Goal: Task Accomplishment & Management: Manage account settings

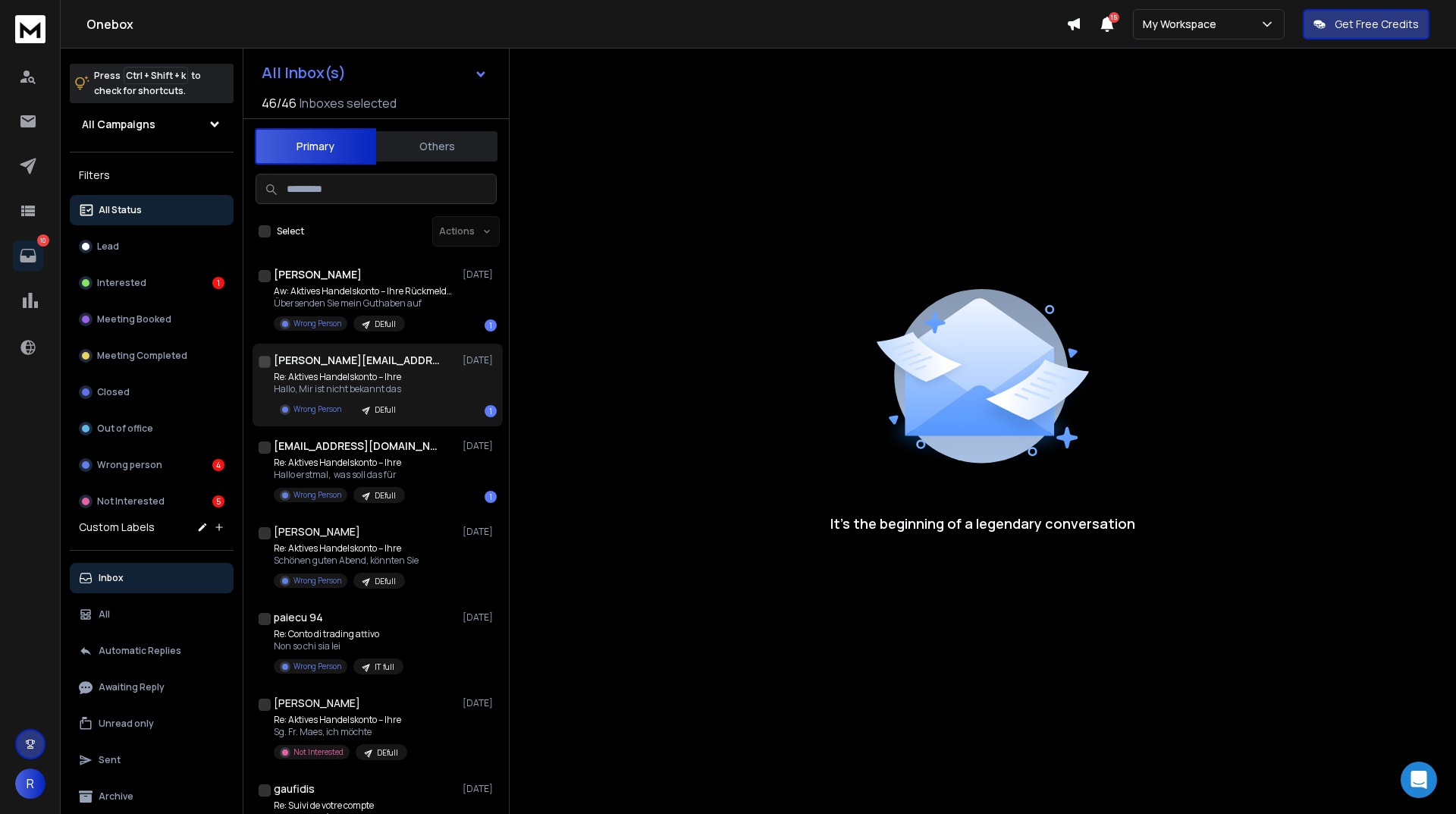
scroll to position [531, 0]
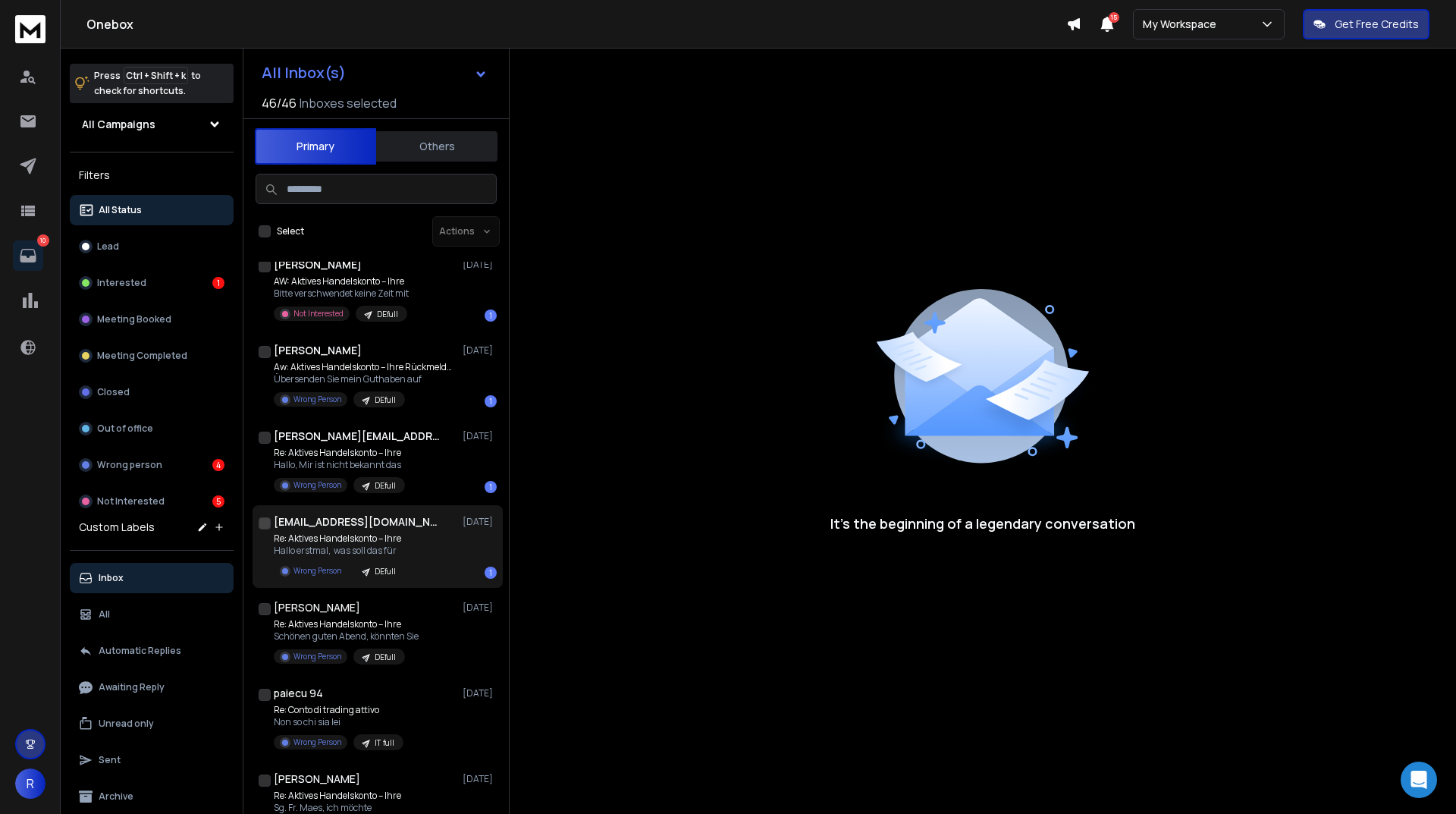
click at [339, 547] on p "Hallo erstmal, was soll das für" at bounding box center [339, 551] width 132 height 12
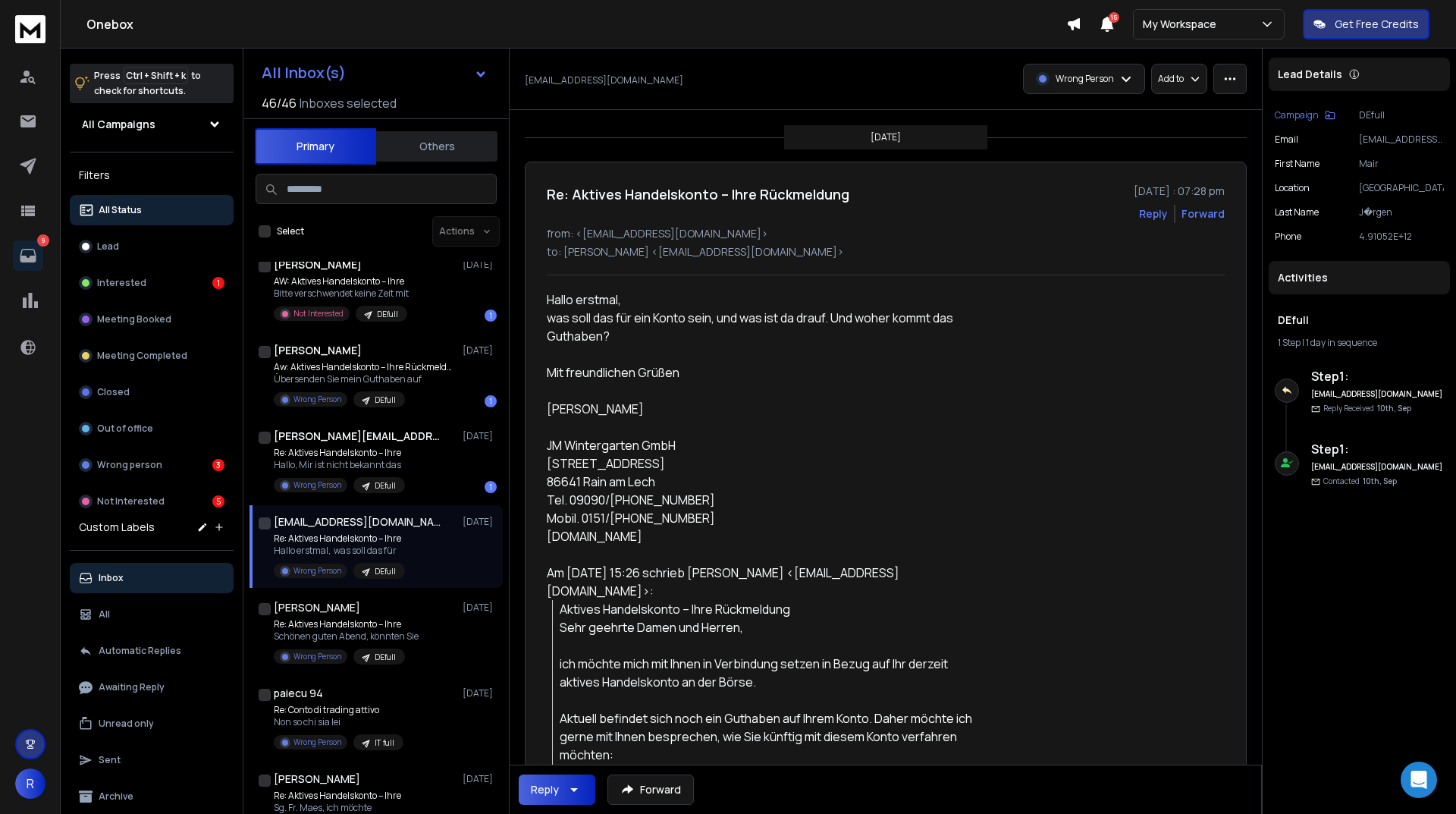
drag, startPoint x: 541, startPoint y: 292, endPoint x: 699, endPoint y: 533, distance: 288.2
click at [699, 533] on div "Re: Aktives Handelskonto – Ihre Rückmeldung 10 September 2025 : 07:28 pm Reply …" at bounding box center [886, 725] width 722 height 1127
copy div "Hallo erstmal, was soll das für ein Konto sein, und was ist da drauf. Und woher…"
click at [723, 237] on p "from: <info@jm-wintergarten.de>" at bounding box center [886, 233] width 678 height 15
drag, startPoint x: 581, startPoint y: 232, endPoint x: 702, endPoint y: 239, distance: 121.2
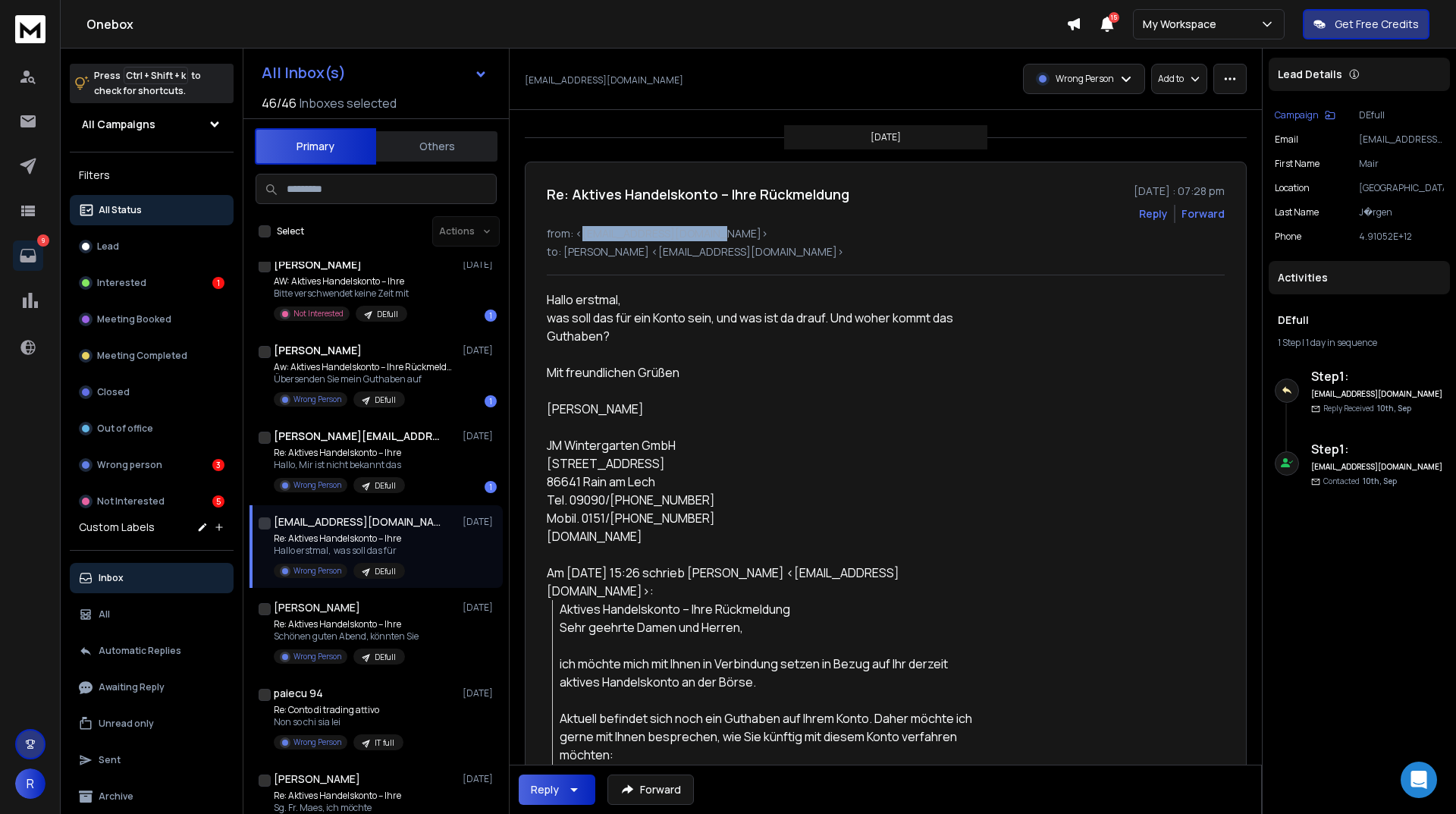
click at [702, 239] on p "from: <info@jm-wintergarten.de>" at bounding box center [886, 233] width 678 height 15
copy p "[EMAIL_ADDRESS][DOMAIN_NAME]"
click at [751, 712] on div "Aktuell befindet sich noch ein Guthaben auf Ihrem Konto. Daher möchte ich gerne…" at bounding box center [774, 736] width 430 height 55
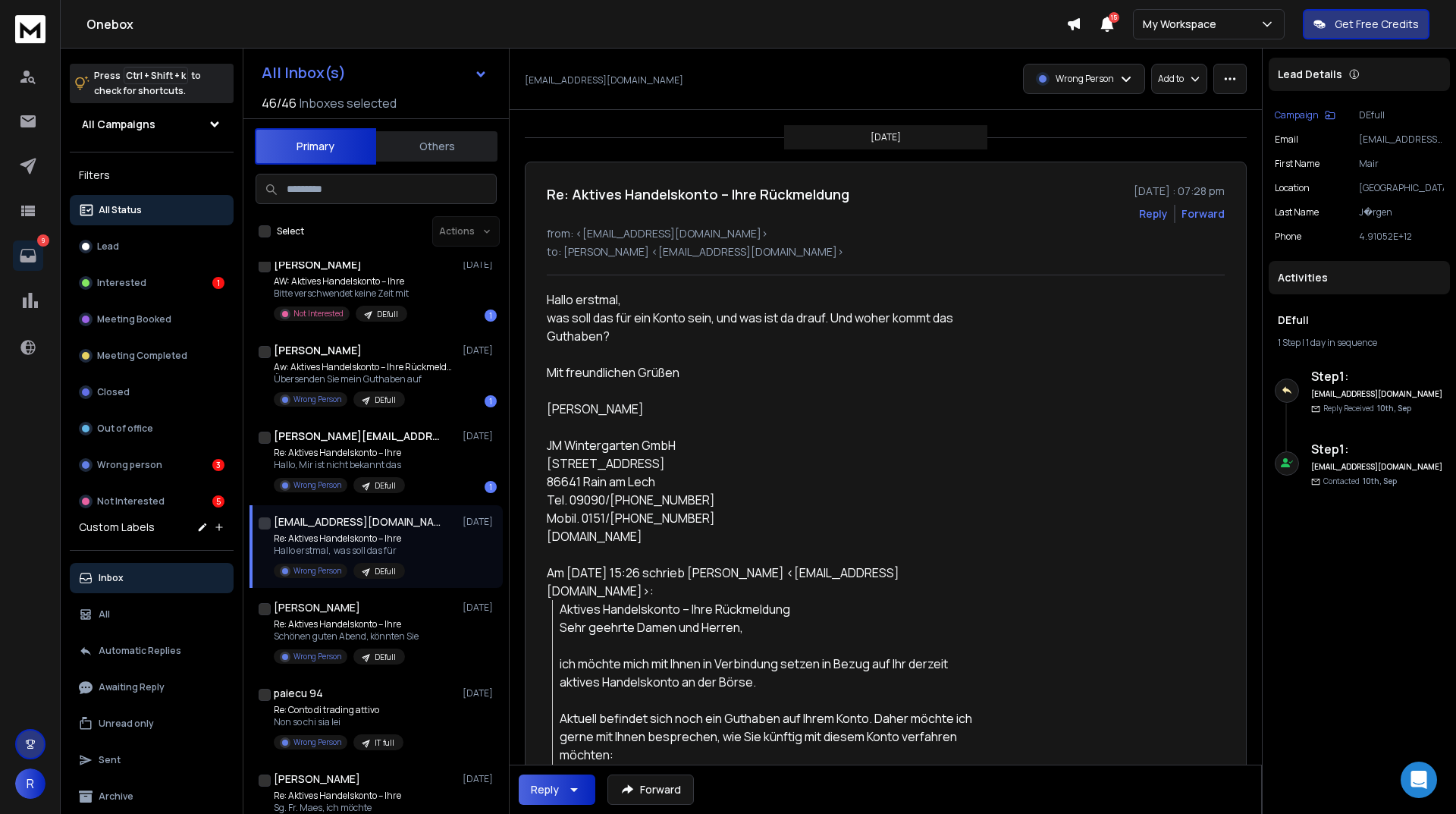
drag, startPoint x: 645, startPoint y: 254, endPoint x: 828, endPoint y: 260, distance: 183.1
click at [828, 260] on div "Re: Aktives Handelskonto – Ihre Rückmeldung 10 September 2025 : 07:28 pm Reply …" at bounding box center [886, 725] width 678 height 1083
copy p "[EMAIL_ADDRESS][DOMAIN_NAME]"
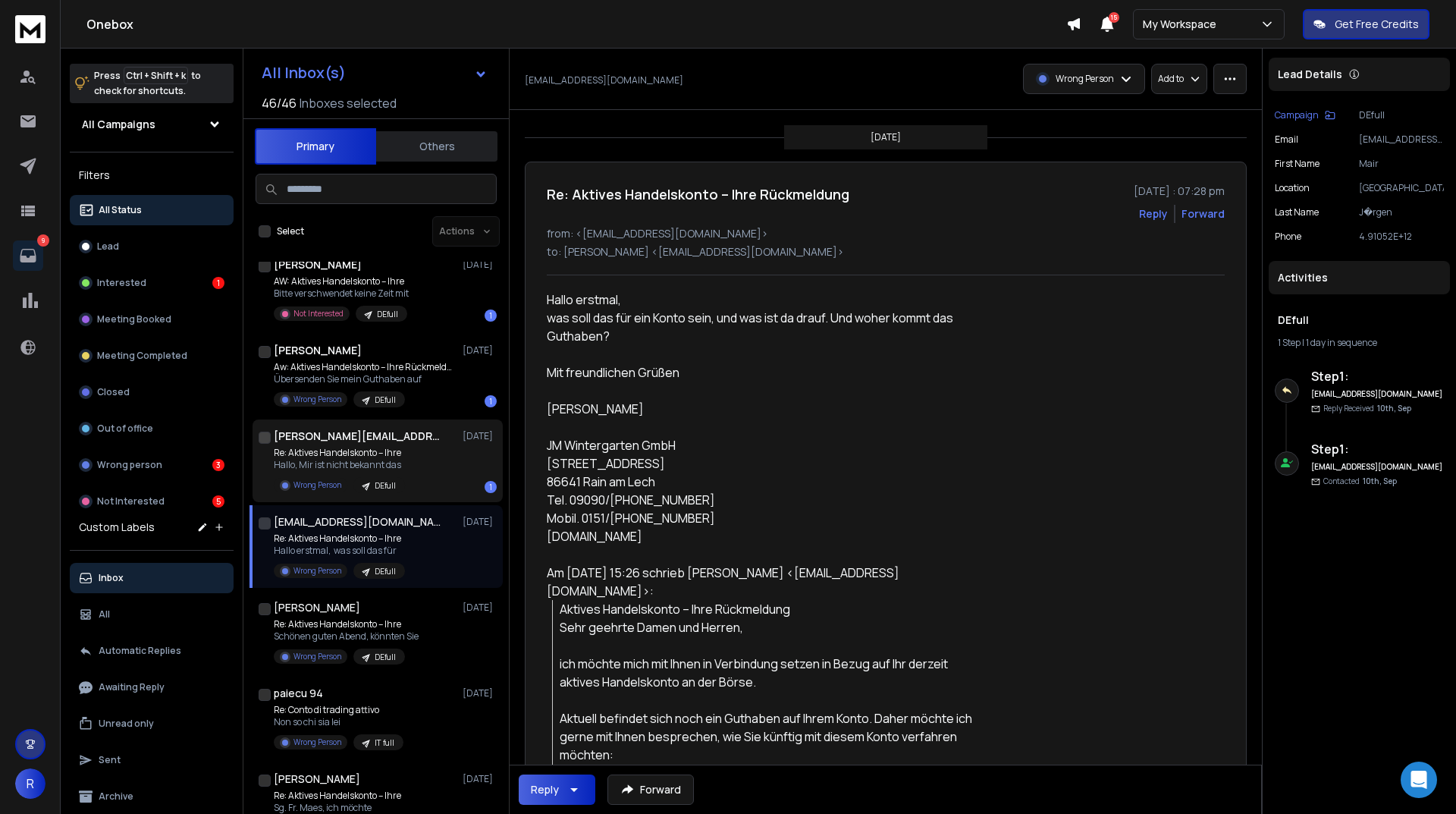
click at [412, 439] on h1 "[PERSON_NAME][EMAIL_ADDRESS][DOMAIN_NAME]" at bounding box center [357, 435] width 167 height 15
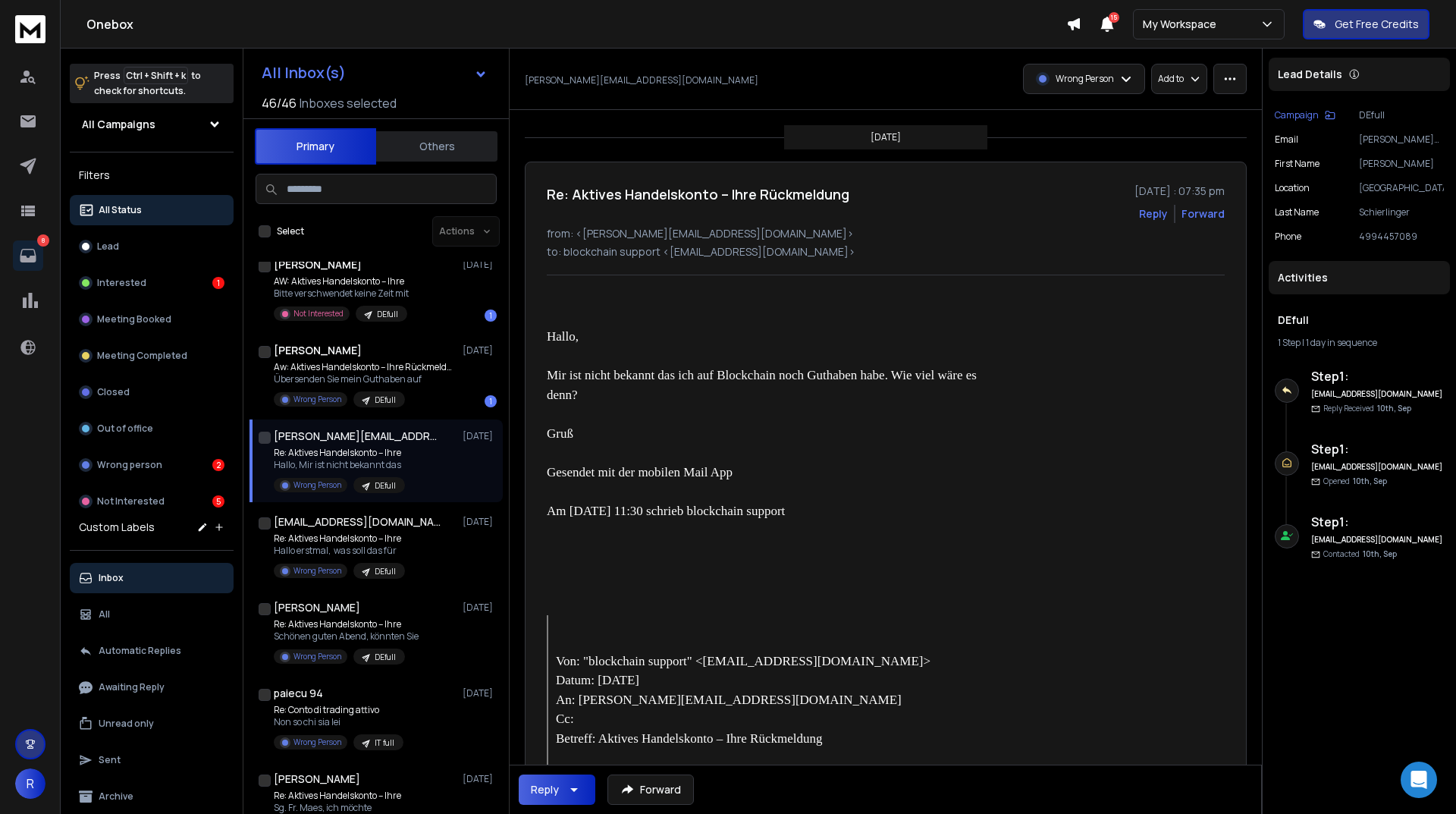
drag, startPoint x: 572, startPoint y: 332, endPoint x: 914, endPoint y: 545, distance: 402.9
copy div "Hallo, Mir ist nicht bekannt das ich auf Blockchain noch Guthaben habe. Wie vie…"
click at [714, 490] on div "Gruß Gesendet mit der mobilen Mail App Am 10.09.25 um 11:30 schrieb blockchain …" at bounding box center [768, 501] width 443 height 155
drag, startPoint x: 591, startPoint y: 337, endPoint x: 702, endPoint y: 455, distance: 162.0
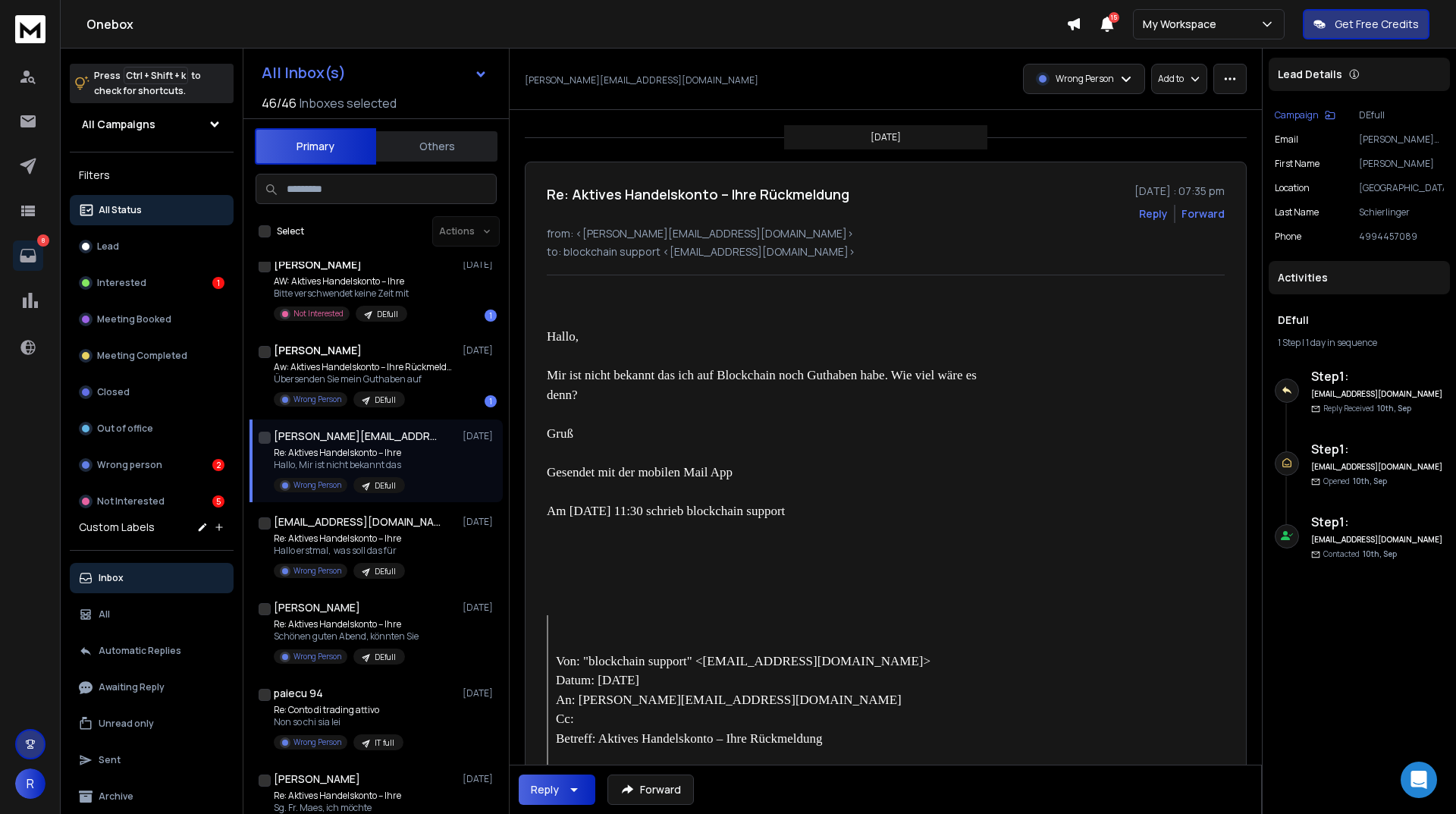
copy div "Hallo, Mir ist nicht bekannt das ich auf Blockchain noch Guthaben habe. Wie vie…"
drag, startPoint x: 583, startPoint y: 230, endPoint x: 739, endPoint y: 232, distance: 156.0
click at [739, 232] on p "from: <Christoph.Schierlinger@gmx.de>" at bounding box center [886, 233] width 678 height 15
copy p "[PERSON_NAME][EMAIL_ADDRESS][DOMAIN_NAME]"
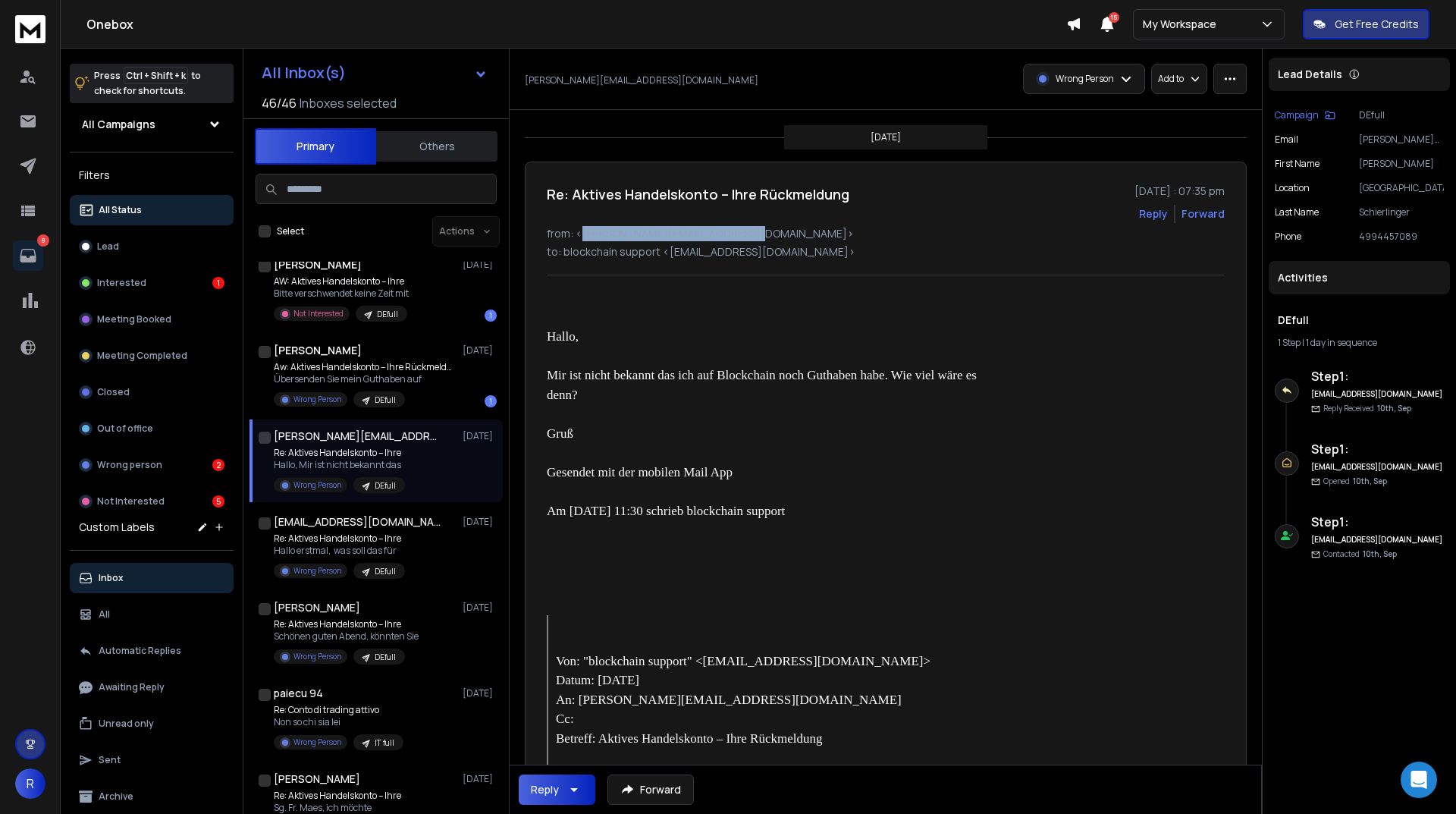
copy p "[PERSON_NAME][EMAIL_ADDRESS][DOMAIN_NAME]"
drag, startPoint x: 562, startPoint y: 251, endPoint x: 829, endPoint y: 250, distance: 267.0
click at [829, 250] on p "to: blockchain support <blockchain@recover-now.org>" at bounding box center [886, 252] width 678 height 15
copy p "blockchain support <blockchain@recover-now.org>"
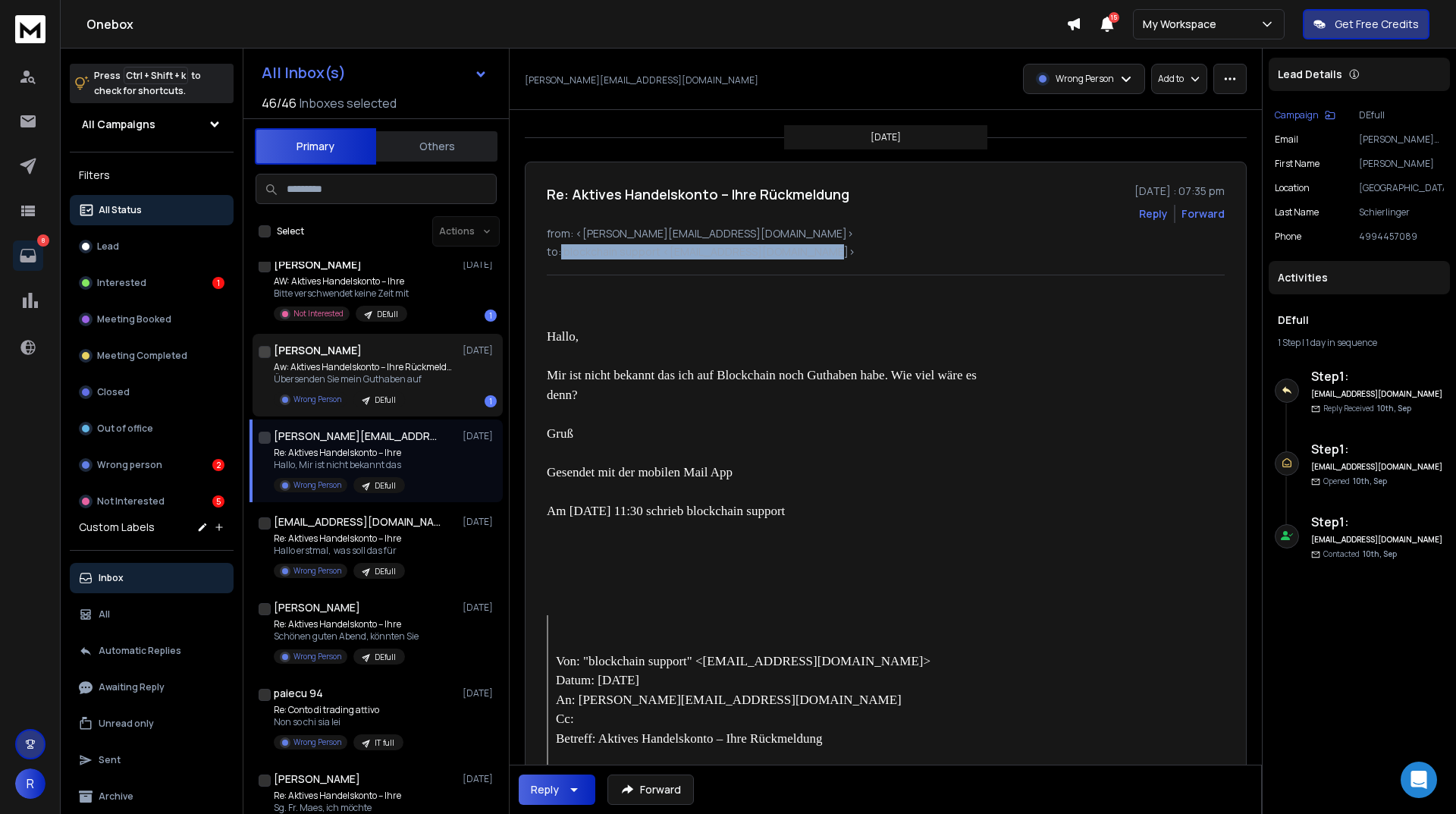
scroll to position [379, 0]
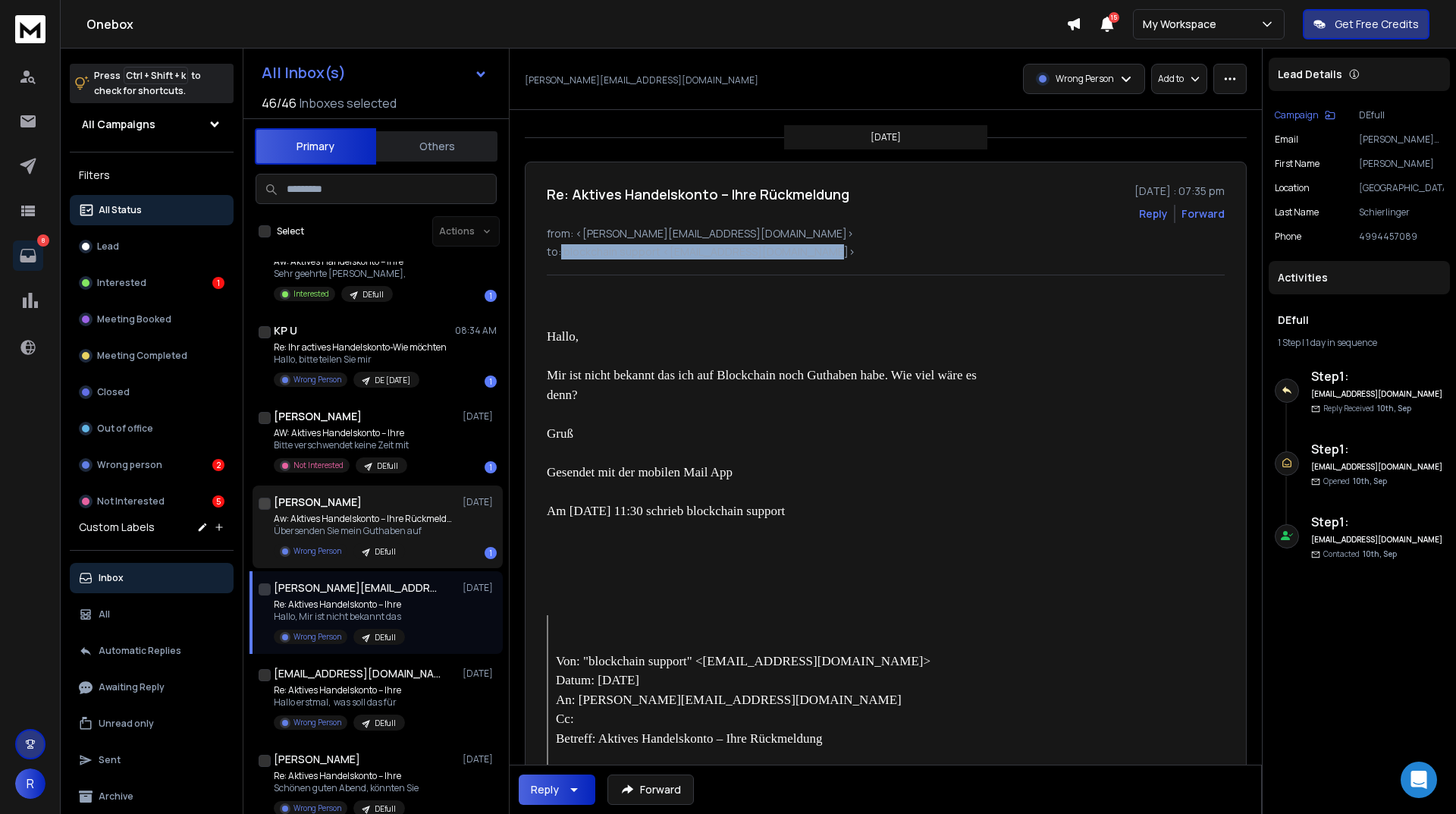
click at [435, 546] on div "Wrong Person DEfull" at bounding box center [365, 551] width 182 height 16
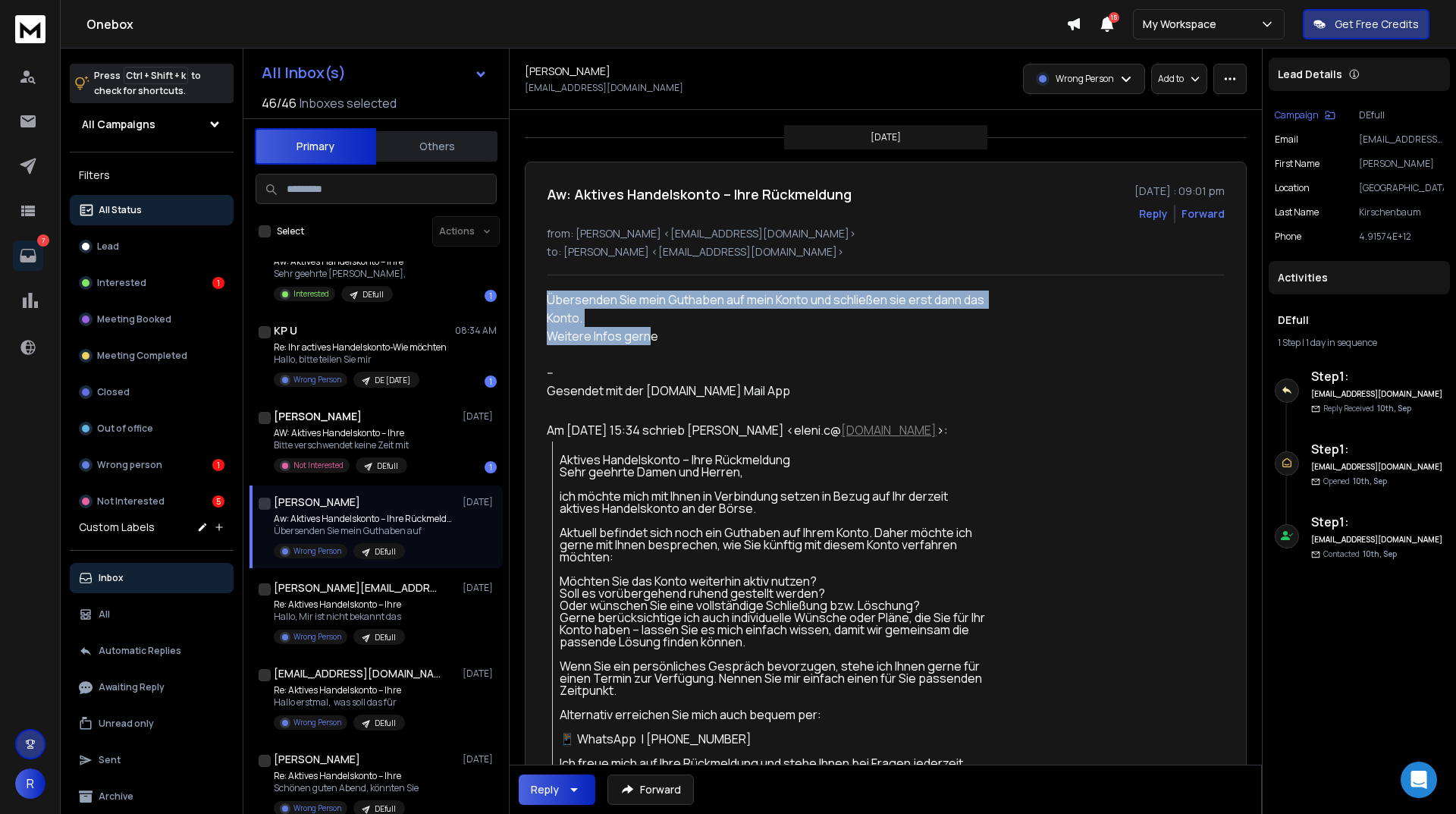
drag, startPoint x: 544, startPoint y: 293, endPoint x: 644, endPoint y: 343, distance: 111.8
click at [646, 343] on div "Aw: Aktives Handelskonto – Ihre Rückmeldung 10 September 2025 : 09:01 pm Reply …" at bounding box center [886, 543] width 722 height 763
copy div "Übersenden Sie mein Guthaben auf mein Konto und schließen sie erst dann das Kon…"
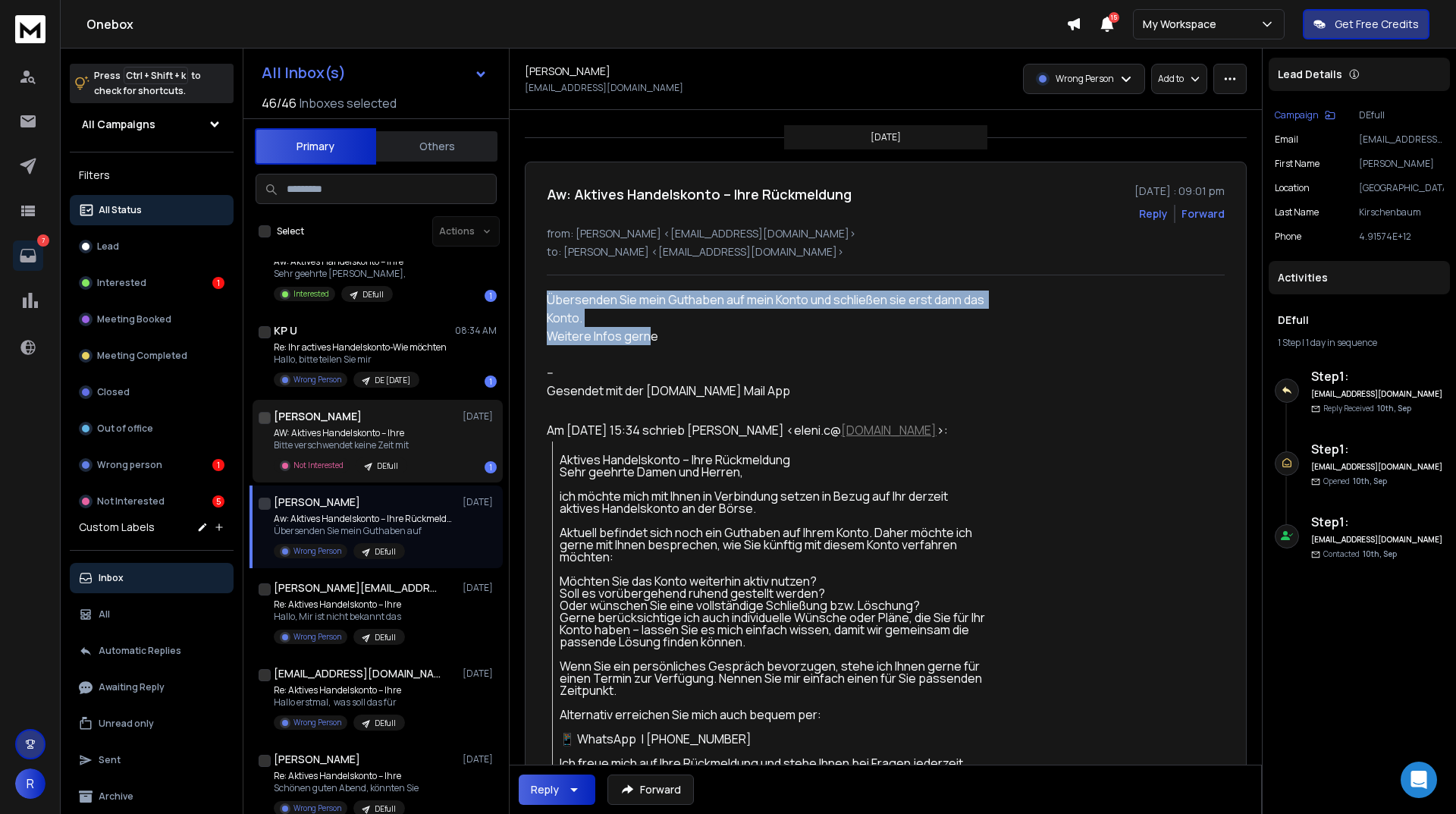
click at [421, 448] on div "AW: Aktives Handelskonto – Ihre Bitte verschwendet keine Zeit mit Not Intereste…" at bounding box center [385, 450] width 223 height 46
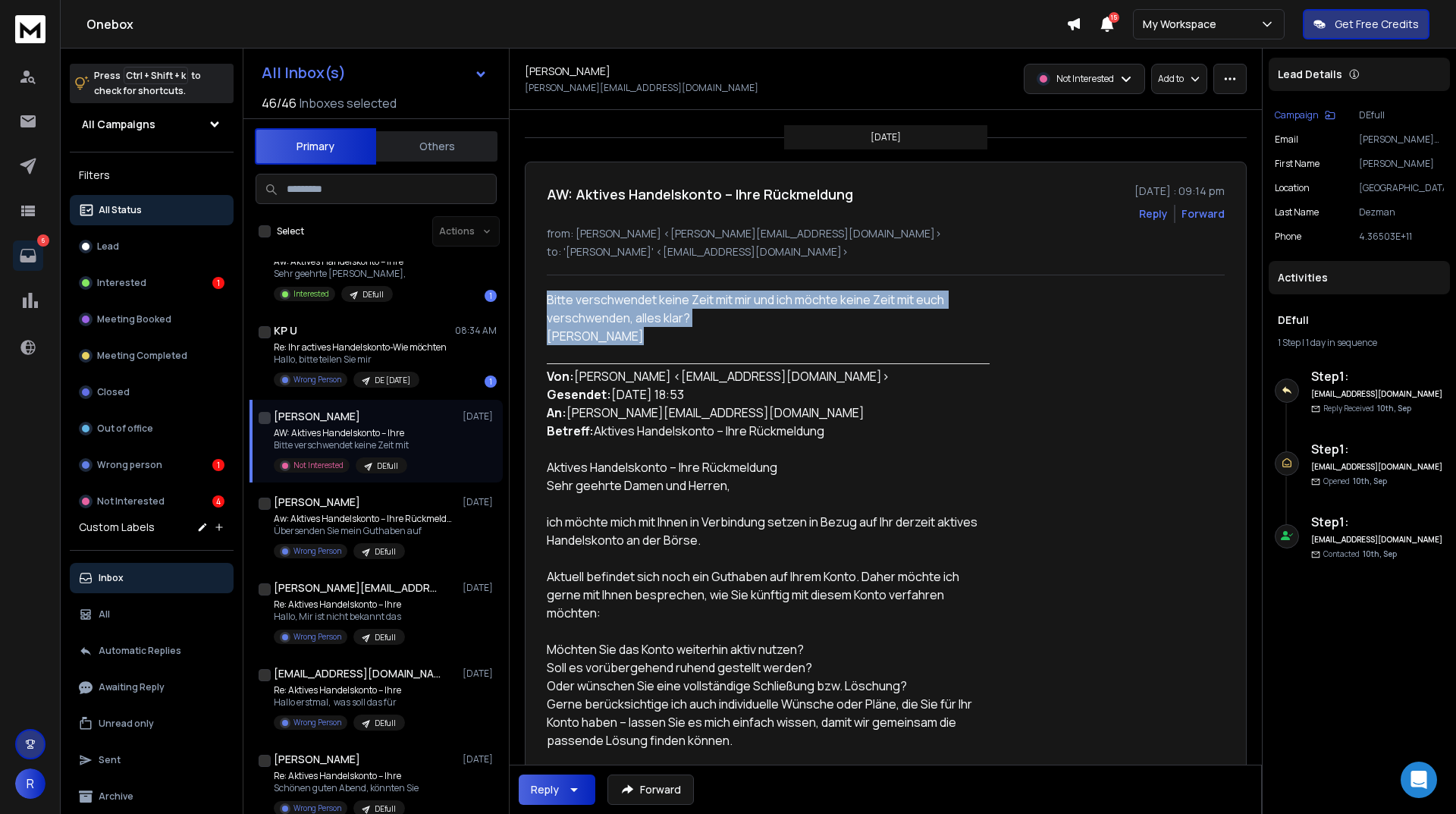
drag, startPoint x: 541, startPoint y: 298, endPoint x: 651, endPoint y: 341, distance: 118.1
click at [651, 341] on div "AW: Aktives Handelskonto – Ihre Rückmeldung 10 September 2025 : 09:14 pm Reply …" at bounding box center [886, 628] width 722 height 932
copy div "Bitte verschwendet keine Zeit mit mir und ich möchte keine Zeit mit euch versch…"
click at [663, 232] on p "from: Robert Dezman <robert.dezman@gmx.at>" at bounding box center [886, 233] width 678 height 15
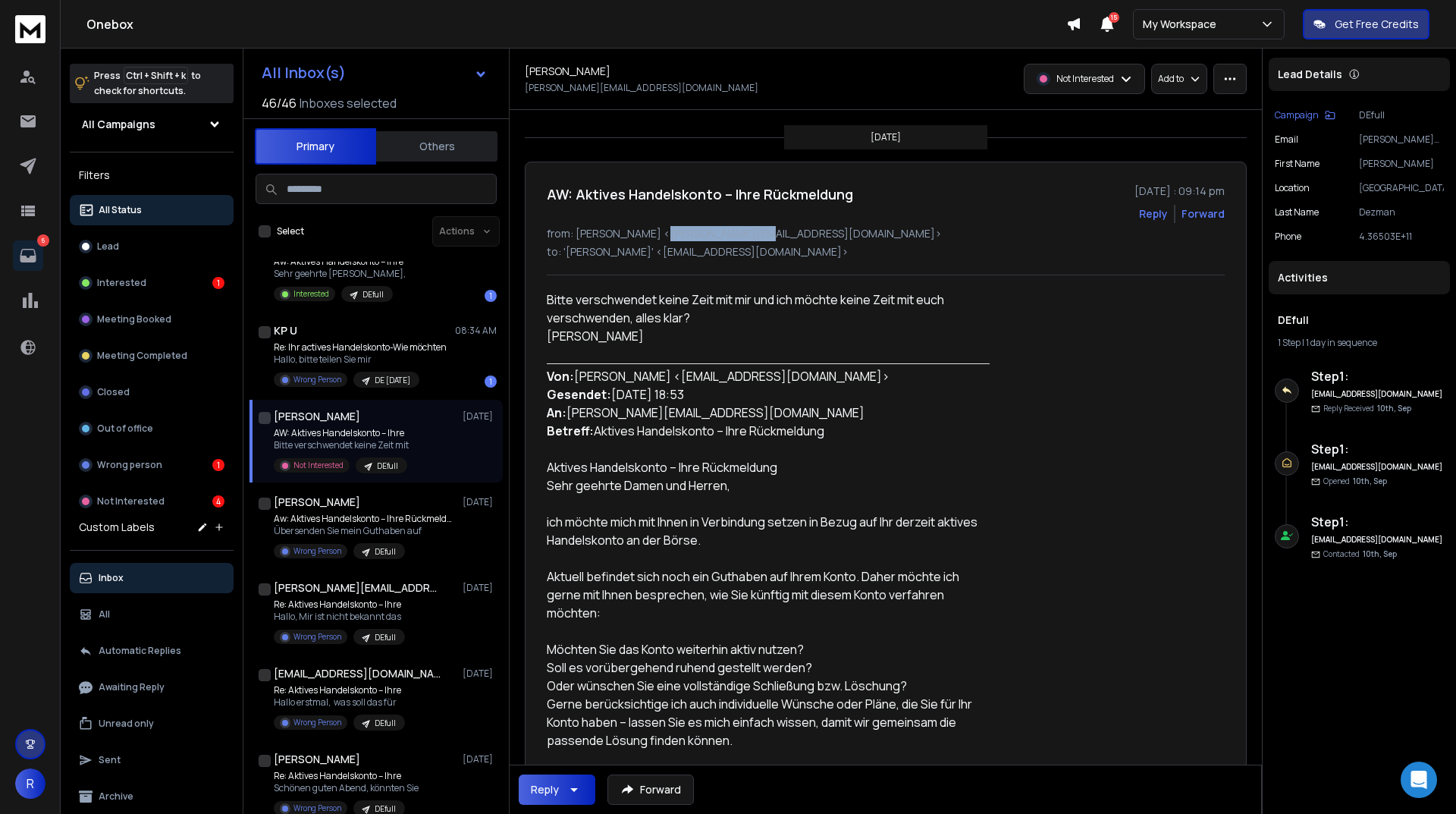
drag, startPoint x: 660, startPoint y: 234, endPoint x: 791, endPoint y: 235, distance: 131.0
click at [787, 235] on p "from: Robert Dezman <robert.dezman@gmx.at>" at bounding box center [886, 233] width 678 height 15
click at [793, 236] on p "from: Robert Dezman <robert.dezman@gmx.at>" at bounding box center [886, 233] width 678 height 15
click at [697, 236] on p "from: Robert Dezman <robert.dezman@gmx.at>" at bounding box center [886, 233] width 678 height 15
drag, startPoint x: 658, startPoint y: 234, endPoint x: 776, endPoint y: 241, distance: 118.2
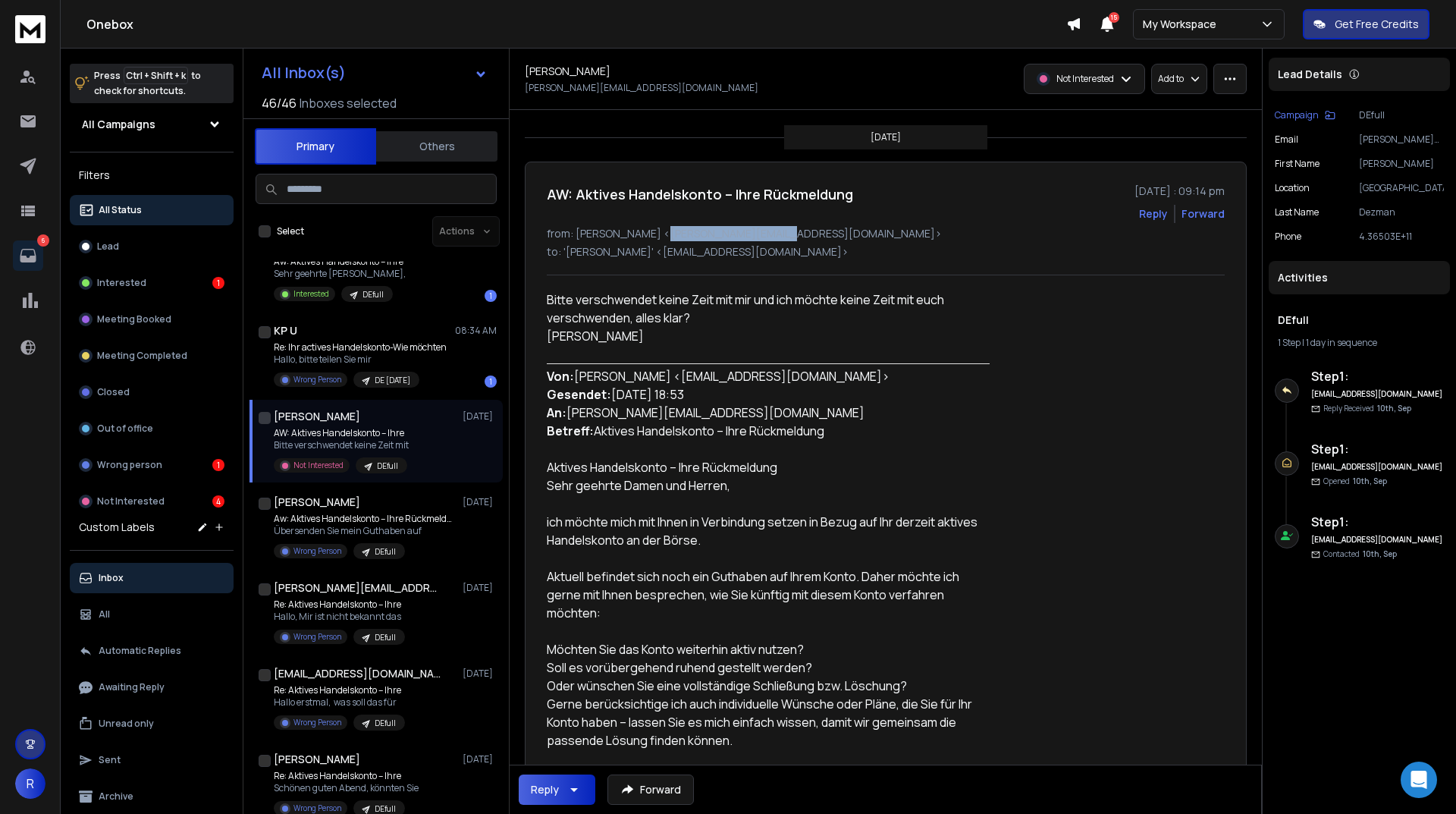
click at [776, 241] on div "AW: Aktives Handelskonto – Ihre Rückmeldung 10 September 2025 : 09:14 pm Reply …" at bounding box center [886, 222] width 678 height 76
click at [969, 223] on div "AW: Aktives Handelskonto – Ihre Rückmeldung 10 September 2025 : 09:14 pm Reply …" at bounding box center [886, 222] width 678 height 76
drag, startPoint x: 816, startPoint y: 269, endPoint x: 796, endPoint y: 252, distance: 26.2
click at [796, 252] on p "to: 'Maria Perez' <mariaperez@web-blockchain.com>" at bounding box center [886, 252] width 678 height 15
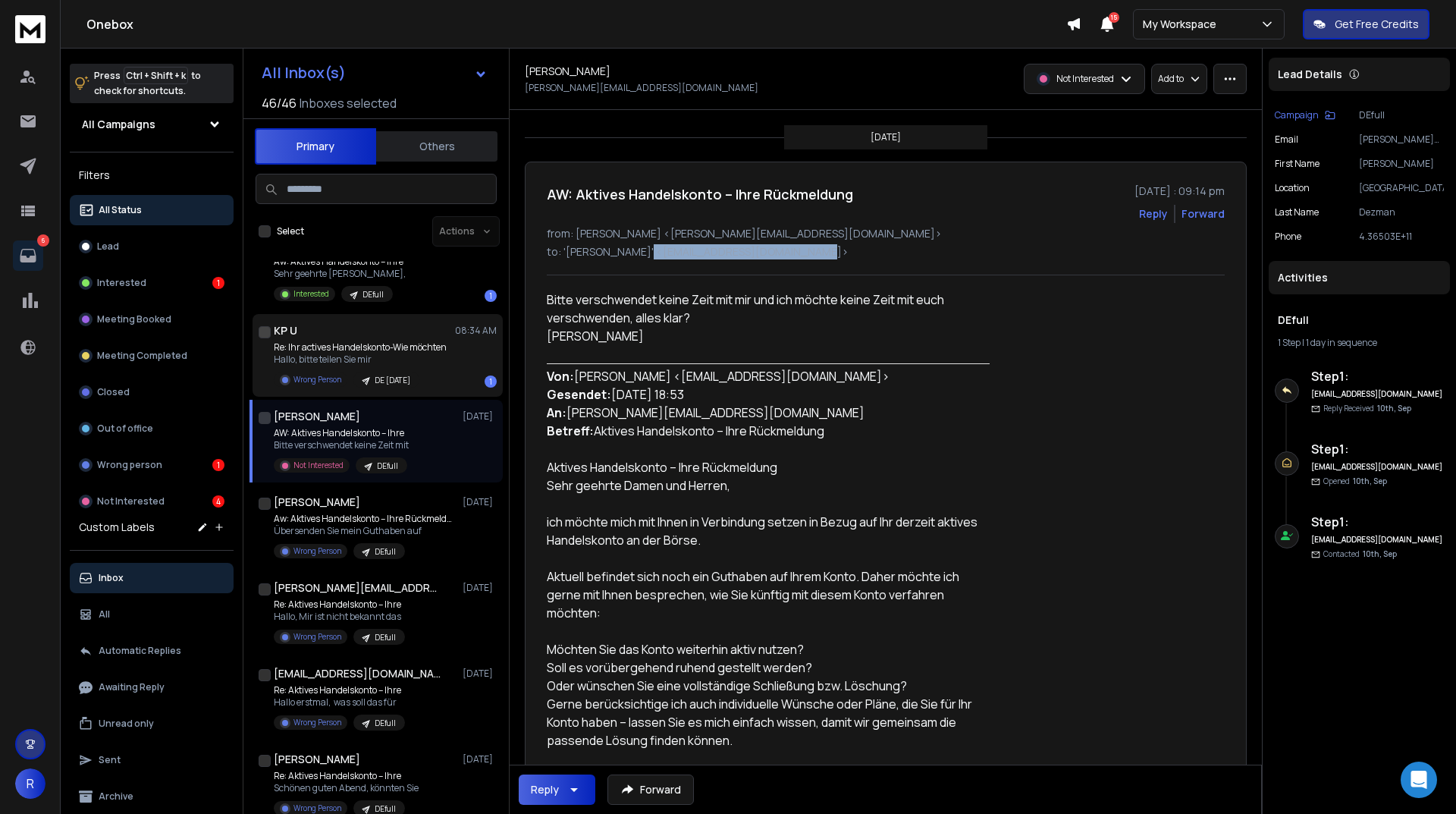
click at [421, 355] on p "Hallo, bitte teilen Sie mir" at bounding box center [360, 359] width 173 height 12
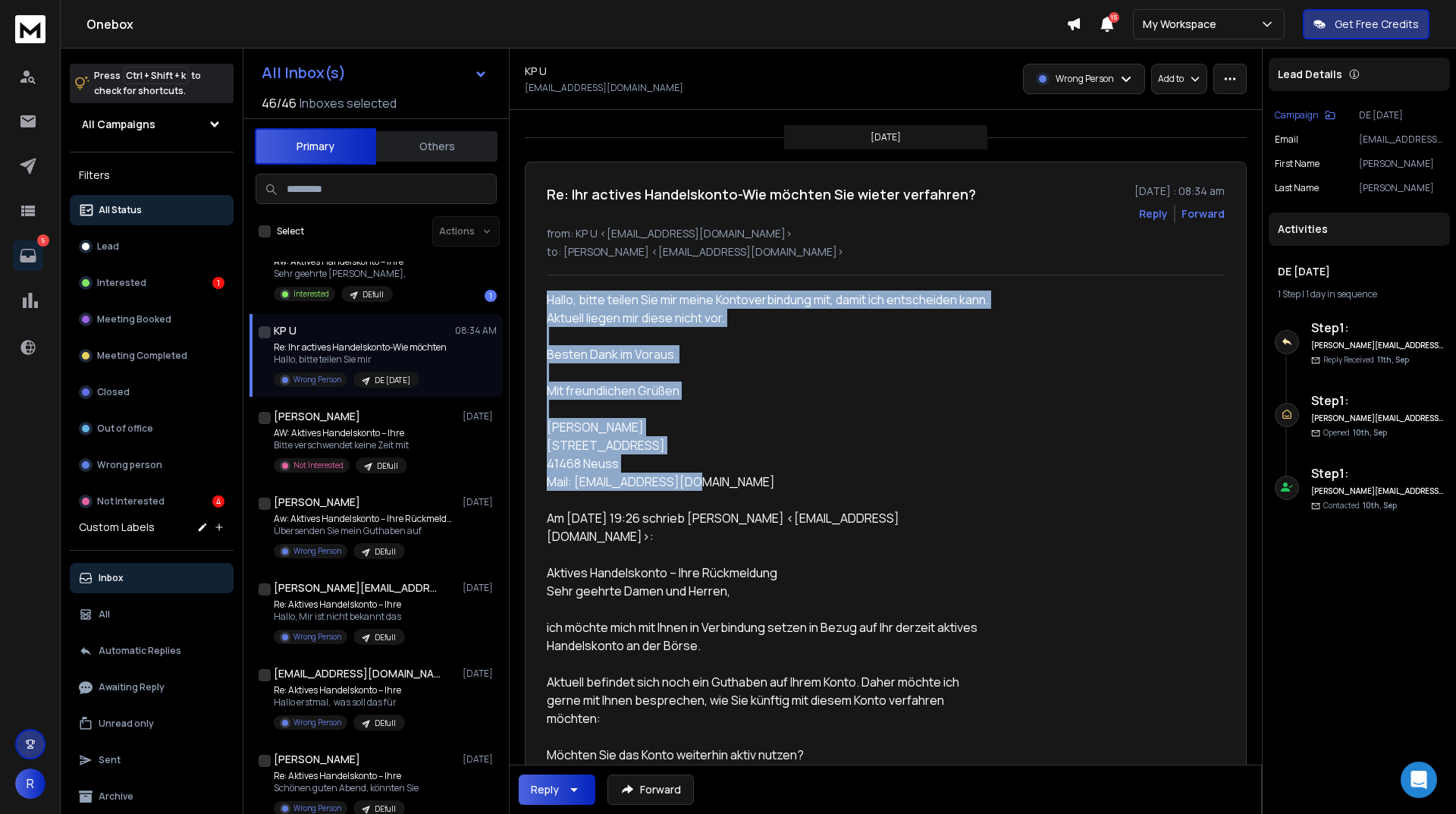
drag, startPoint x: 545, startPoint y: 291, endPoint x: 716, endPoint y: 505, distance: 273.9
click at [716, 505] on div "Re: Ihr actives Handelskonto-Wie möchten Sie wieter verfahren? 11 September 202…" at bounding box center [886, 697] width 722 height 1073
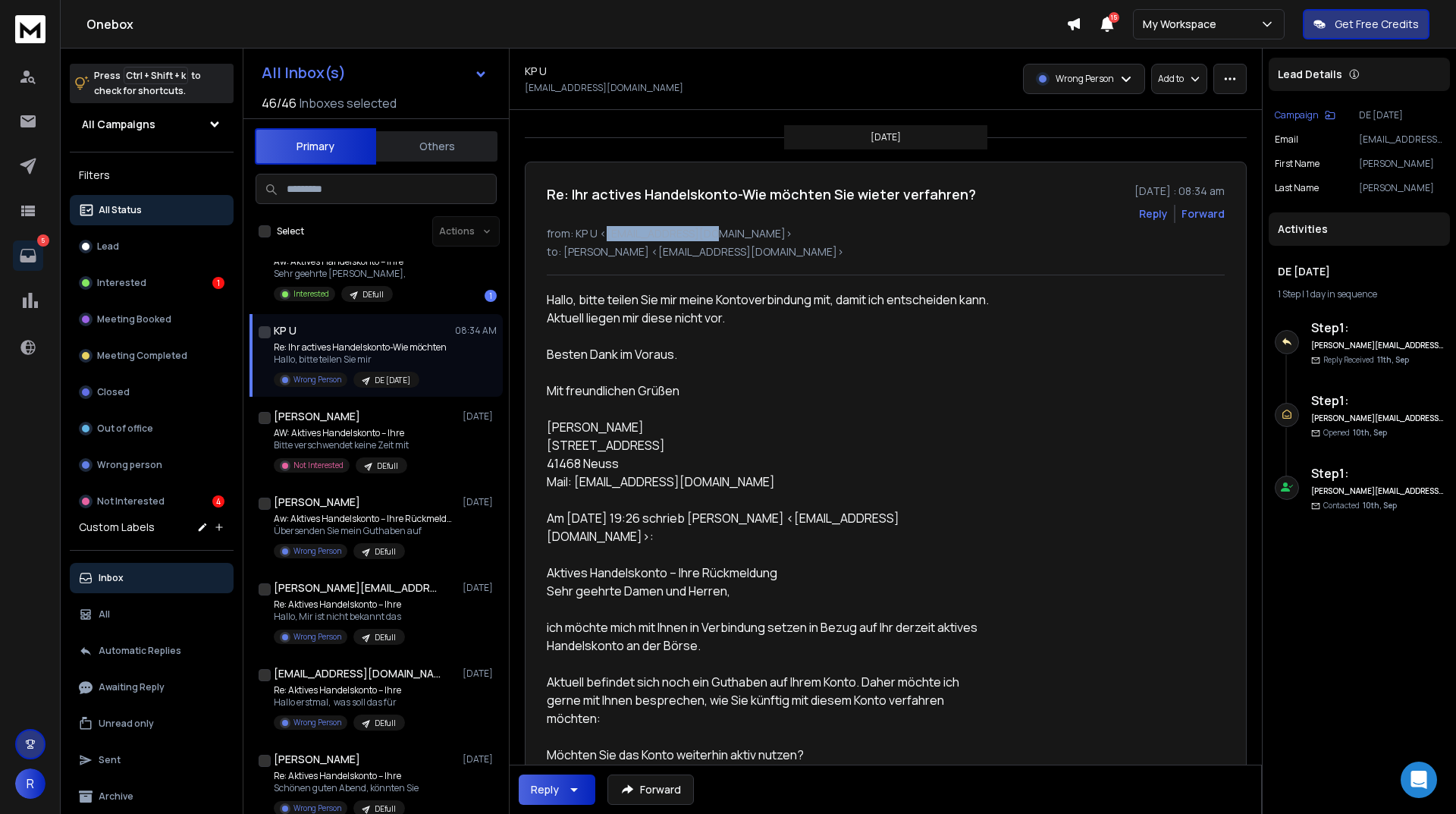
drag, startPoint x: 606, startPoint y: 233, endPoint x: 713, endPoint y: 239, distance: 107.2
click at [713, 239] on p "from: KP U <pu.neuss@gmail.com>" at bounding box center [886, 233] width 678 height 15
click at [629, 233] on p "from: KP U <pu.neuss@gmail.com>" at bounding box center [886, 233] width 678 height 15
drag, startPoint x: 621, startPoint y: 233, endPoint x: 651, endPoint y: 237, distance: 30.3
click at [651, 237] on p "from: KP U <pu.neuss@gmail.com>" at bounding box center [886, 233] width 678 height 15
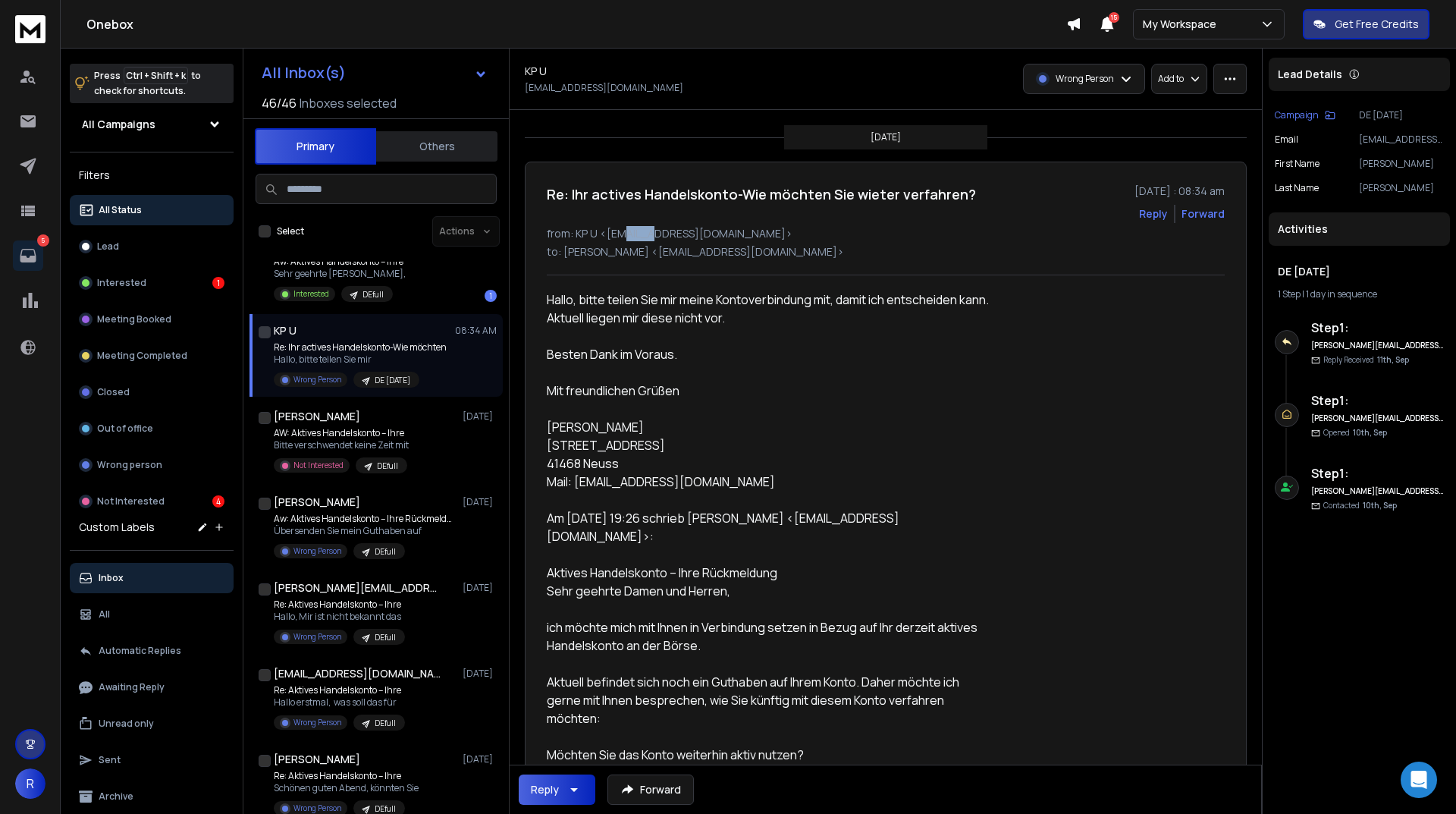
click at [799, 67] on div "KP U KP U pu.neuss@gmail.com" at bounding box center [703, 79] width 357 height 30
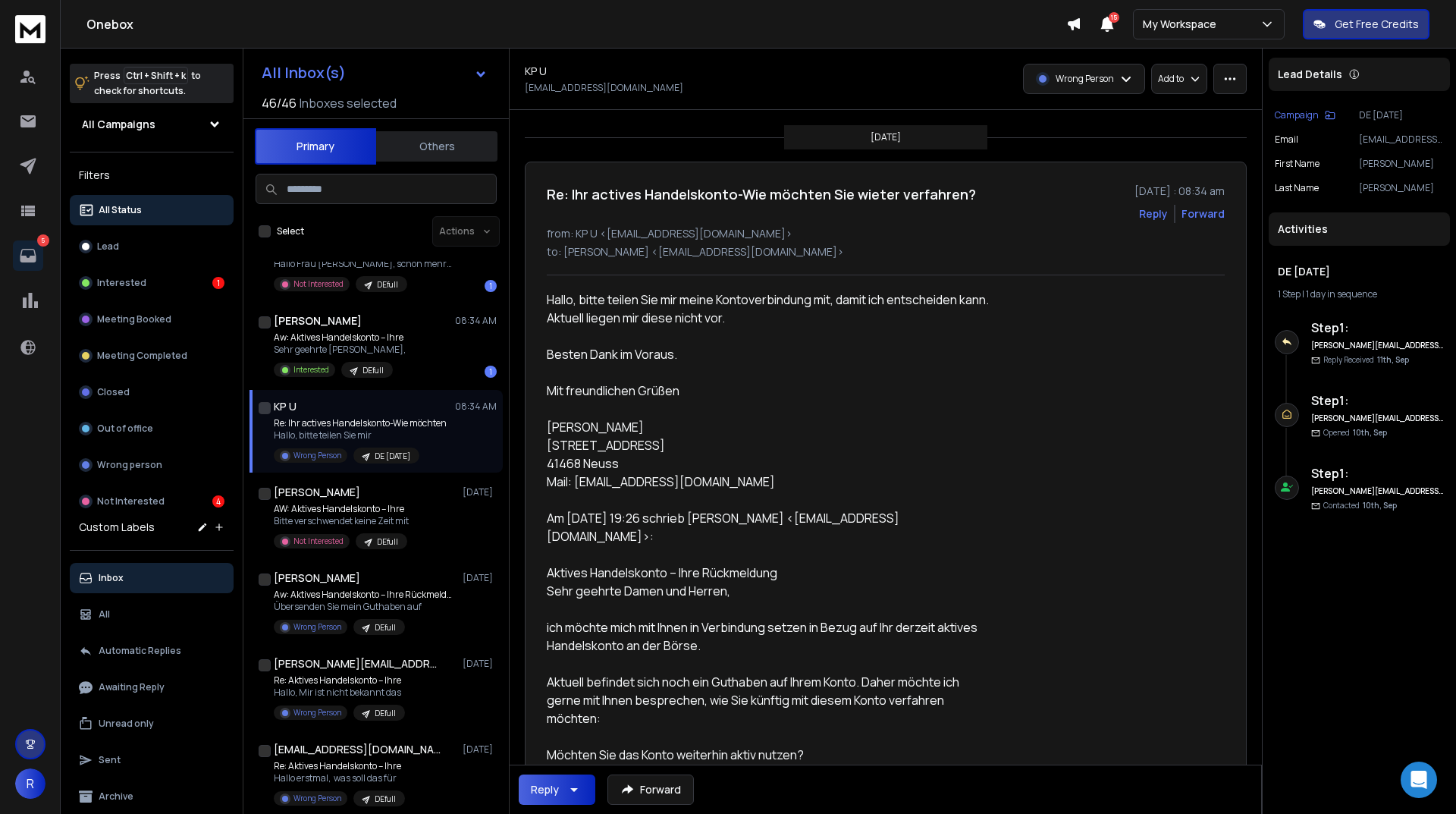
scroll to position [228, 0]
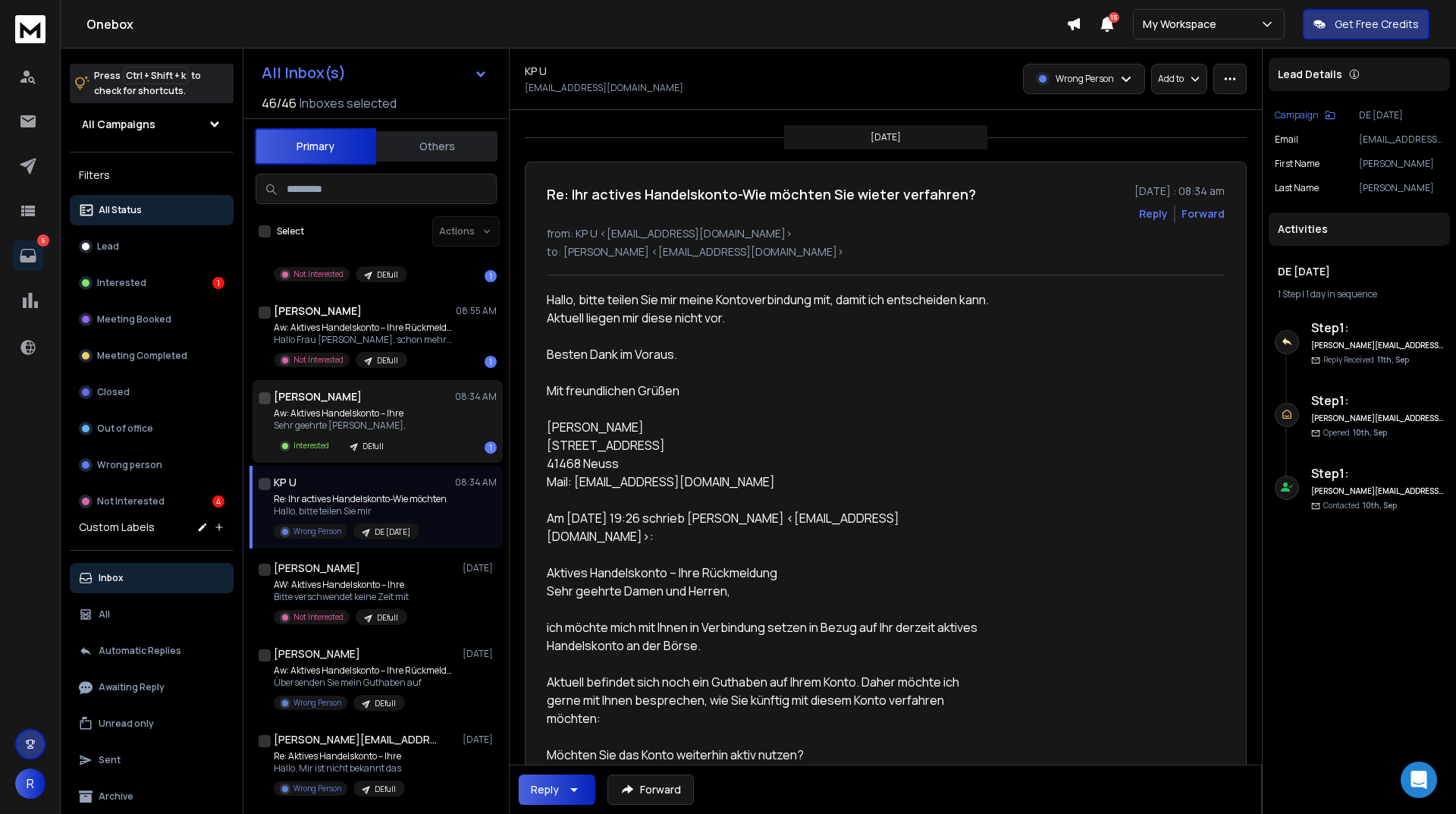
click at [429, 423] on div "Aw: Aktives Handelskonto – Ihre Sehr geehrte Frau Helene Ruys, Interested DEful…" at bounding box center [385, 430] width 223 height 46
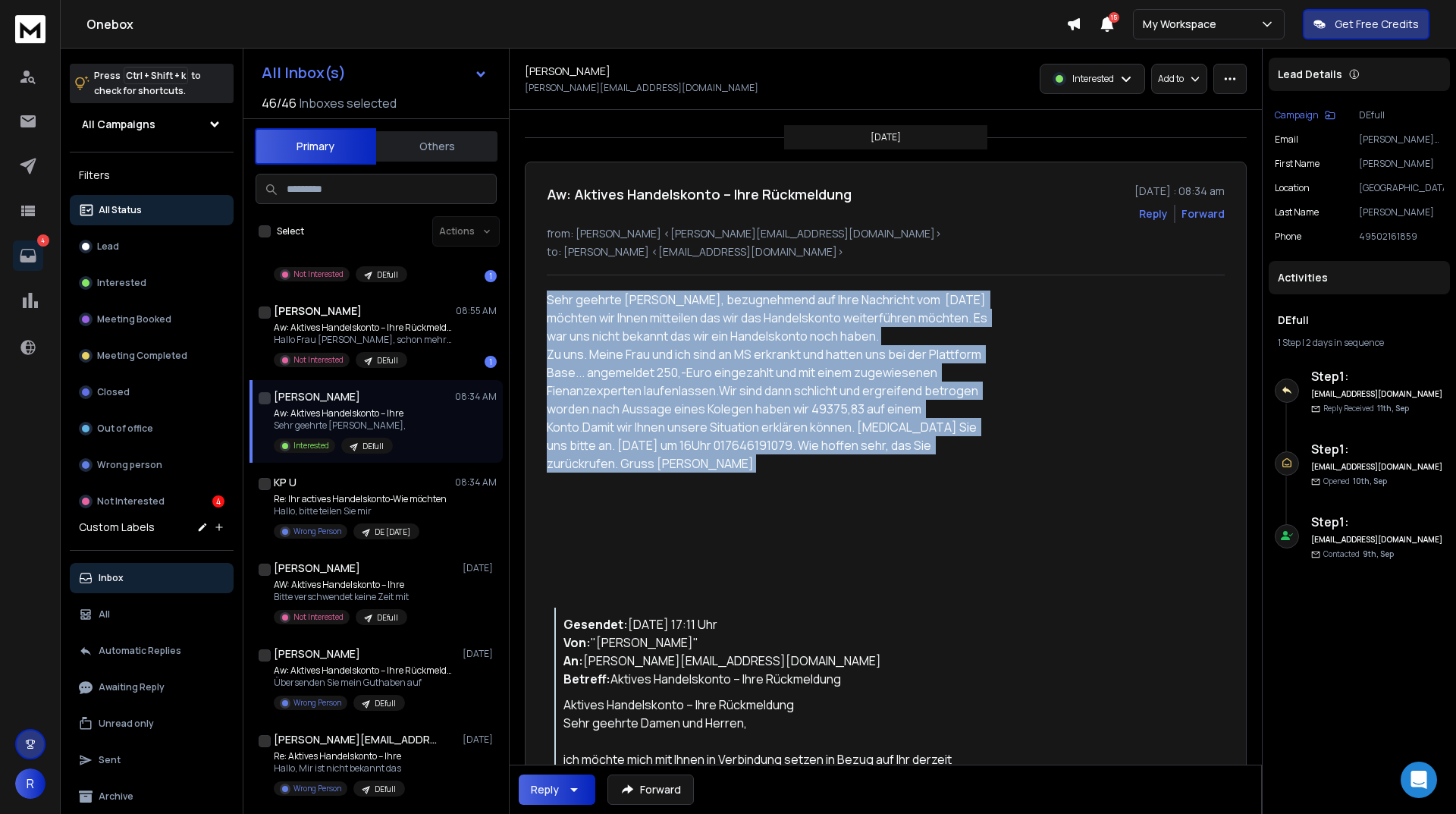
drag, startPoint x: 546, startPoint y: 298, endPoint x: 727, endPoint y: 474, distance: 252.5
click at [727, 474] on div "Aw: Aktives Handelskonto – Ihre Rückmeldung 11 September 2025 : 08:34 am Reply …" at bounding box center [886, 760] width 722 height 1198
click at [764, 246] on p "to: Helene Ruys <heleneruys@supporttradecrypto.org>" at bounding box center [886, 252] width 678 height 15
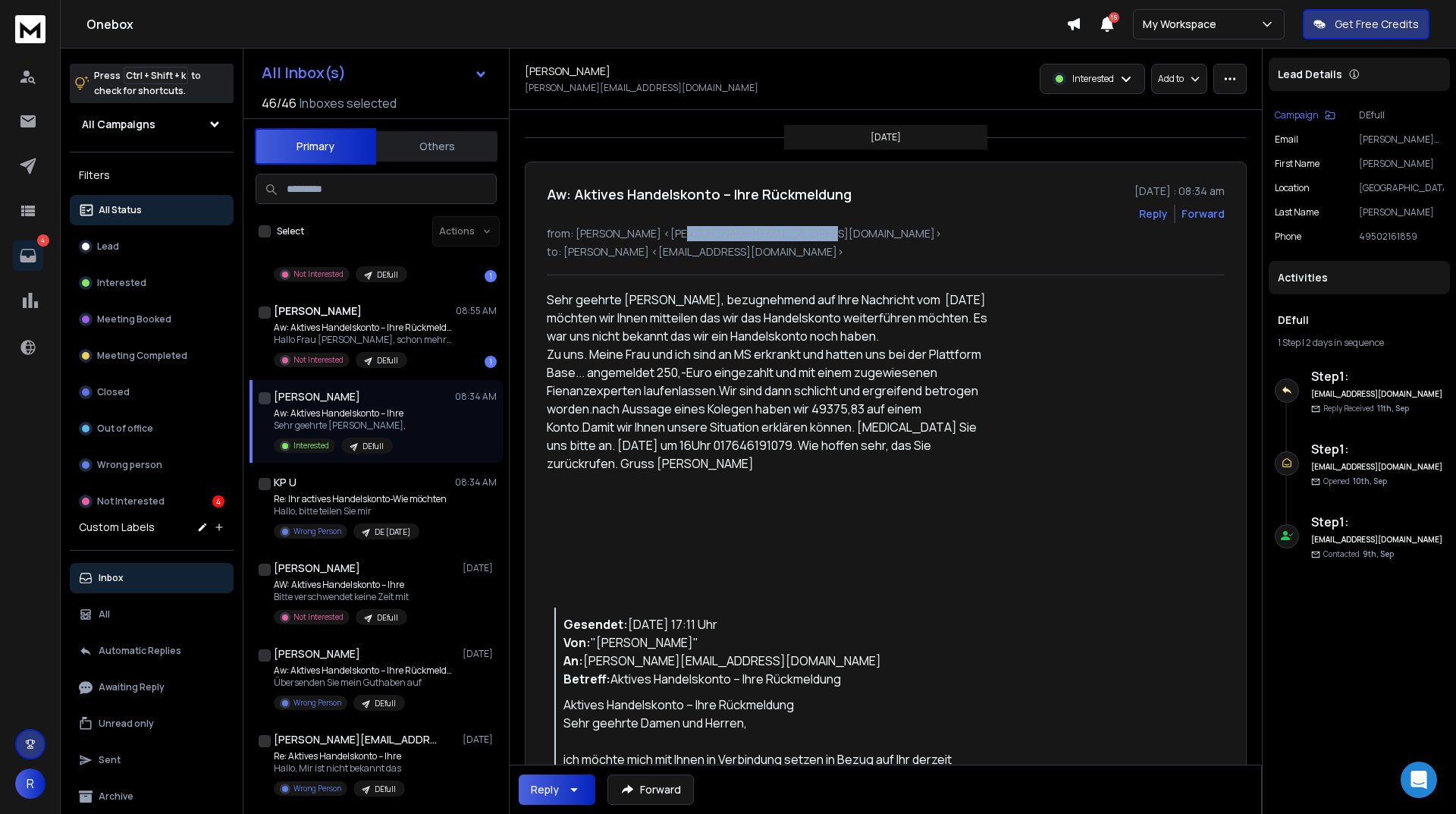
drag, startPoint x: 669, startPoint y: 232, endPoint x: 797, endPoint y: 235, distance: 128.0
click at [797, 235] on p "from: Clement Baptiste <Clement.Baptiste@gmx.de>" at bounding box center [886, 233] width 678 height 15
drag, startPoint x: 631, startPoint y: 250, endPoint x: 811, endPoint y: 256, distance: 180.1
click at [811, 256] on p "to: Helene Ruys <heleneruys@supporttradecrypto.org>" at bounding box center [886, 252] width 678 height 15
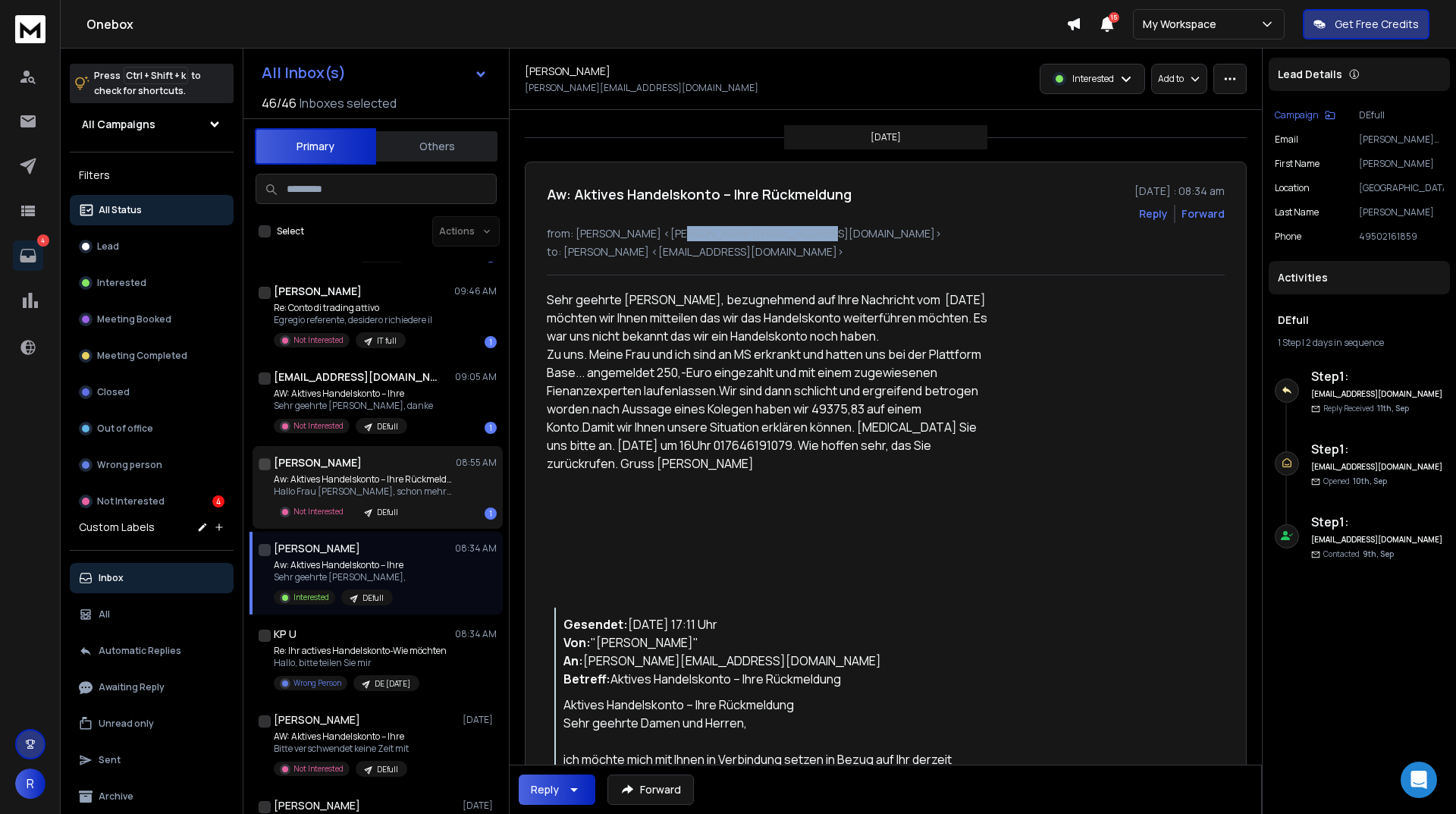
click at [433, 496] on p "Hallo Frau [PERSON_NAME], schon mehrmals wurde" at bounding box center [365, 492] width 182 height 12
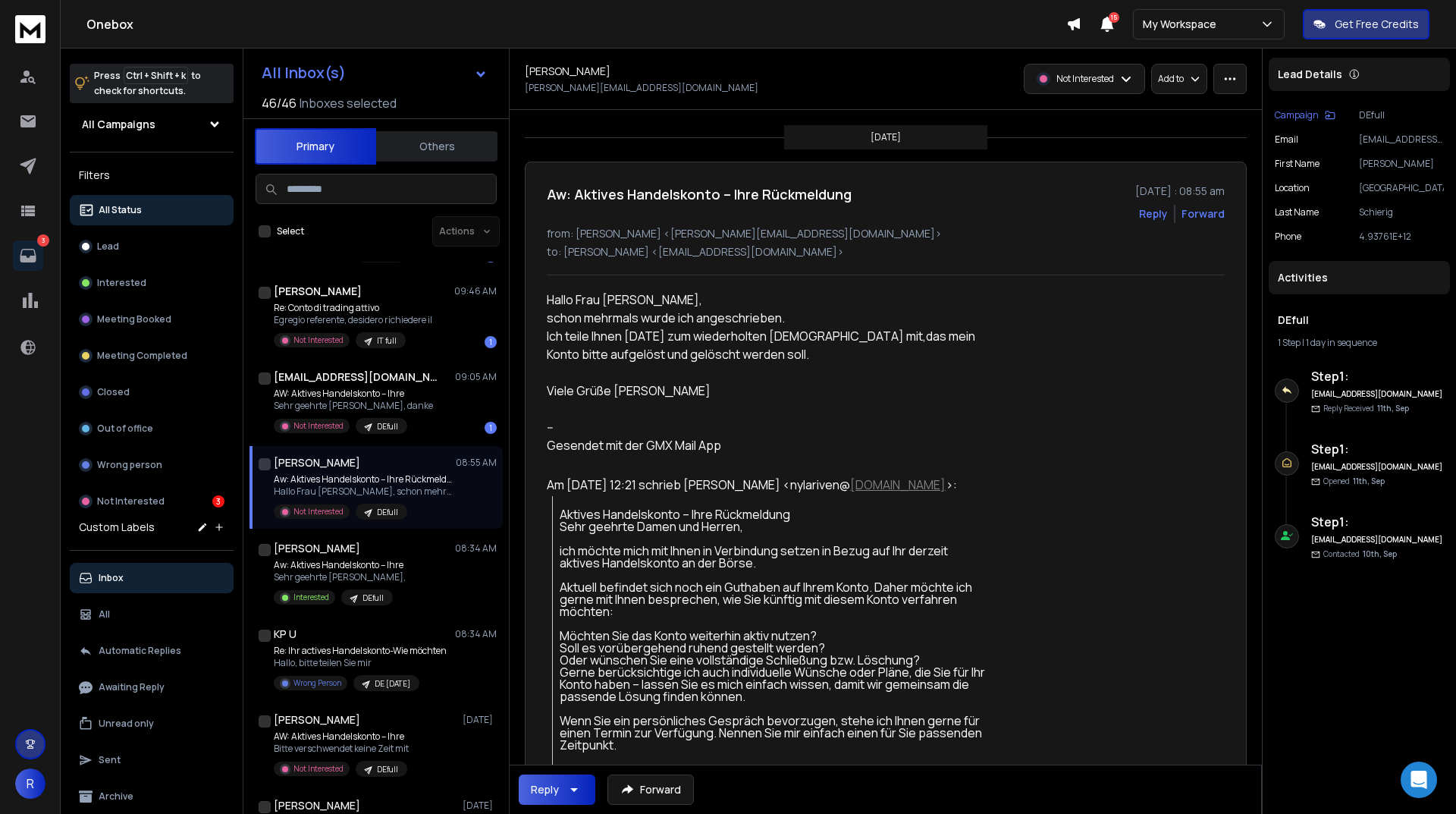
drag, startPoint x: 547, startPoint y: 298, endPoint x: 730, endPoint y: 389, distance: 204.4
click at [730, 389] on div "Hallo Frau Riven, schon mehrmals wurde ich angeschrieben. Ich teile Ihnen heute…" at bounding box center [773, 623] width 455 height 667
click at [751, 363] on div "Hallo Frau Riven, schon mehrmals wurde ich angeschrieben. Ich teile Ihnen heute…" at bounding box center [773, 623] width 455 height 667
click at [610, 293] on div "Hallo Frau Riven, schon mehrmals wurde ich angeschrieben. Ich teile Ihnen heute…" at bounding box center [773, 623] width 455 height 667
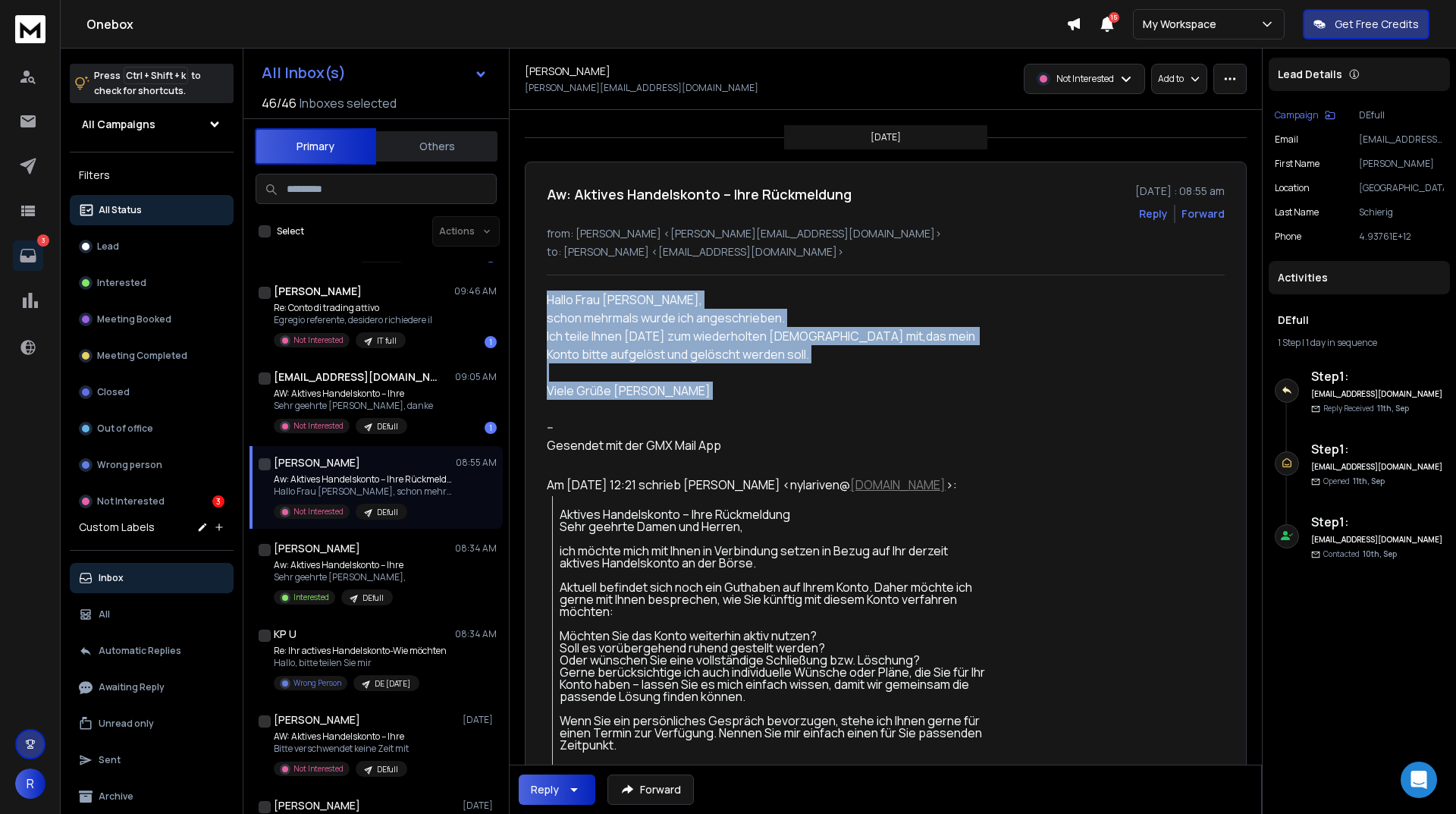
drag, startPoint x: 547, startPoint y: 296, endPoint x: 696, endPoint y: 400, distance: 181.7
click at [696, 400] on div "Hallo Frau Riven, schon mehrmals wurde ich angeschrieben. Ich teile Ihnen heute…" at bounding box center [773, 623] width 455 height 667
click at [814, 506] on blockquote "Aktives Handelskonto – Ihre Rückmeldung Sehr geehrte Damen und Herren, ich möch…" at bounding box center [771, 702] width 438 height 412
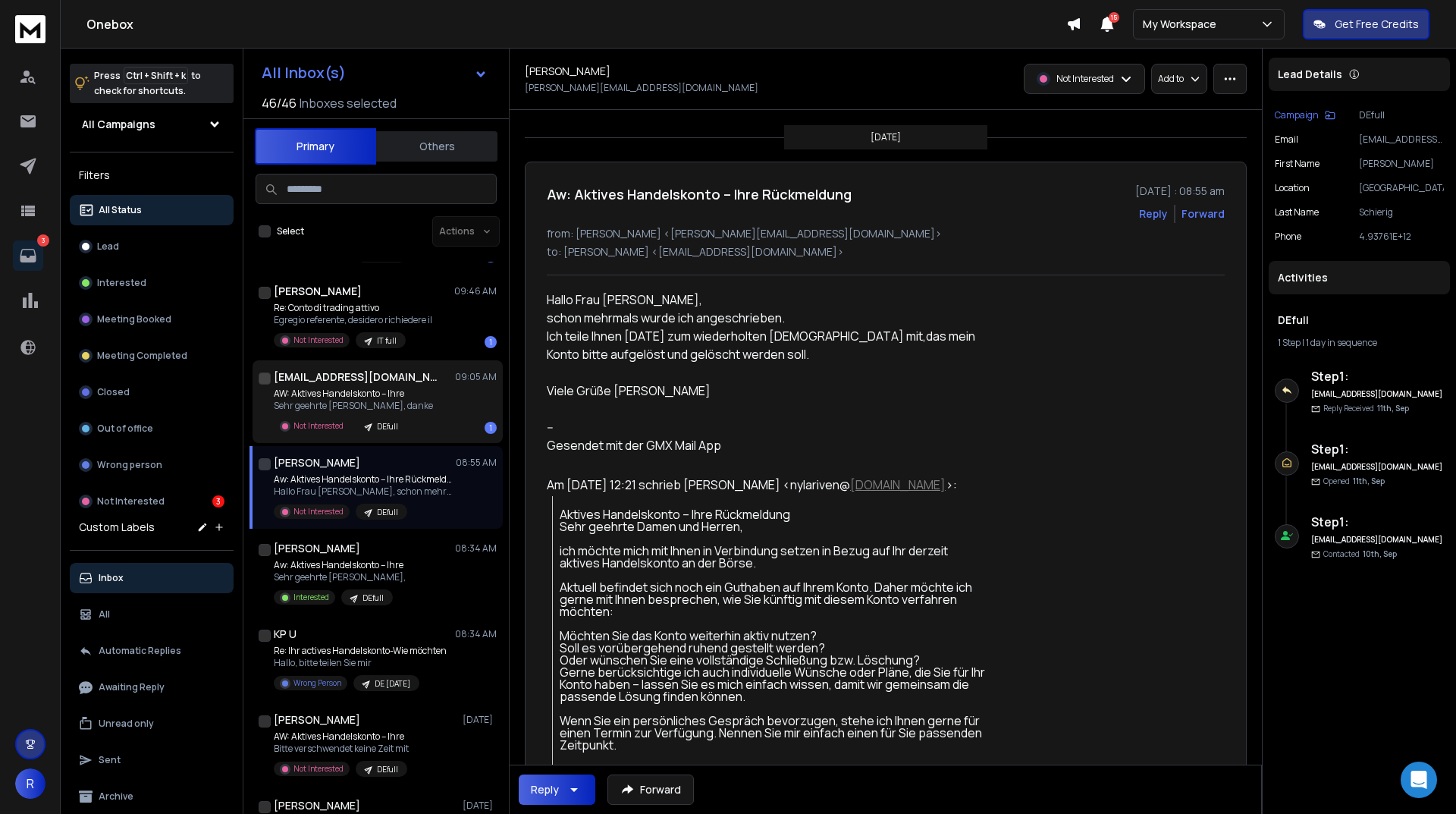
click at [427, 426] on div "AW: Aktives Handelskonto – Ihre Sehr geehrte Frau Moreau, danke Not Interested …" at bounding box center [385, 411] width 223 height 46
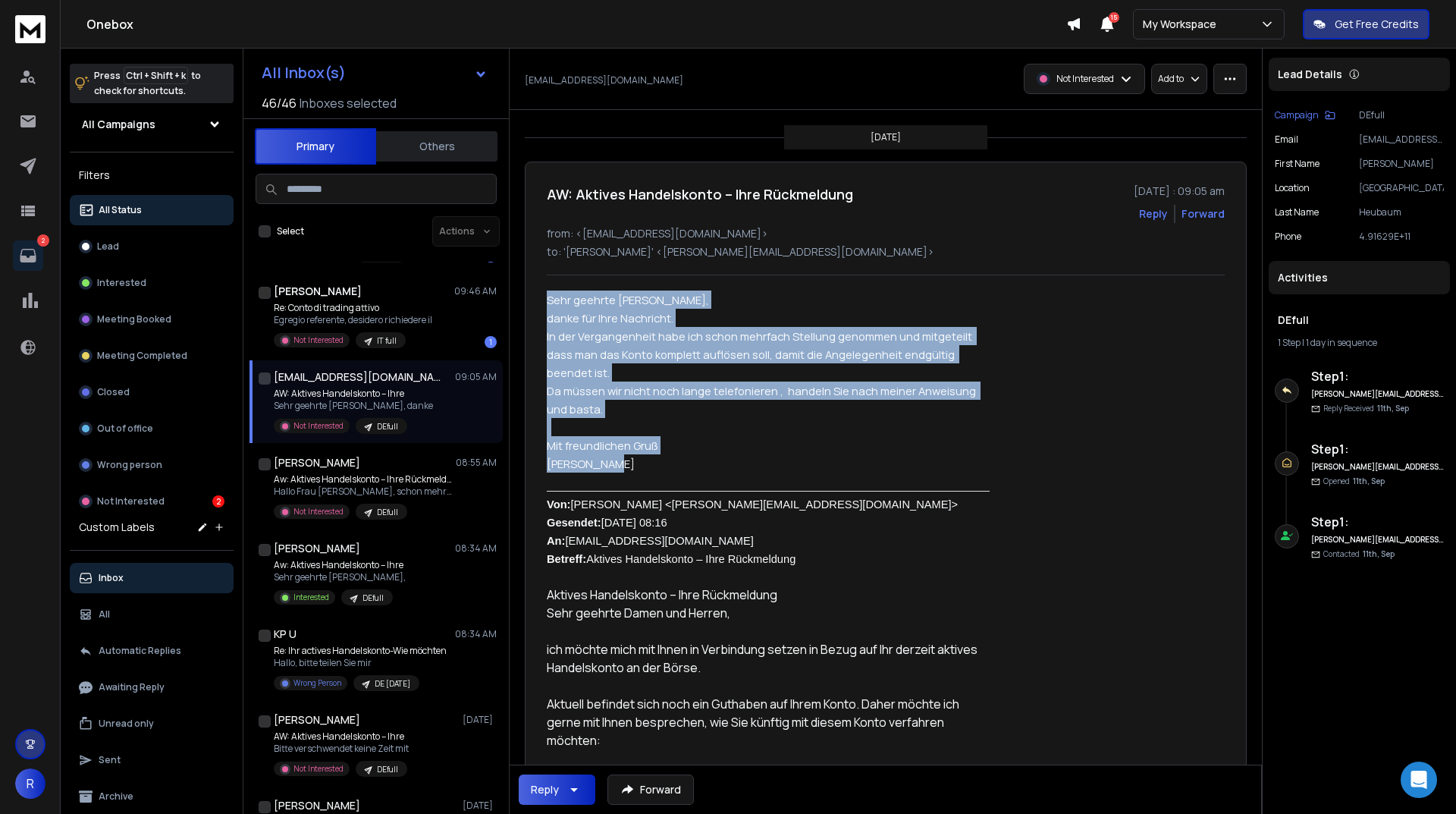
drag, startPoint x: 543, startPoint y: 304, endPoint x: 642, endPoint y: 467, distance: 190.7
click at [642, 467] on div "AW: Aktives Handelskonto – Ihre Rückmeldung 11 September 2025 : 09:05 am Reply …" at bounding box center [886, 691] width 722 height 1059
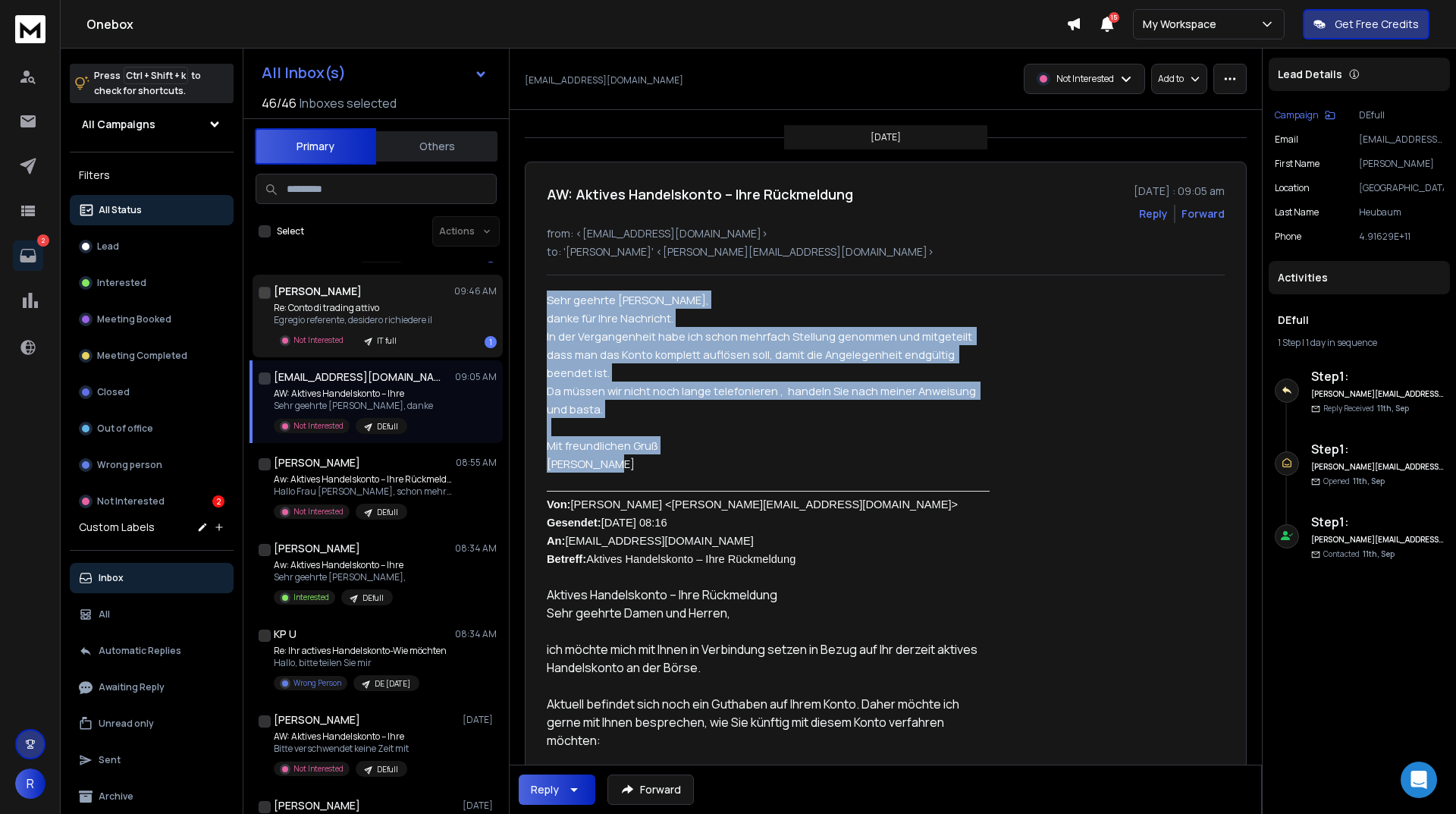
scroll to position [0, 0]
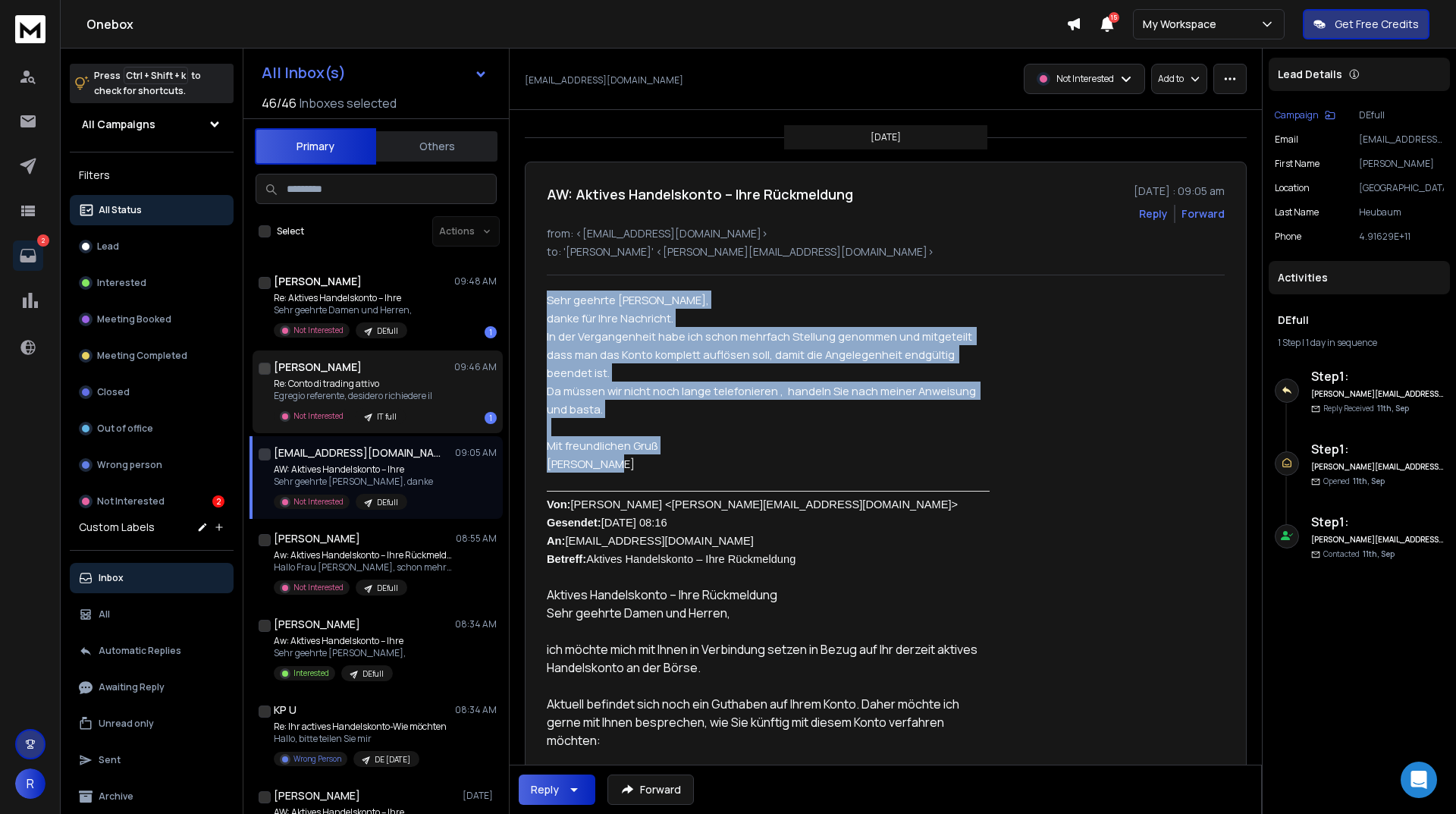
click at [433, 397] on p "Egregio referente, desidero richiedere il" at bounding box center [352, 396] width 158 height 12
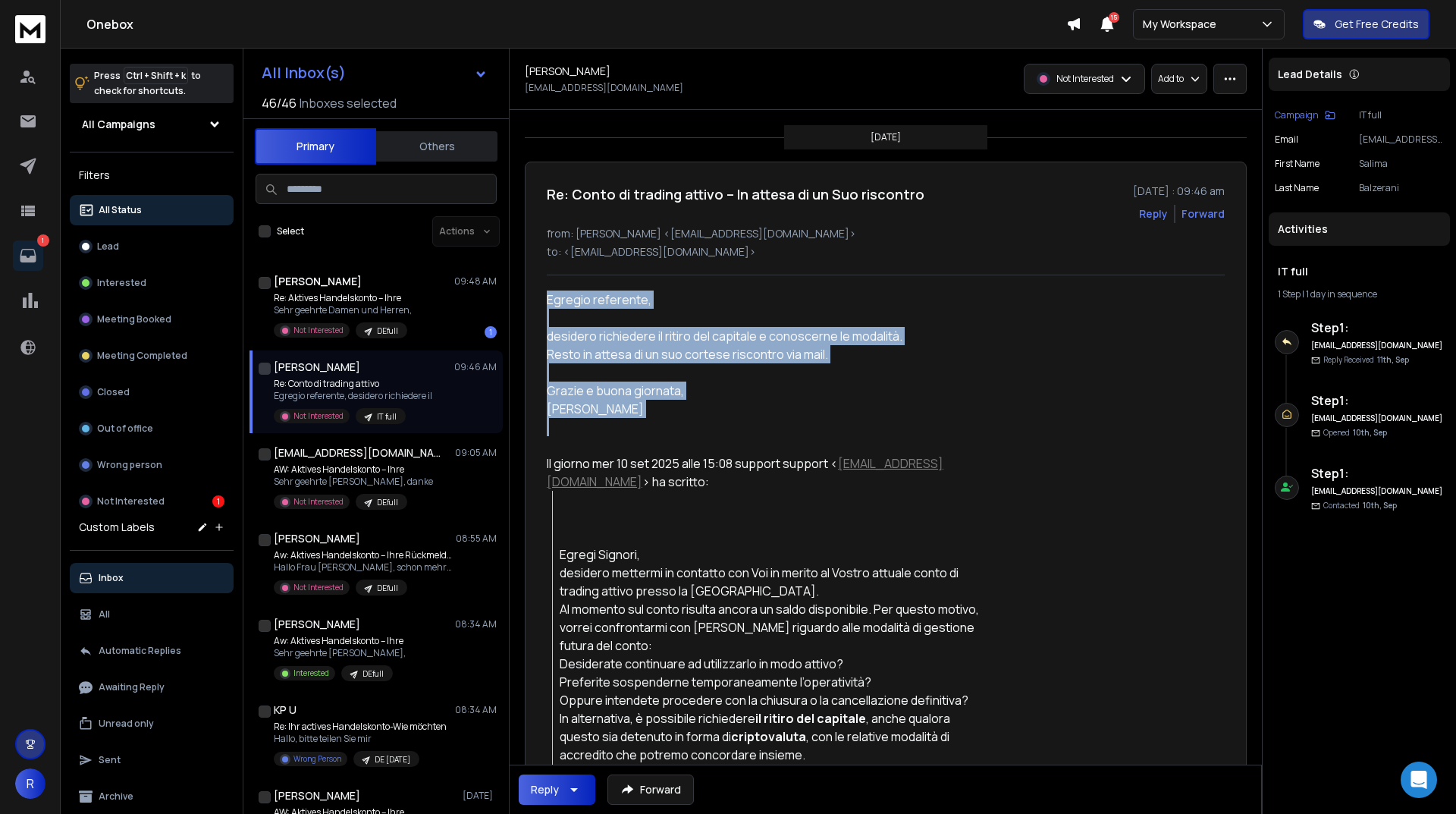
drag, startPoint x: 546, startPoint y: 296, endPoint x: 663, endPoint y: 421, distance: 171.2
click at [663, 421] on div "Re: Conto di trading attivo – In attesa di un Suo riscontro 11 September 2025 :…" at bounding box center [886, 607] width 722 height 891
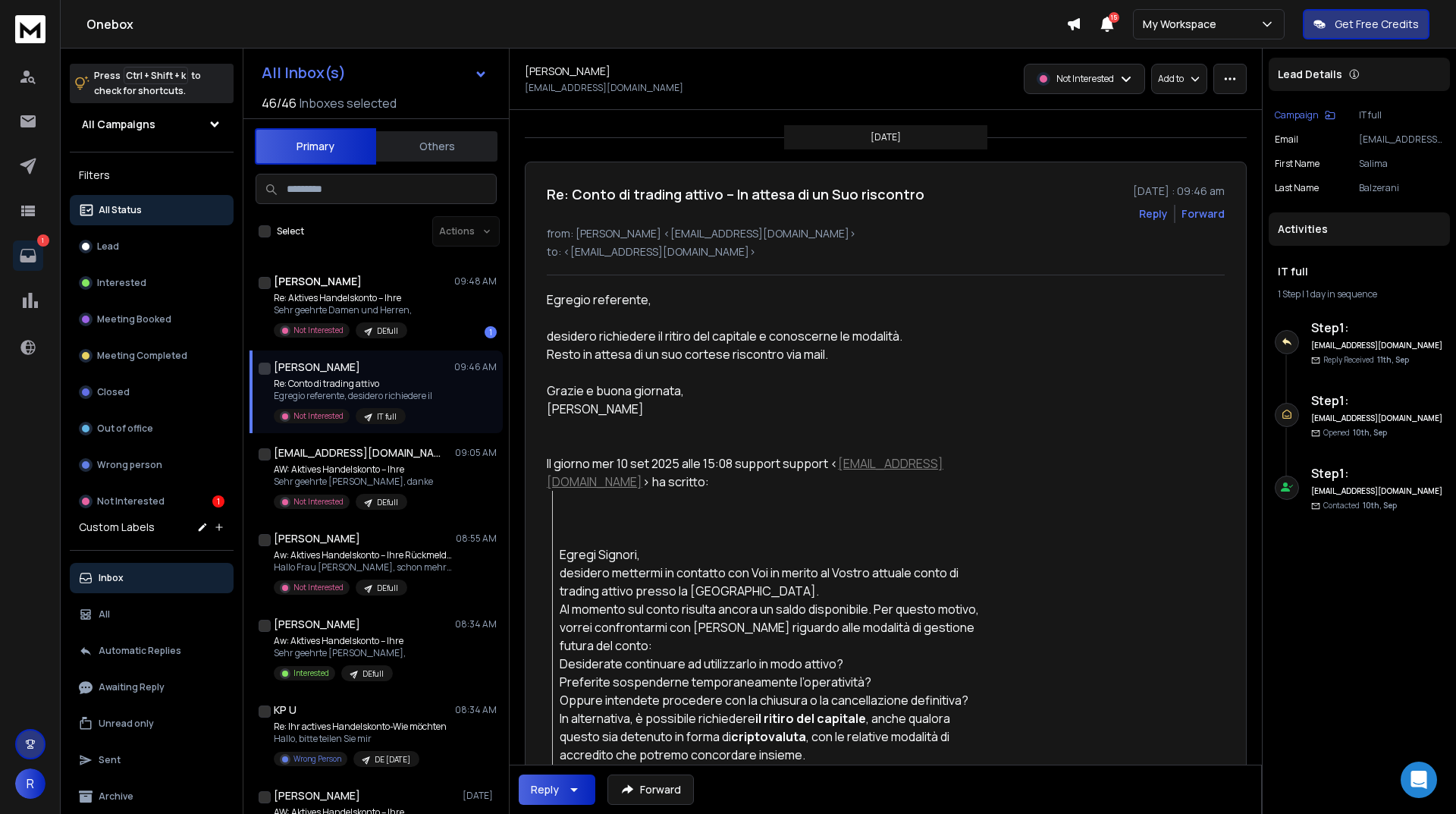
click at [867, 703] on li "Oppure intendete procedere con la chiusura o la cancellazione definitiva?" at bounding box center [774, 699] width 430 height 19
drag, startPoint x: 659, startPoint y: 234, endPoint x: 690, endPoint y: 234, distance: 31.0
click at [690, 234] on p "from: Salima Balzerani <sal.balzerani@gmail.com>" at bounding box center [886, 233] width 678 height 15
click at [689, 234] on p "from: Salima Balzerani <sal.balzerani@gmail.com>" at bounding box center [886, 233] width 678 height 15
drag, startPoint x: 663, startPoint y: 234, endPoint x: 783, endPoint y: 233, distance: 120.0
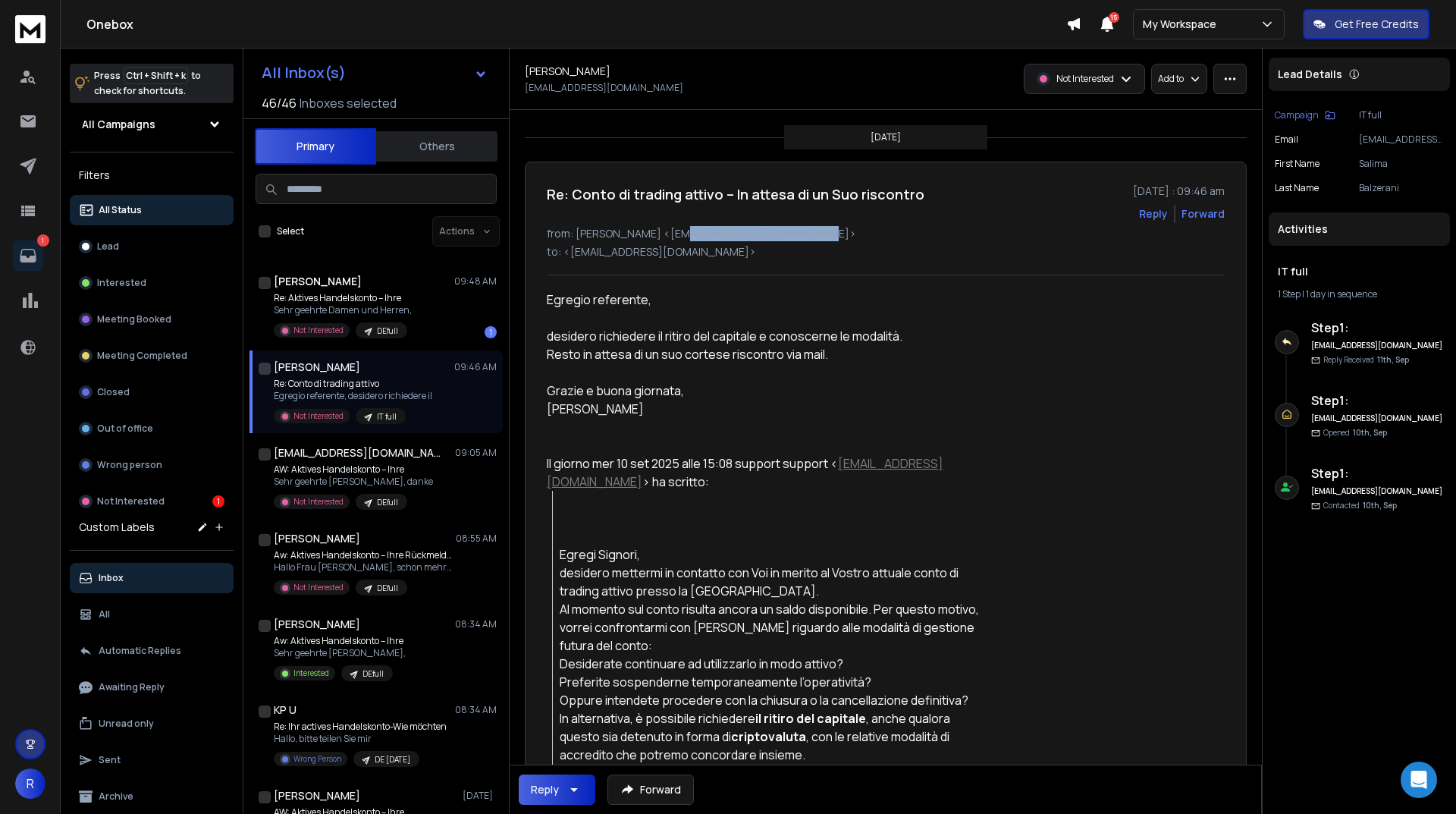
click at [783, 233] on p "from: Salima Balzerani <sal.balzerani@gmail.com>" at bounding box center [886, 233] width 678 height 15
drag, startPoint x: 605, startPoint y: 250, endPoint x: 720, endPoint y: 261, distance: 115.5
click at [720, 261] on div "Re: Conto di trading attivo – In attesa di un Suo riscontro 11 September 2025 :…" at bounding box center [886, 607] width 678 height 847
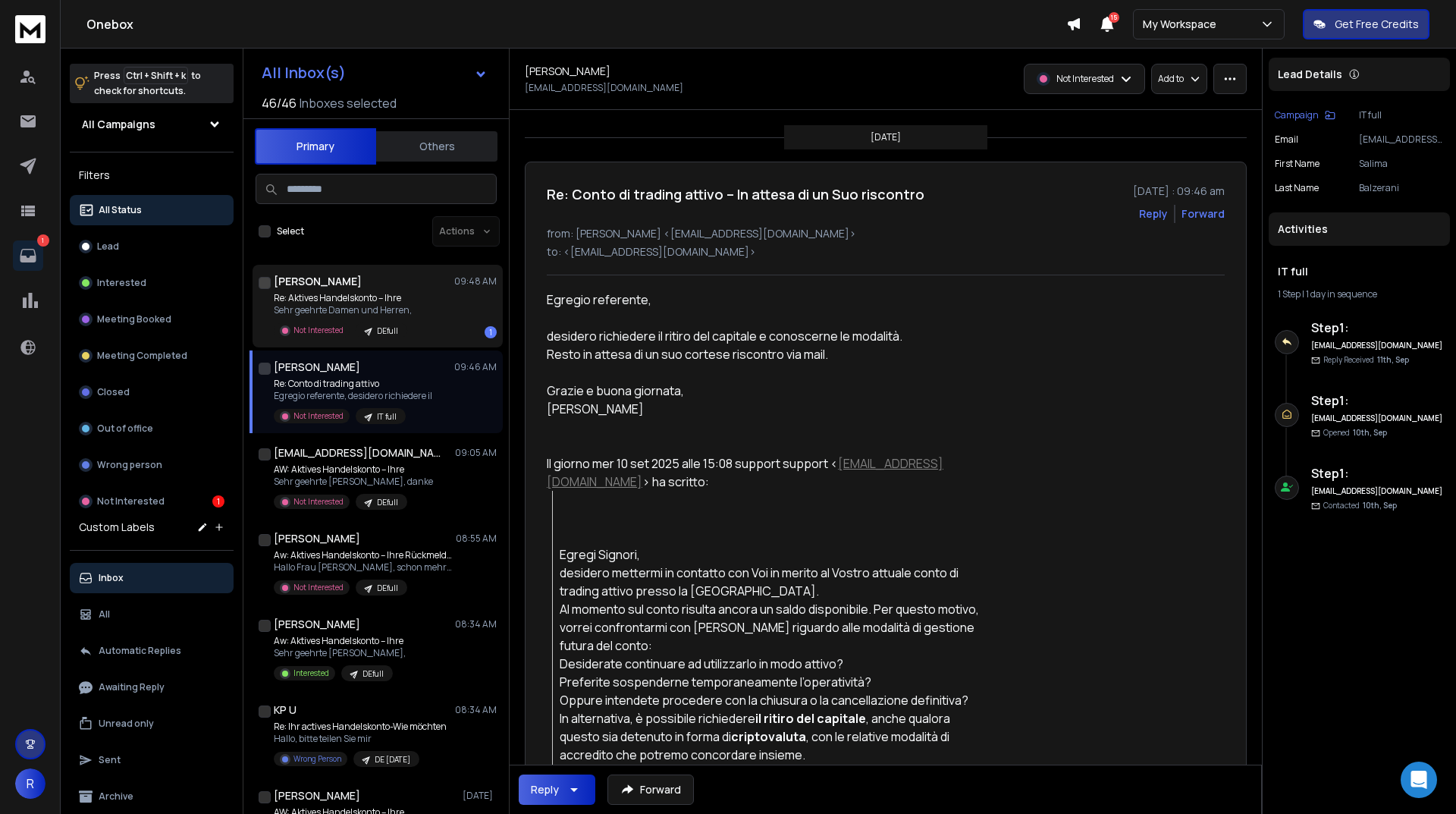
click at [414, 288] on div "Bucher Robert 09:48 AM" at bounding box center [385, 281] width 223 height 15
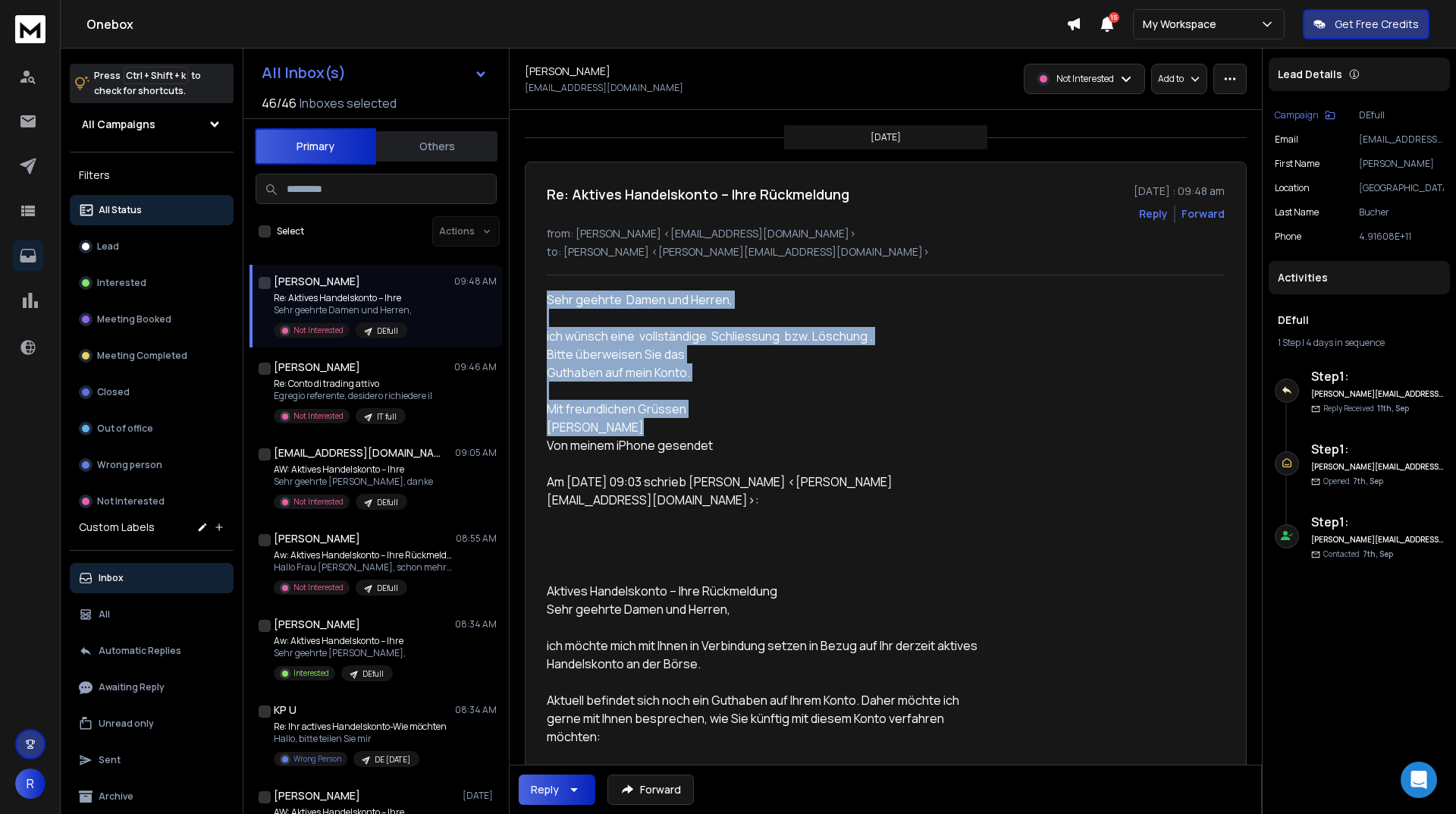
drag, startPoint x: 553, startPoint y: 298, endPoint x: 752, endPoint y: 426, distance: 236.6
click at [752, 426] on div "Re: Aktives Handelskonto – Ihre Rückmeldung 11 September 2025 : 09:48 am Reply …" at bounding box center [886, 697] width 722 height 1073
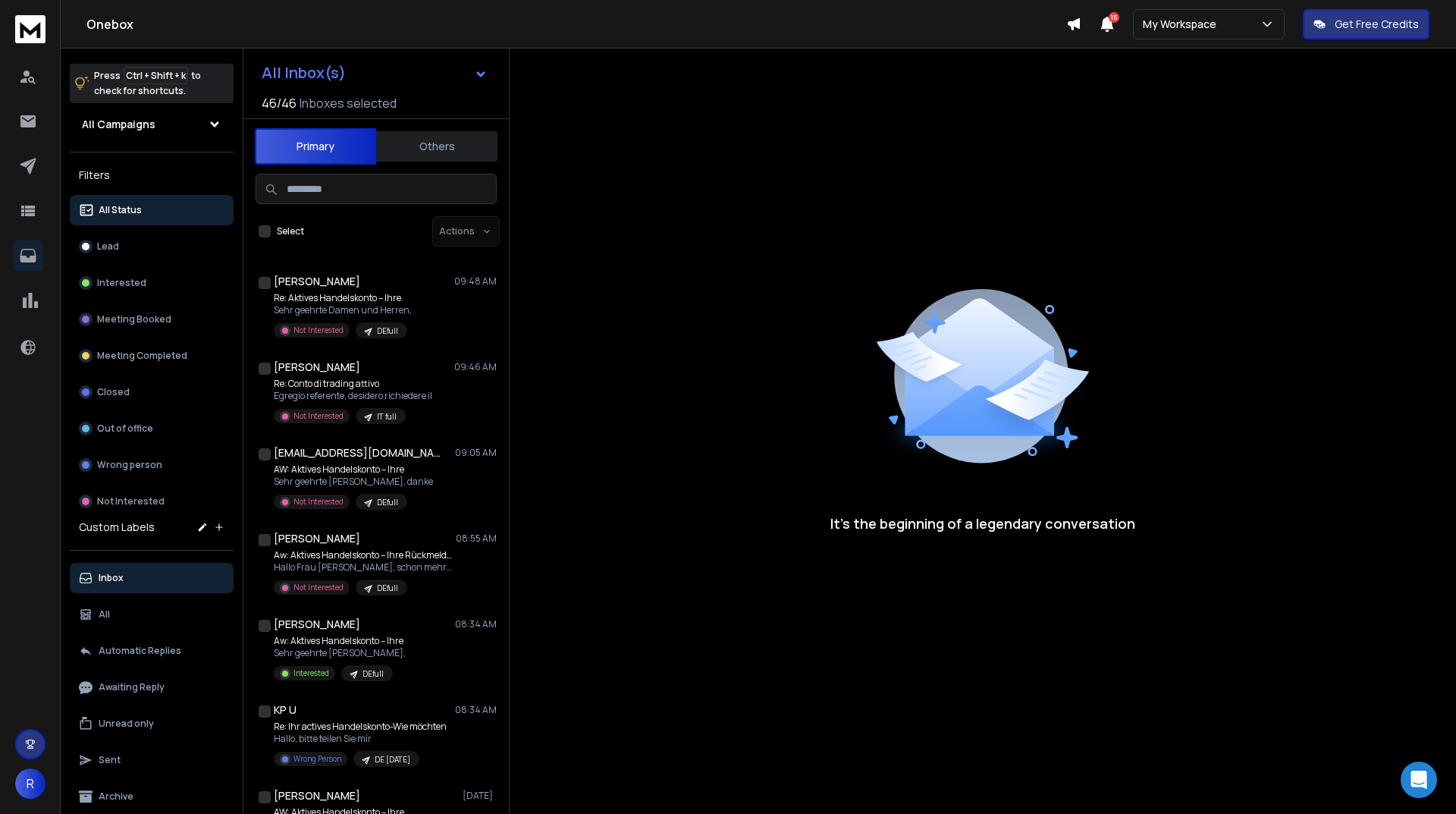
click at [461, 131] on button "Others" at bounding box center [436, 147] width 121 height 34
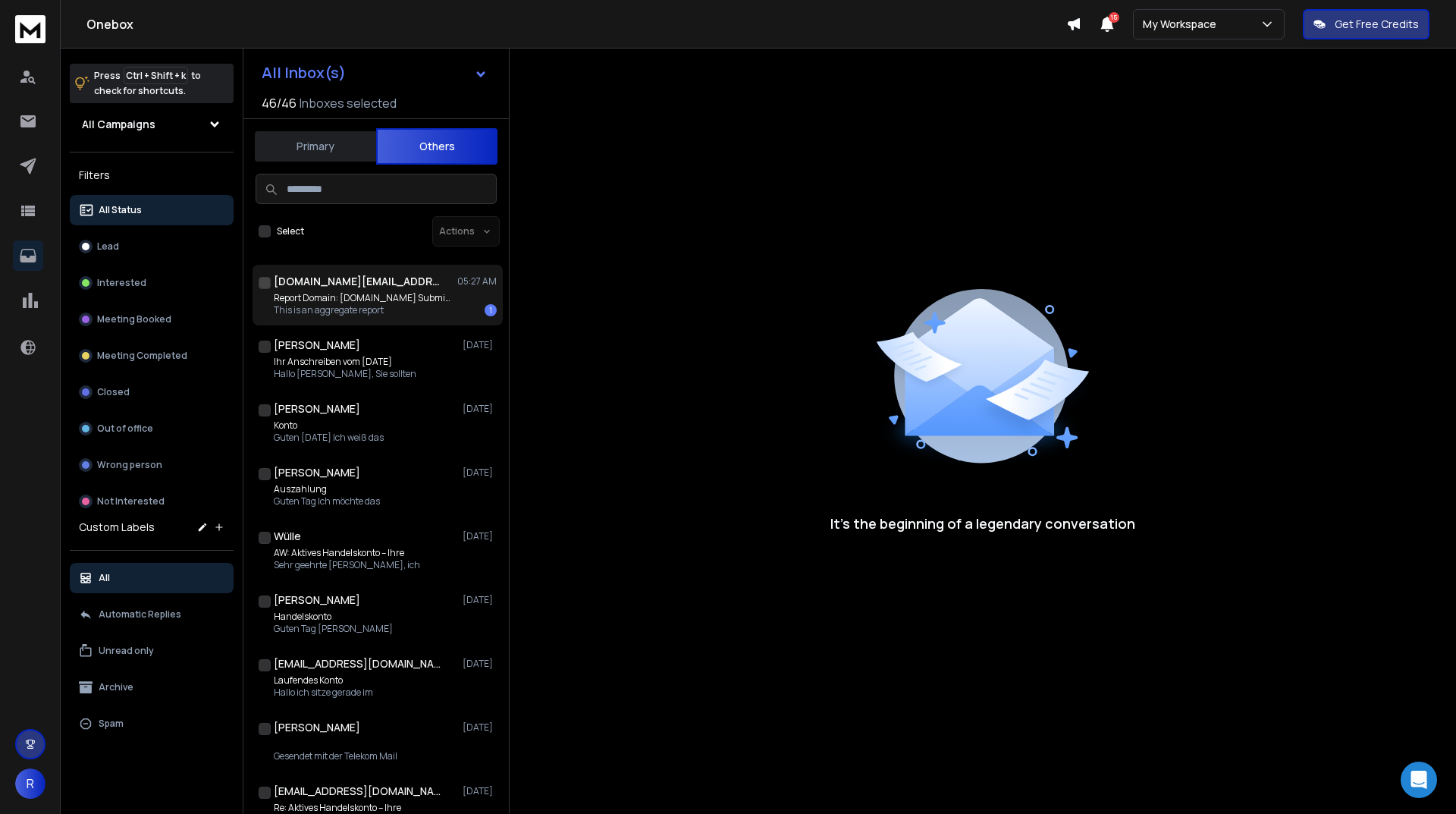
click at [268, 283] on button "button" at bounding box center [265, 283] width 12 height 12
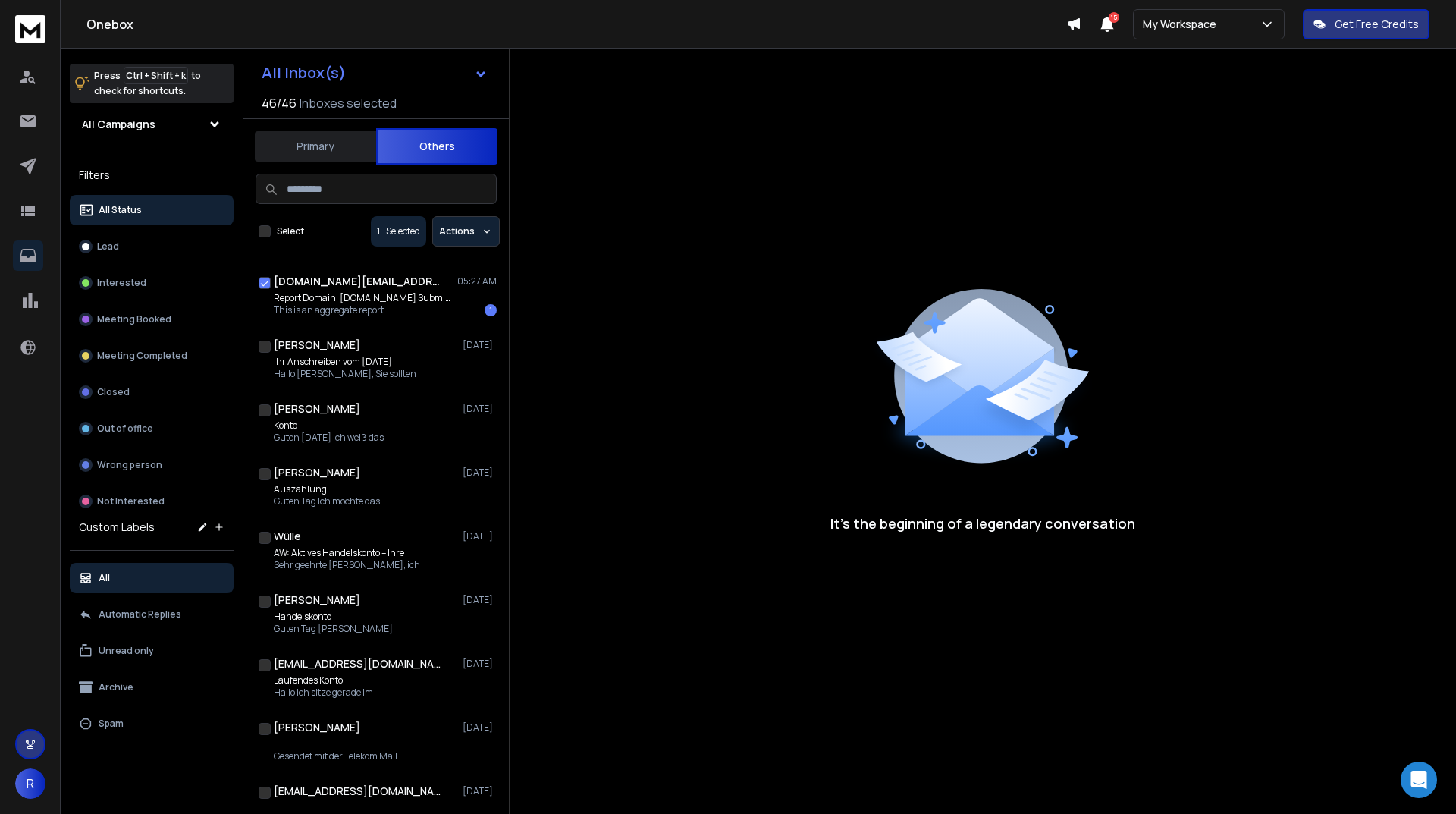
click at [452, 230] on p "Actions" at bounding box center [456, 231] width 35 height 12
click at [464, 266] on div "Delete email" at bounding box center [447, 265] width 83 height 15
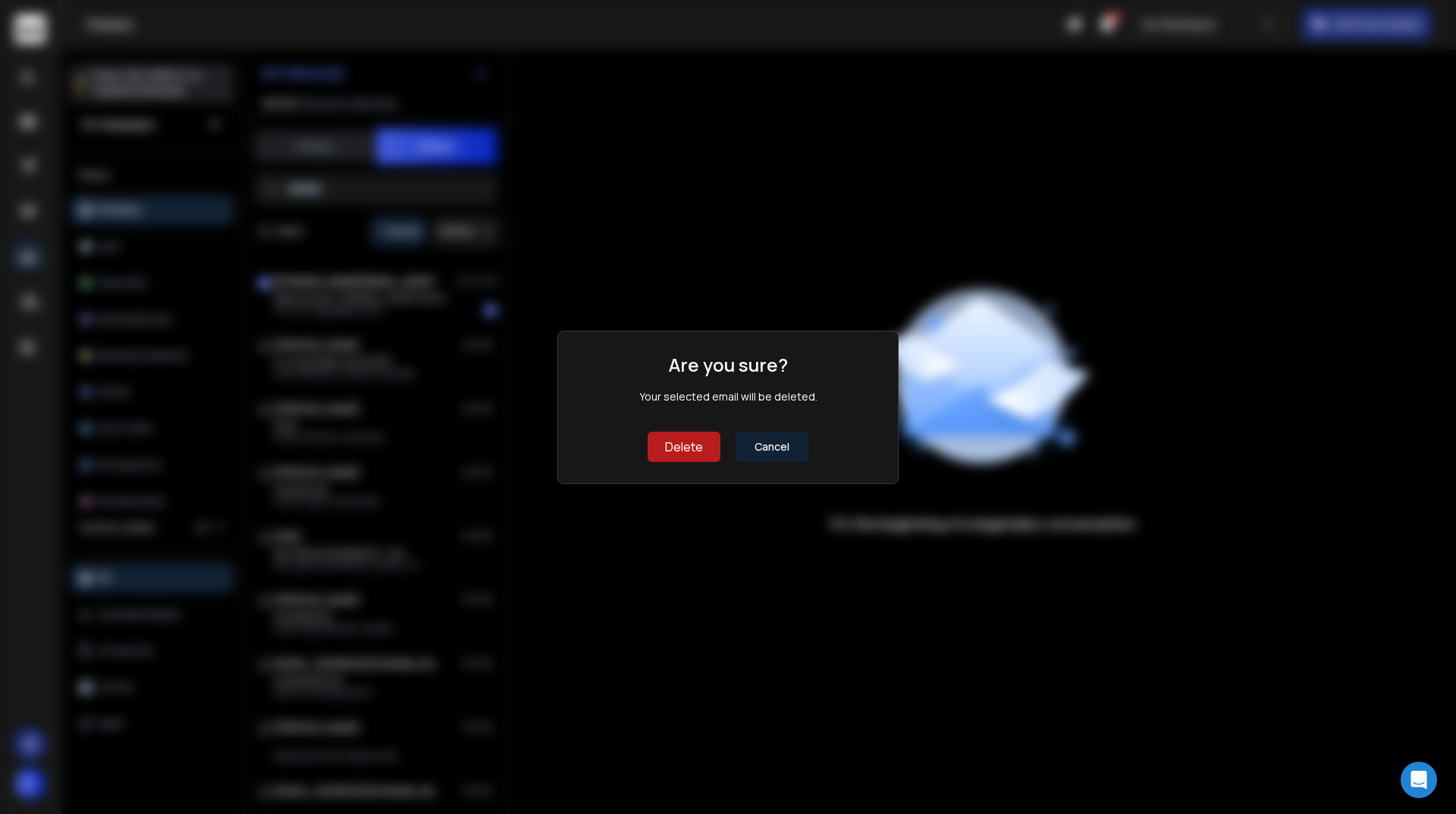
drag, startPoint x: 692, startPoint y: 435, endPoint x: 851, endPoint y: 200, distance: 283.7
click at [691, 435] on button "Delete" at bounding box center [683, 447] width 72 height 30
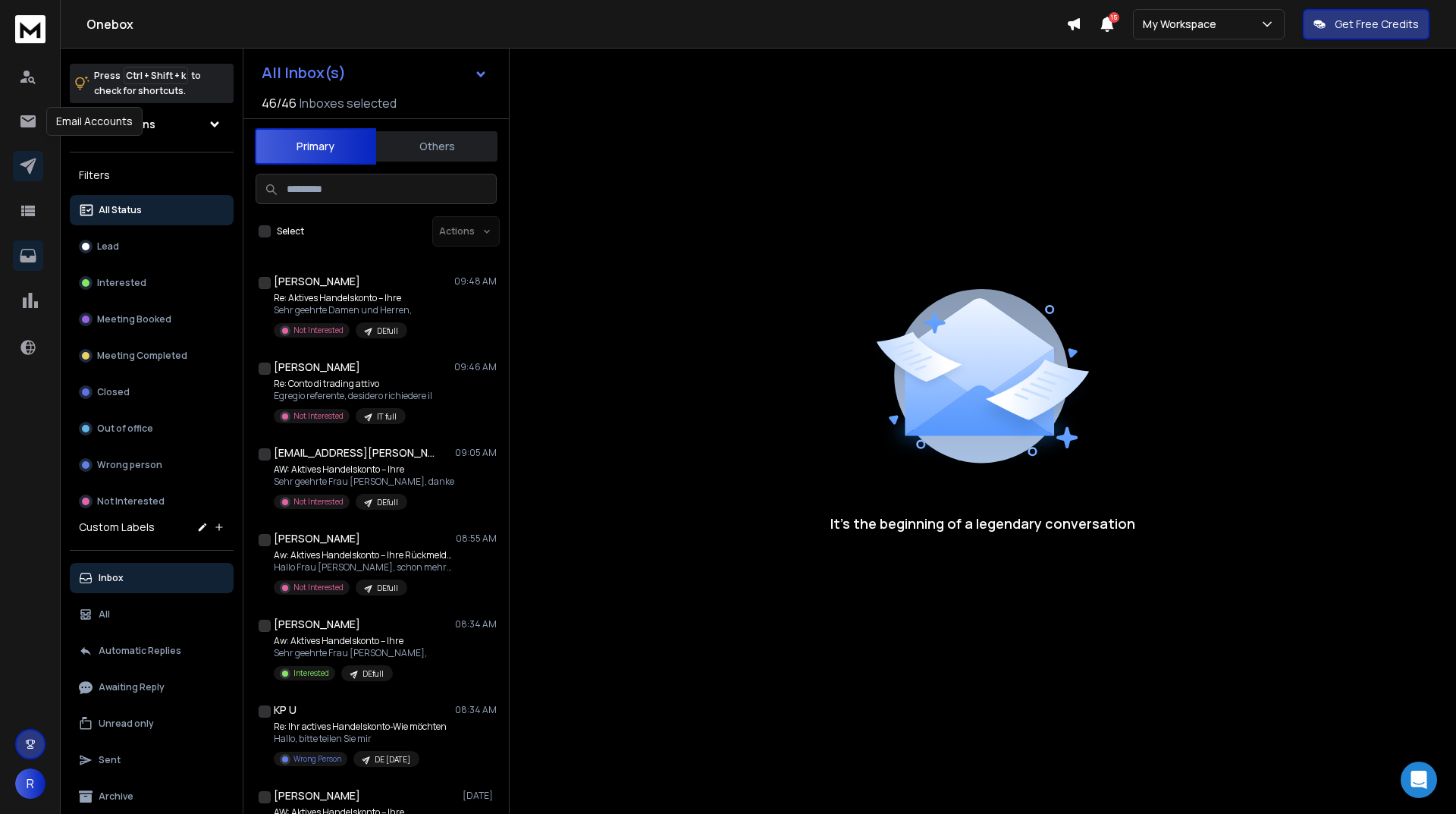
click at [25, 157] on icon at bounding box center [27, 166] width 19 height 19
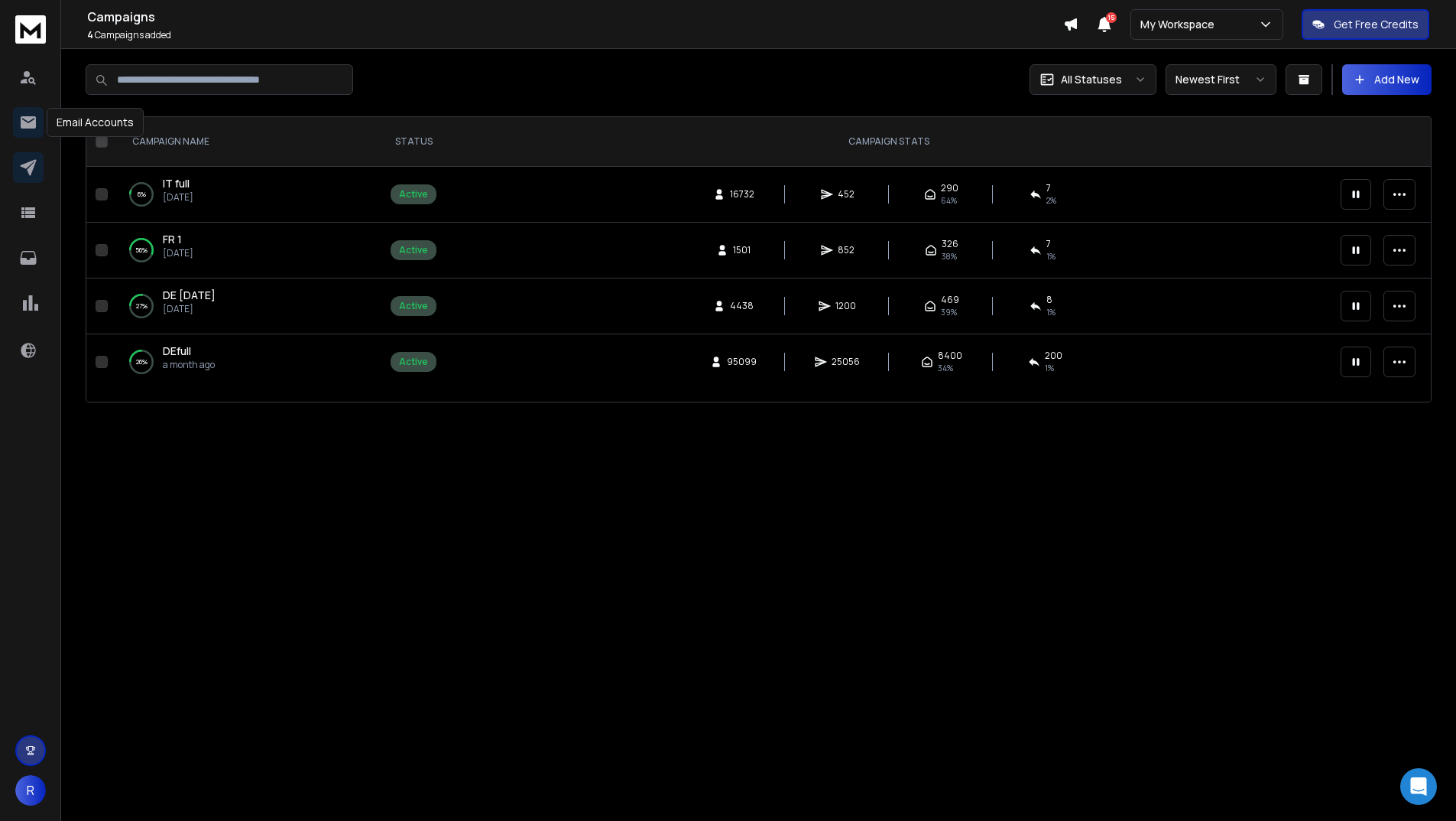
click at [26, 125] on icon at bounding box center [28, 123] width 15 height 12
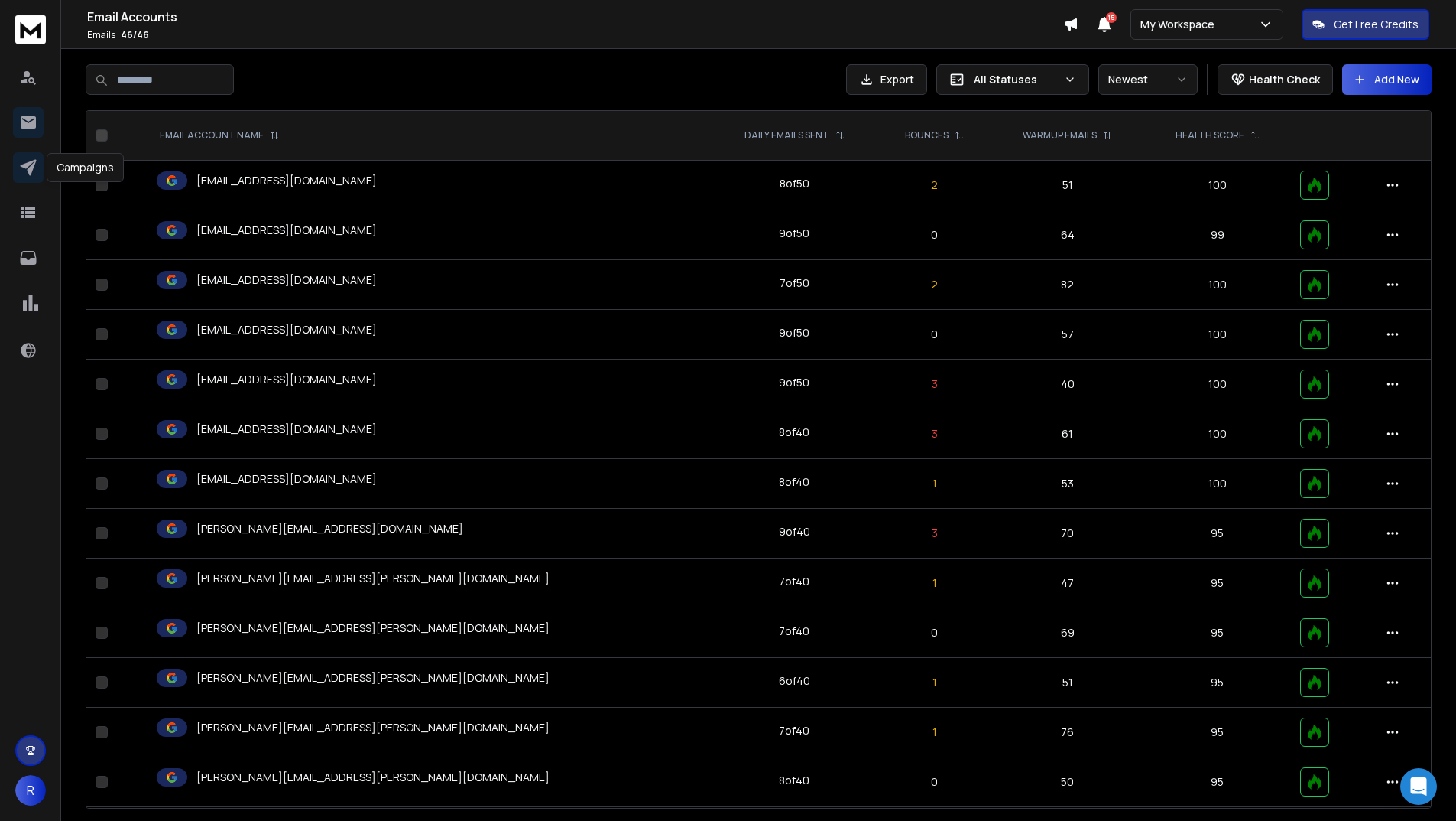
click at [32, 167] on icon at bounding box center [28, 167] width 16 height 16
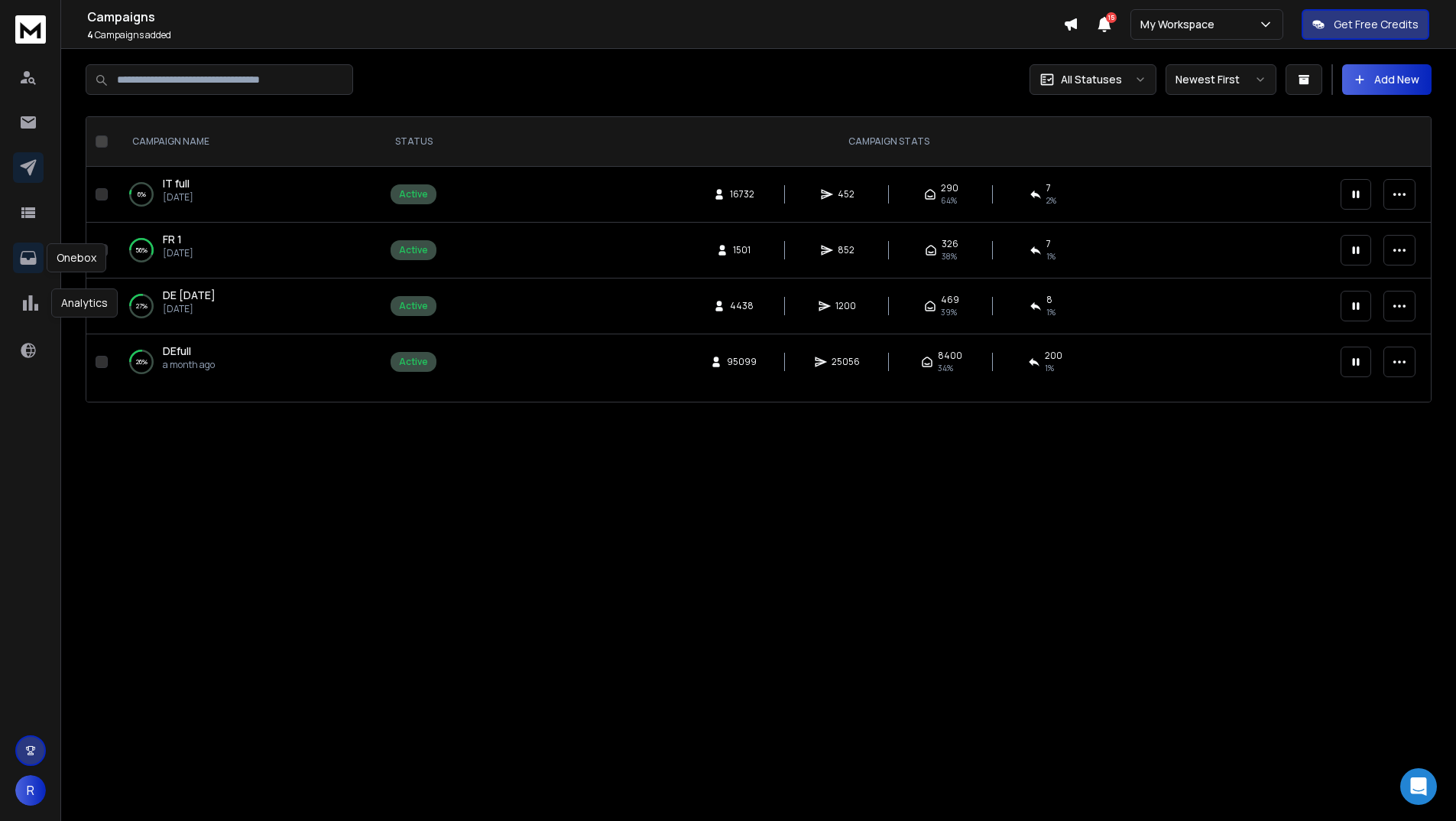
click at [32, 269] on link at bounding box center [28, 257] width 30 height 30
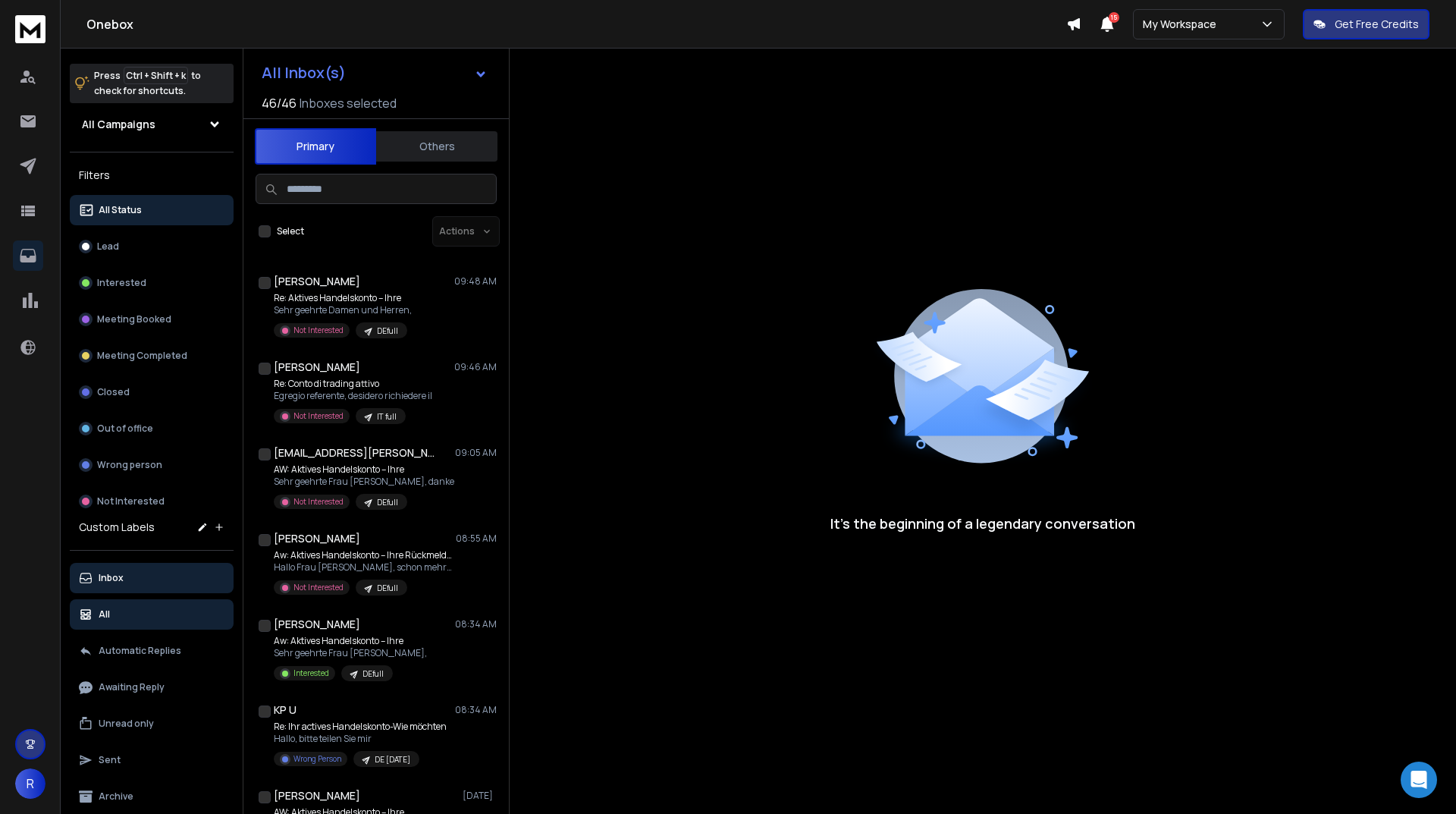
click at [132, 609] on button "All" at bounding box center [152, 614] width 164 height 30
click at [131, 703] on div "Inbox All Automatic Replies Awaiting Reply Unread only Sent Archive" at bounding box center [152, 687] width 164 height 249
click at [137, 727] on p "Unread only" at bounding box center [126, 723] width 56 height 12
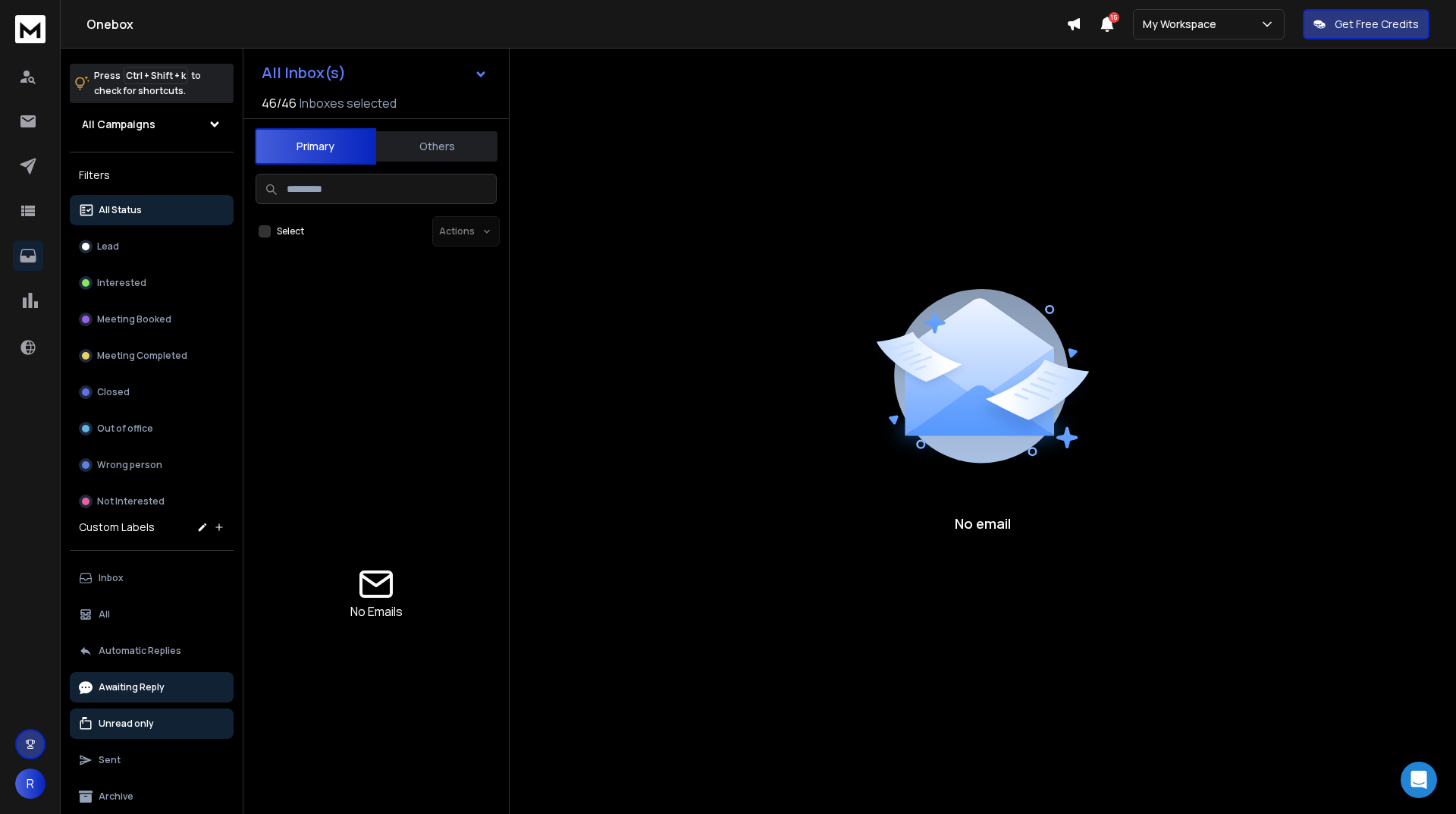
click at [152, 681] on p "Awaiting Reply" at bounding box center [132, 687] width 66 height 12
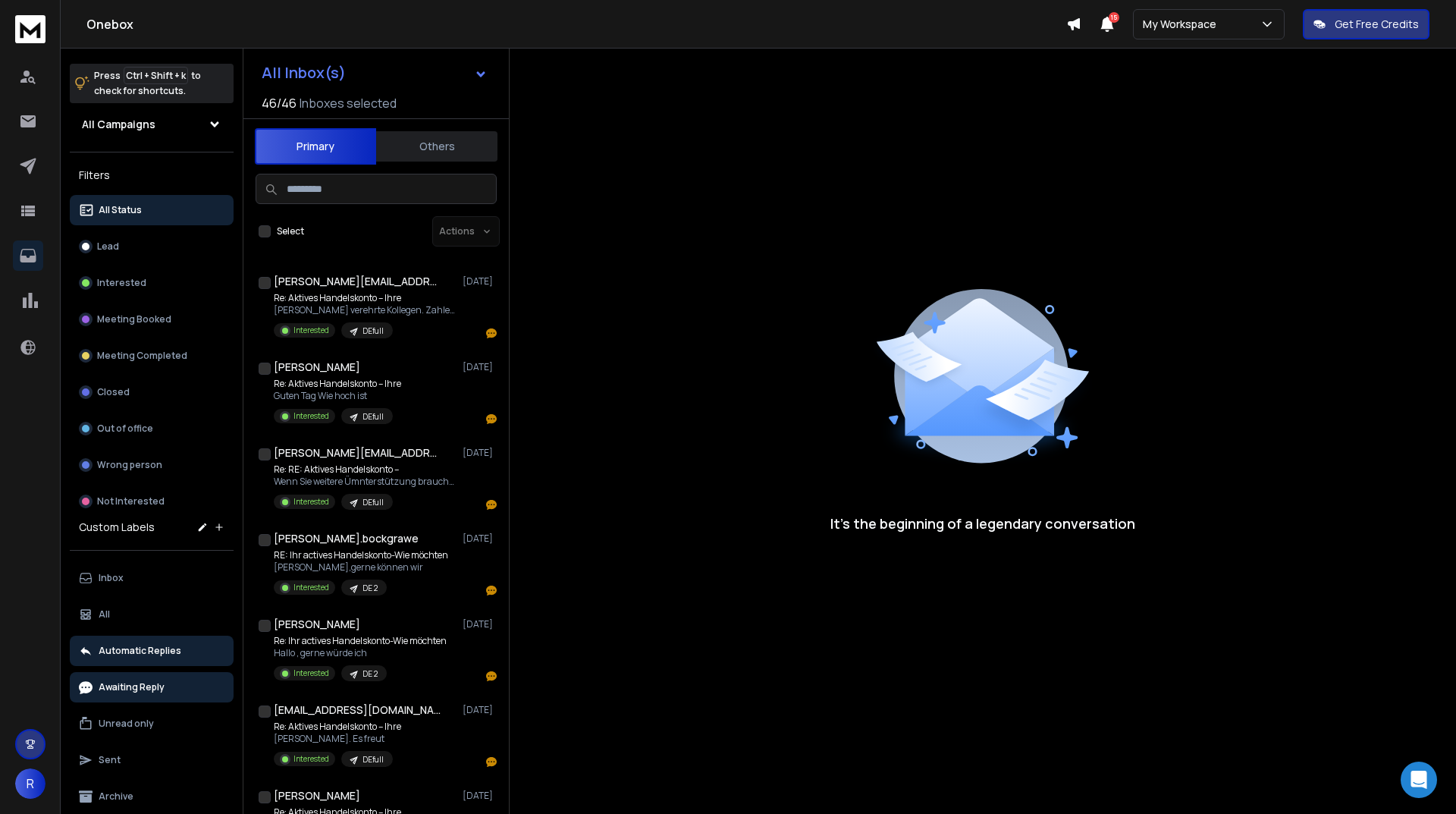
click at [177, 648] on p "Automatic Replies" at bounding box center [140, 651] width 83 height 12
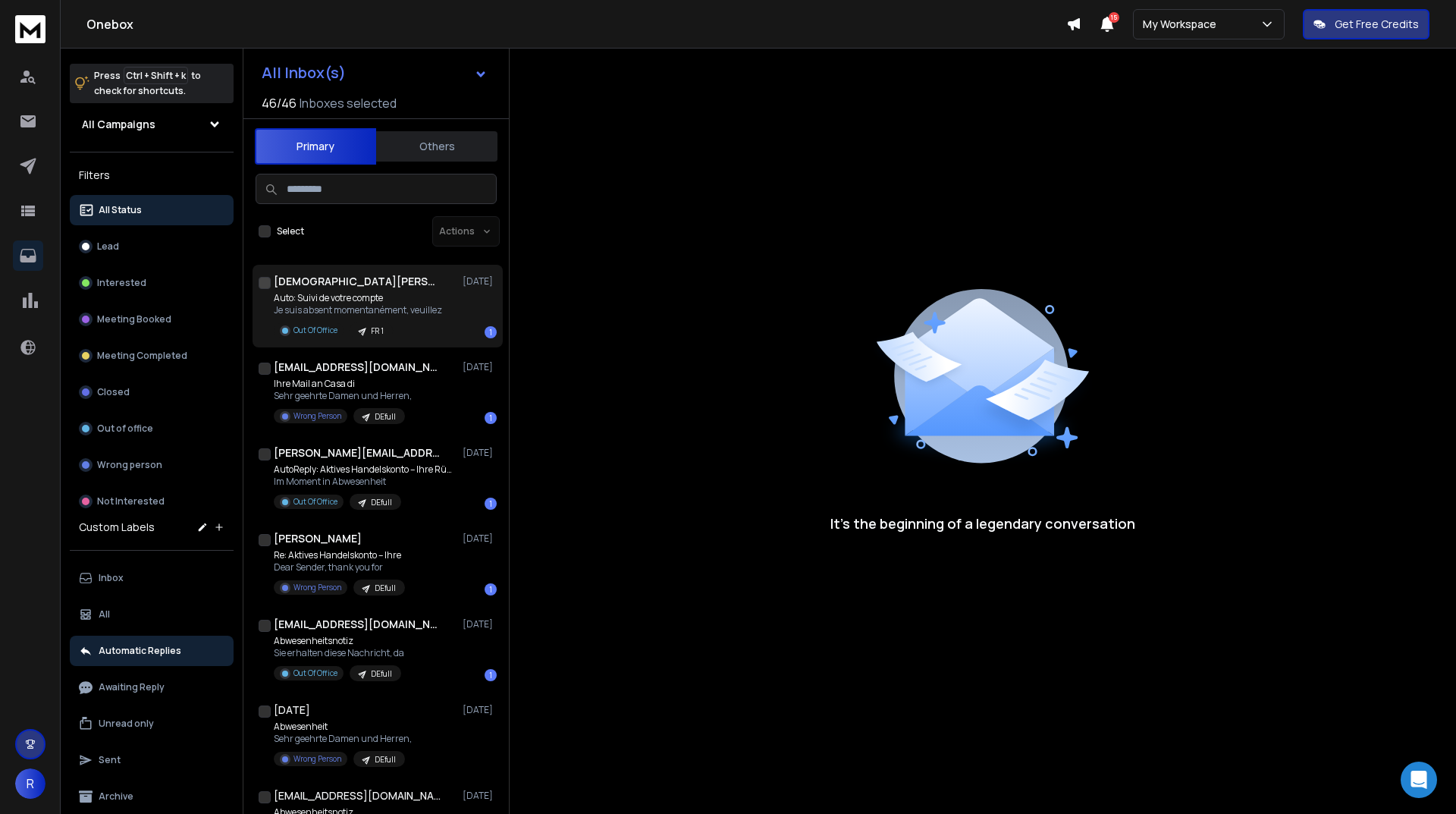
click at [431, 295] on p "Auto: Suivi de votre compte" at bounding box center [358, 298] width 169 height 12
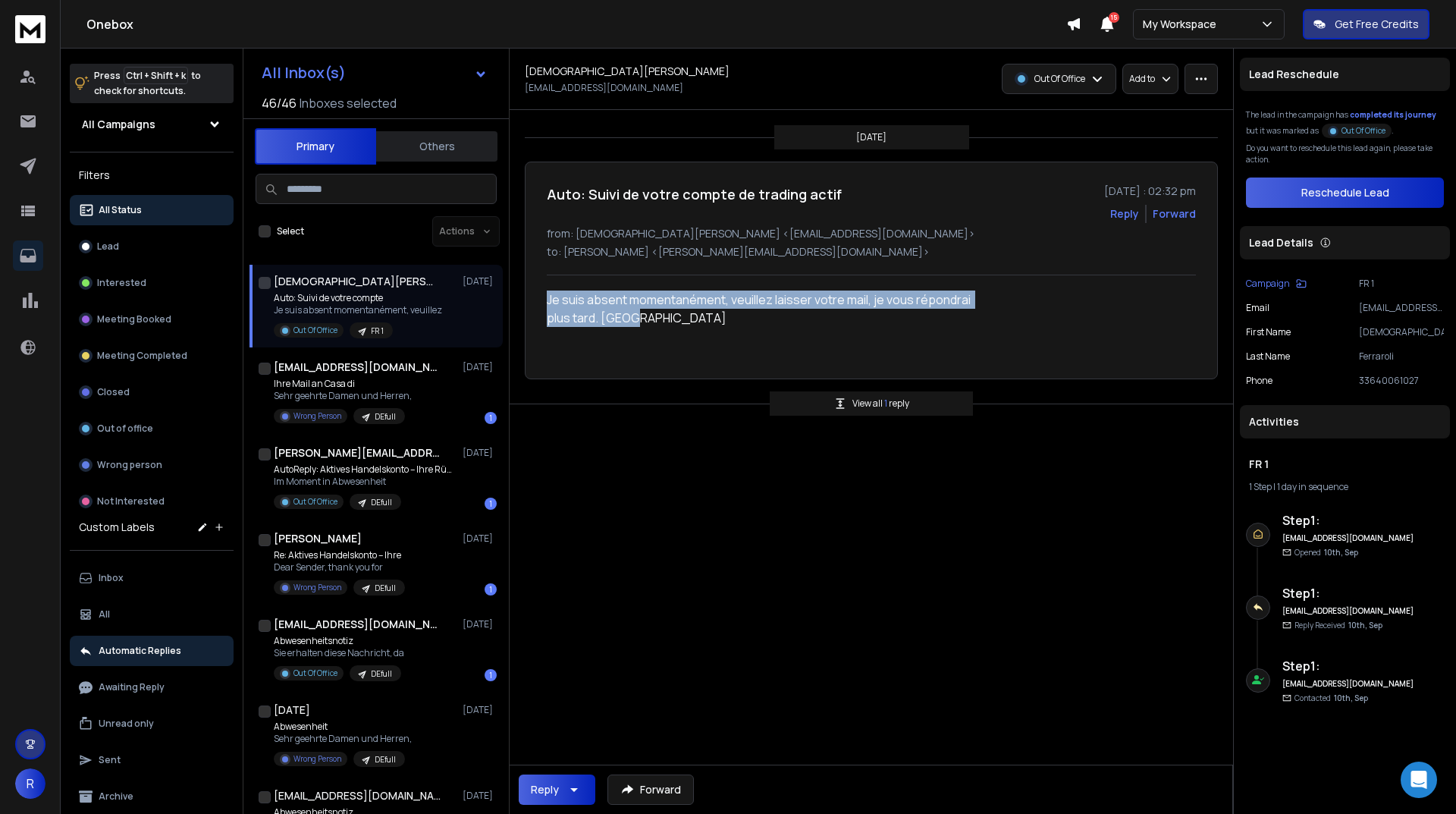
drag, startPoint x: 536, startPoint y: 292, endPoint x: 653, endPoint y: 335, distance: 124.7
click at [653, 335] on div "Auto: Suivi de votre compte de trading actif 10 September 2025 : 02:32 pm Reply…" at bounding box center [871, 270] width 693 height 217
copy div "Je suis absent momentanément, veuillez laisser votre mail, je vous répondrai pl…"
click at [121, 629] on button "All" at bounding box center [152, 614] width 164 height 30
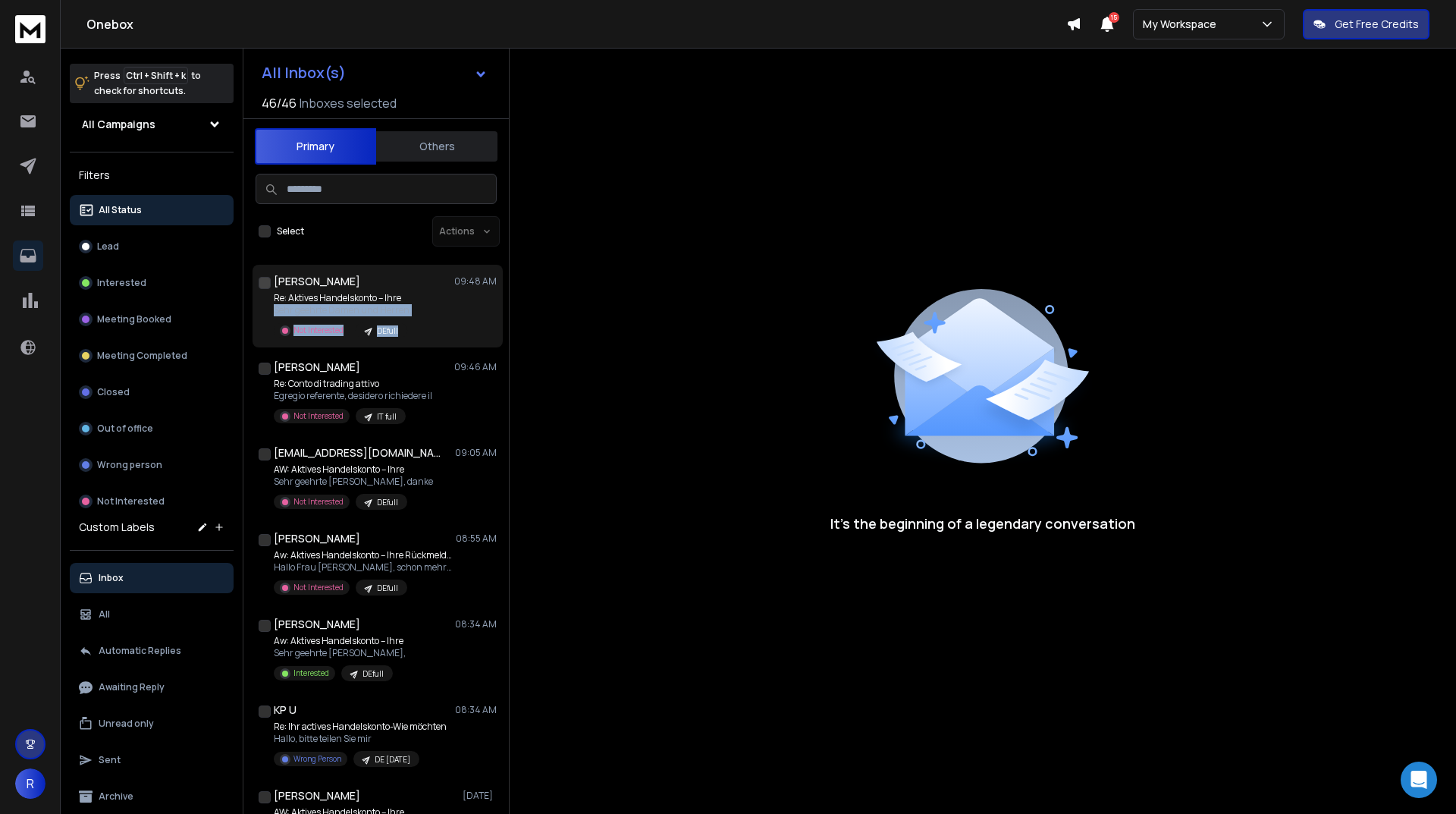
drag, startPoint x: 509, startPoint y: 301, endPoint x: 465, endPoint y: 309, distance: 44.7
click at [465, 309] on div "All Inbox(s) 46 / 46 Inboxes selected Primary Others Select Actions [PERSON_NAM…" at bounding box center [376, 456] width 267 height 814
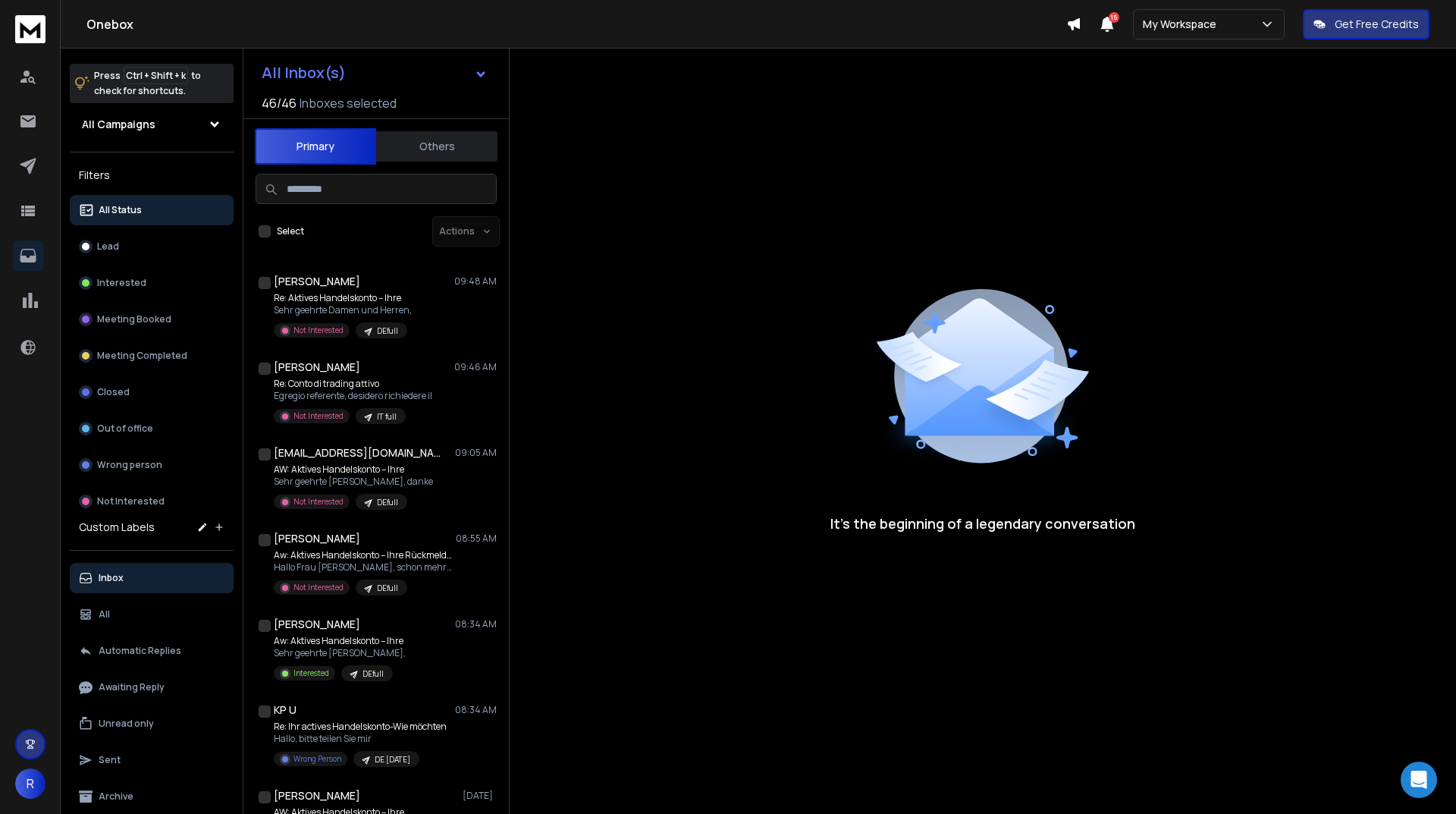
click at [698, 281] on div "It’s the beginning of a legendary conversation" at bounding box center [983, 394] width 947 height 691
drag, startPoint x: 888, startPoint y: 593, endPoint x: 1336, endPoint y: 664, distance: 453.6
click at [1336, 664] on div "It’s the beginning of a legendary conversation" at bounding box center [983, 394] width 947 height 691
click at [1335, 664] on div "It’s the beginning of a legendary conversation" at bounding box center [983, 394] width 947 height 691
click at [1329, 659] on div "It’s the beginning of a legendary conversation" at bounding box center [983, 394] width 947 height 691
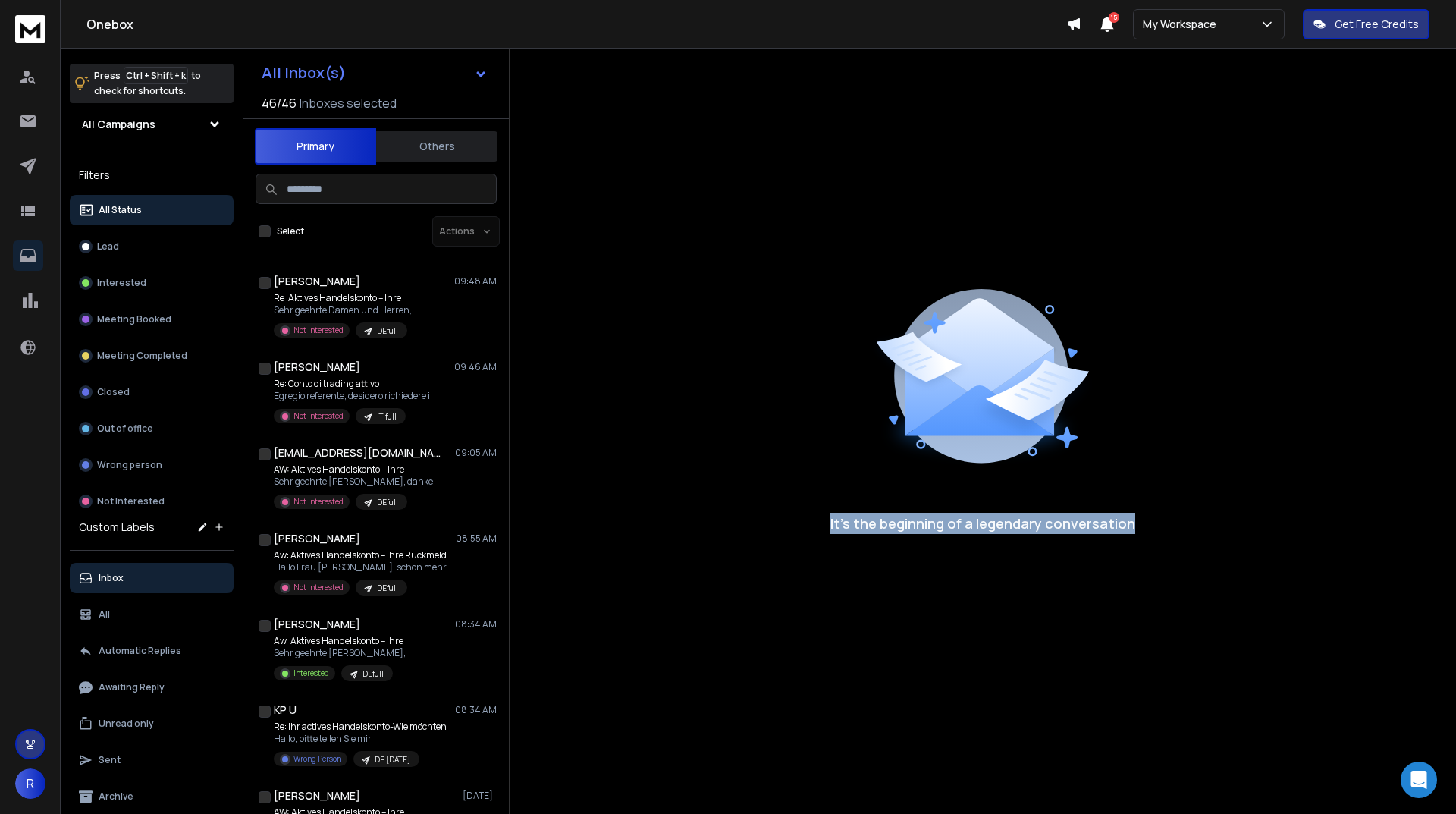
click at [1298, 636] on div "It’s the beginning of a legendary conversation" at bounding box center [983, 394] width 947 height 691
drag, startPoint x: 1298, startPoint y: 636, endPoint x: 571, endPoint y: 389, distance: 767.8
click at [571, 389] on div "It’s the beginning of a legendary conversation" at bounding box center [983, 394] width 947 height 691
click at [645, 357] on div "It’s the beginning of a legendary conversation" at bounding box center [983, 394] width 947 height 691
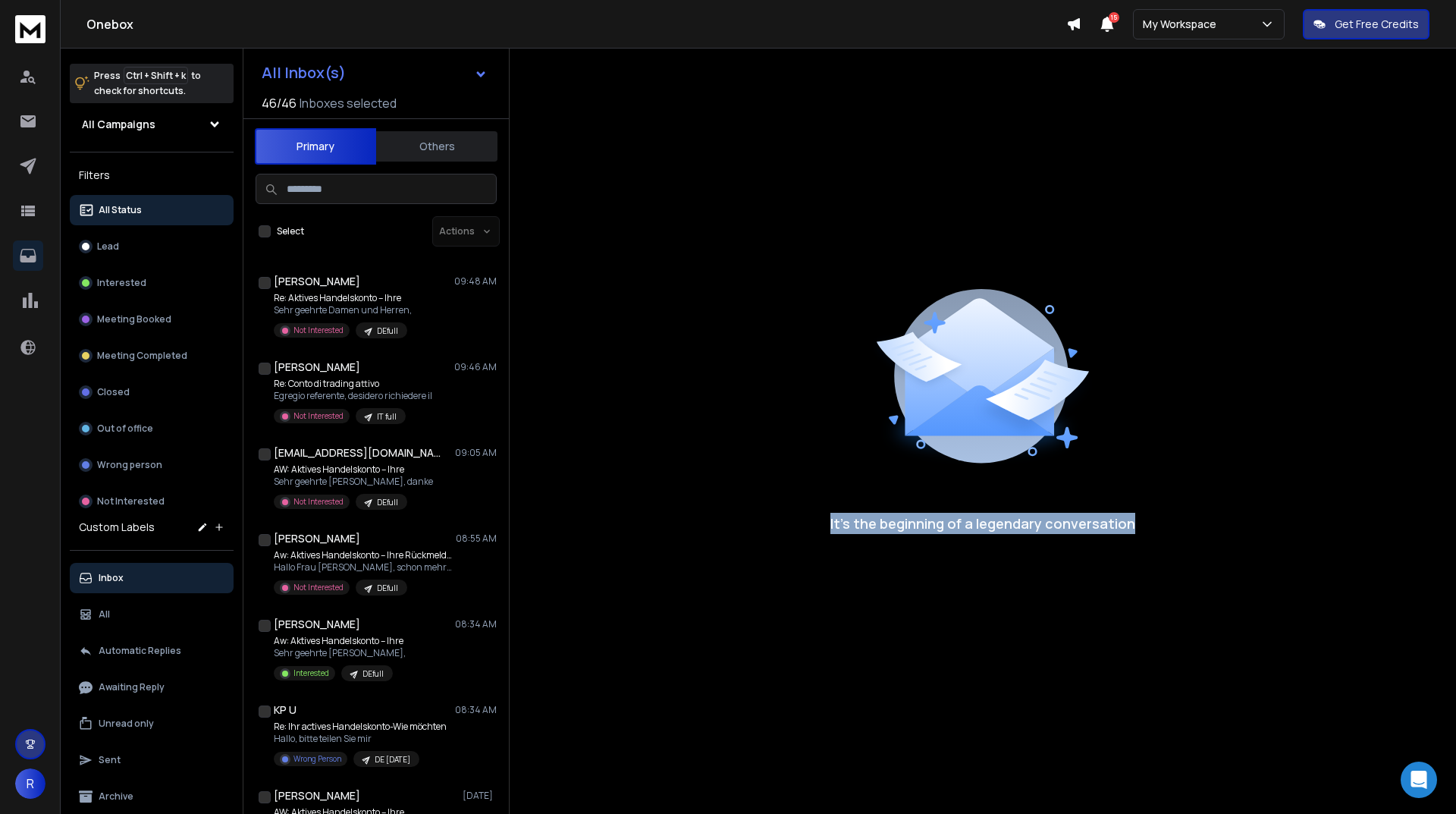
drag, startPoint x: 645, startPoint y: 357, endPoint x: 1138, endPoint y: 571, distance: 537.4
click at [1138, 571] on div "It’s the beginning of a legendary conversation" at bounding box center [983, 394] width 947 height 691
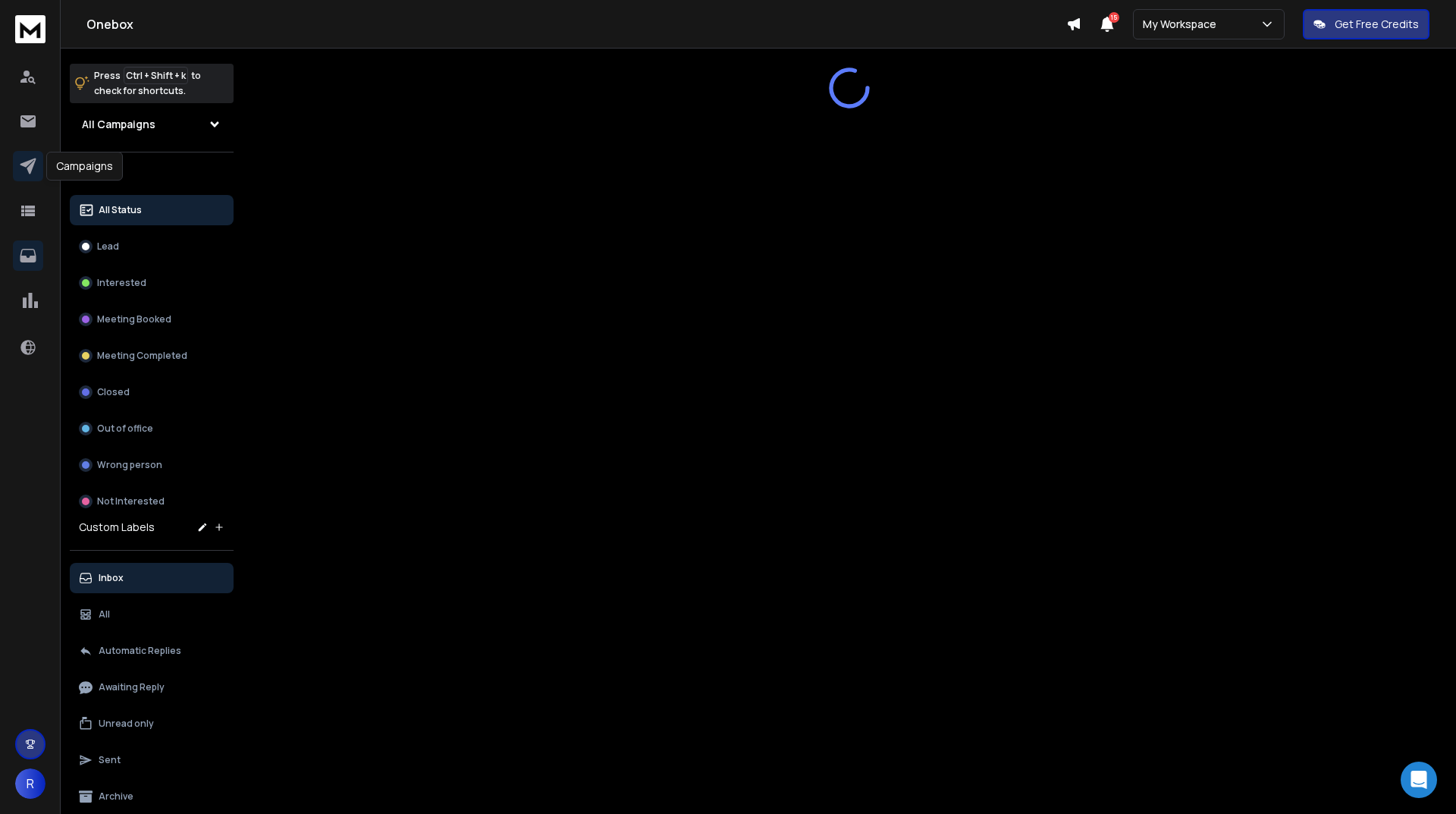
click at [34, 157] on icon at bounding box center [27, 166] width 19 height 19
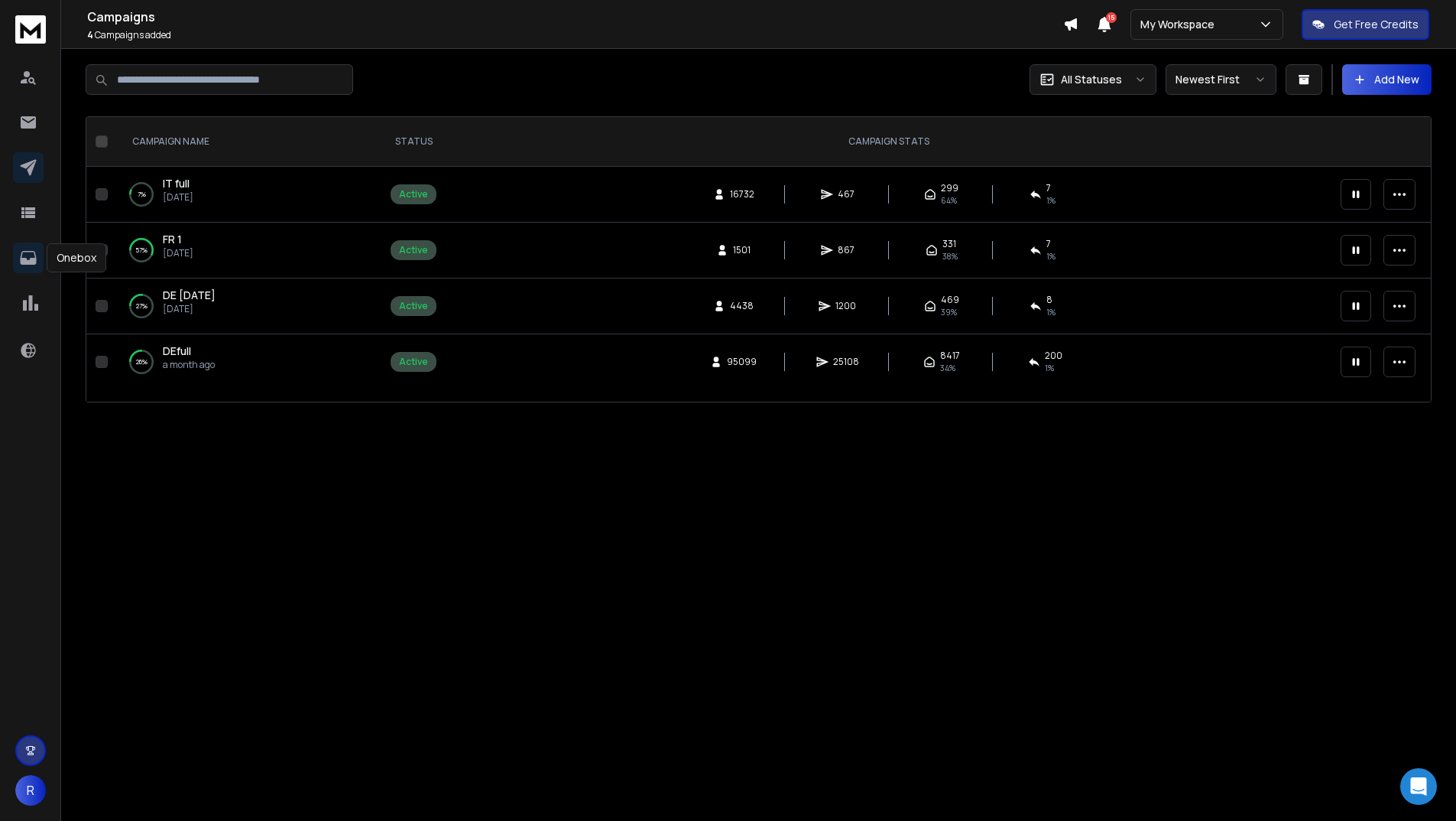
click at [36, 257] on icon at bounding box center [28, 257] width 19 height 19
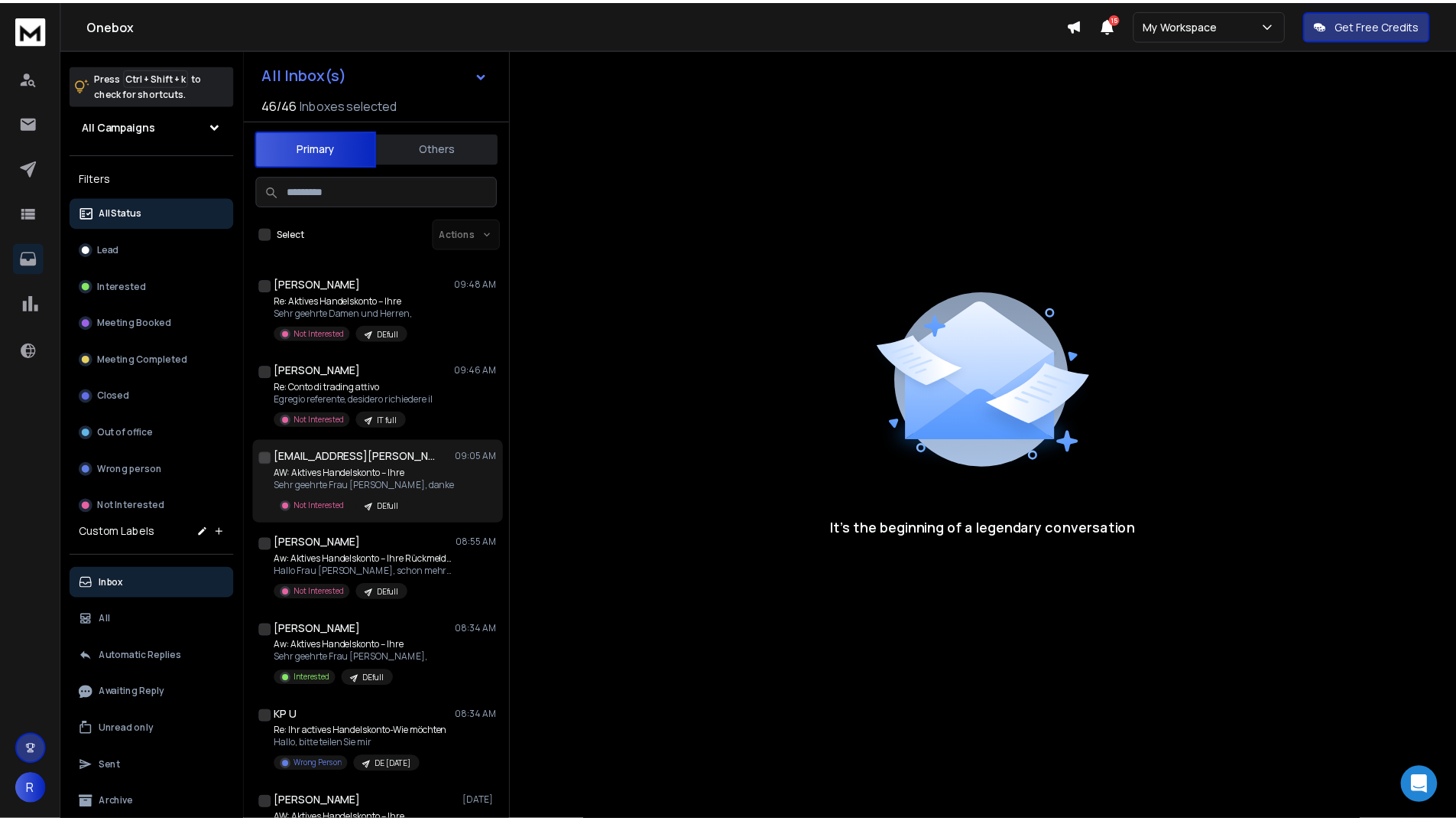
scroll to position [77, 0]
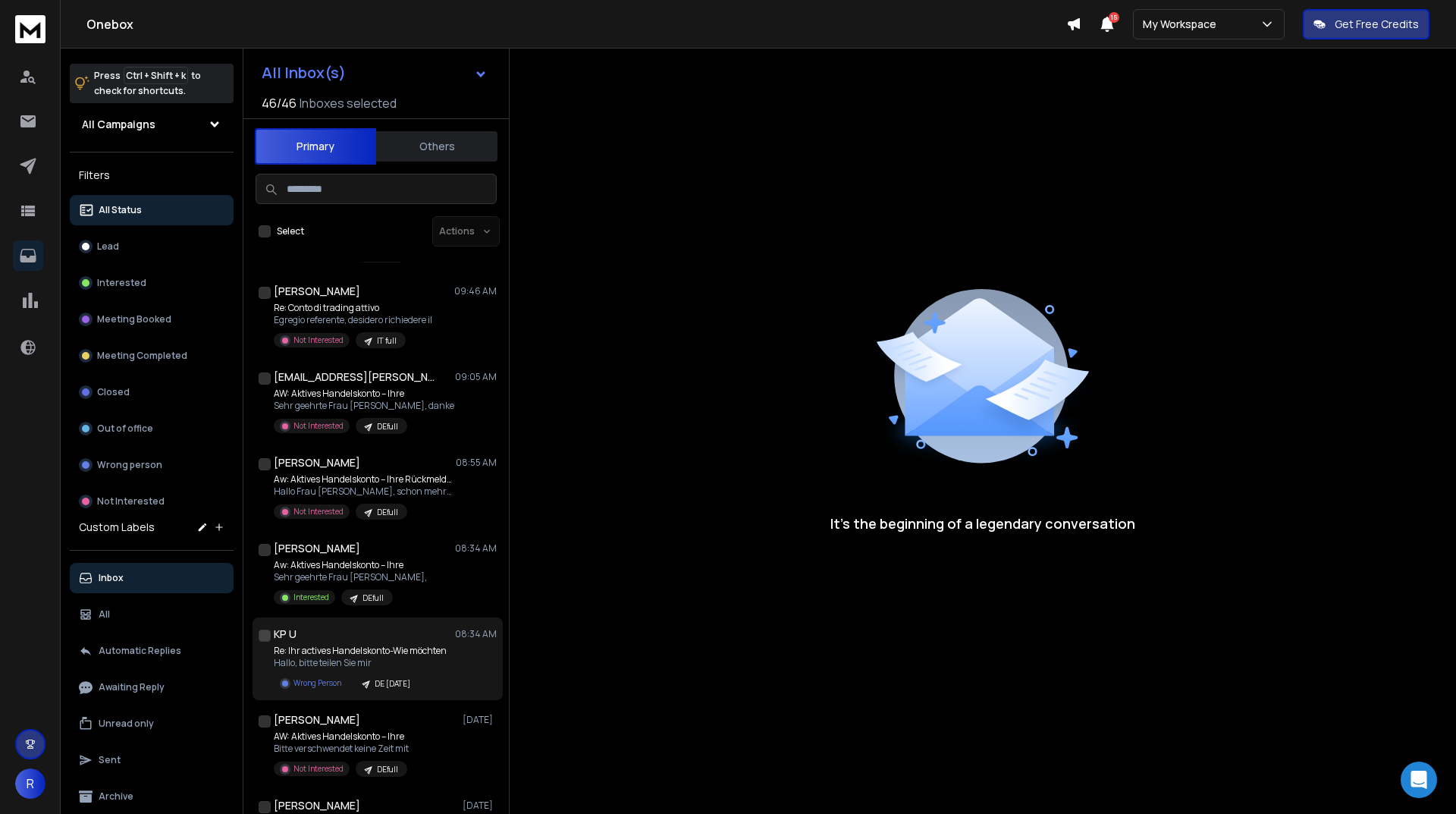
click at [464, 662] on div "Re: Ihr actives Handelskonto-Wie möchten [PERSON_NAME], bitte teilen Sie mir Wr…" at bounding box center [385, 667] width 223 height 46
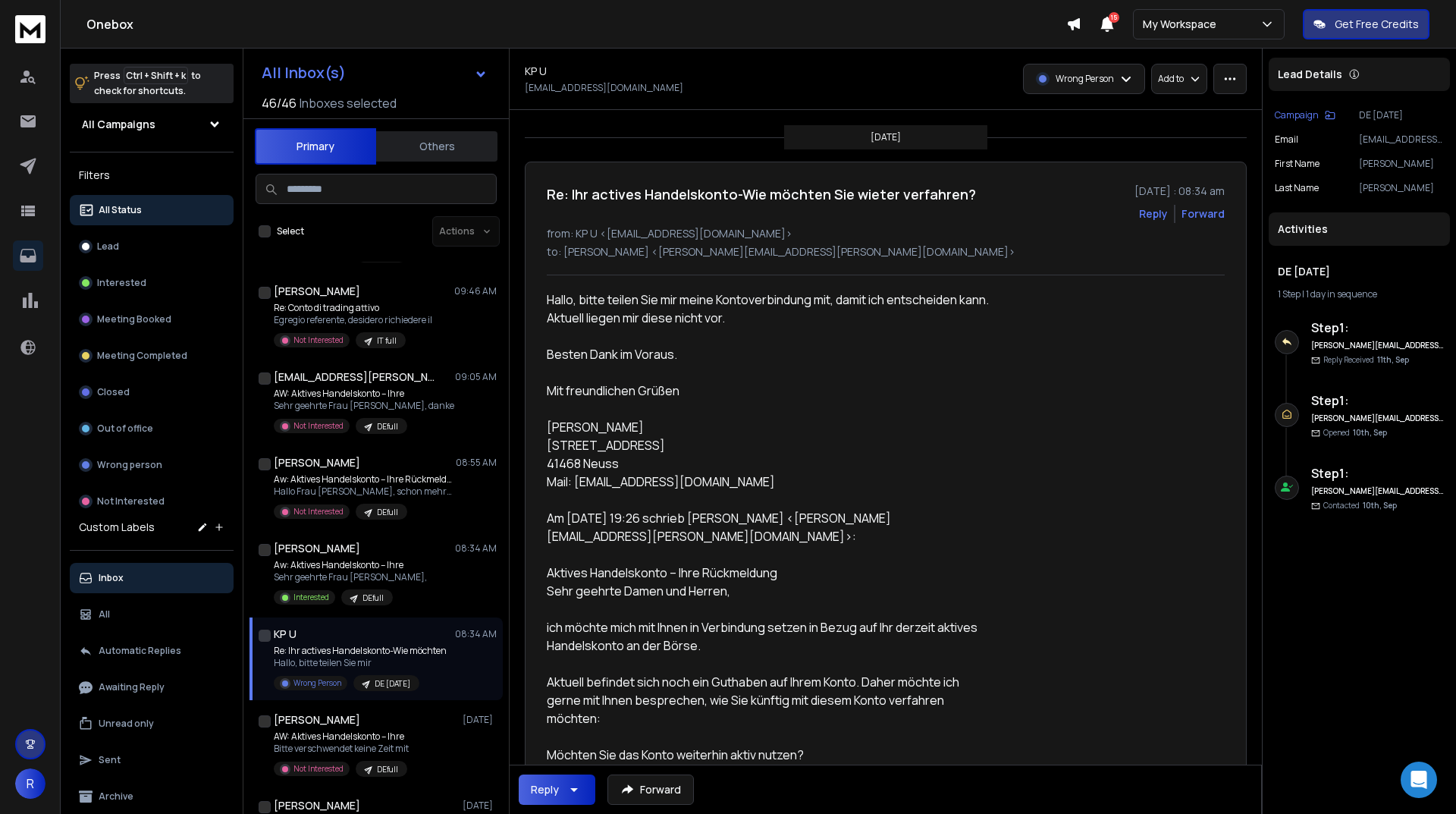
click at [94, 210] on div "All Status" at bounding box center [109, 209] width 63 height 15
click at [36, 137] on div at bounding box center [31, 124] width 35 height 35
click at [35, 126] on icon at bounding box center [27, 122] width 15 height 12
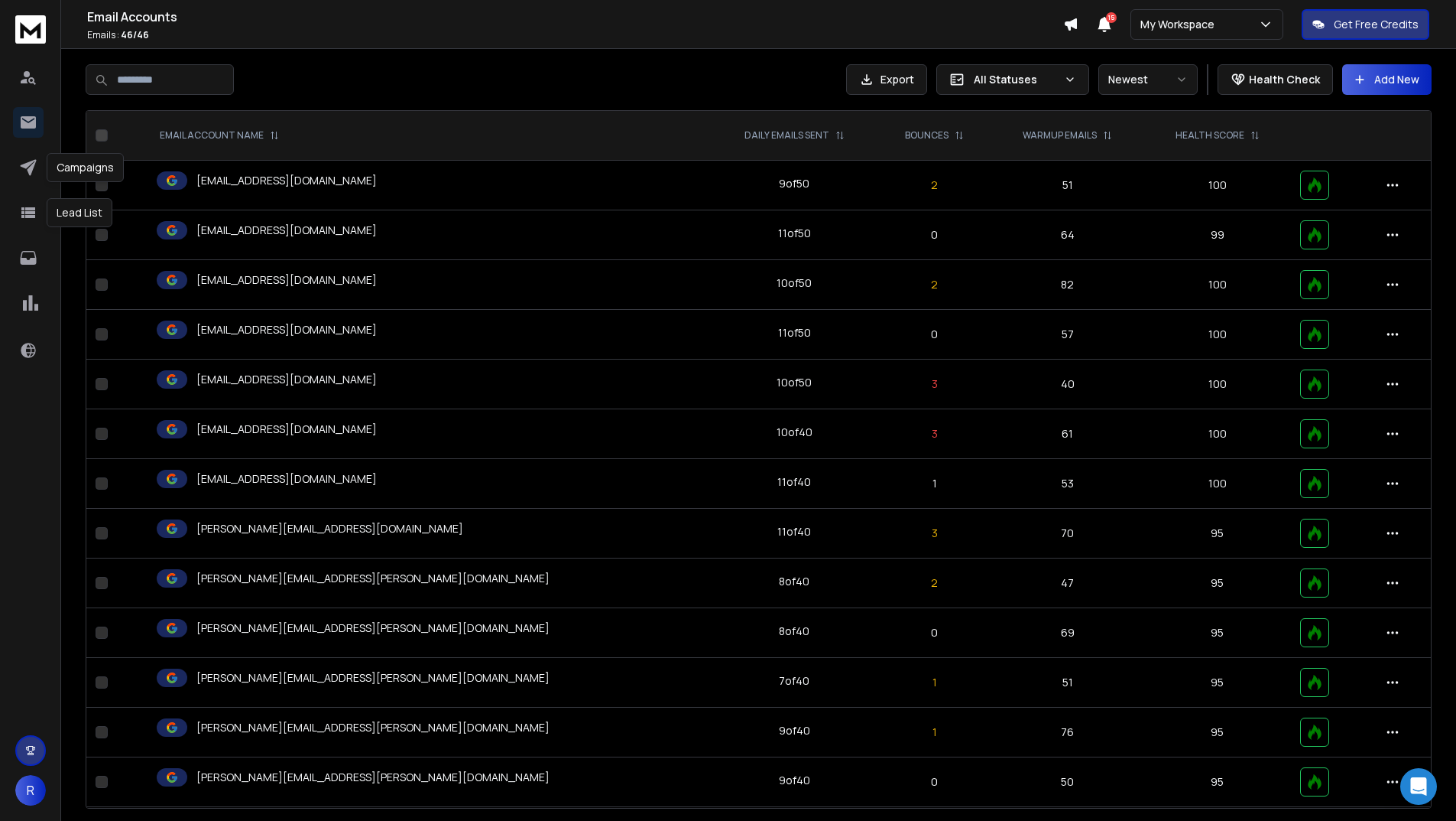
click at [29, 138] on div at bounding box center [31, 125] width 36 height 36
click at [28, 183] on div at bounding box center [31, 170] width 36 height 36
click at [44, 161] on div at bounding box center [31, 170] width 36 height 36
click at [41, 161] on link at bounding box center [28, 167] width 30 height 30
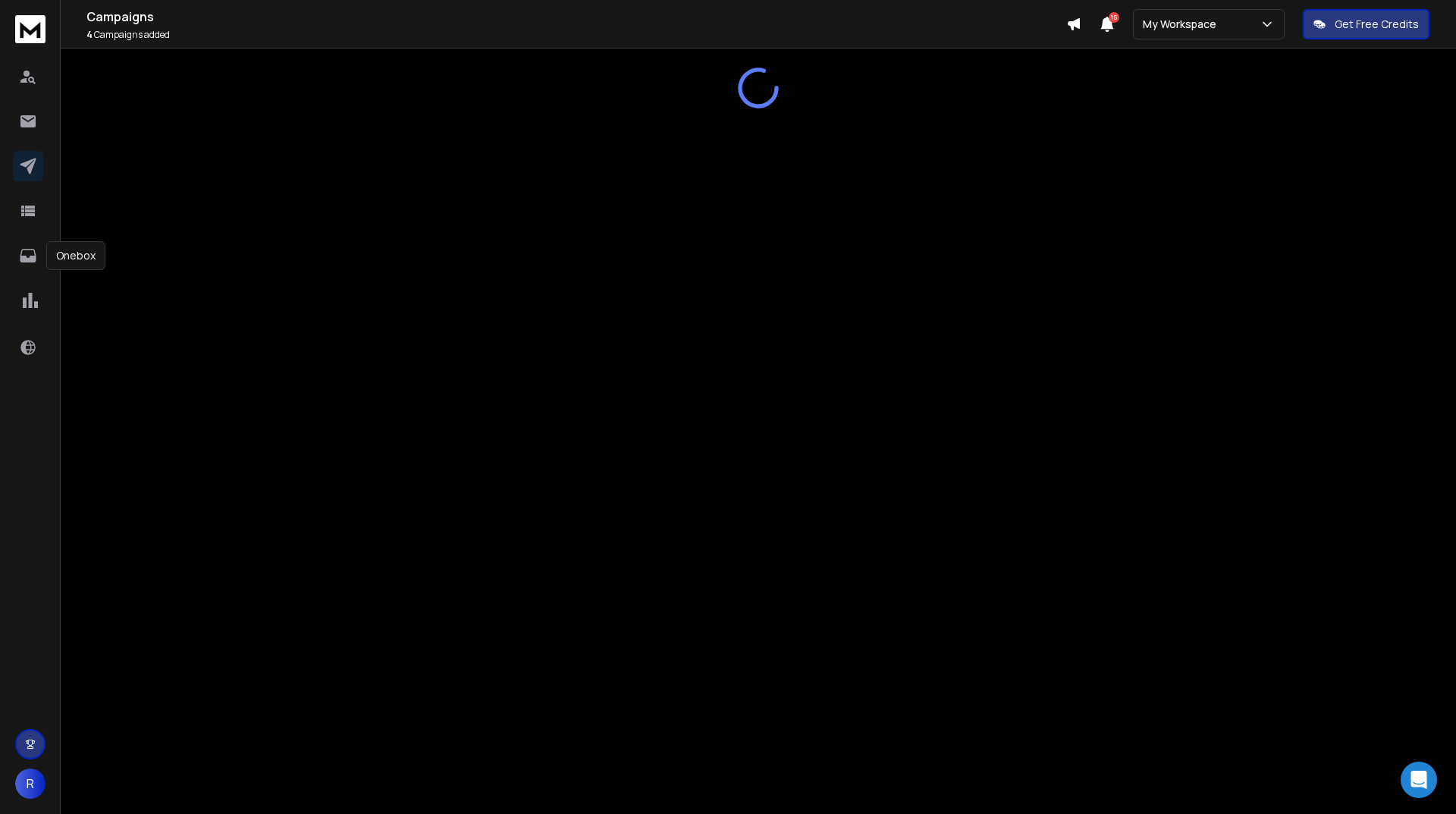
click at [27, 281] on div at bounding box center [31, 215] width 35 height 306
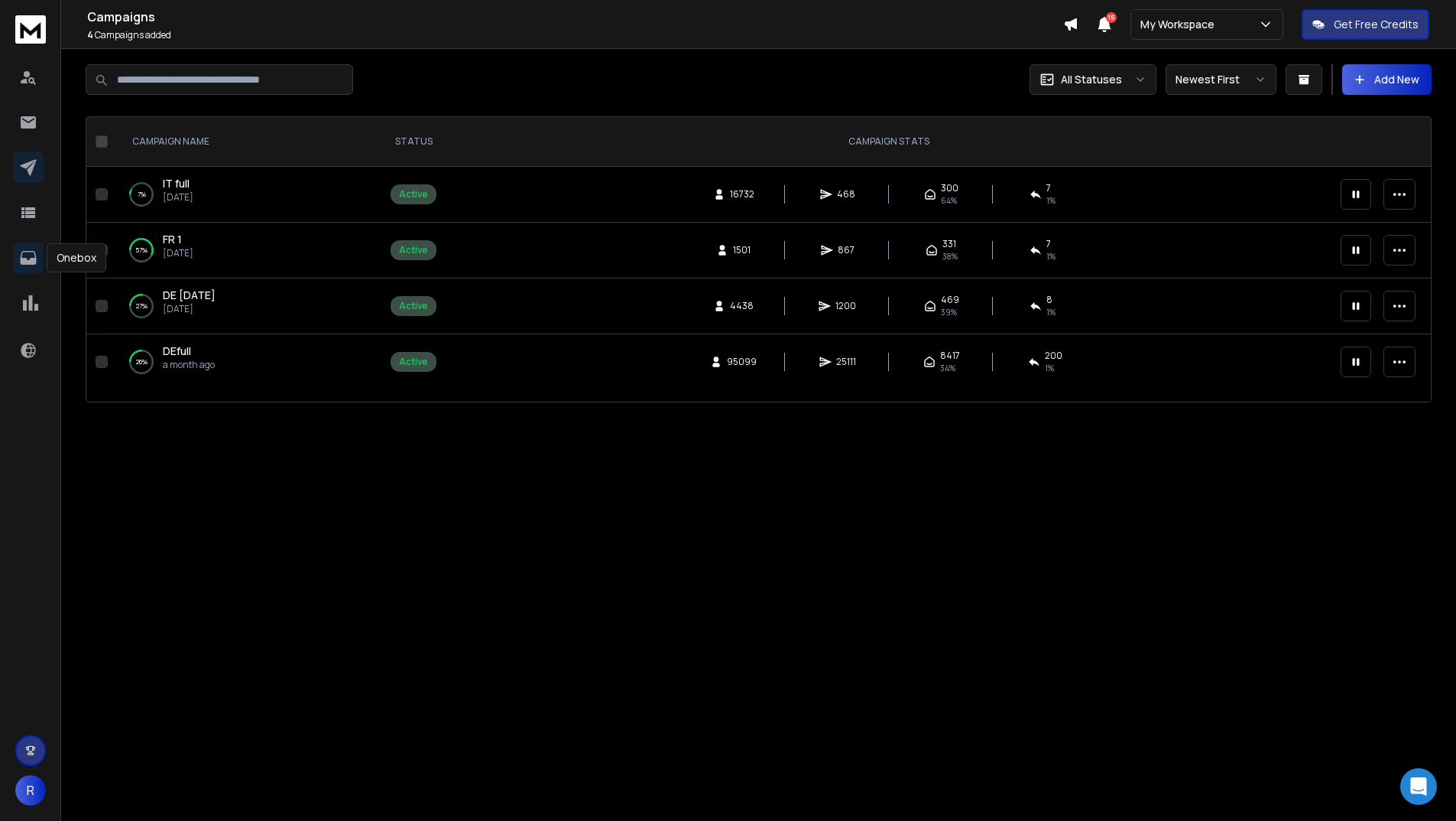
click at [26, 266] on icon at bounding box center [28, 257] width 19 height 19
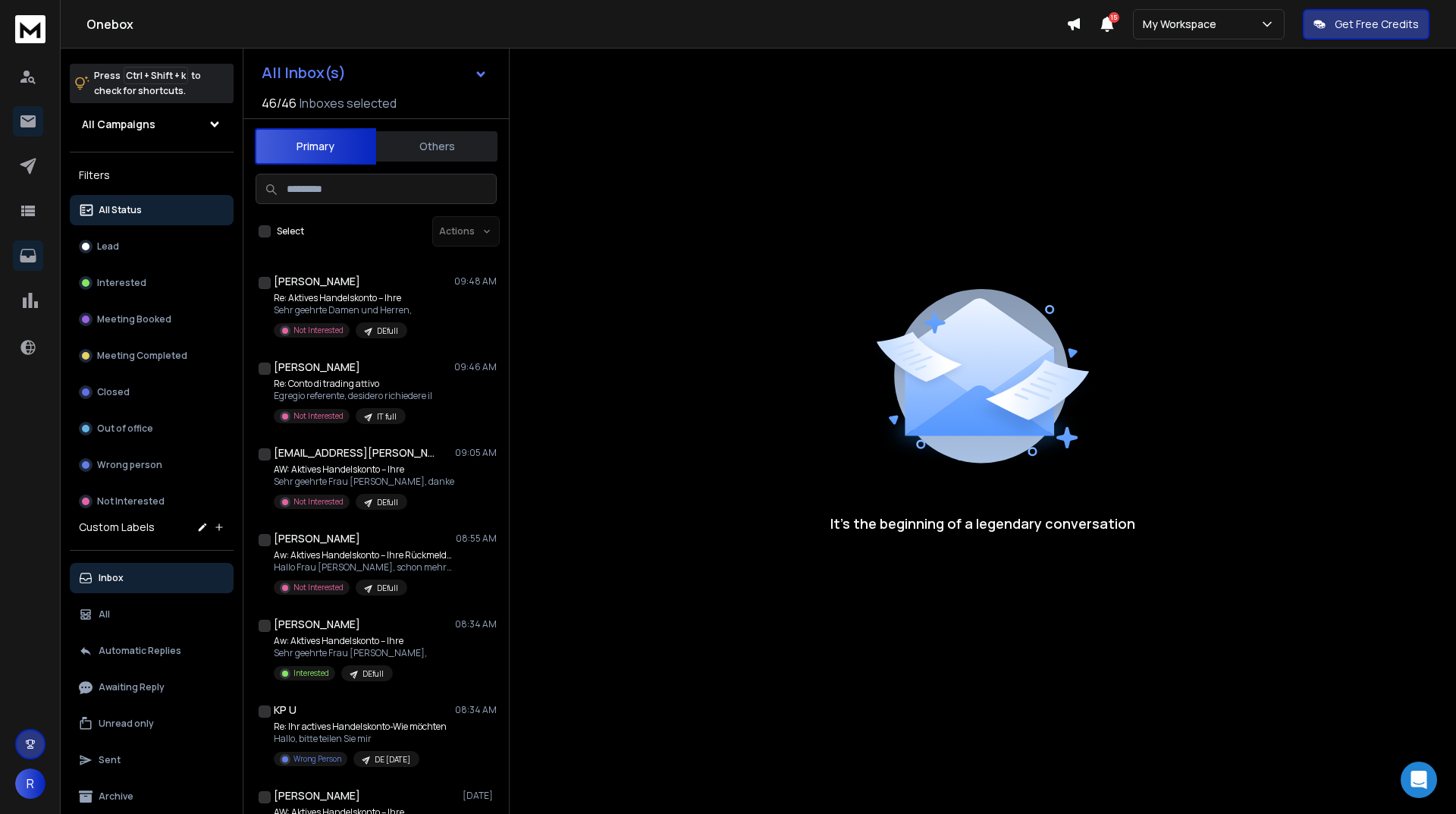
click at [16, 116] on link at bounding box center [28, 121] width 30 height 30
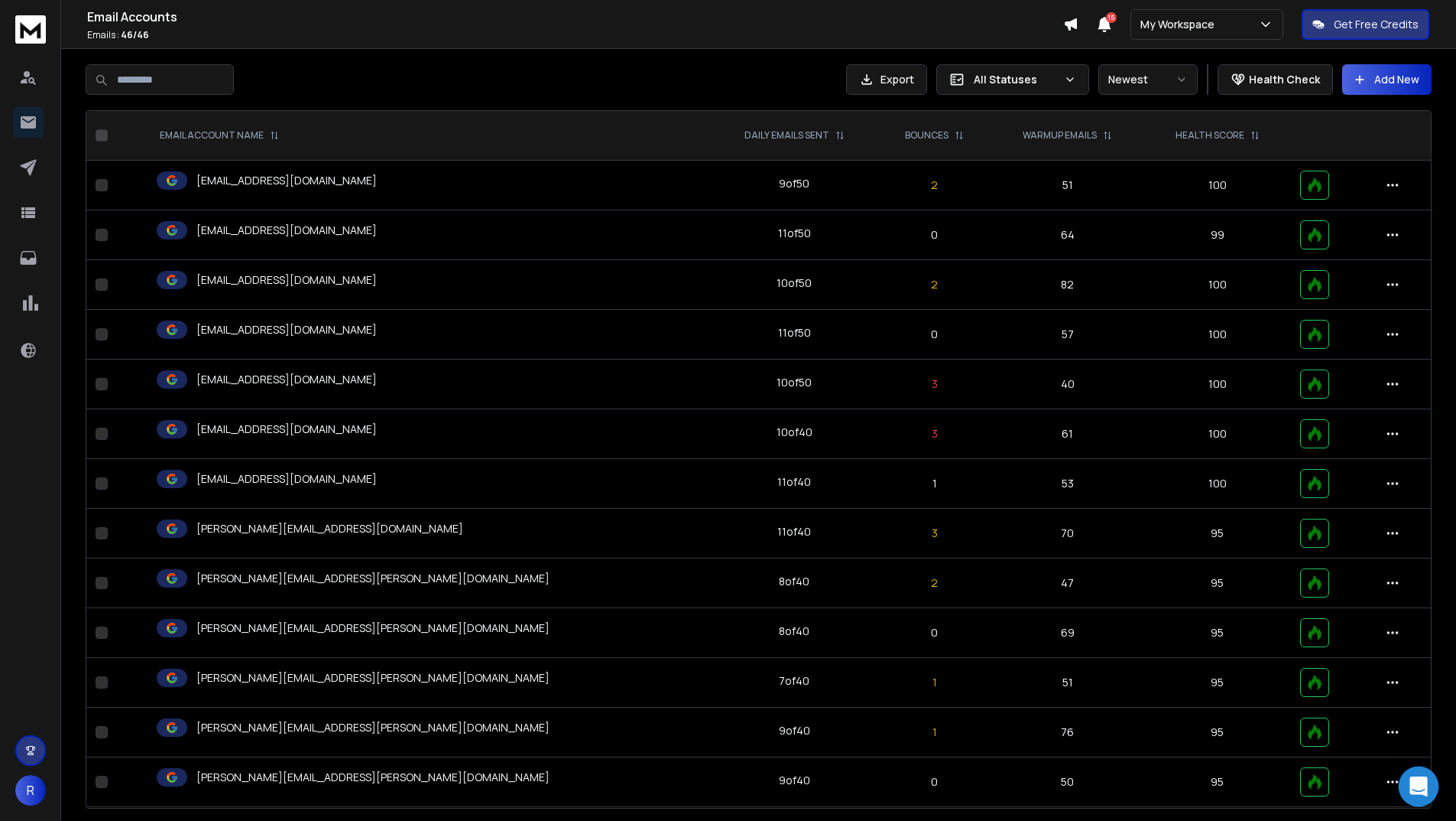
click at [1400, 783] on body "Get only verified leads with our AI-powered Lead Finder, starting at $22/mo Try…" at bounding box center [728, 410] width 1456 height 821
click at [1426, 783] on icon "Open Intercom Messenger" at bounding box center [1419, 786] width 20 height 20
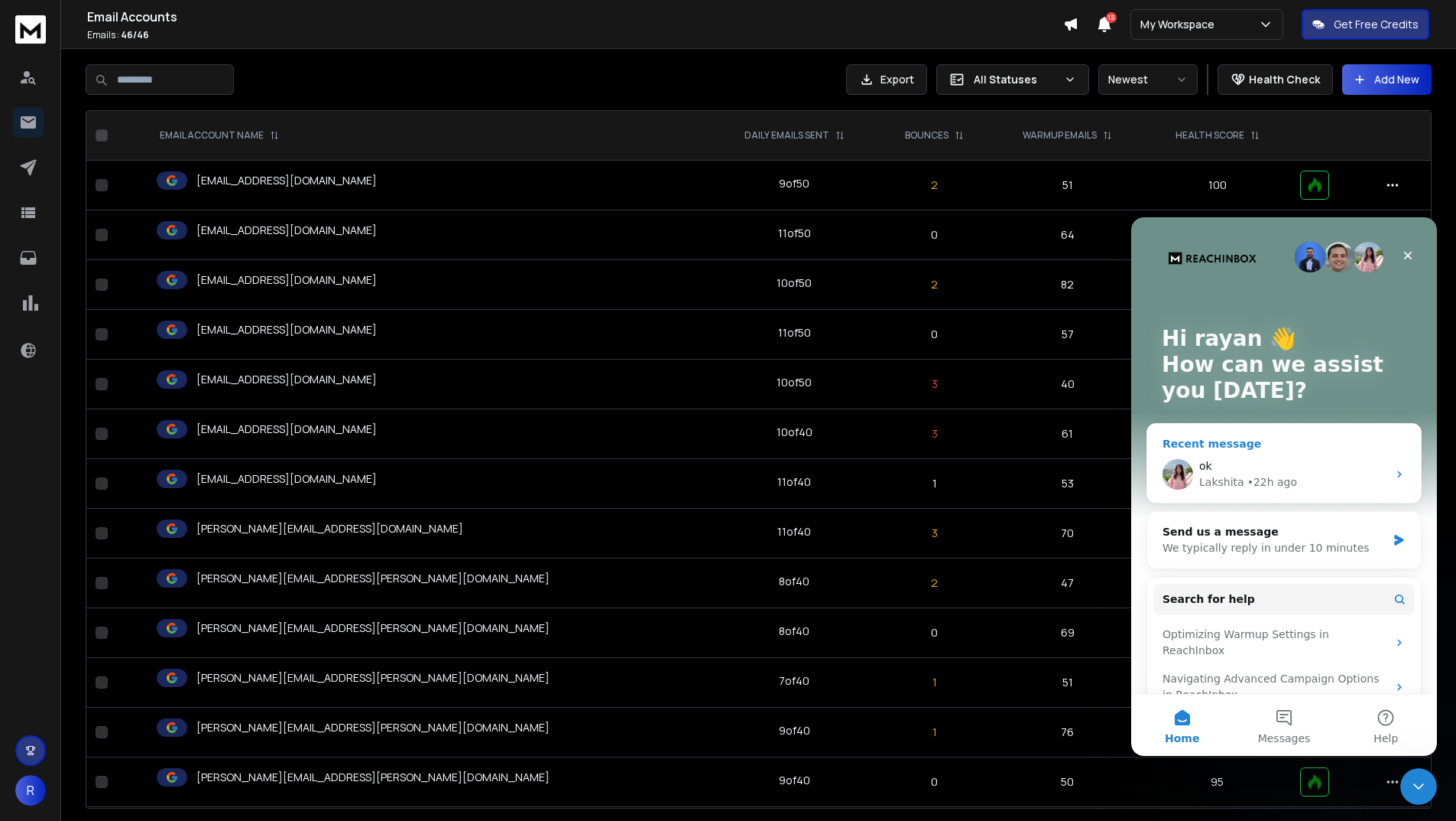
click at [1271, 474] on div "• 22h ago" at bounding box center [1273, 482] width 50 height 16
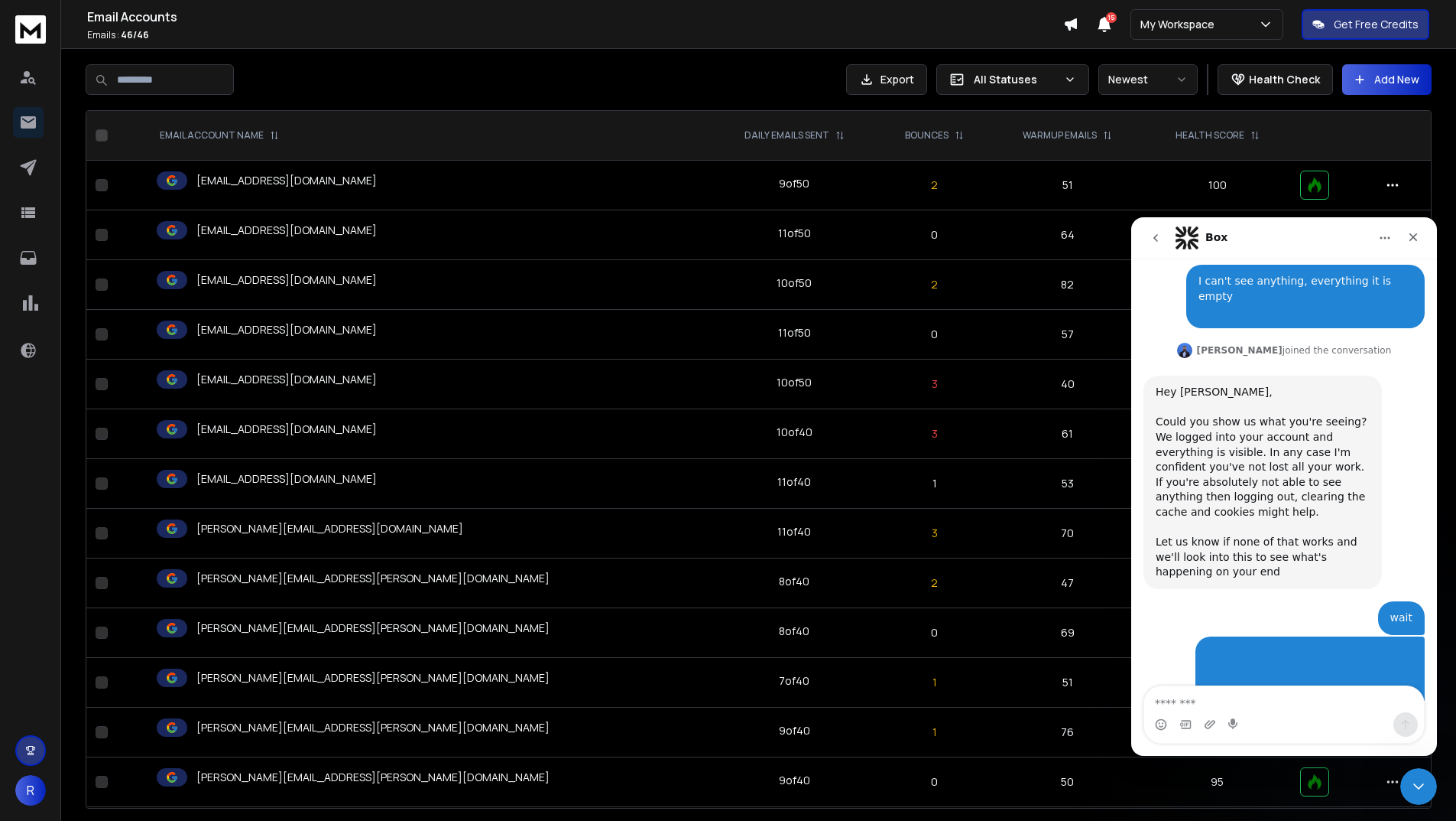
scroll to position [1592, 0]
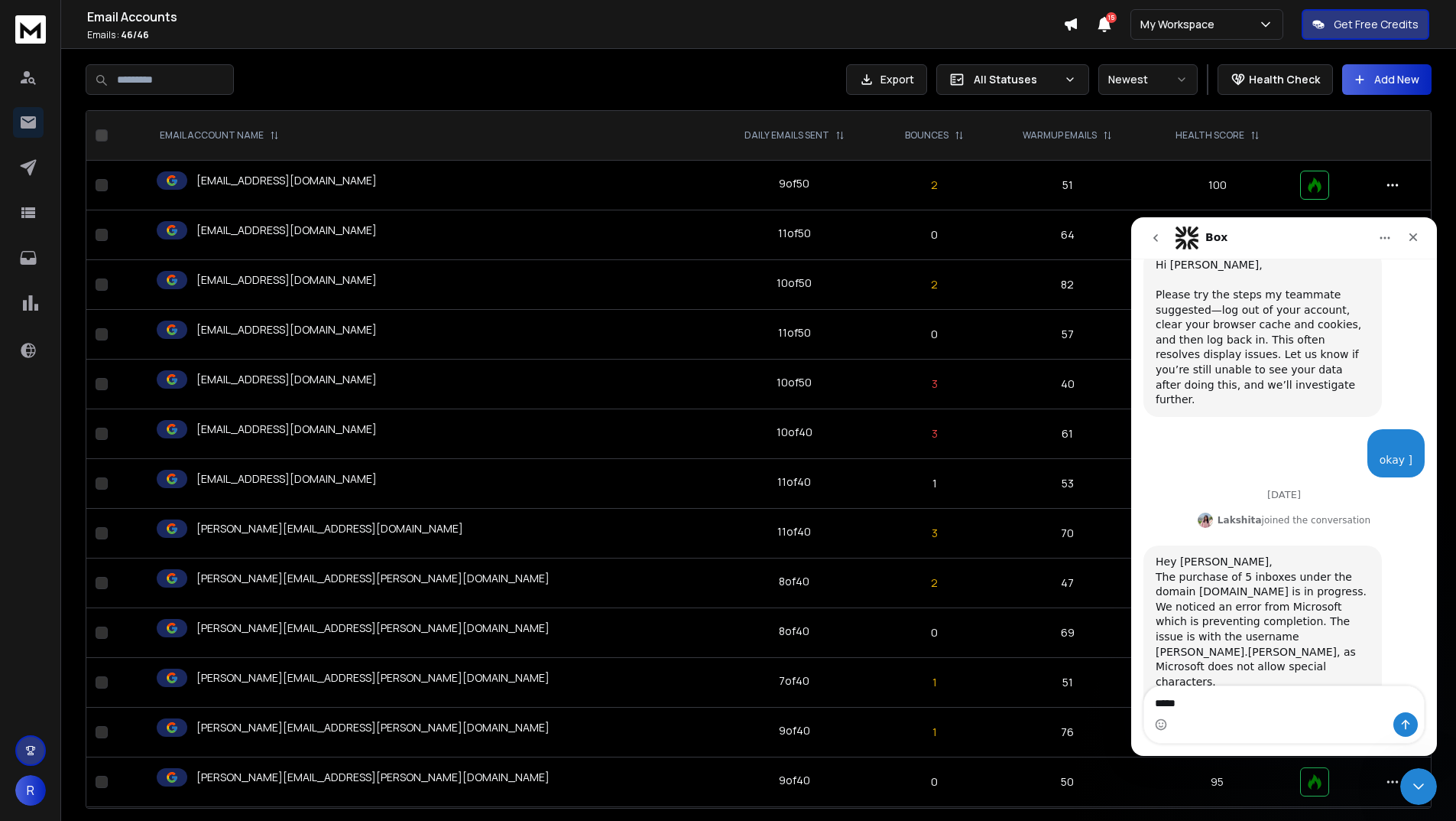
type textarea "*****"
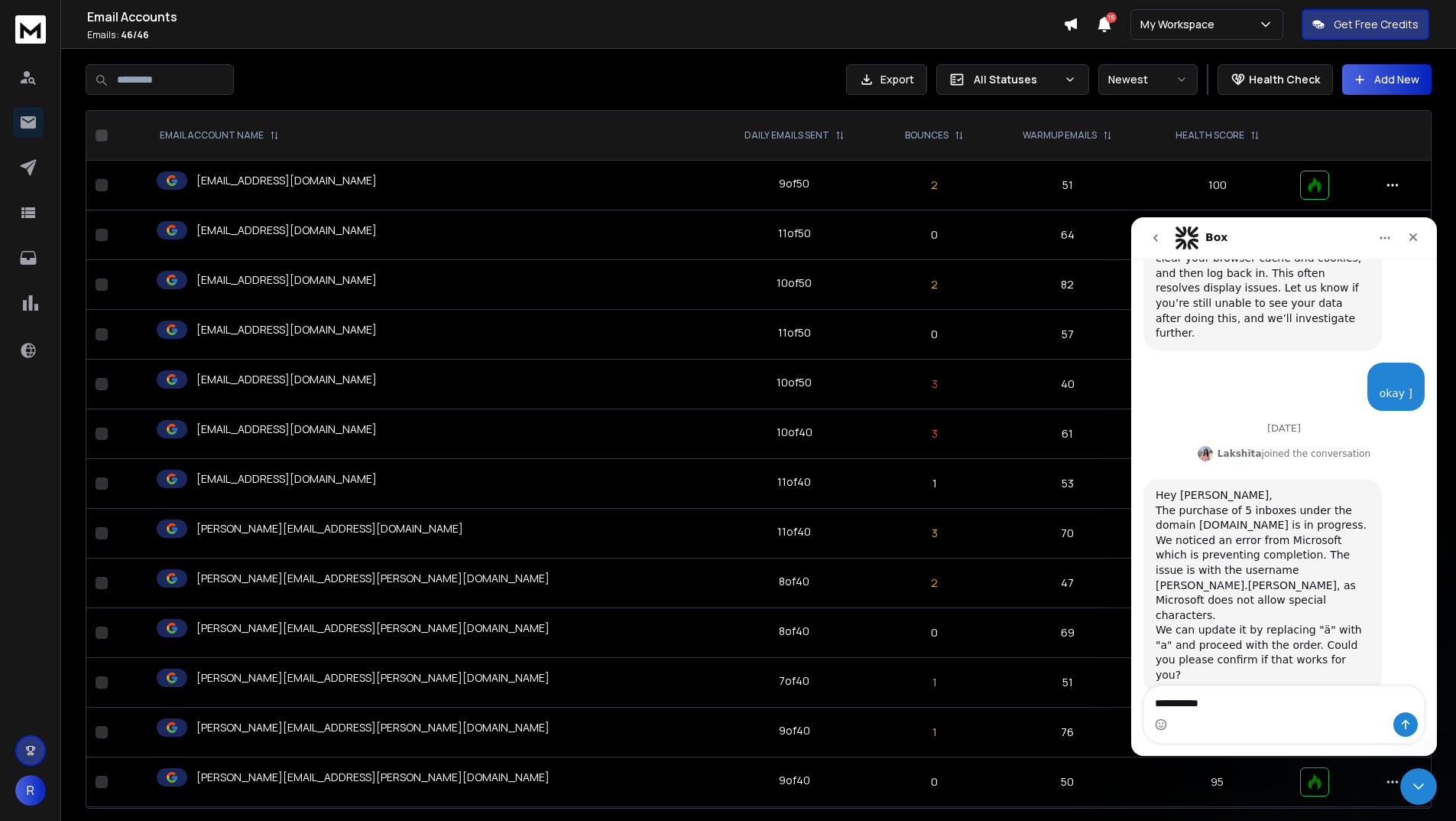
type textarea "**********"
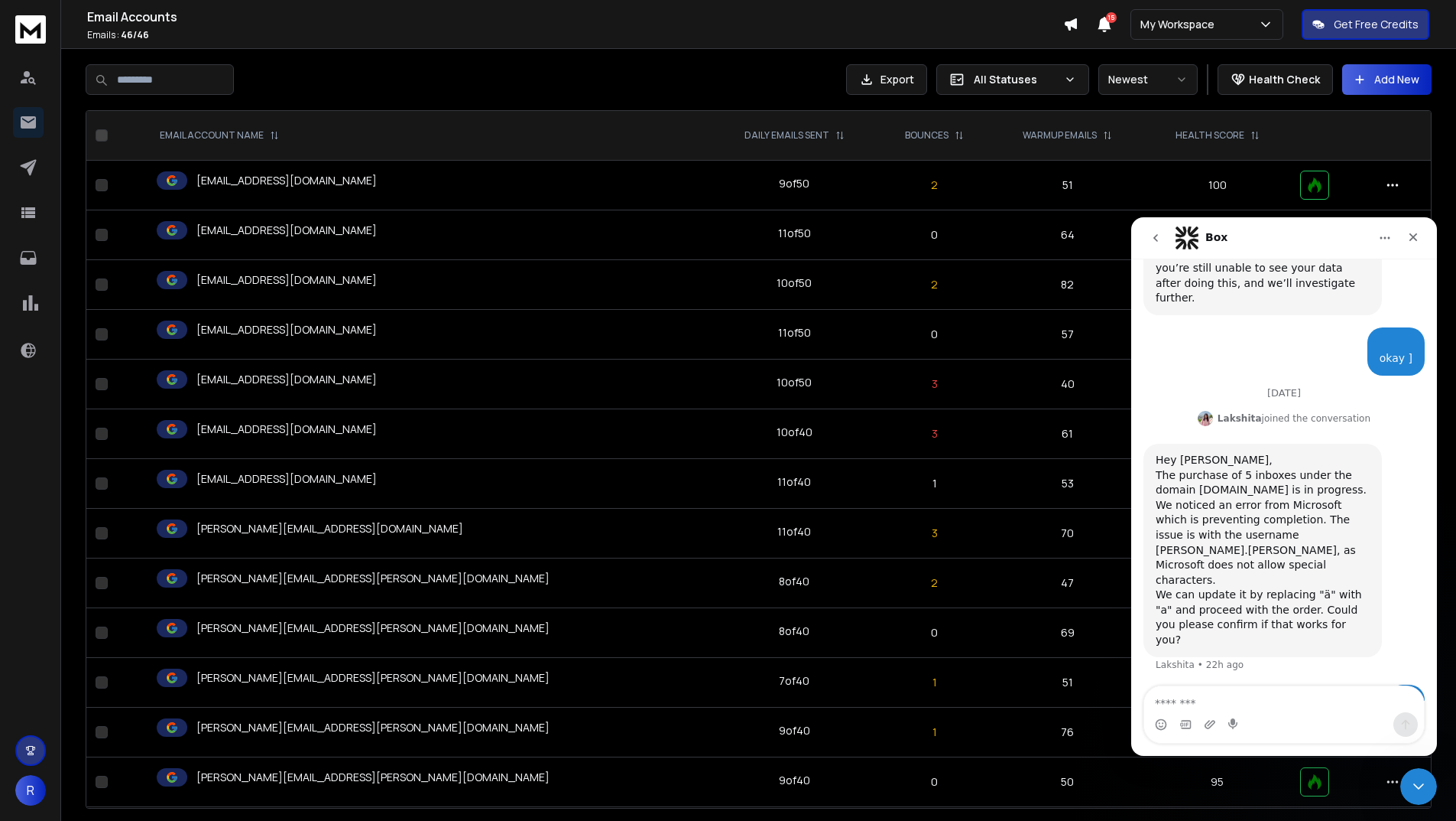
click at [18, 43] on div at bounding box center [31, 192] width 36 height 355
click at [24, 37] on img at bounding box center [30, 29] width 30 height 28
click at [39, 81] on link at bounding box center [28, 77] width 30 height 30
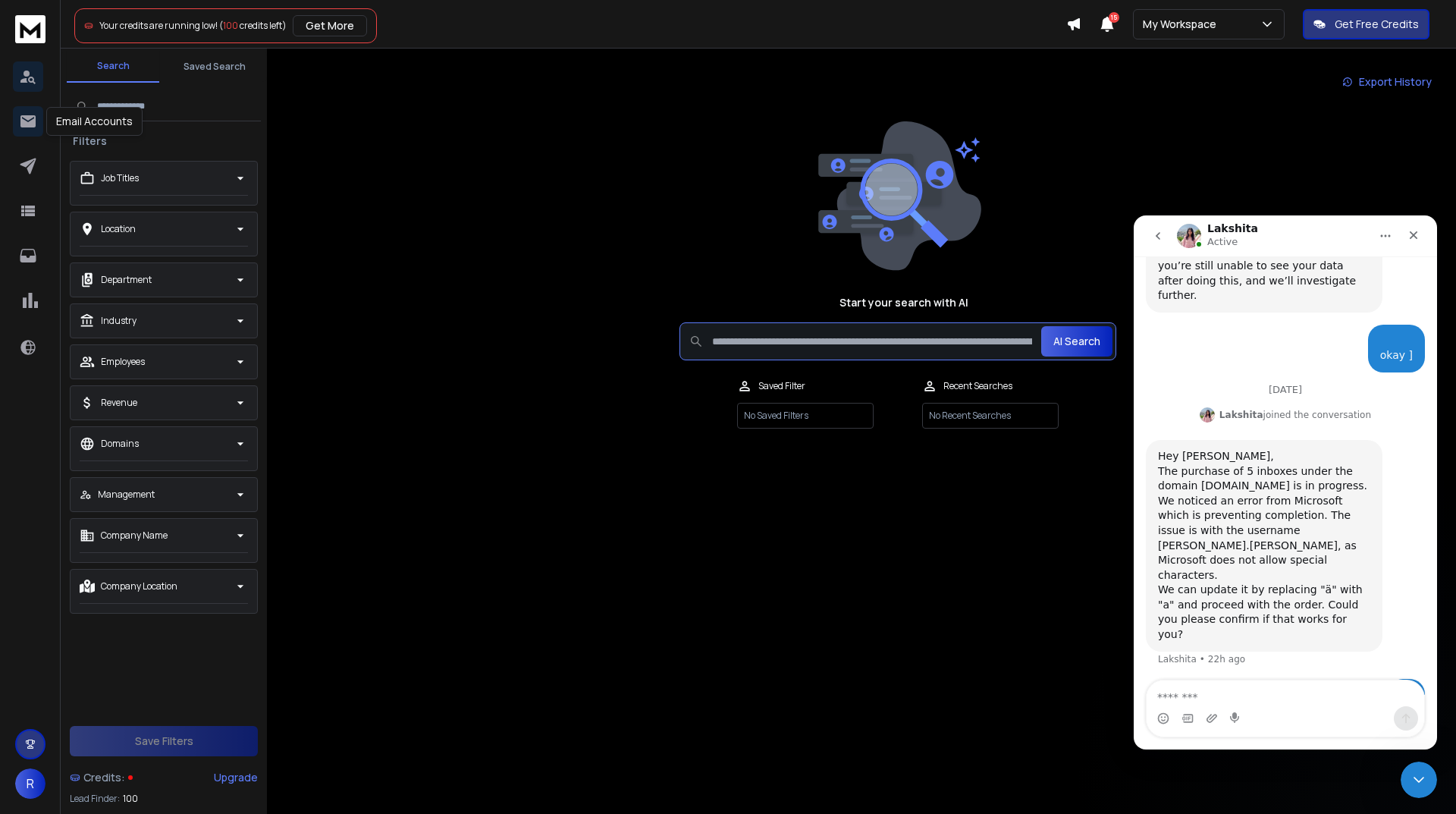
click at [24, 116] on icon at bounding box center [27, 122] width 15 height 12
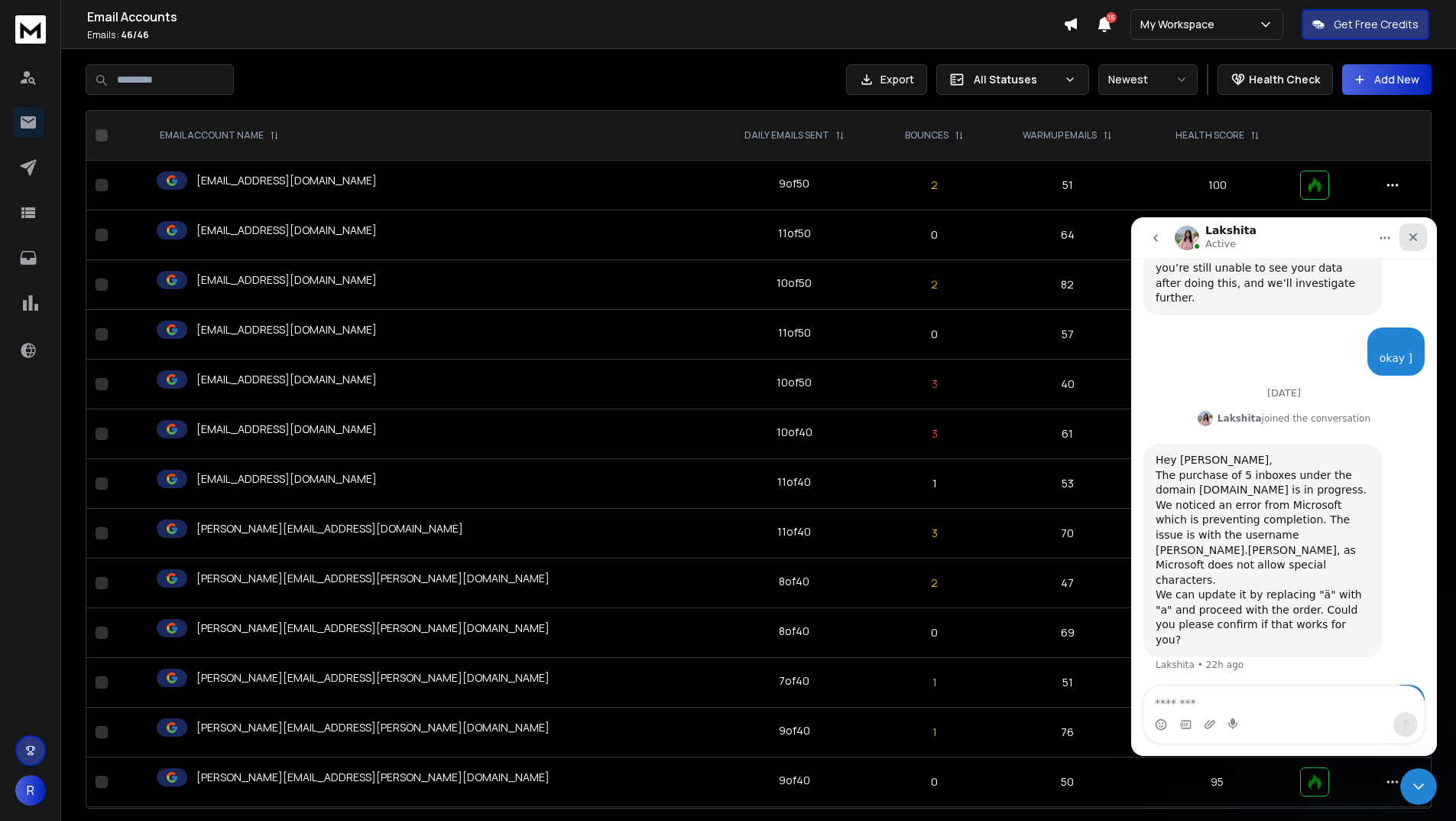
click at [1417, 245] on div "Close" at bounding box center [1413, 237] width 28 height 28
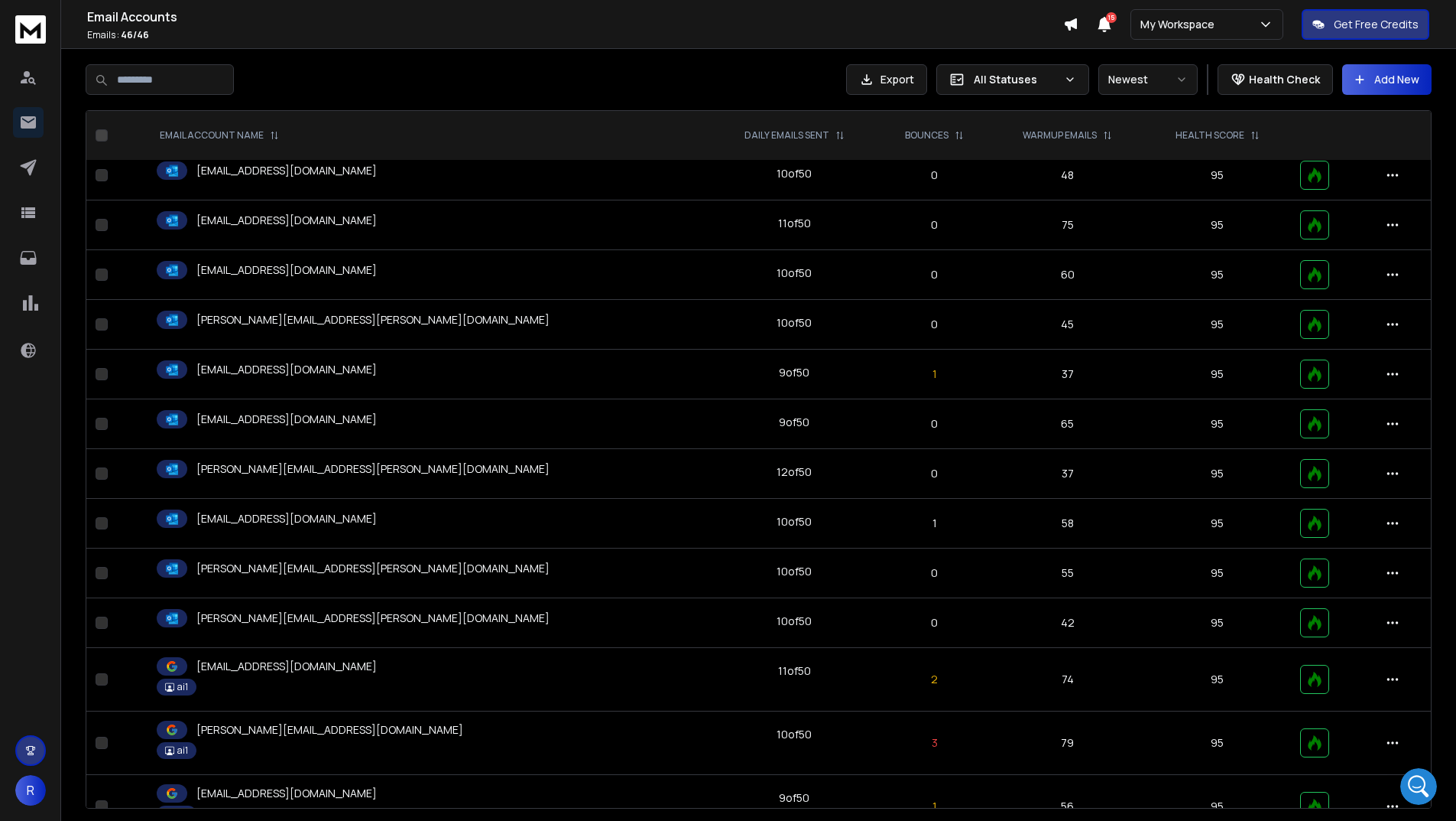
scroll to position [1761, 0]
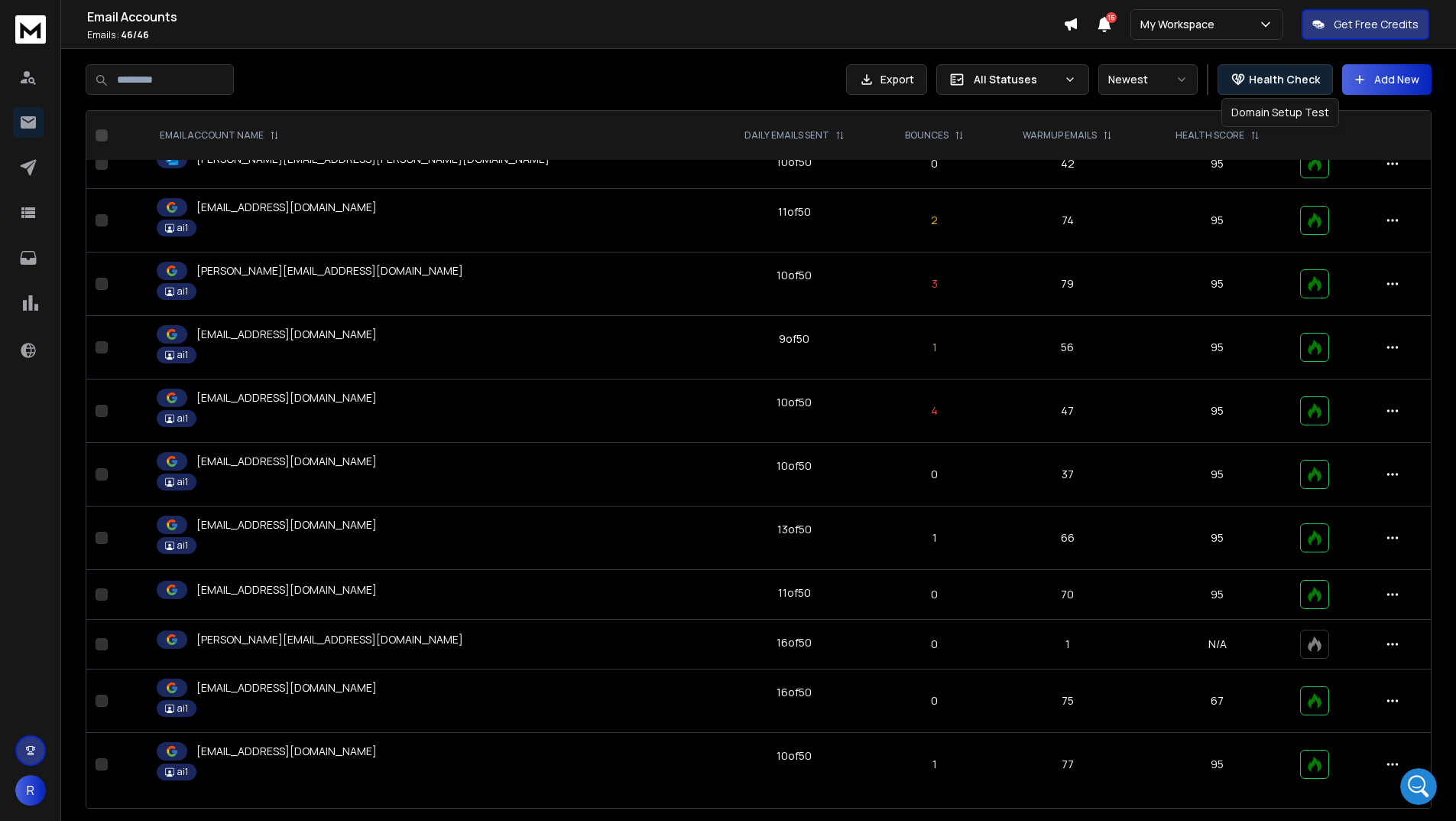
click at [1273, 74] on p "Health Check" at bounding box center [1284, 79] width 71 height 15
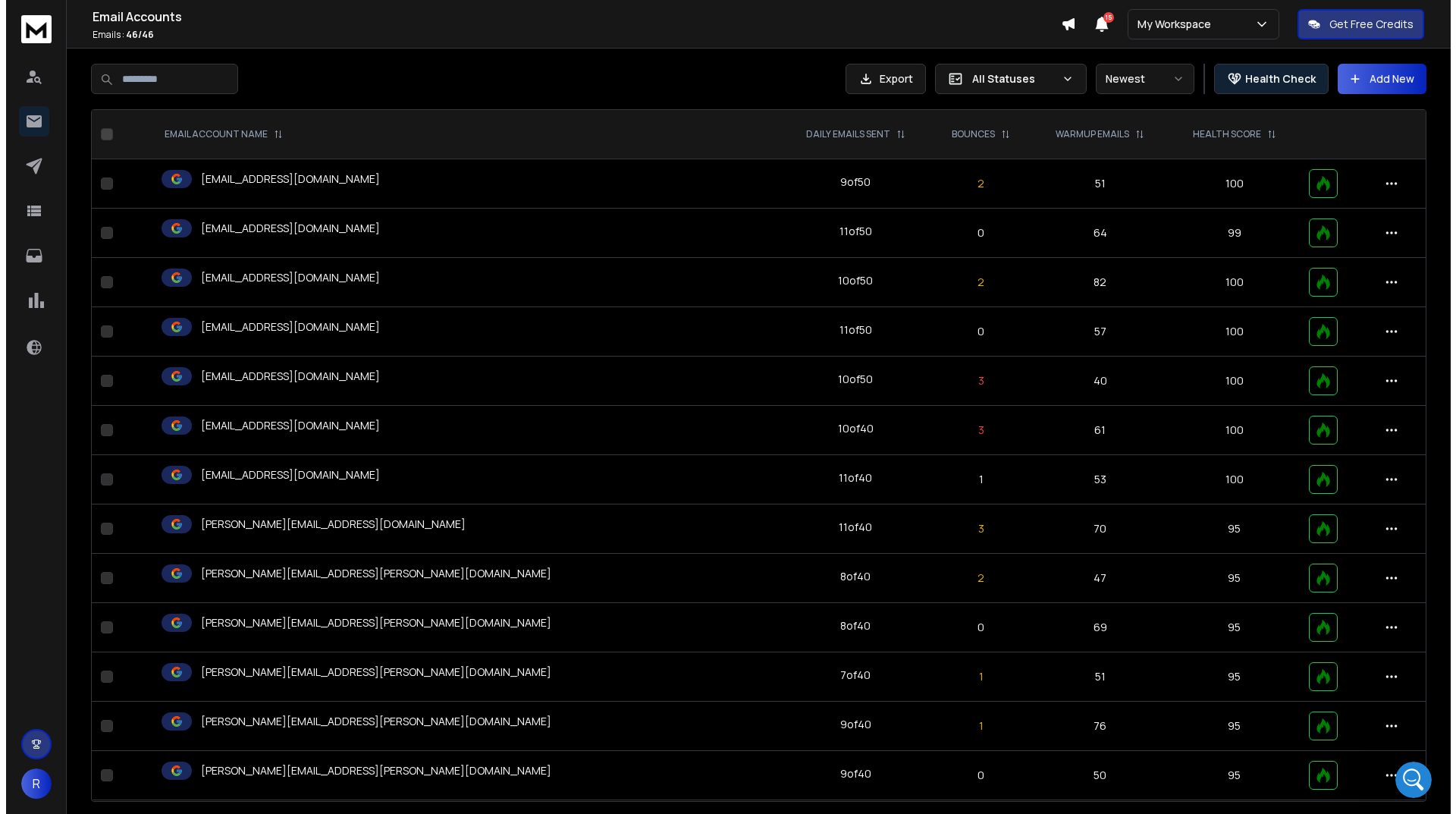
scroll to position [76, 0]
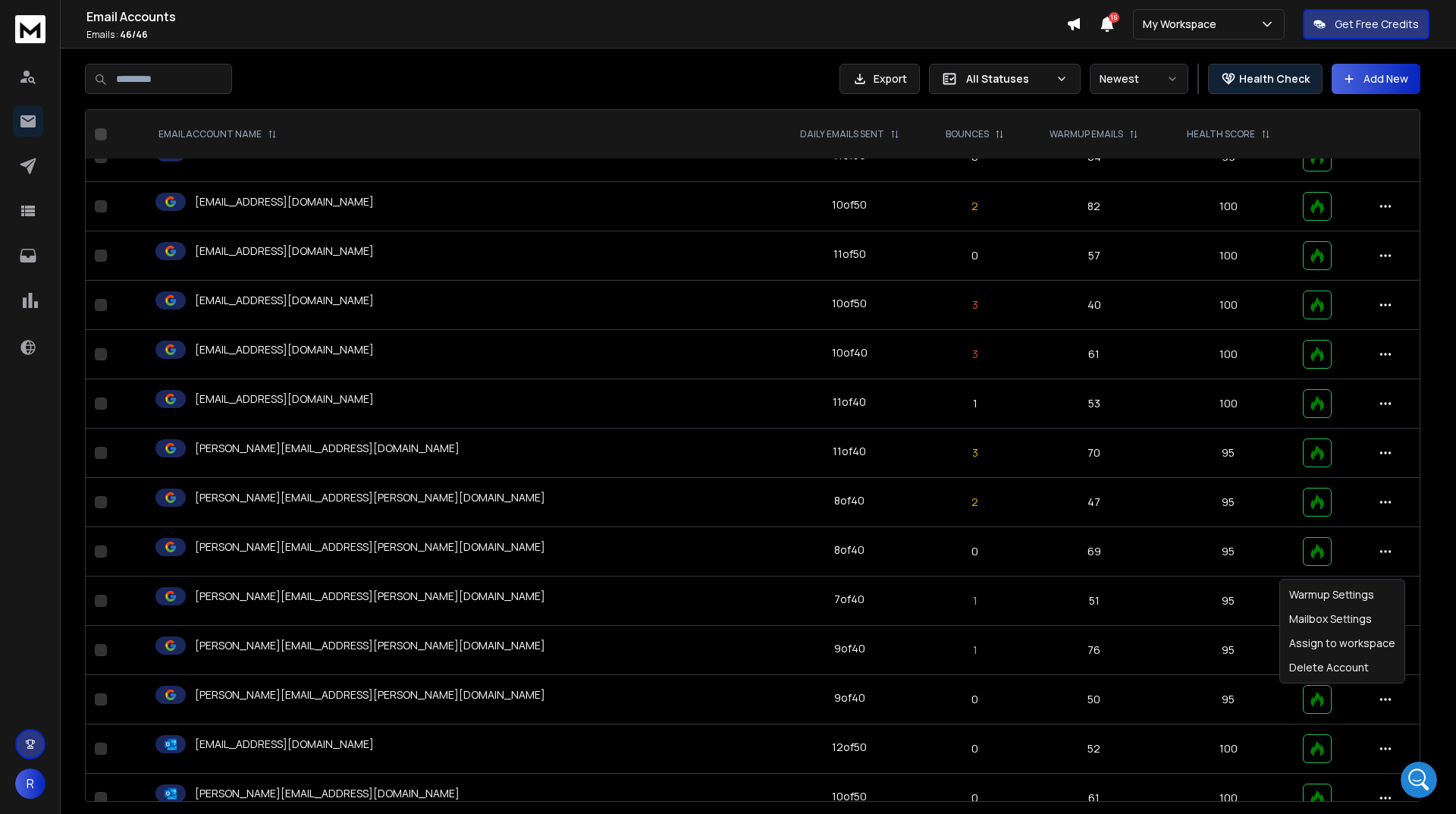
click at [1362, 690] on button at bounding box center [1385, 698] width 50 height 26
click at [1329, 614] on div "Mailbox Settings" at bounding box center [1342, 618] width 118 height 24
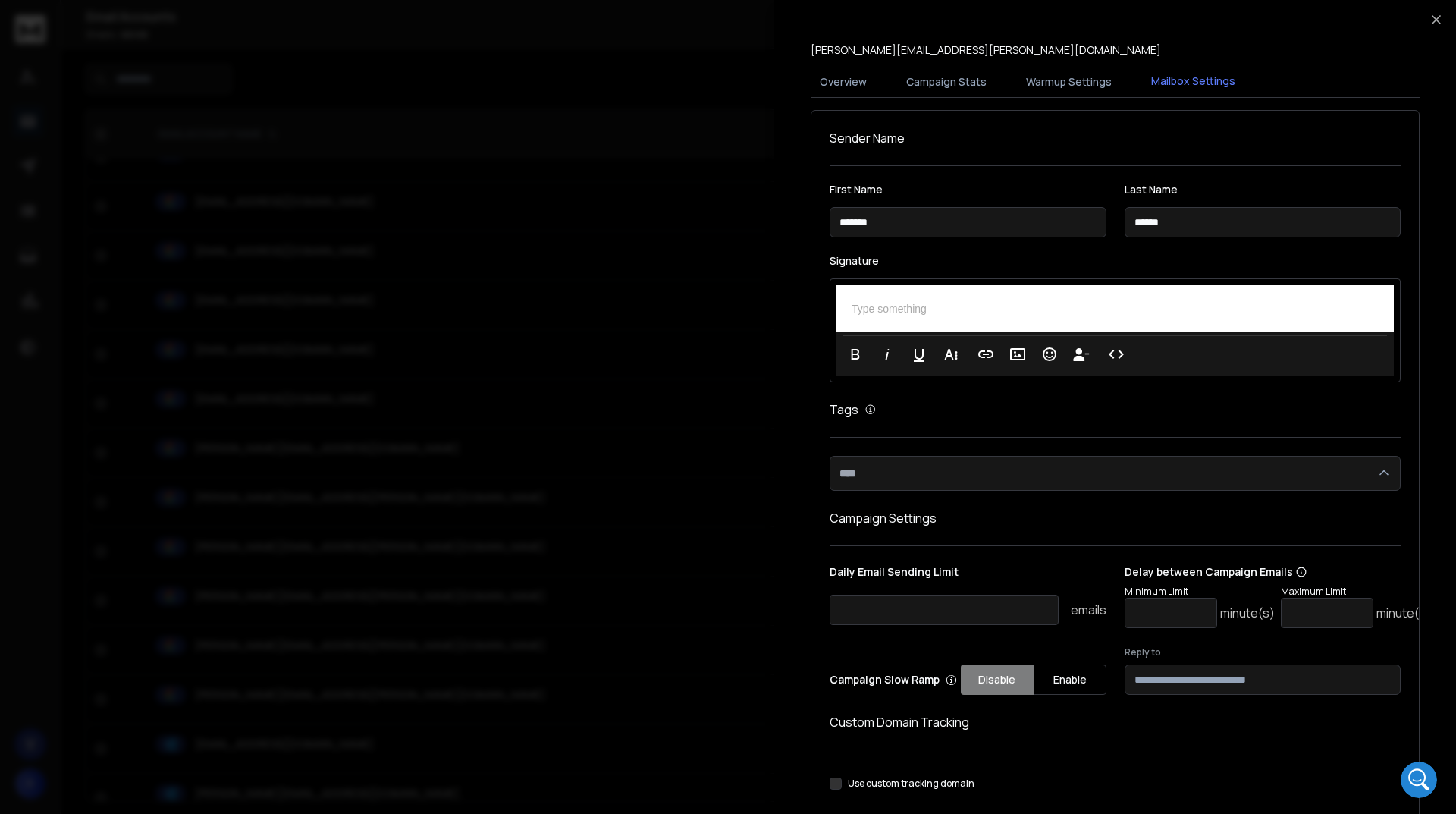
click at [888, 527] on h1 "Campaign Settings" at bounding box center [1115, 517] width 571 height 19
click at [886, 601] on input "**" at bounding box center [944, 609] width 229 height 30
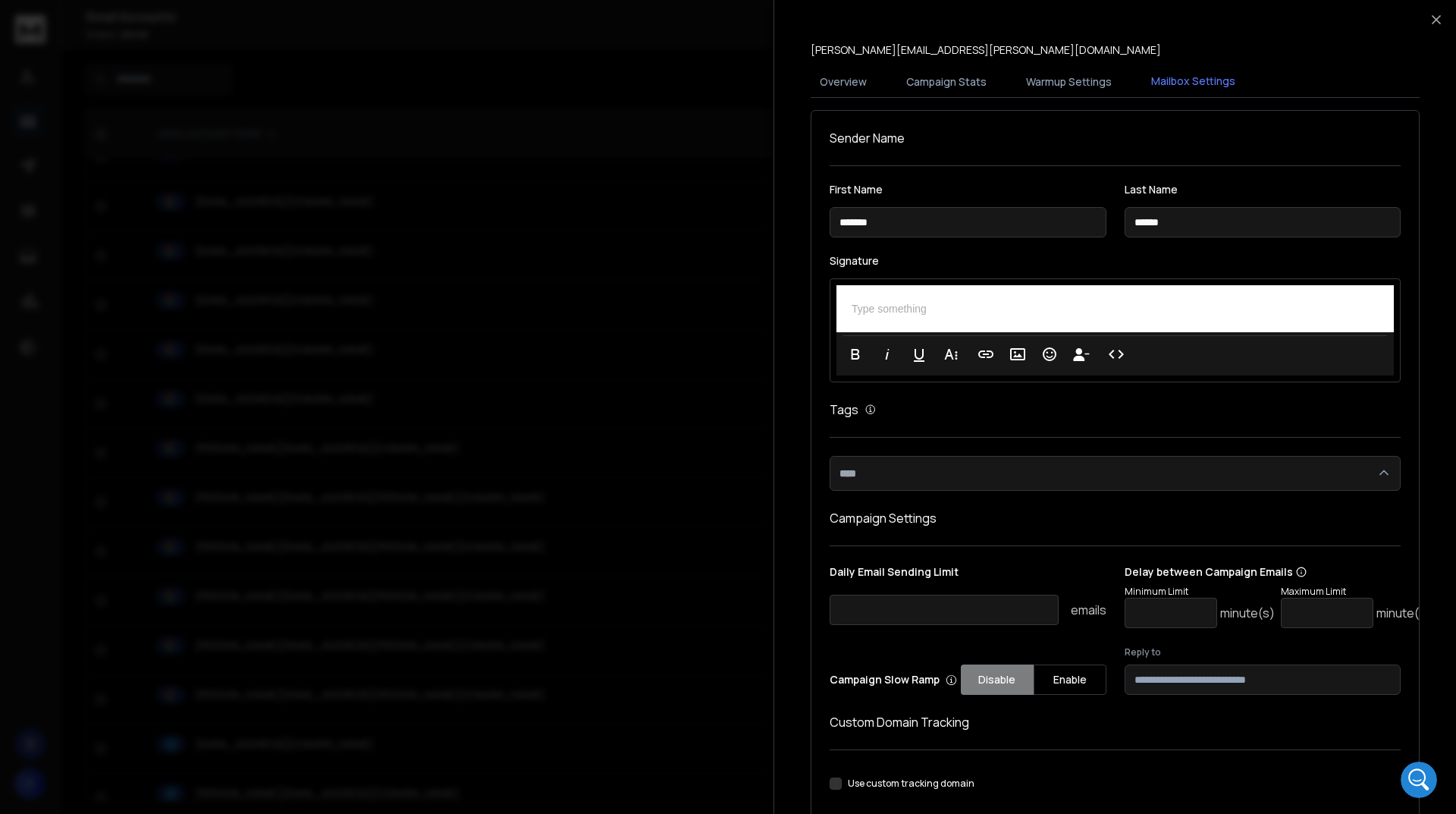
scroll to position [106, 0]
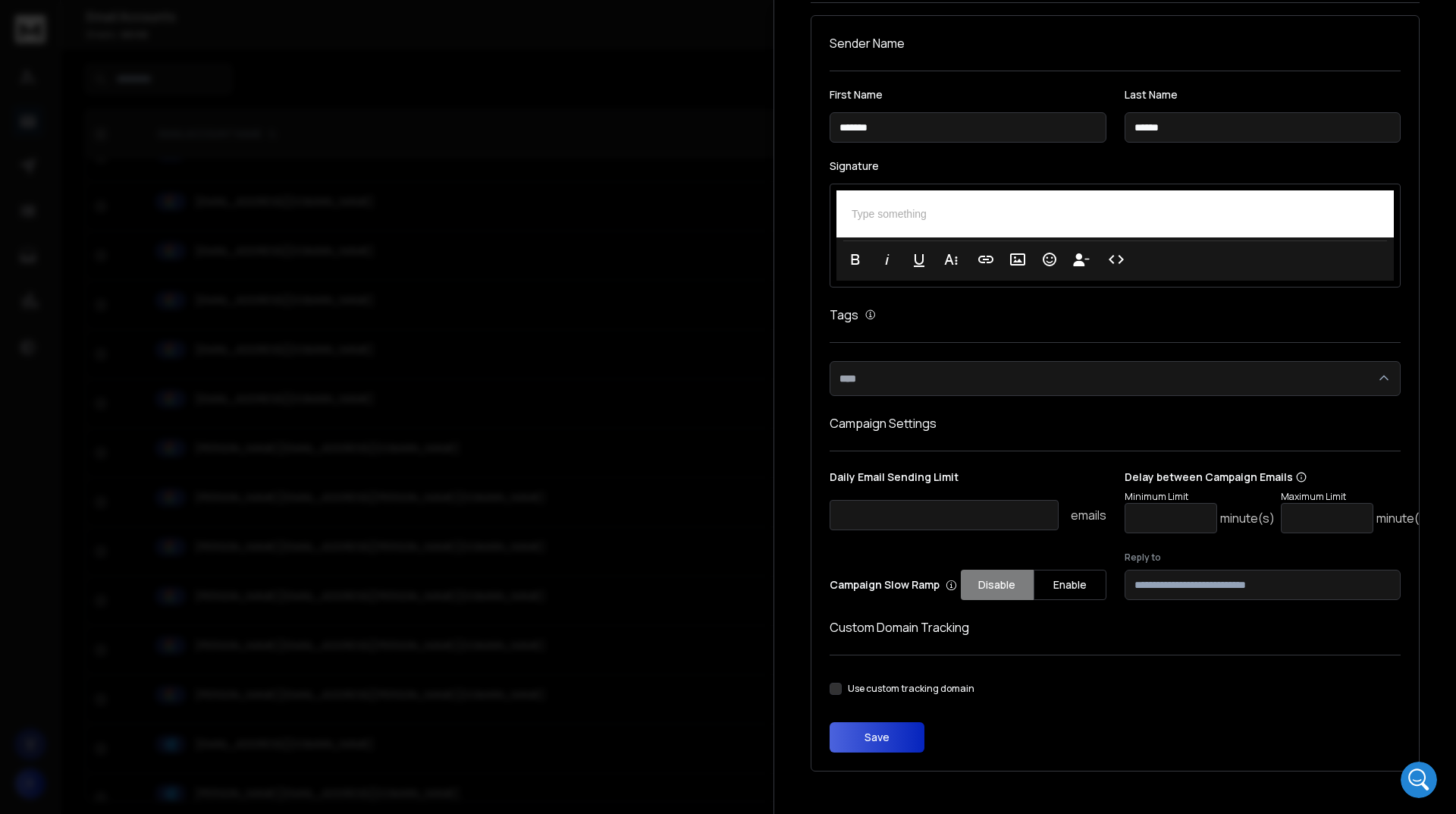
type input "**"
click at [830, 722] on button "Save" at bounding box center [877, 737] width 94 height 30
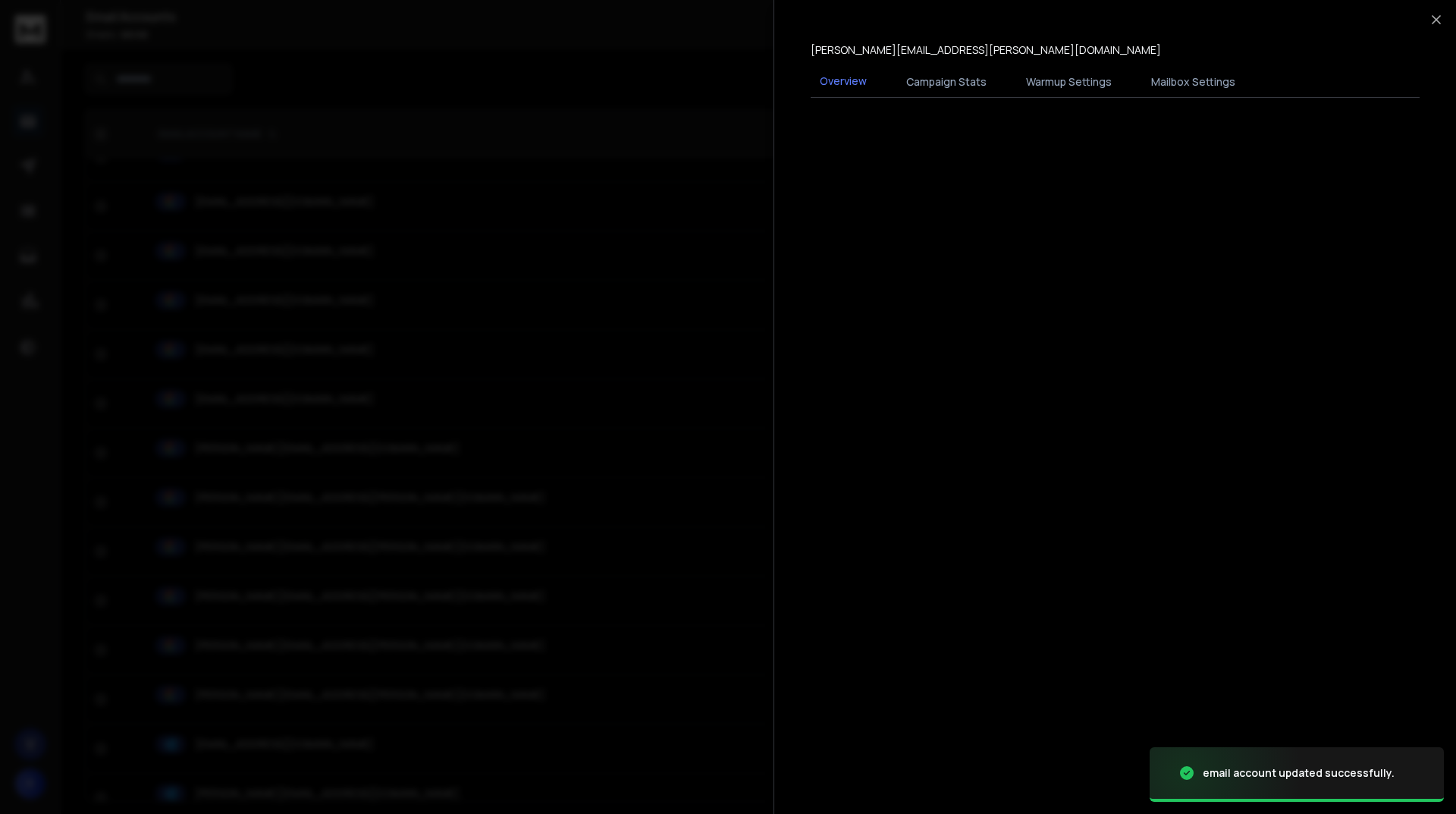
scroll to position [0, 0]
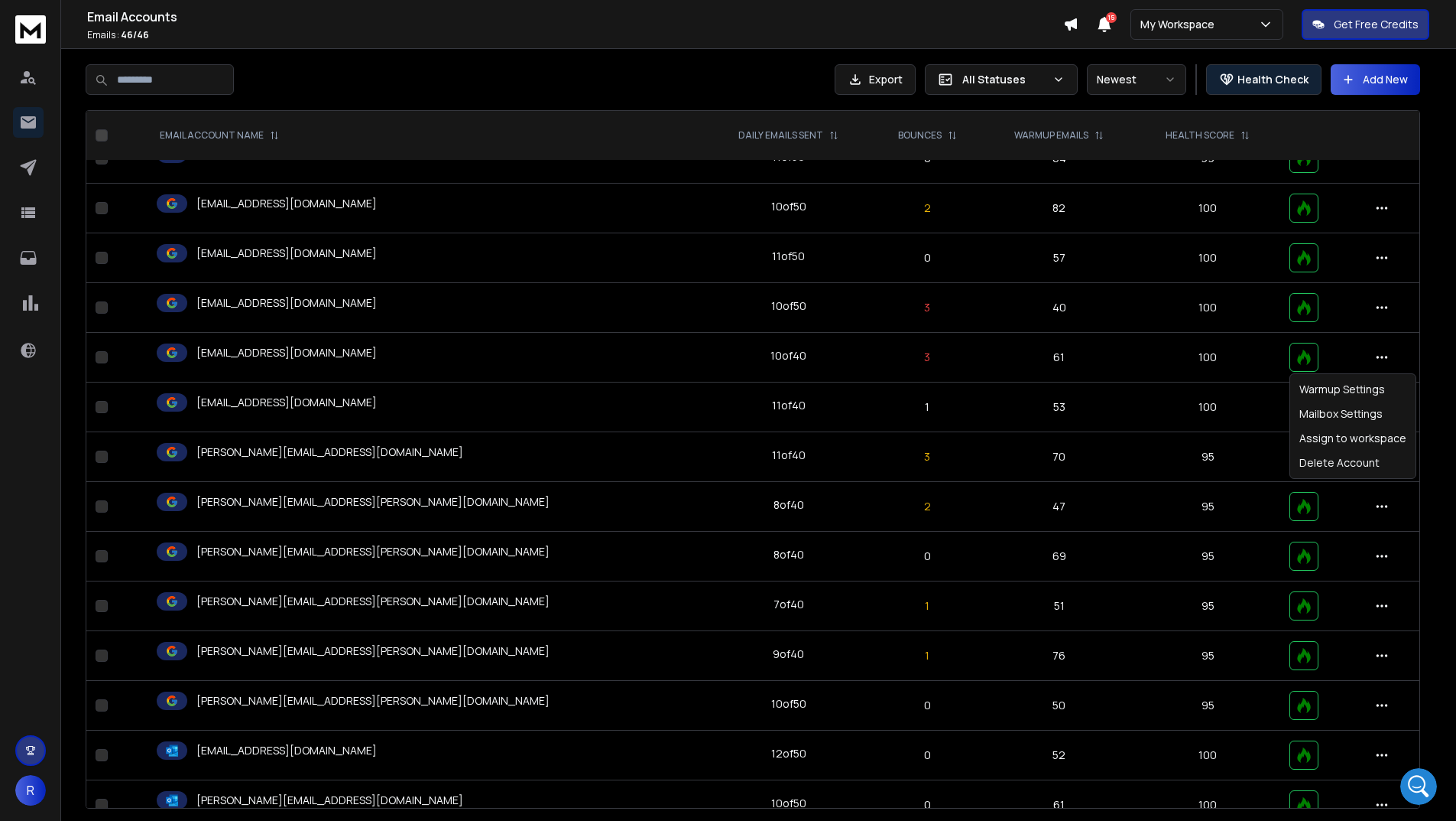
click at [1375, 357] on icon at bounding box center [1381, 356] width 13 height 13
click at [1337, 424] on div "Mailbox Settings" at bounding box center [1353, 413] width 119 height 24
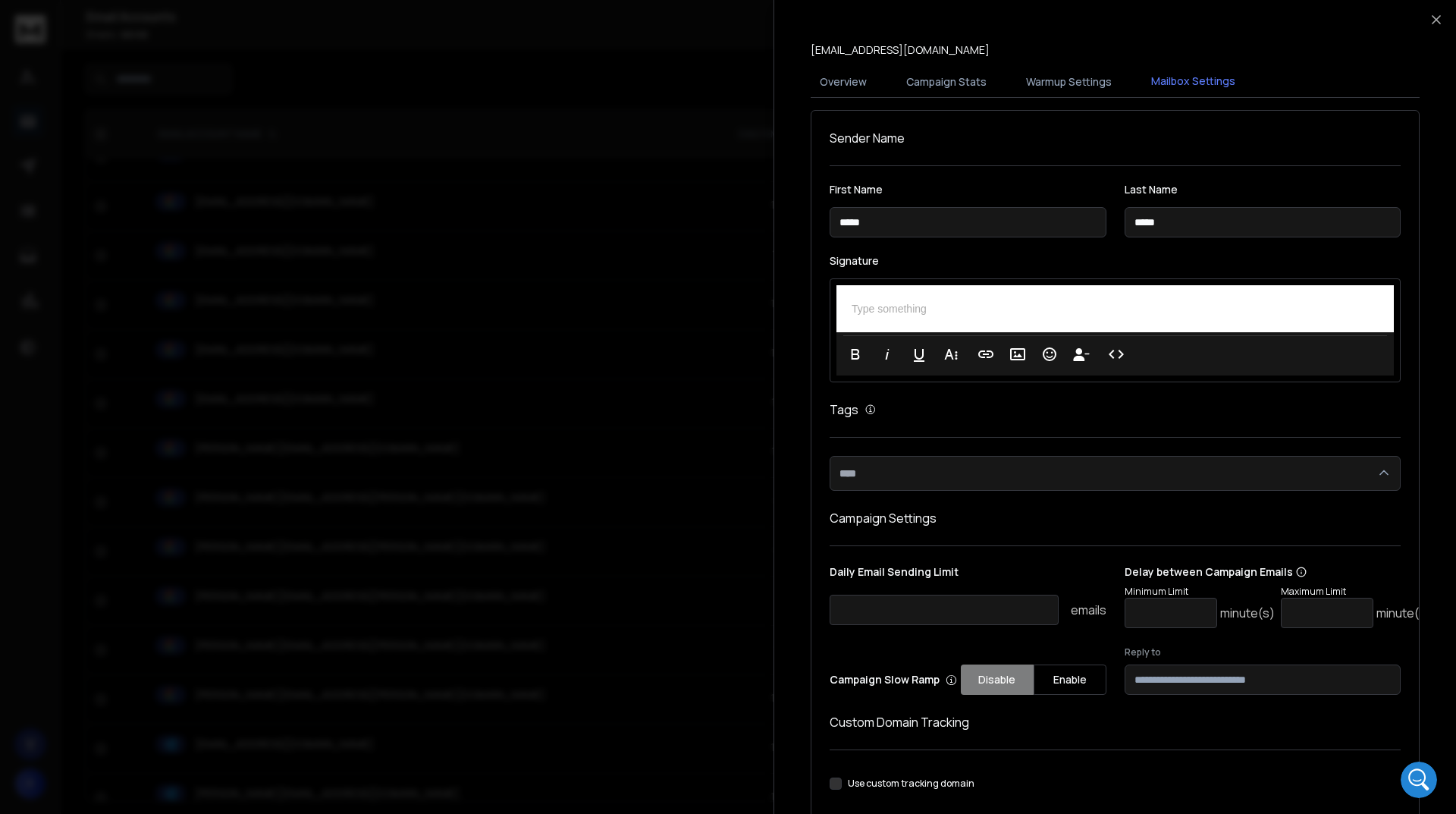
click at [925, 624] on input "**" at bounding box center [944, 609] width 229 height 30
type input "**"
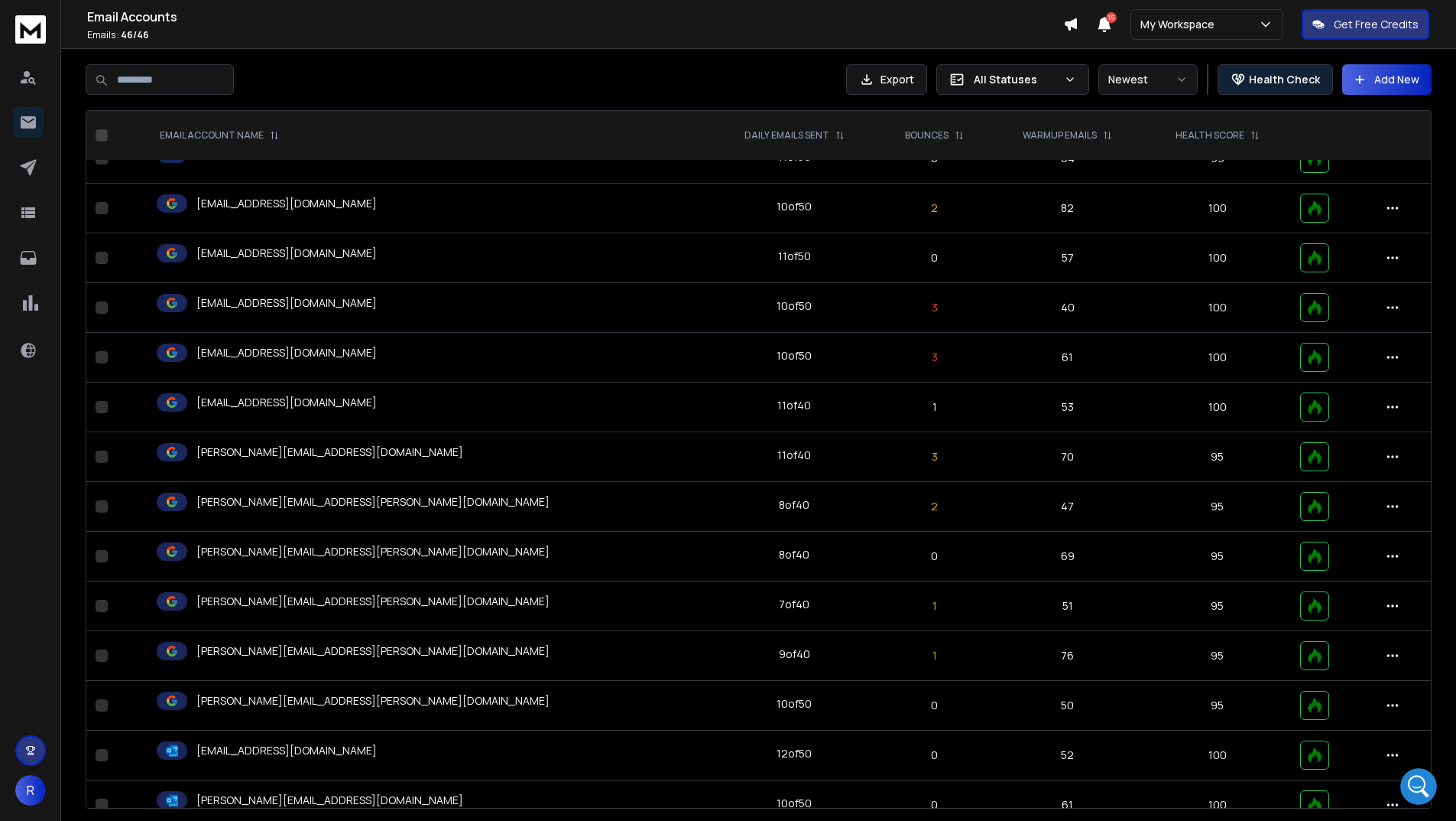
click at [1386, 412] on icon at bounding box center [1392, 406] width 13 height 13
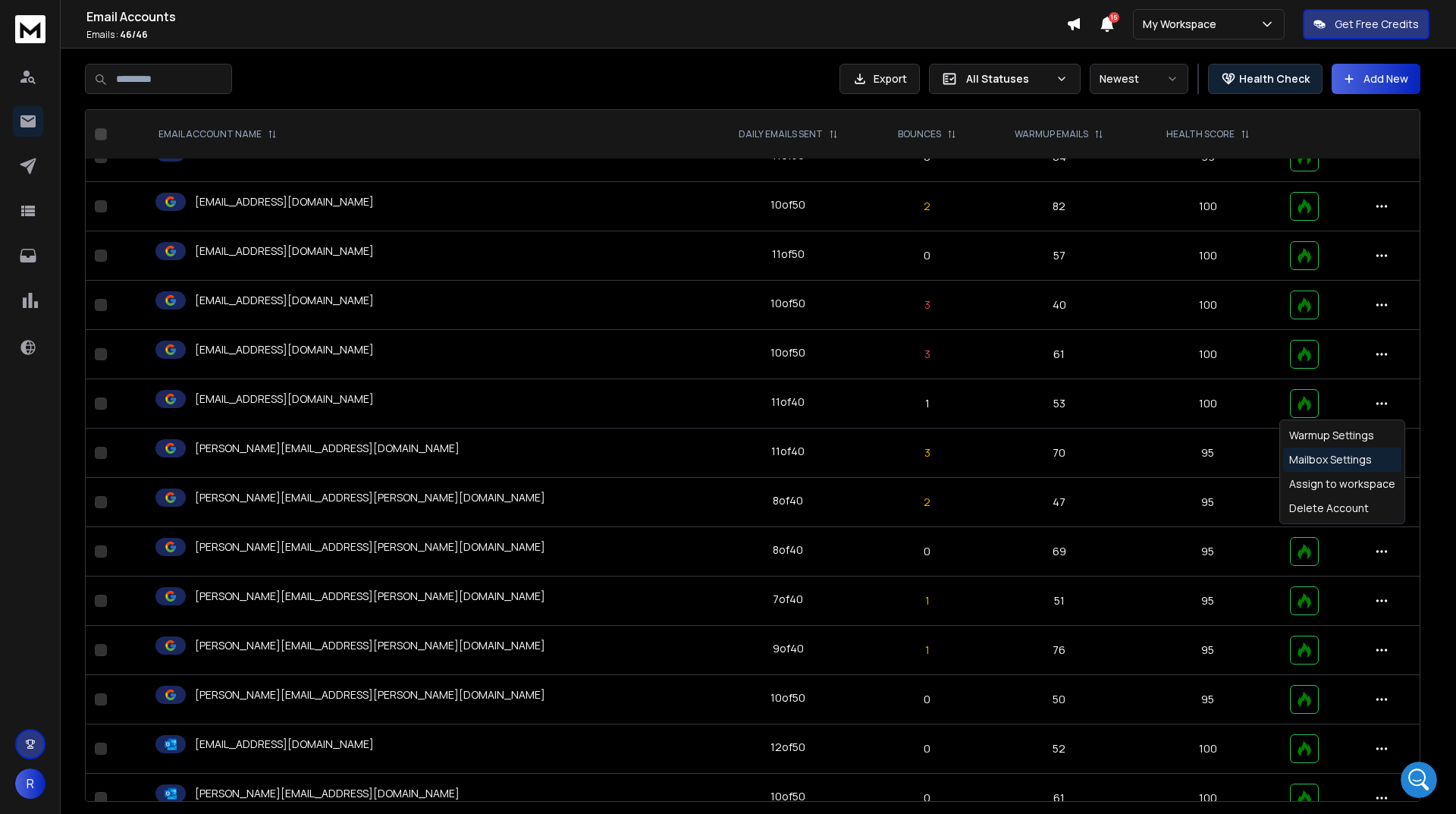
click at [1317, 455] on div "Mailbox Settings" at bounding box center [1342, 459] width 118 height 24
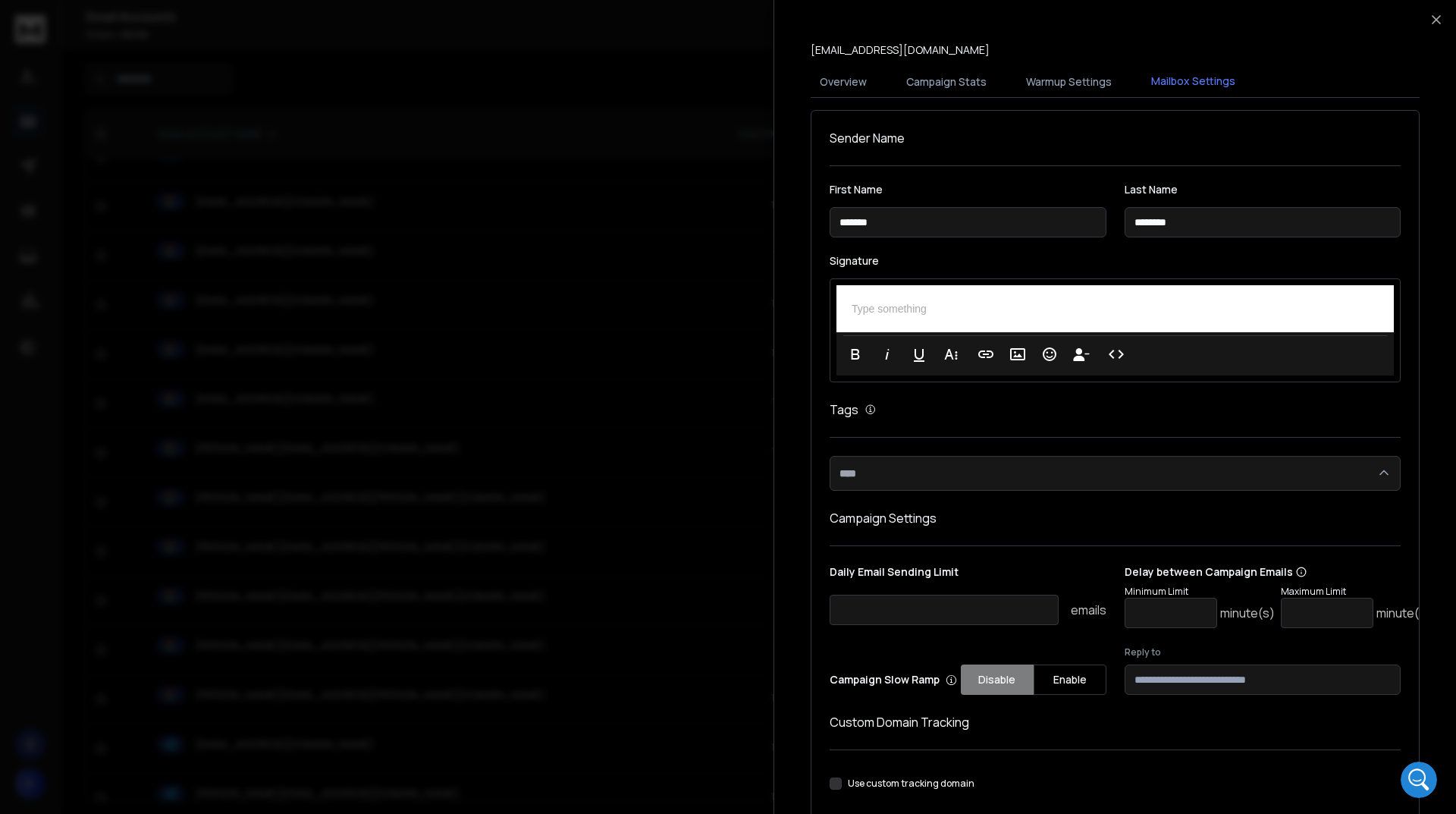
click at [893, 609] on input "**" at bounding box center [944, 609] width 229 height 30
type input "**"
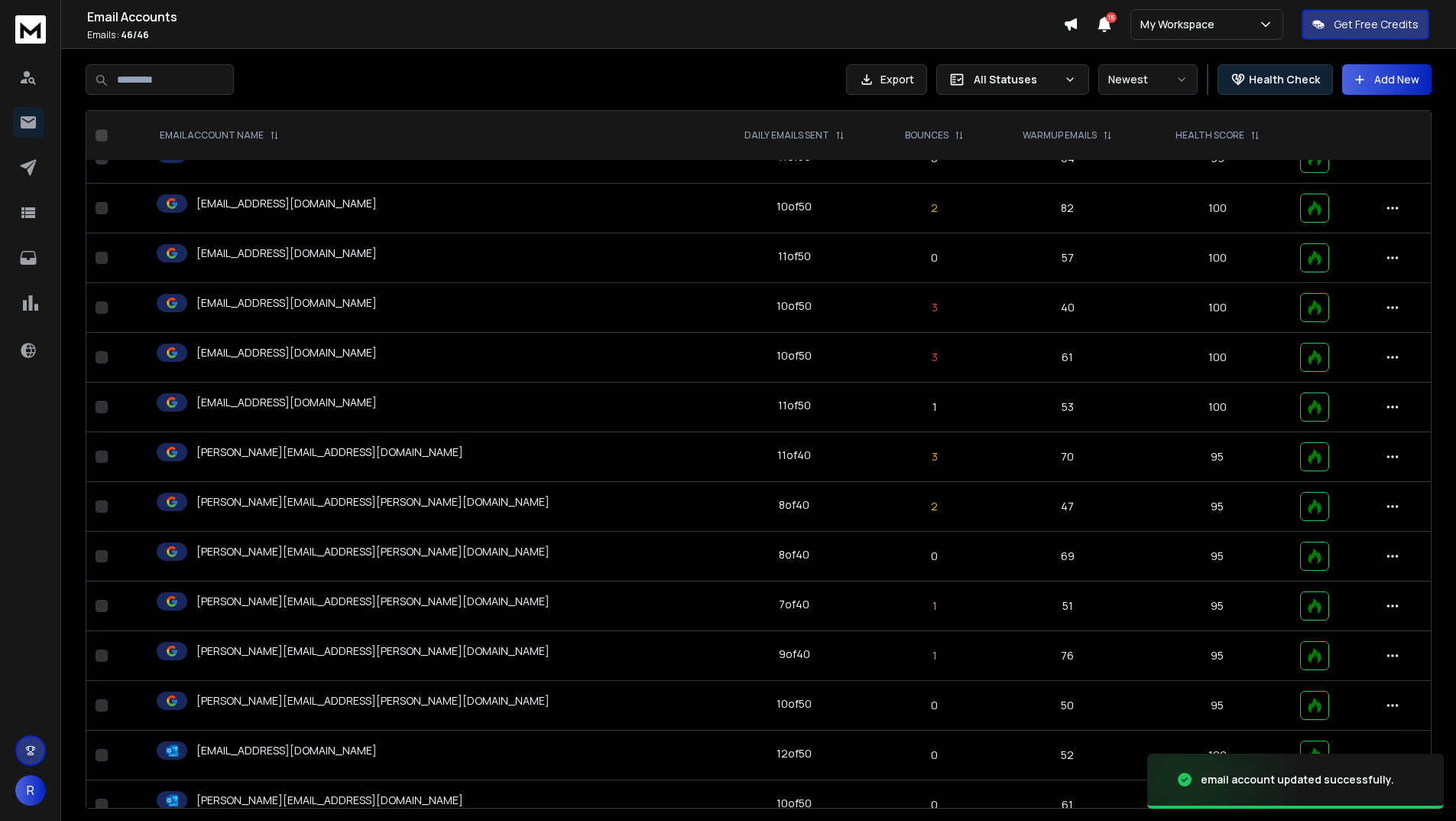
click at [1234, 269] on td "100" at bounding box center [1217, 258] width 147 height 50
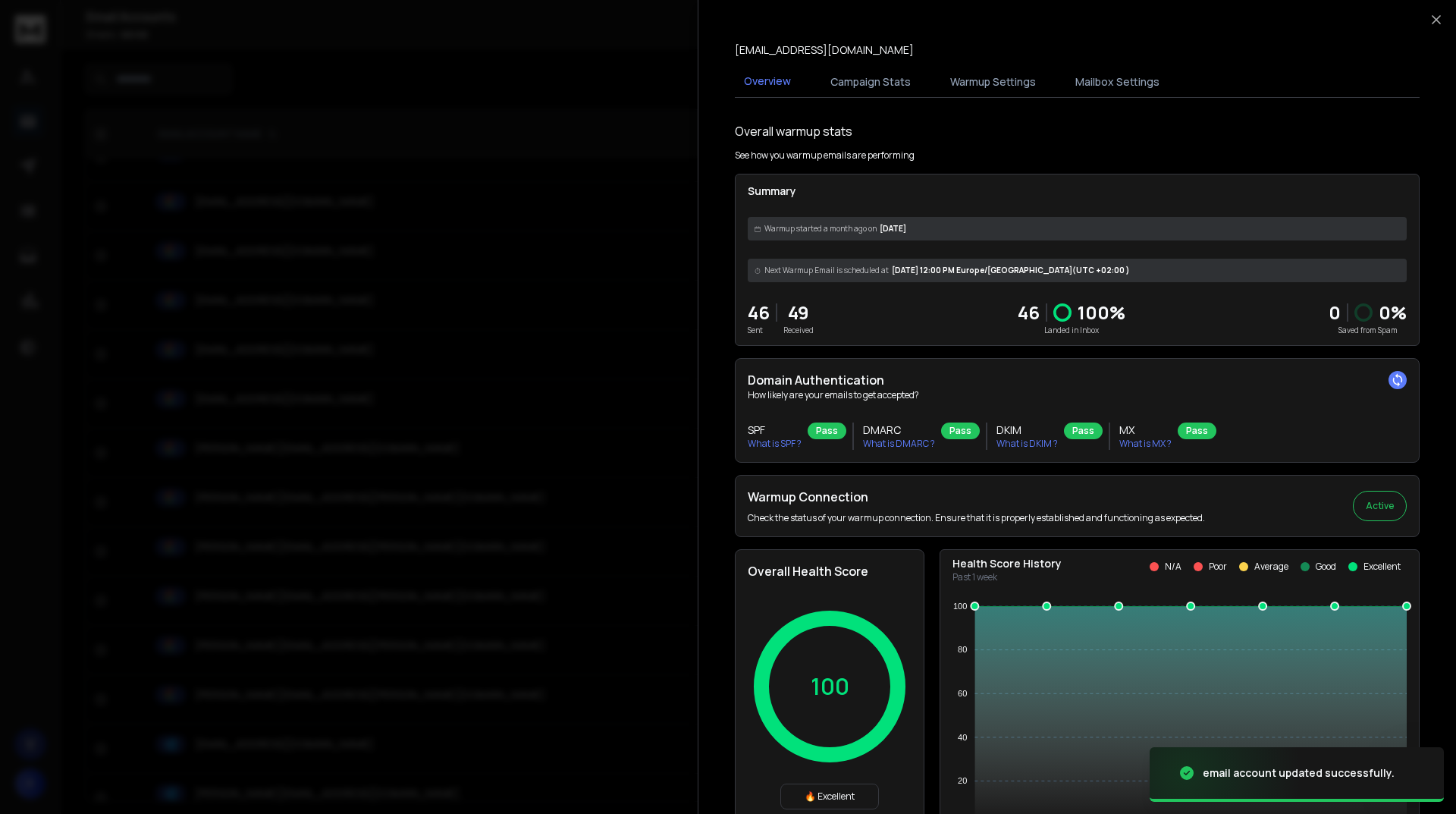
click at [464, 328] on div at bounding box center [728, 407] width 1456 height 814
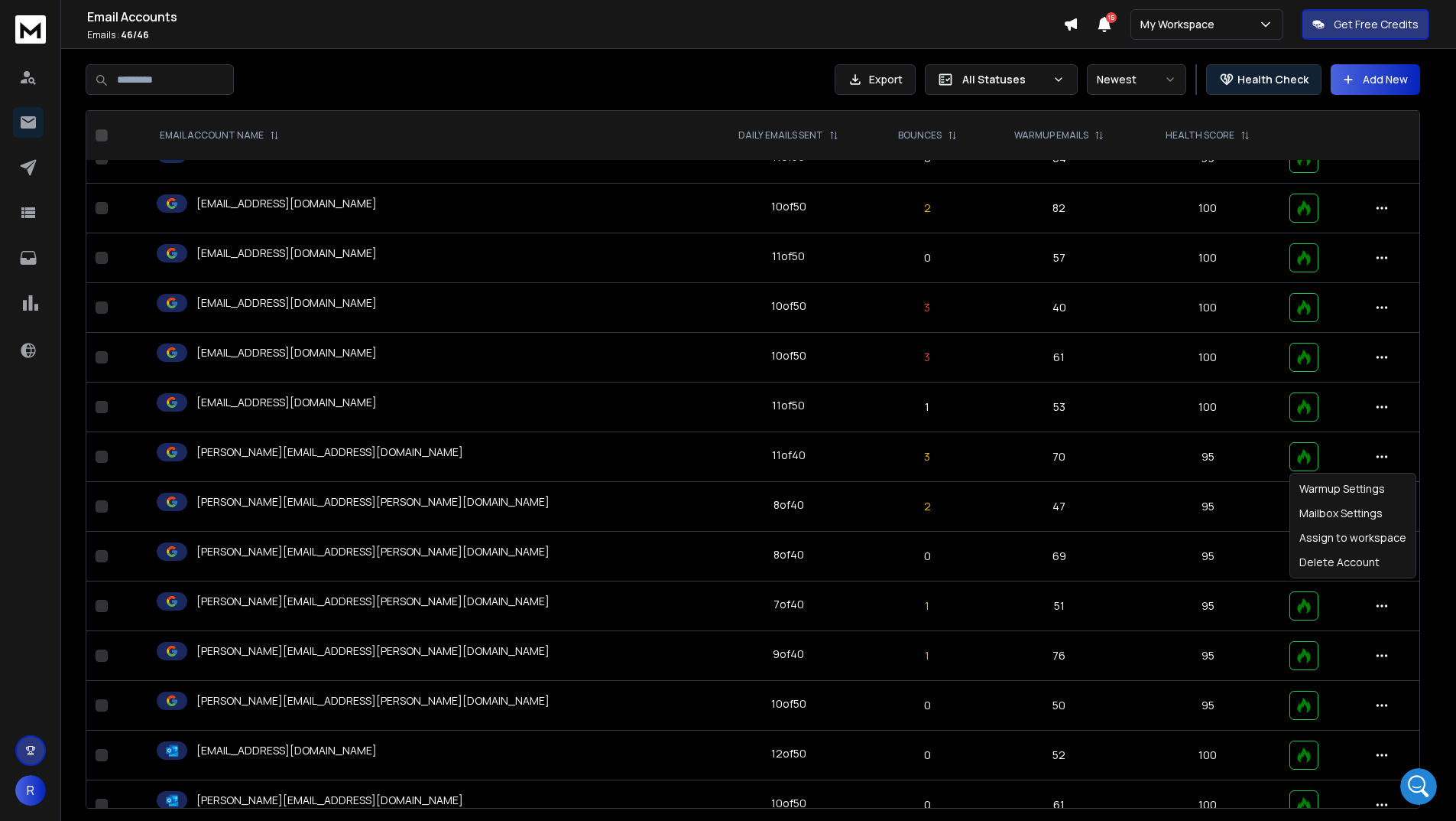
click at [1380, 461] on icon at bounding box center [1381, 456] width 13 height 13
click at [1328, 509] on div "Mailbox Settings" at bounding box center [1353, 513] width 119 height 24
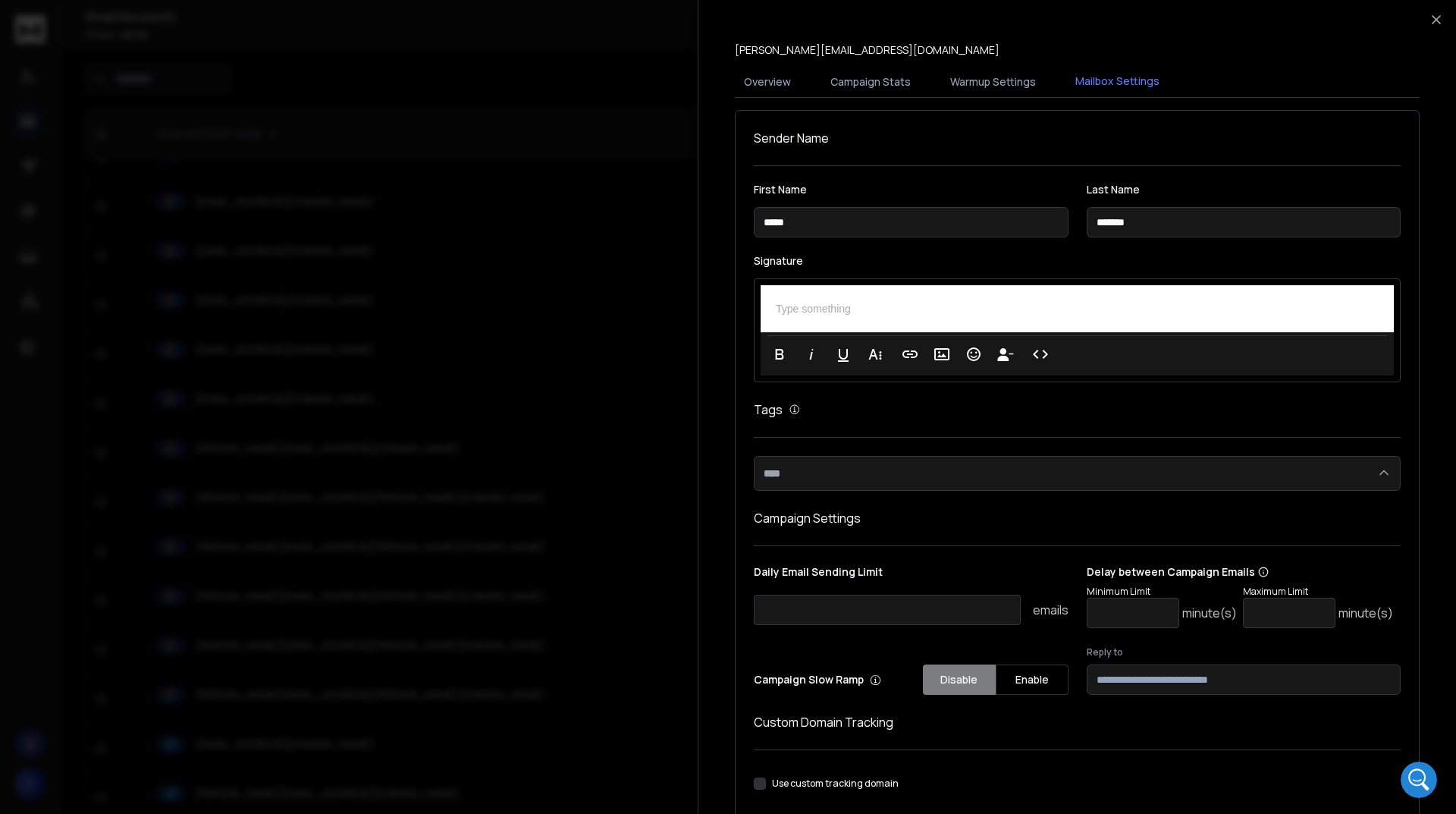
click at [829, 615] on input "**" at bounding box center [887, 609] width 267 height 30
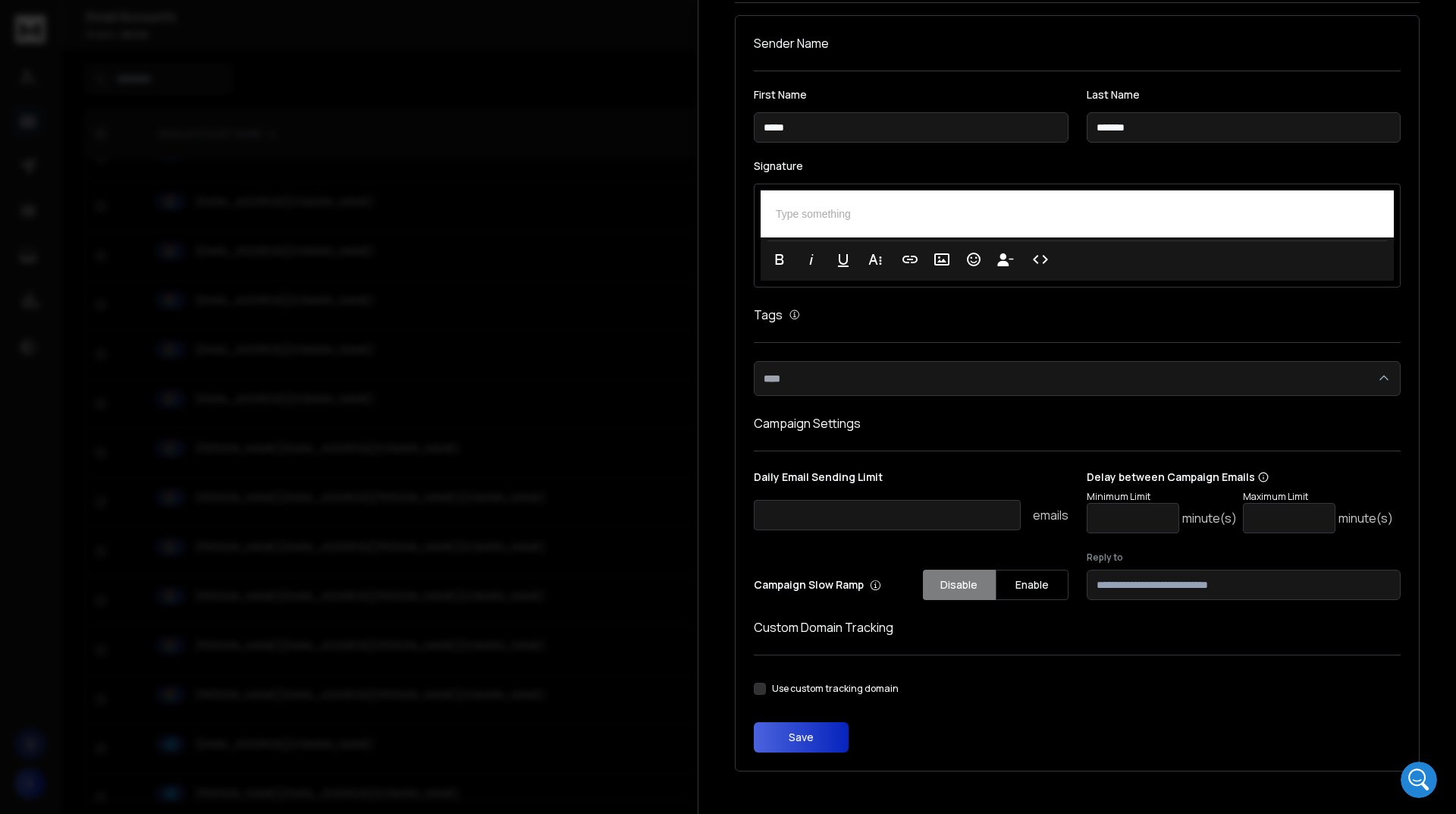
type input "**"
click at [754, 722] on button "Save" at bounding box center [801, 737] width 94 height 30
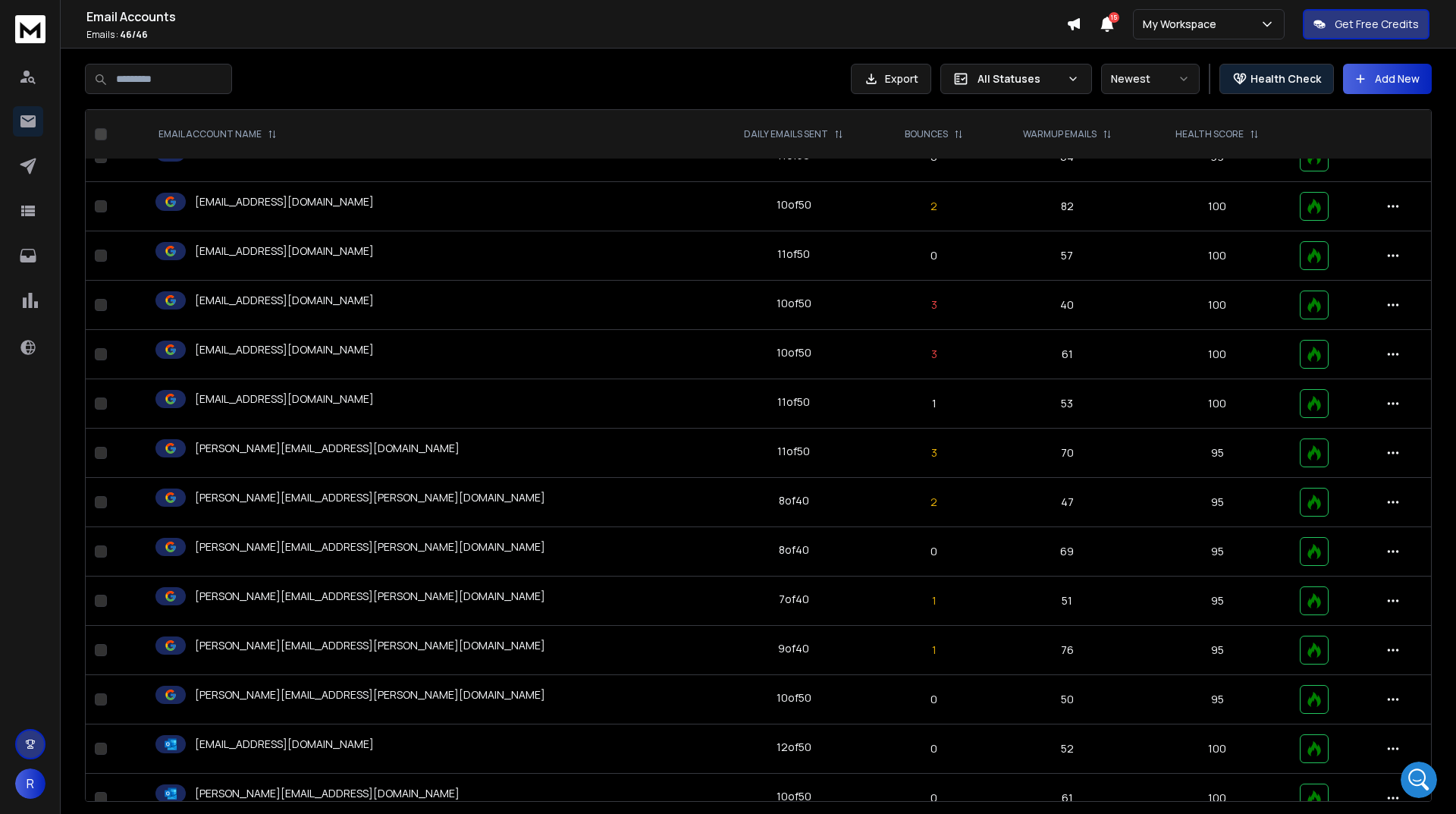
click at [1363, 497] on button at bounding box center [1392, 501] width 58 height 26
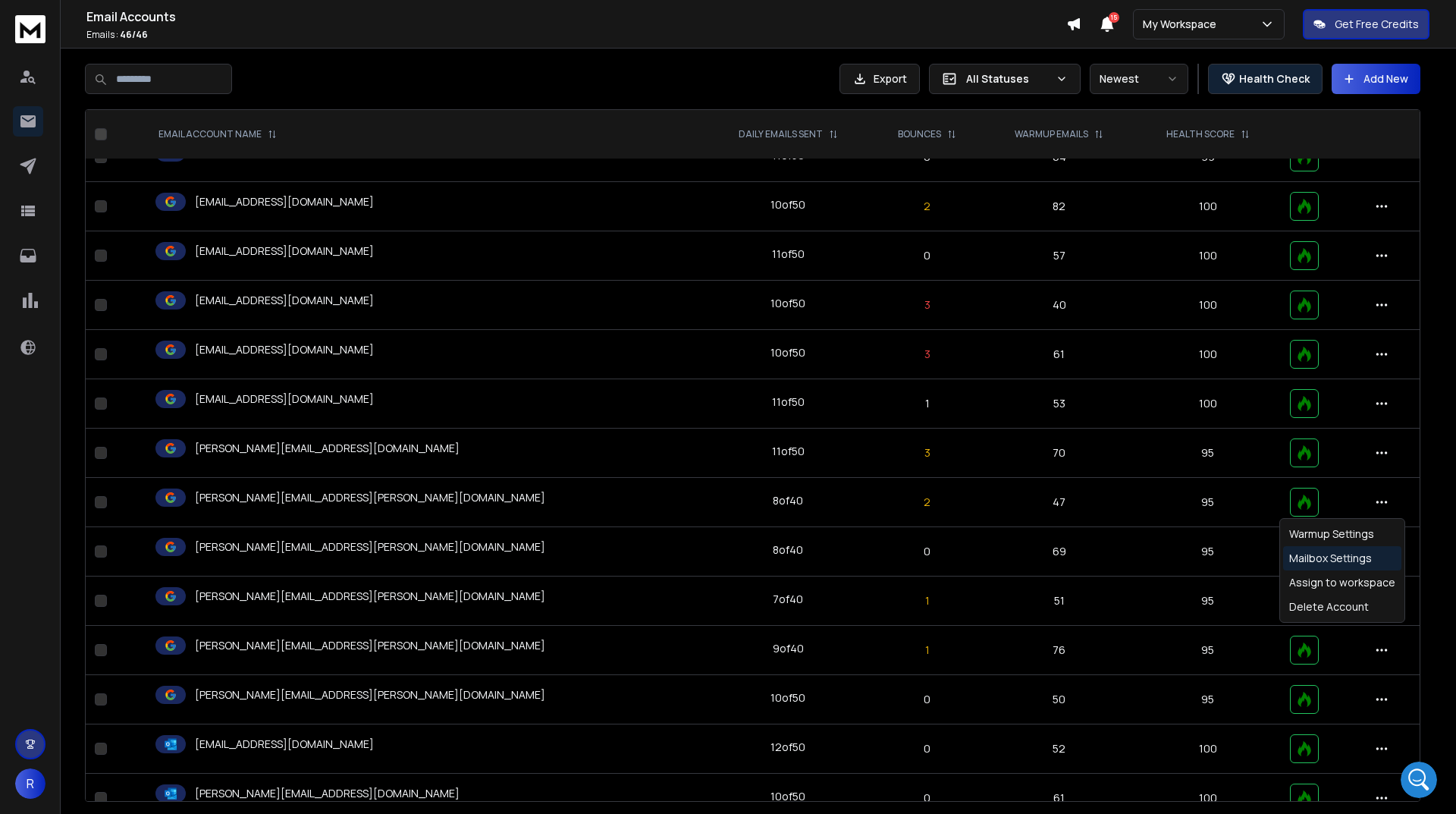
click at [1331, 567] on div "Mailbox Settings" at bounding box center [1342, 557] width 118 height 24
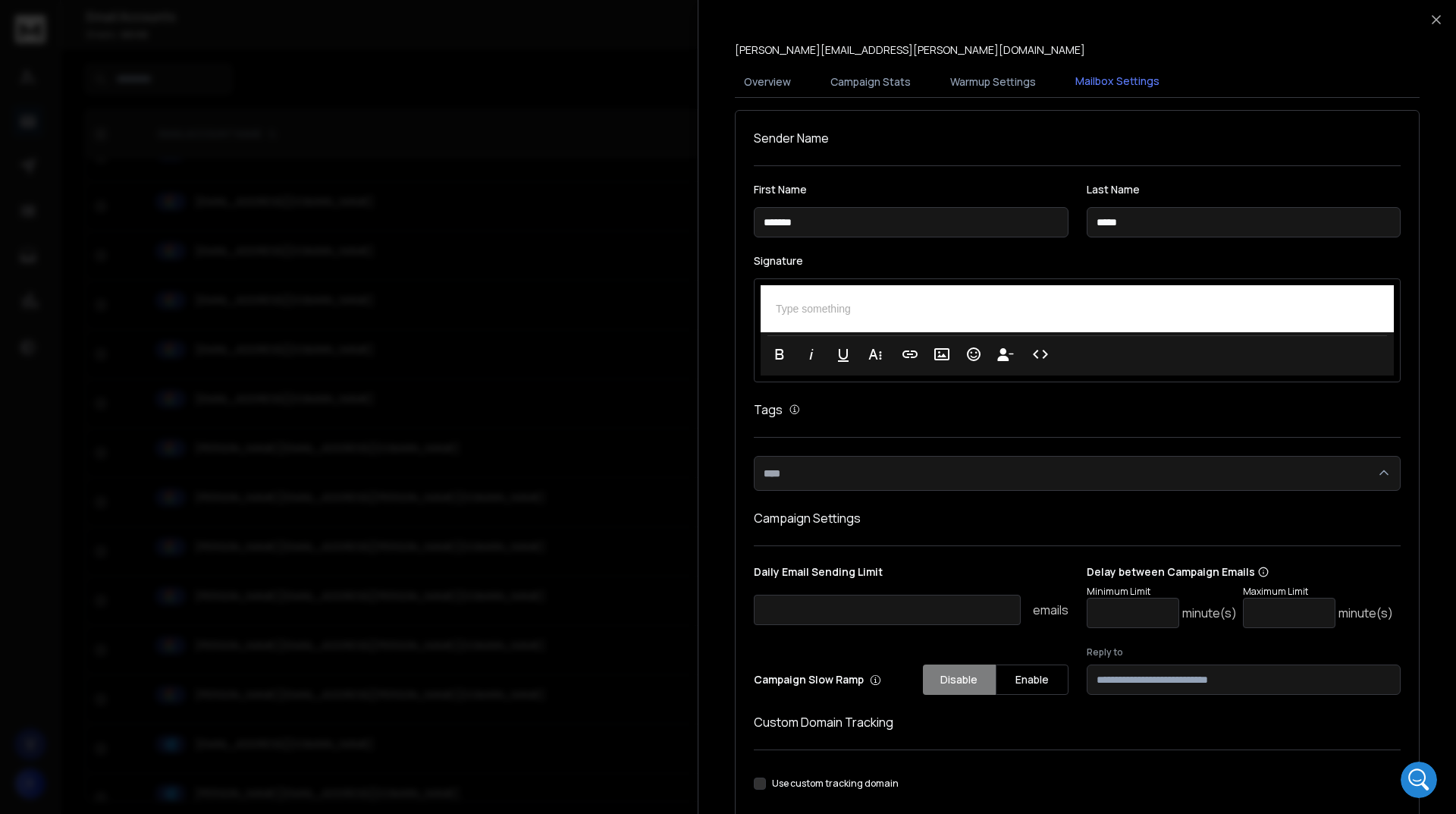
click at [800, 616] on input "**" at bounding box center [887, 609] width 267 height 30
type input "**"
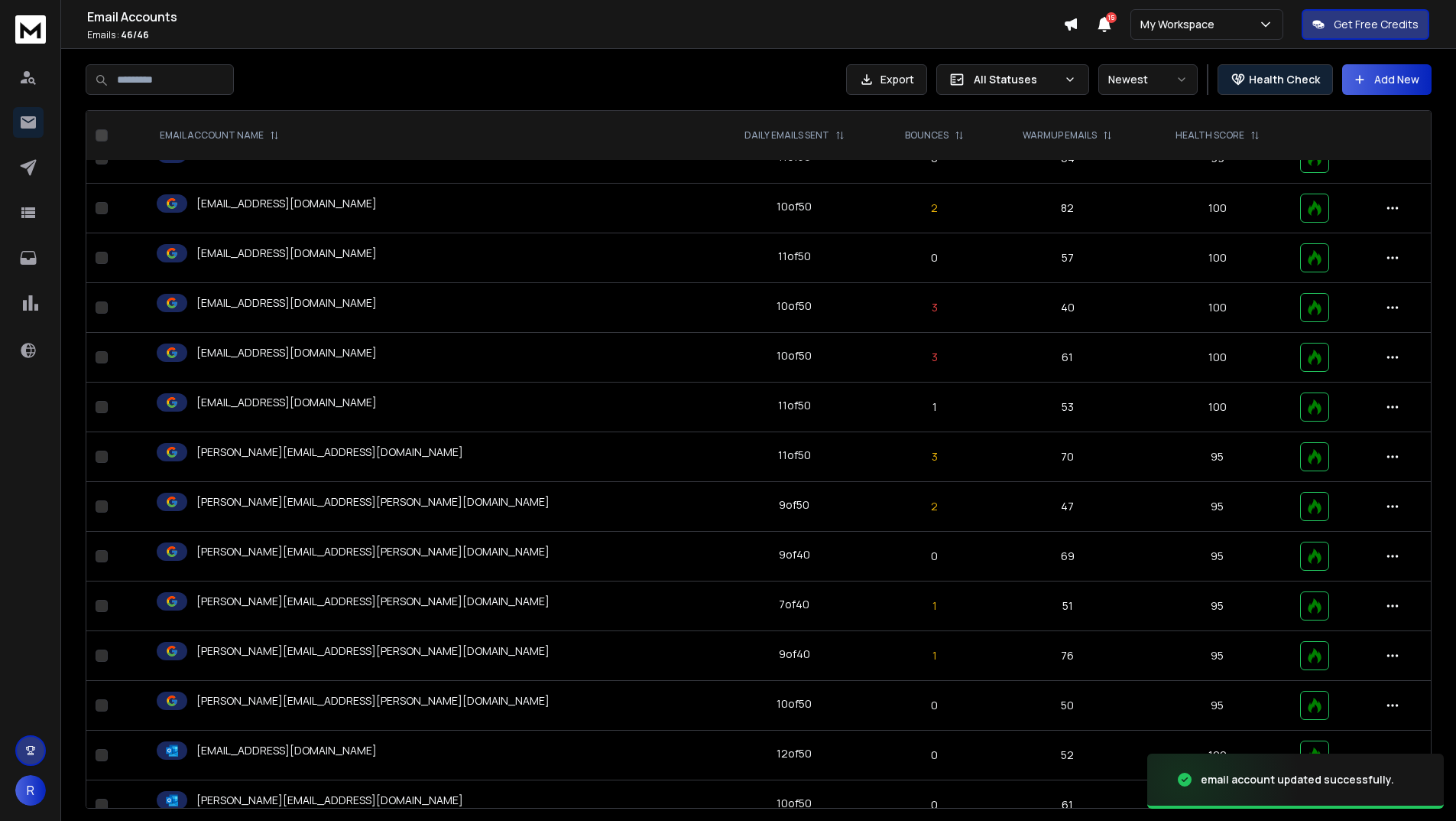
click at [1386, 554] on icon at bounding box center [1392, 556] width 13 height 13
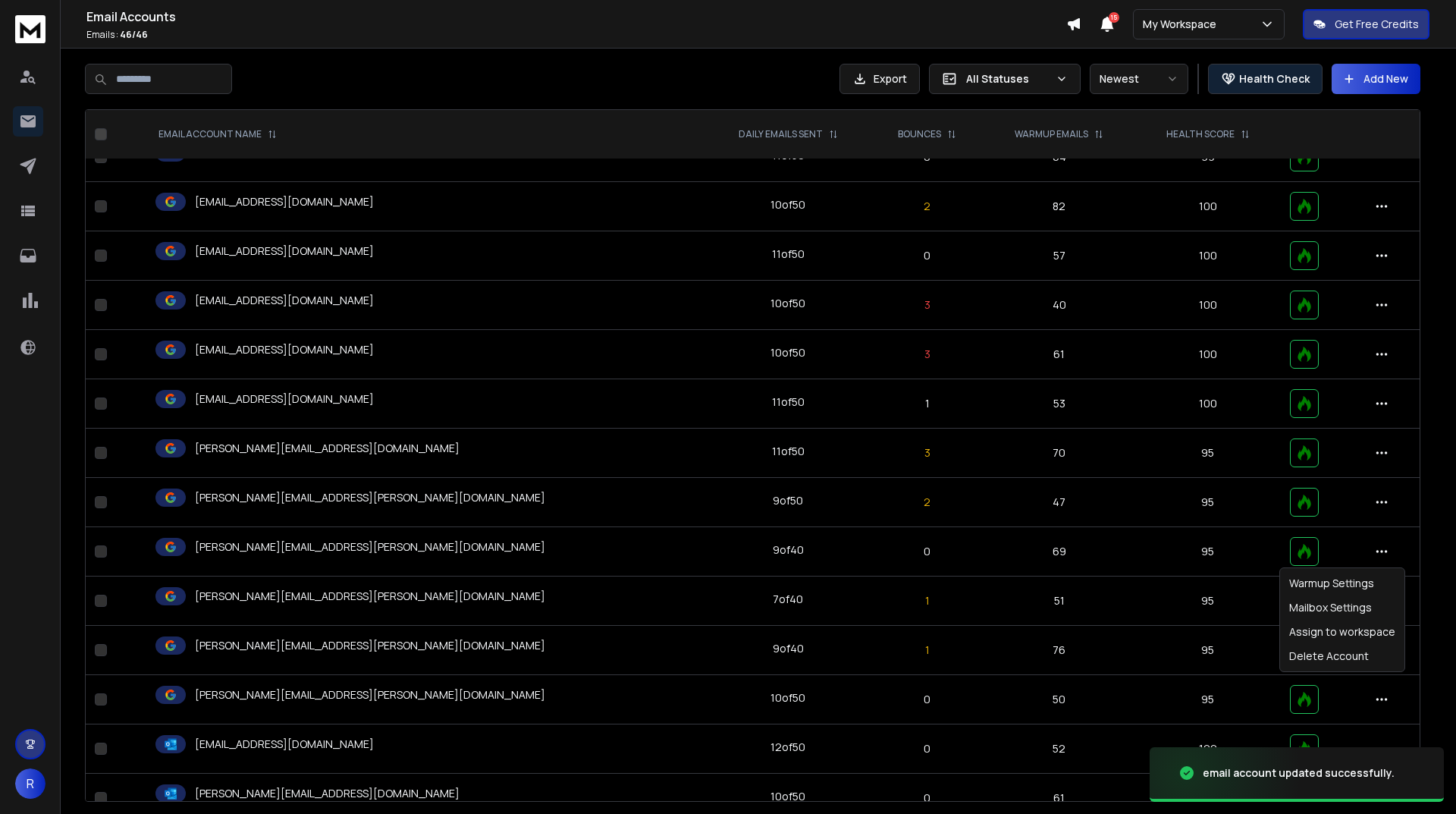
click at [1297, 603] on icon at bounding box center [1303, 600] width 13 height 15
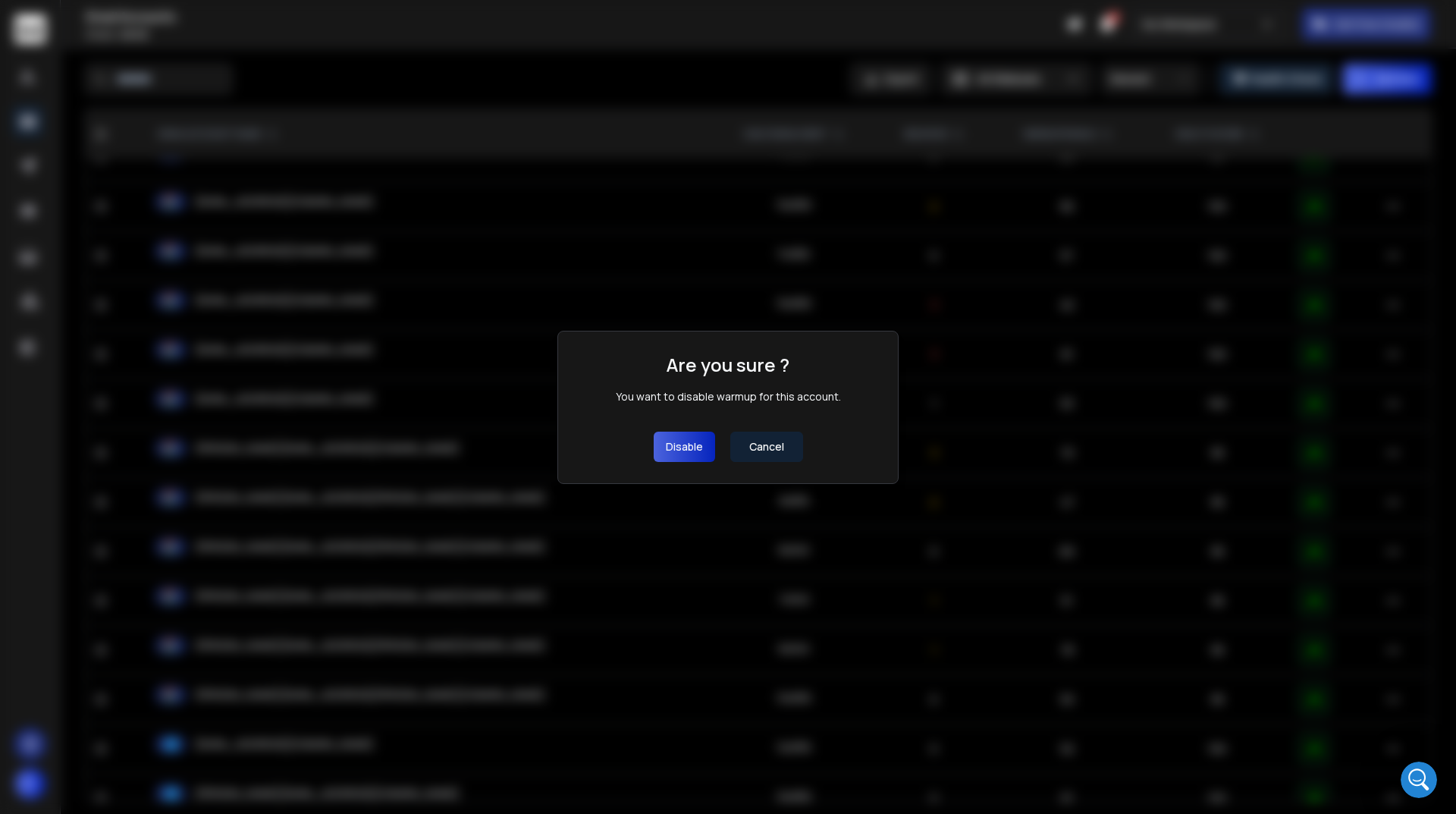
click at [785, 455] on button "Cancel" at bounding box center [766, 447] width 72 height 30
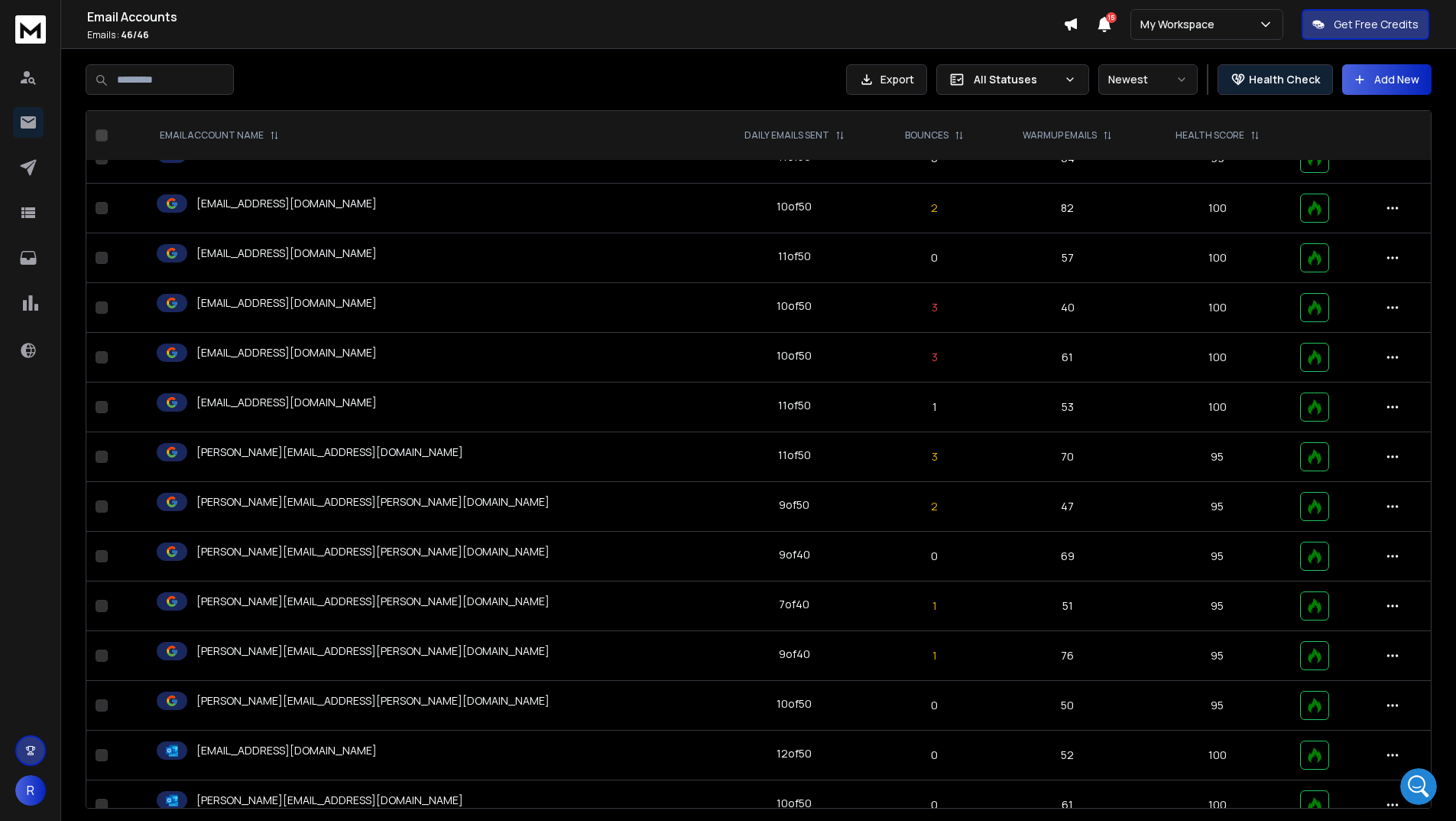
click at [1363, 605] on button at bounding box center [1392, 606] width 58 height 26
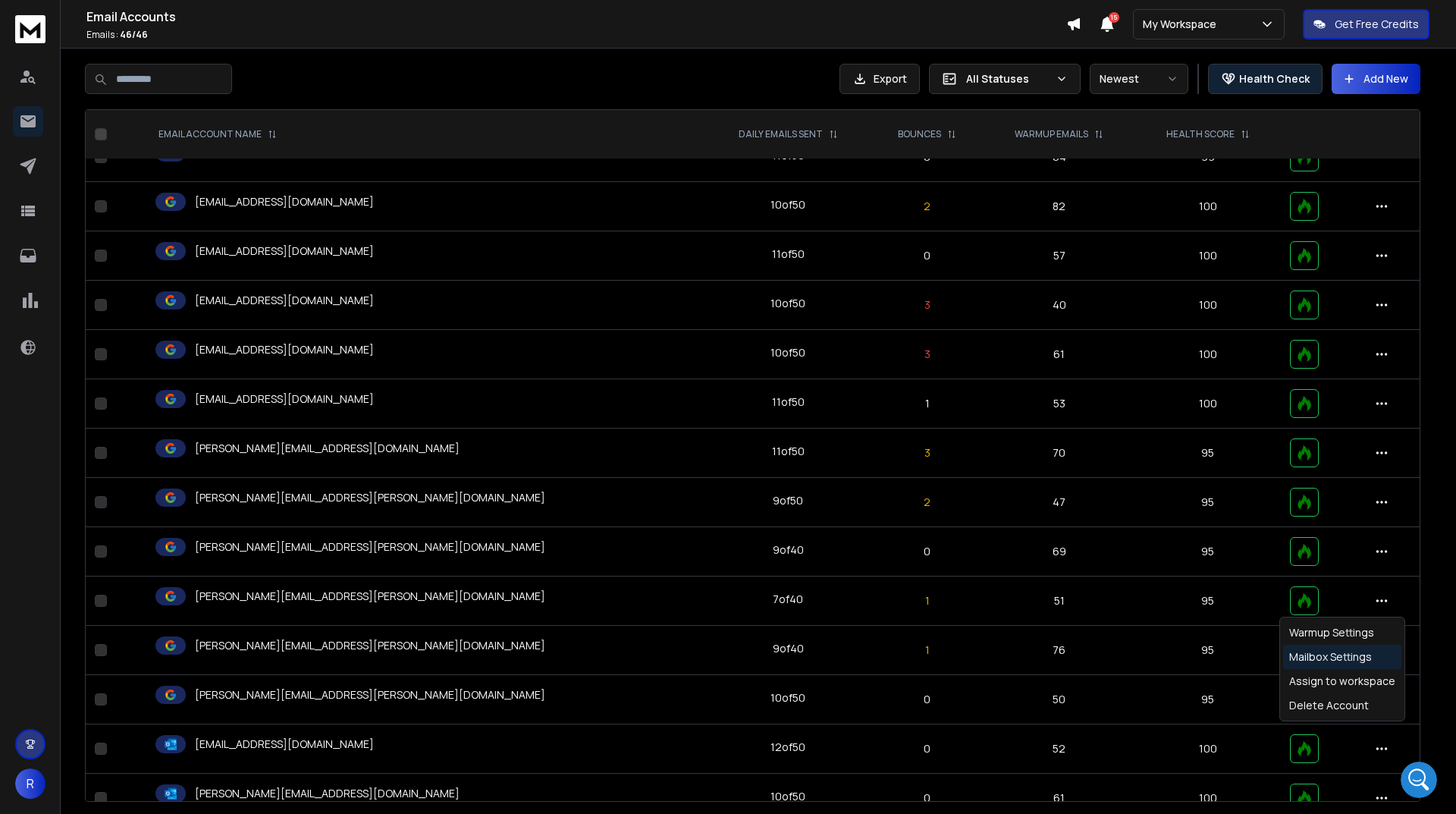
click at [1305, 648] on div "Mailbox Settings" at bounding box center [1342, 656] width 118 height 24
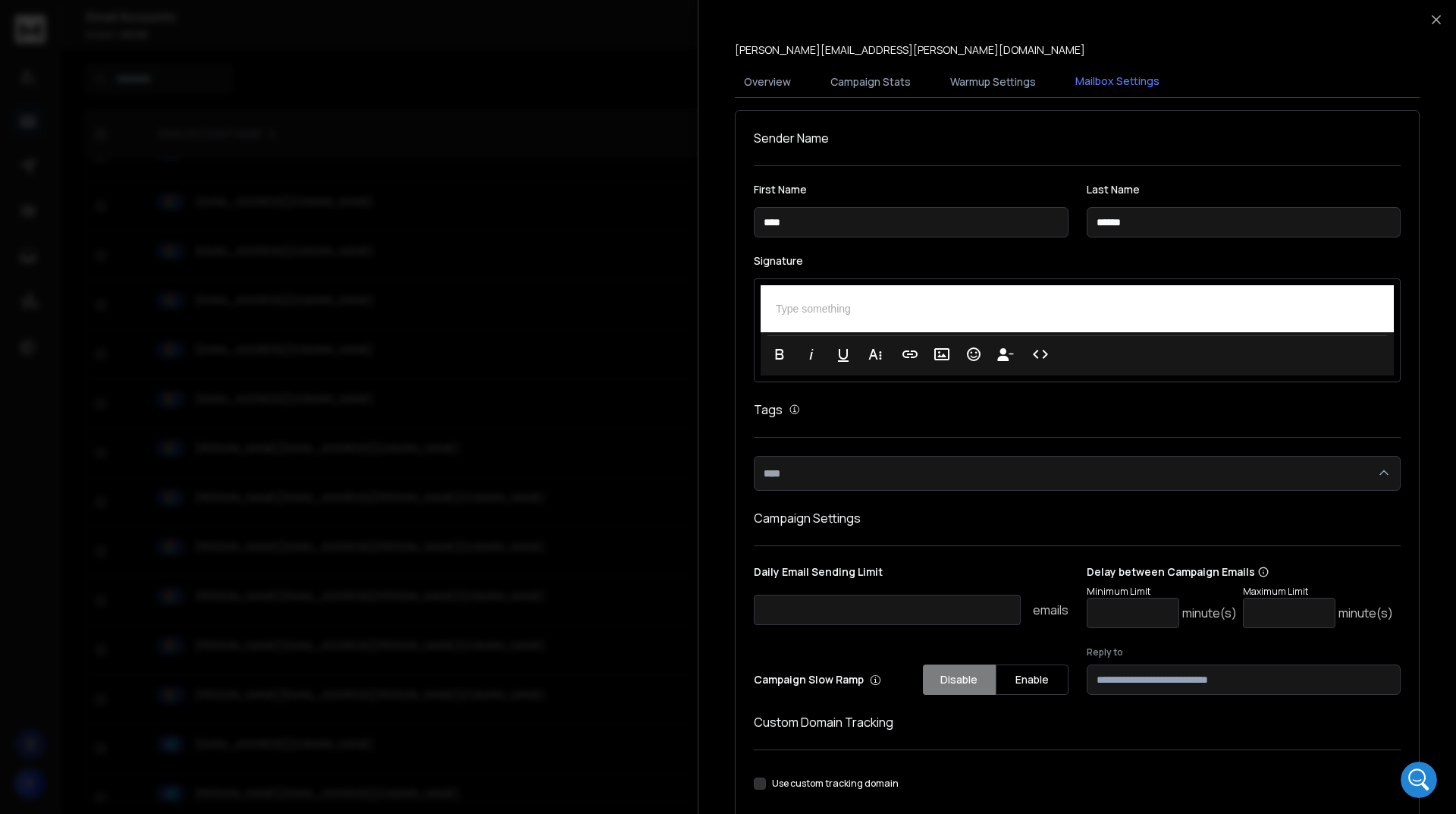
click at [860, 609] on input "**" at bounding box center [887, 609] width 267 height 30
type input "**"
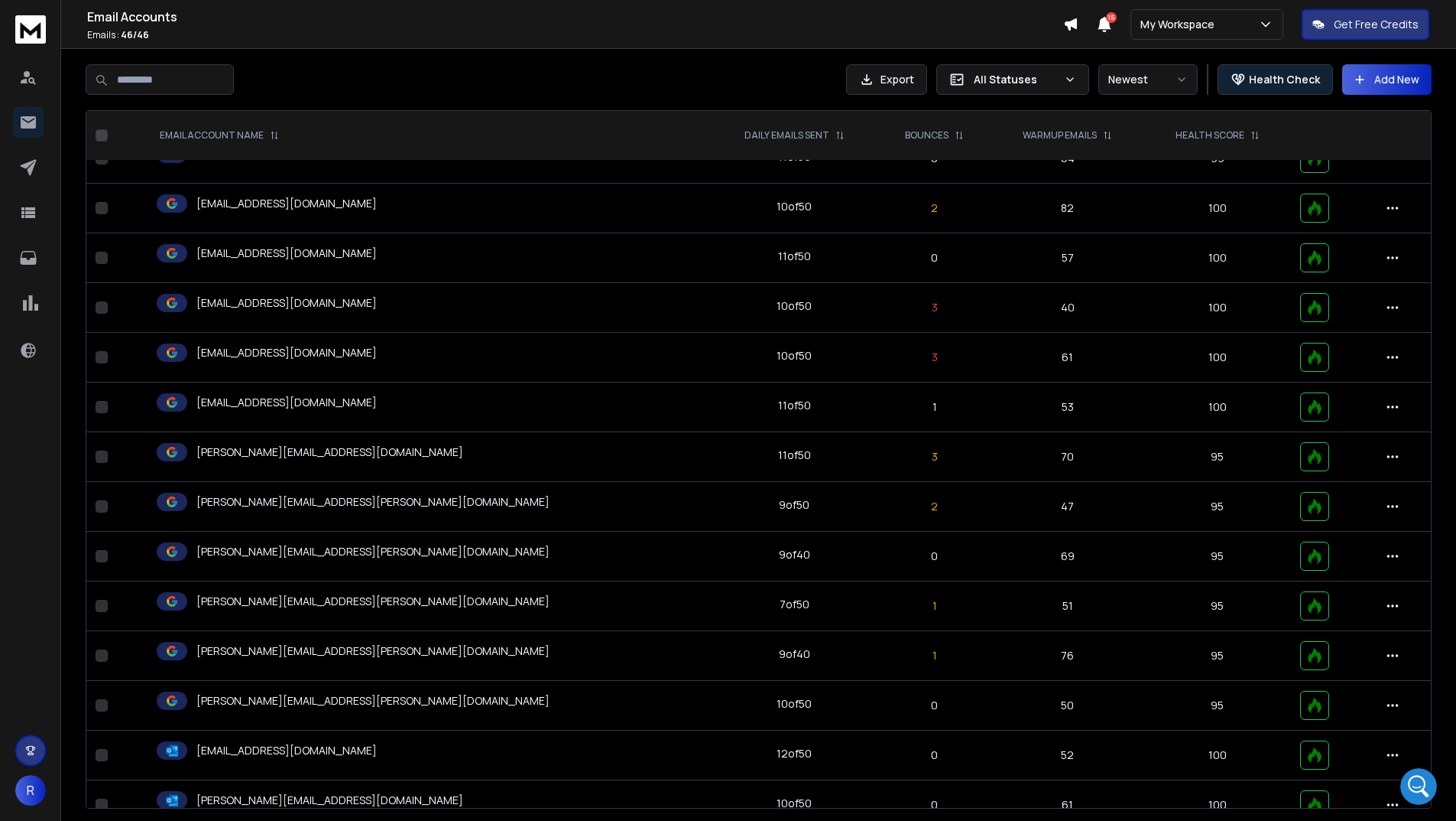
click at [887, 605] on p "1" at bounding box center [934, 606] width 94 height 15
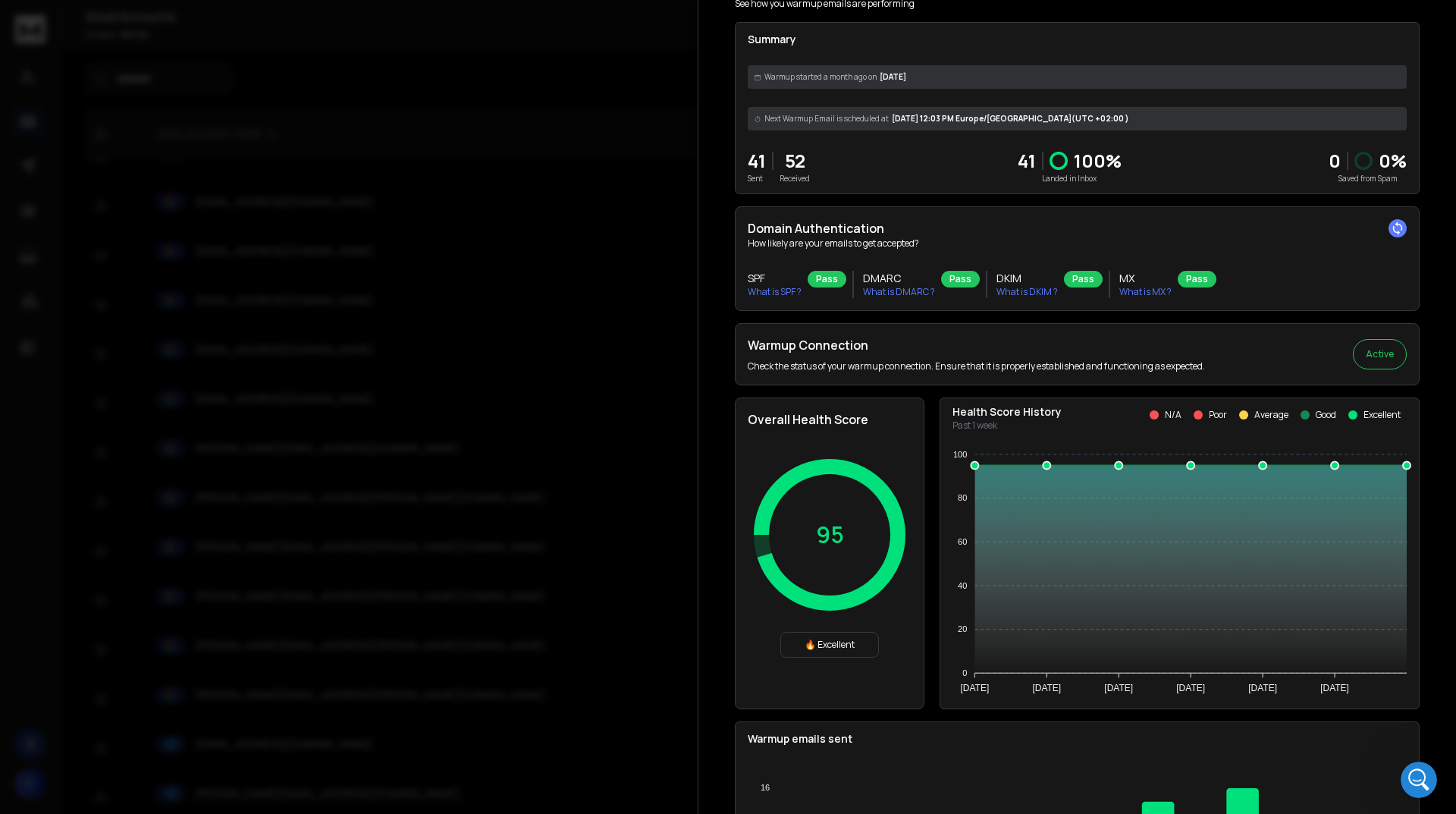
scroll to position [379, 0]
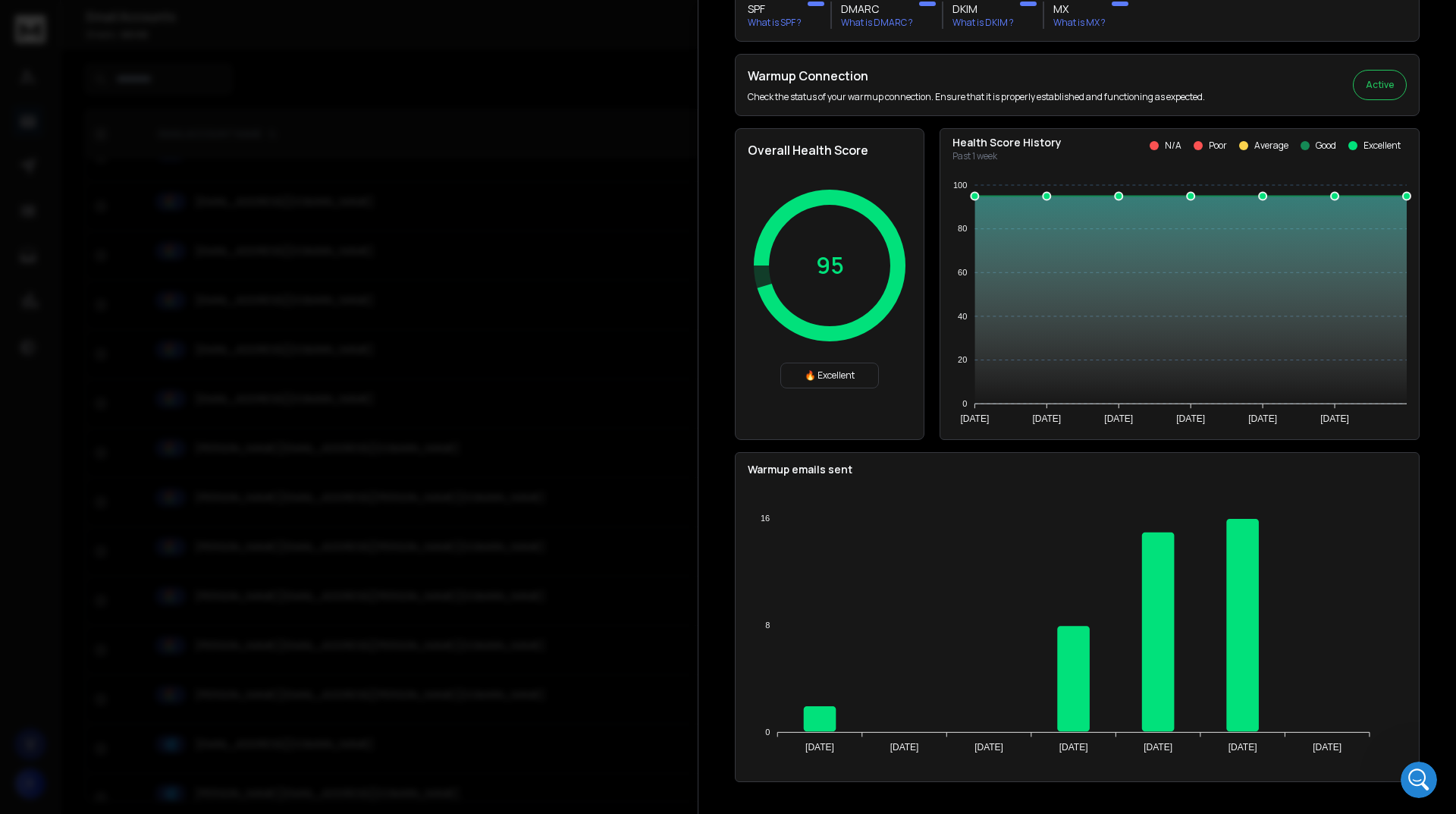
click at [482, 509] on div at bounding box center [728, 407] width 1456 height 814
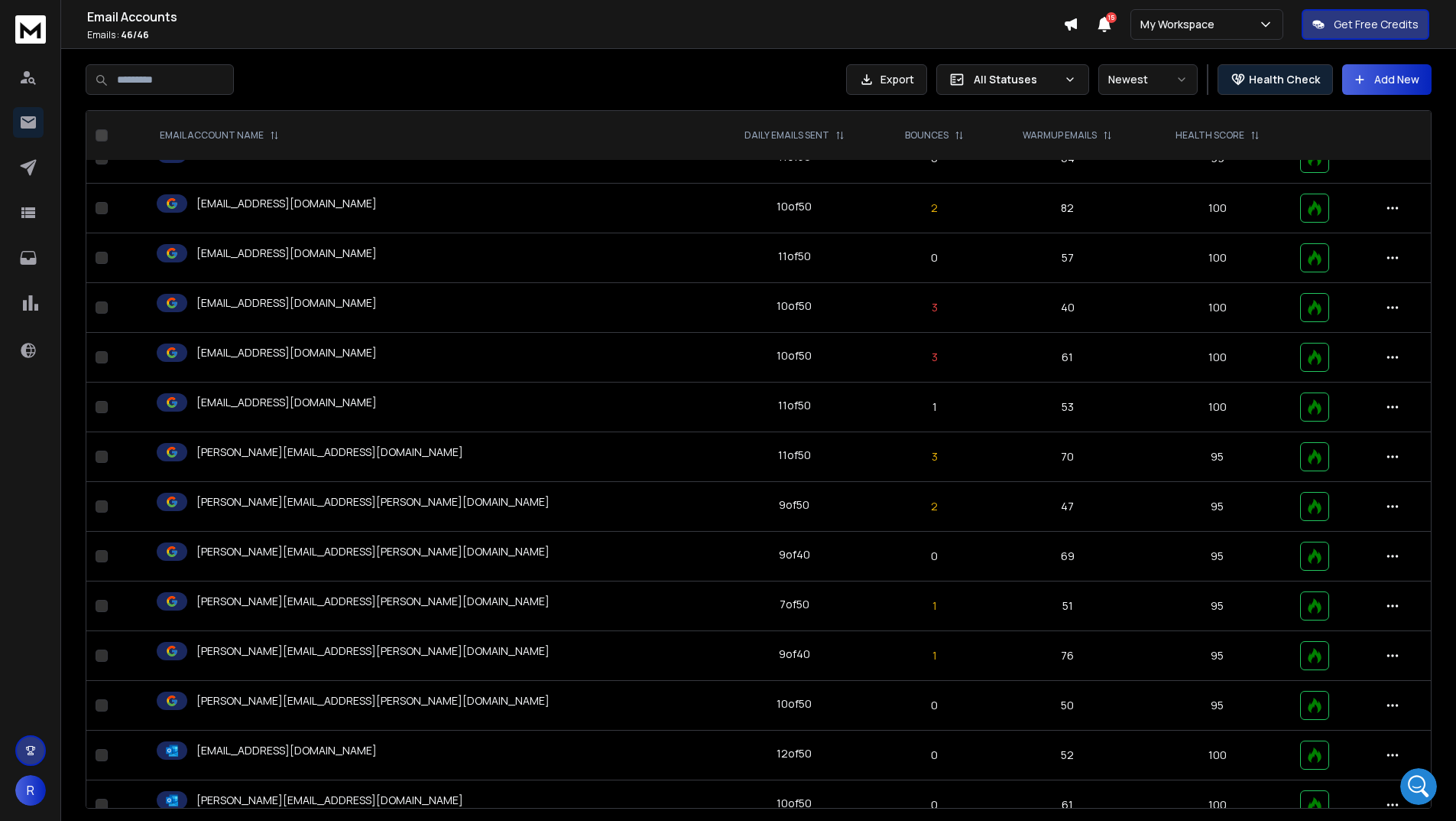
click at [891, 306] on p "3" at bounding box center [934, 307] width 94 height 15
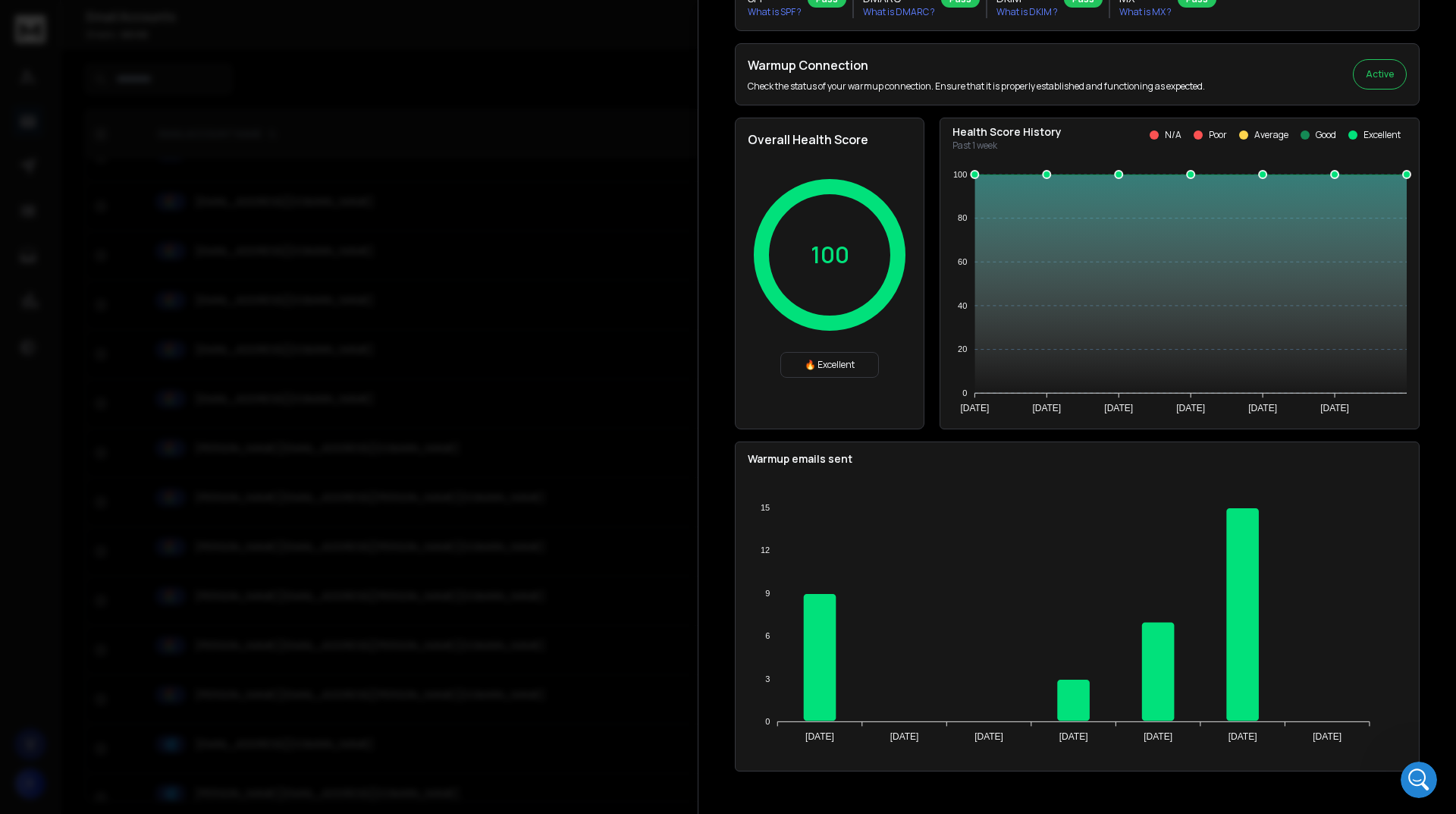
scroll to position [128, 0]
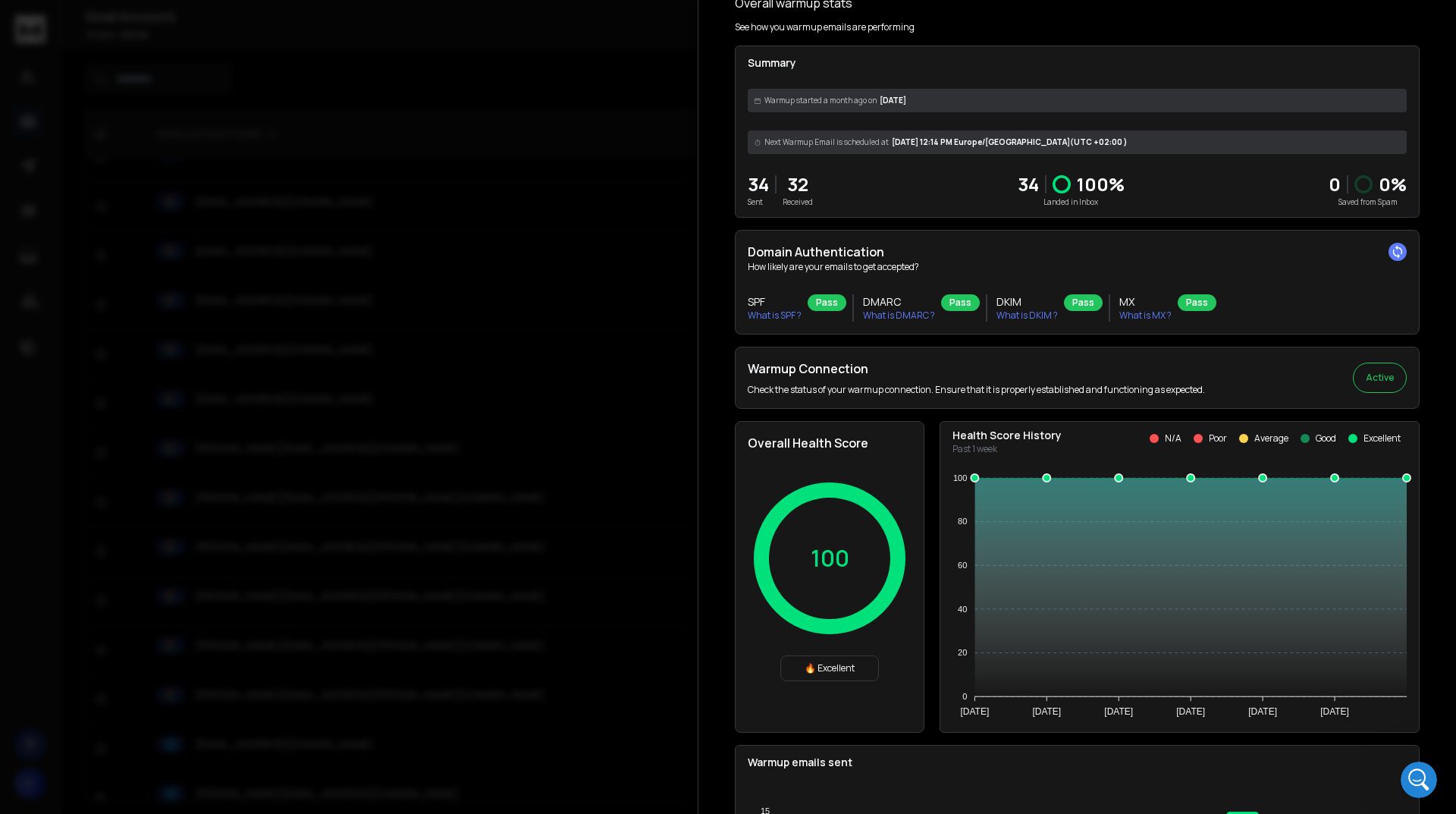
click at [1150, 440] on span at bounding box center [1154, 438] width 9 height 9
click at [1194, 439] on span at bounding box center [1198, 438] width 9 height 9
click at [1239, 440] on span at bounding box center [1243, 438] width 9 height 9
click at [1281, 442] on div "N/A Poor Average Good Excellent" at bounding box center [1275, 439] width 288 height 12
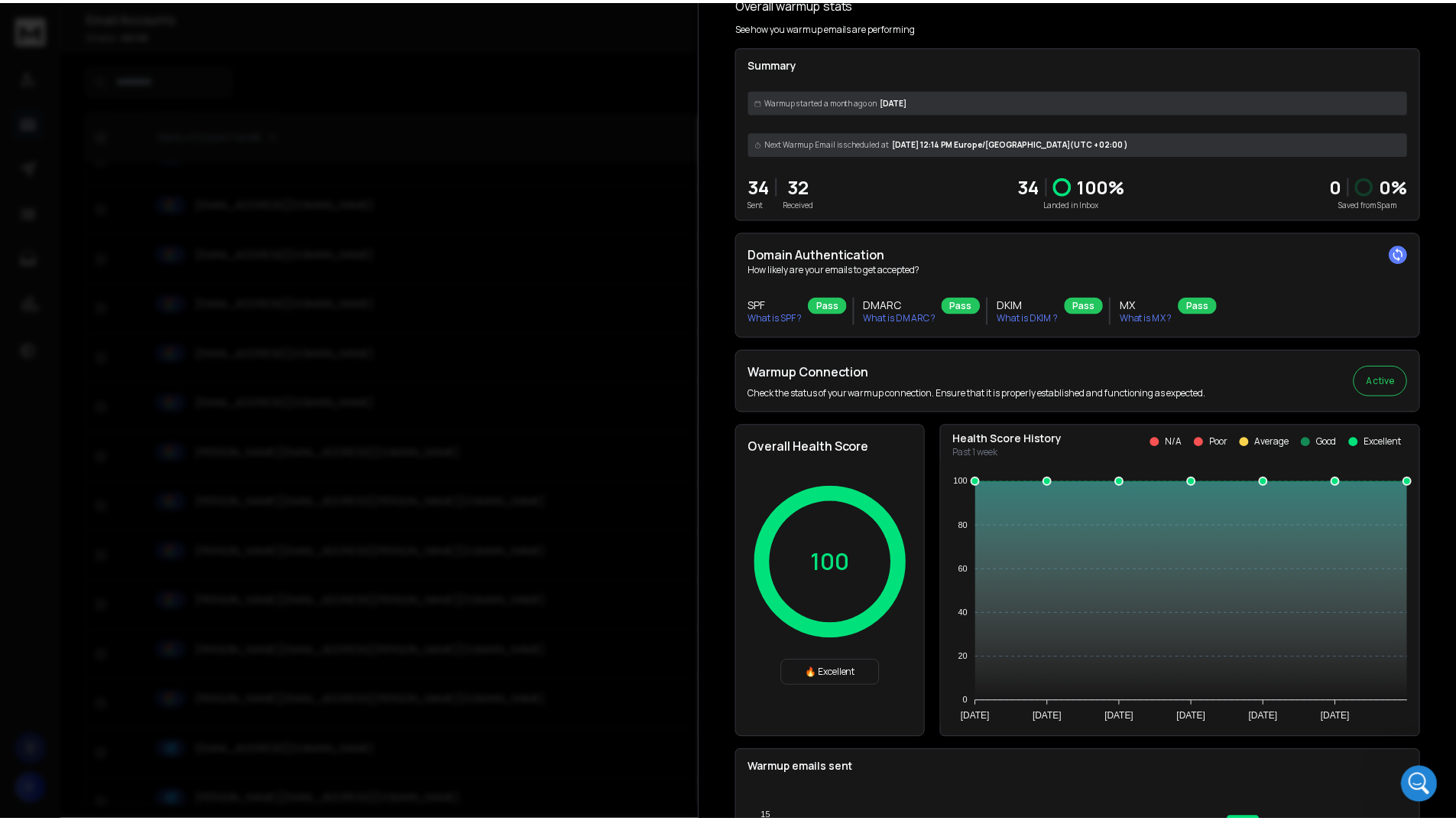
scroll to position [0, 0]
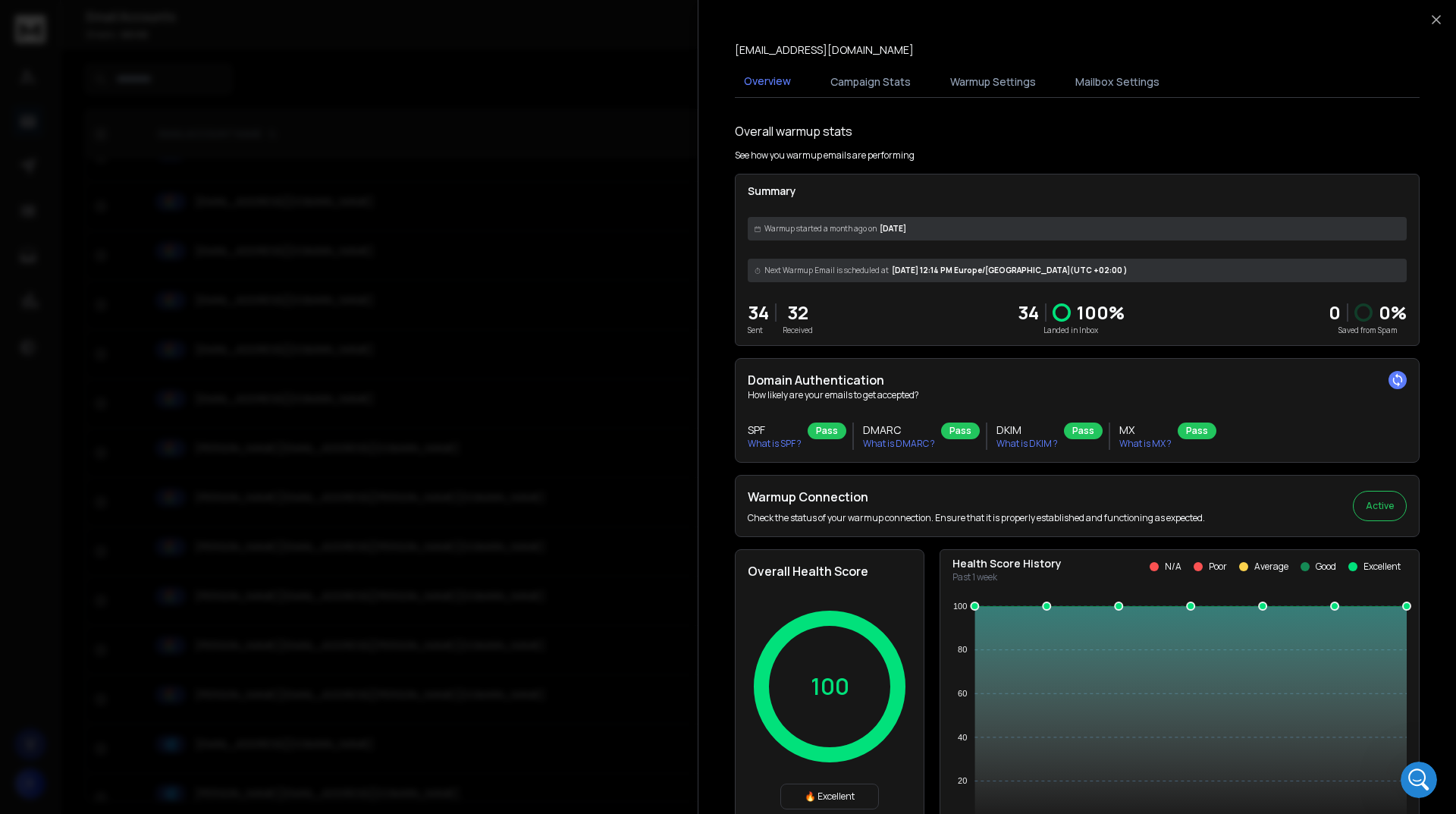
click at [568, 313] on div at bounding box center [728, 407] width 1456 height 814
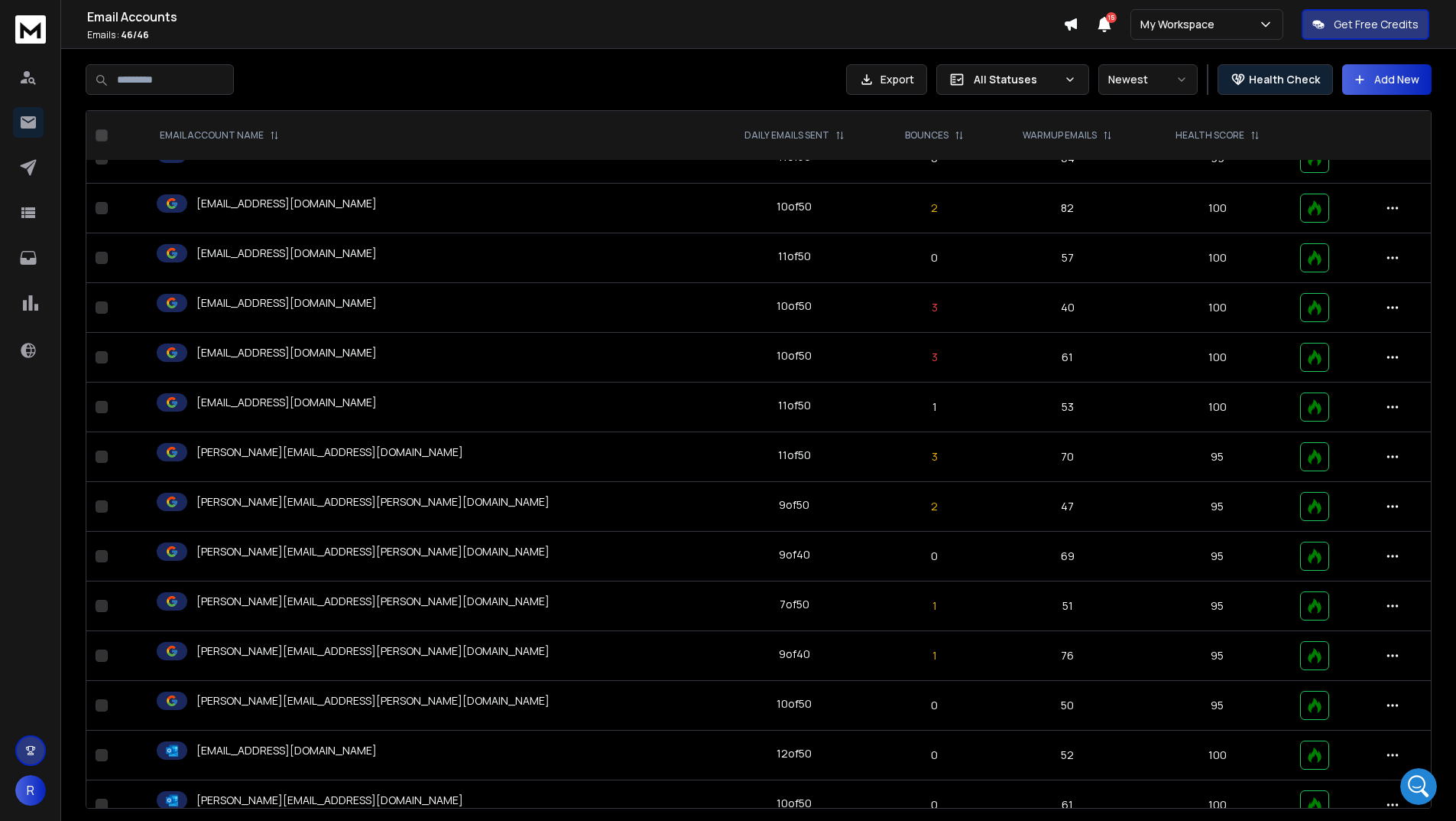
click at [902, 366] on td "3" at bounding box center [934, 358] width 112 height 50
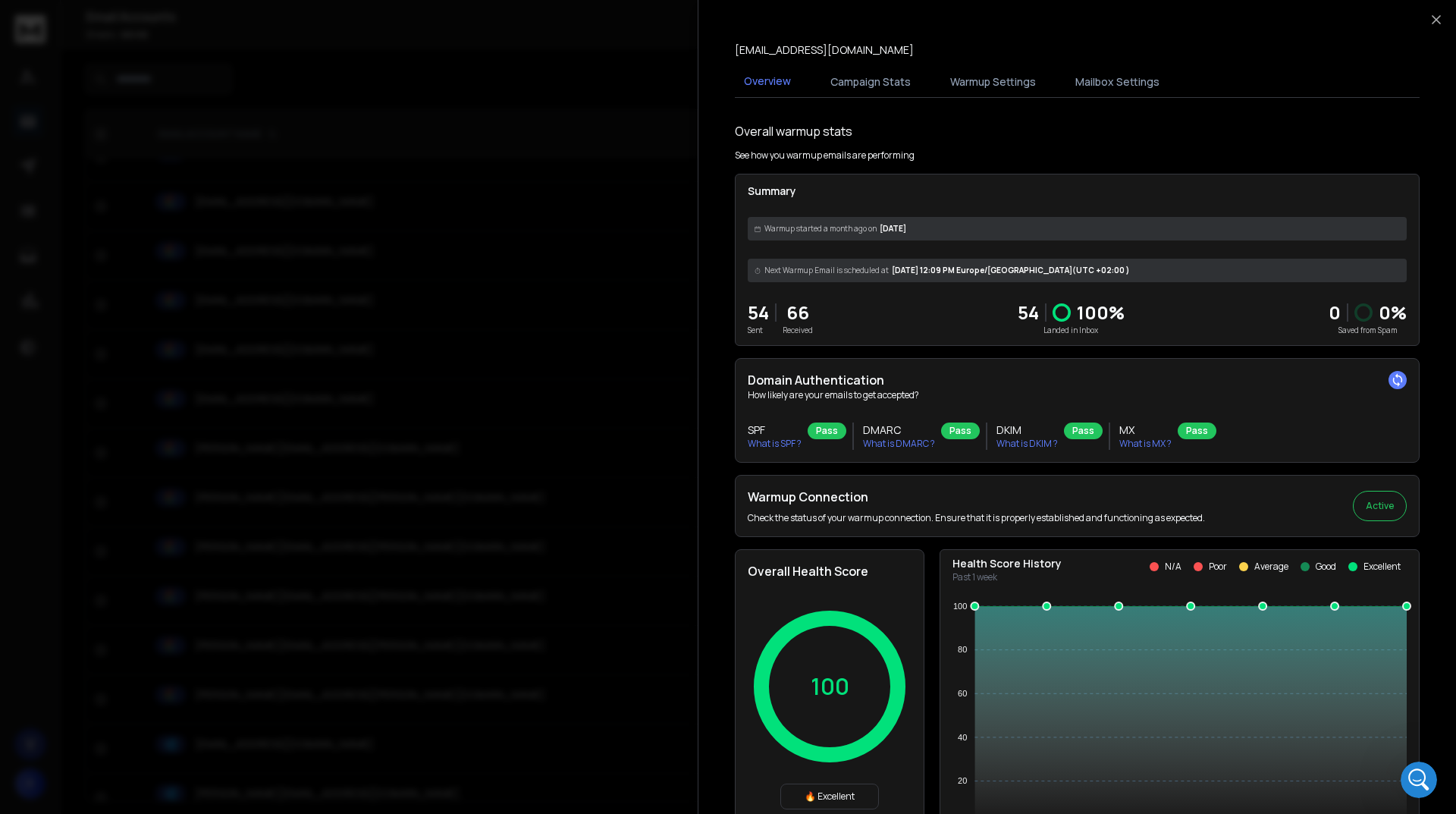
click at [426, 321] on div at bounding box center [728, 407] width 1456 height 814
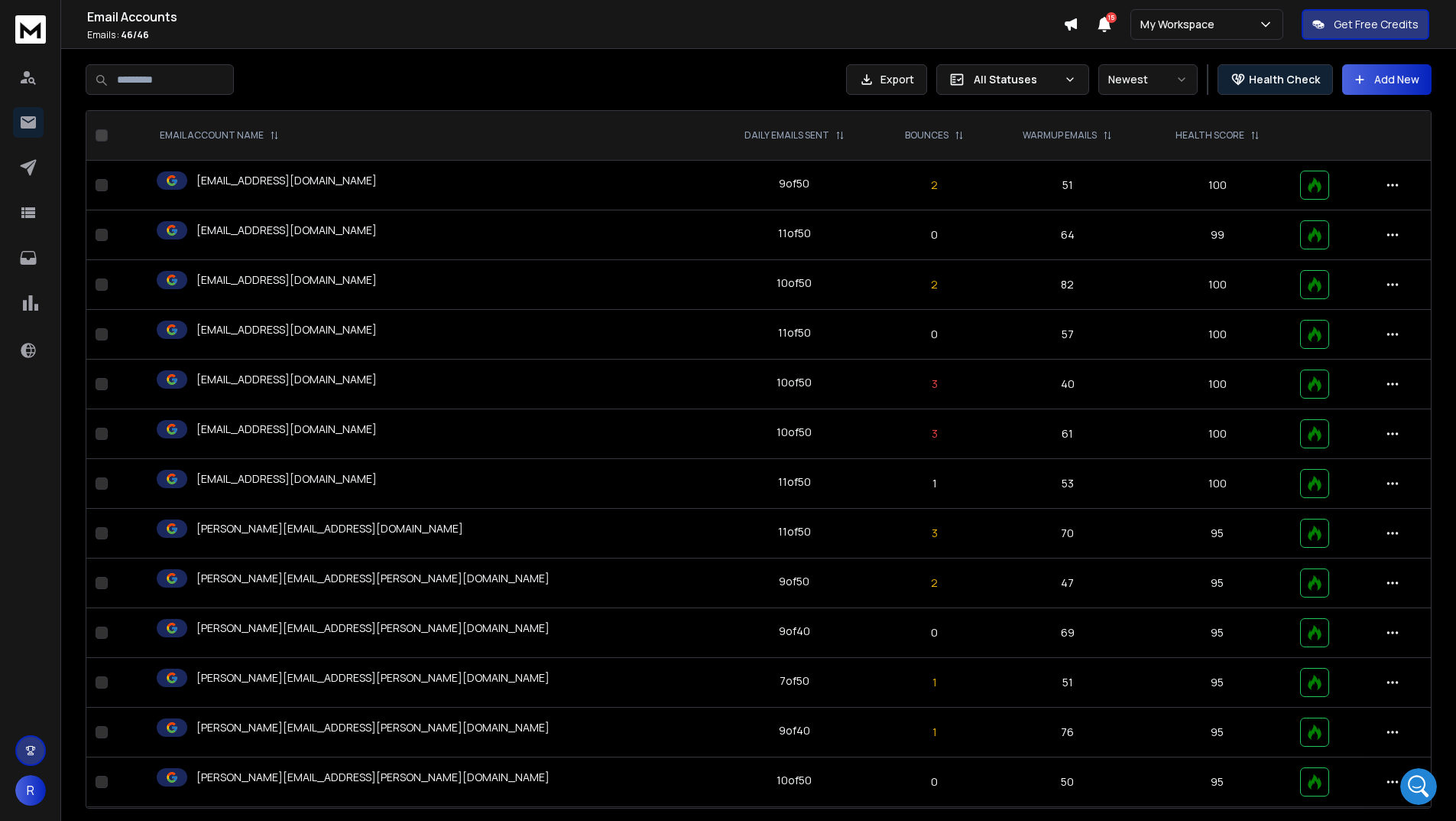
scroll to position [77, 0]
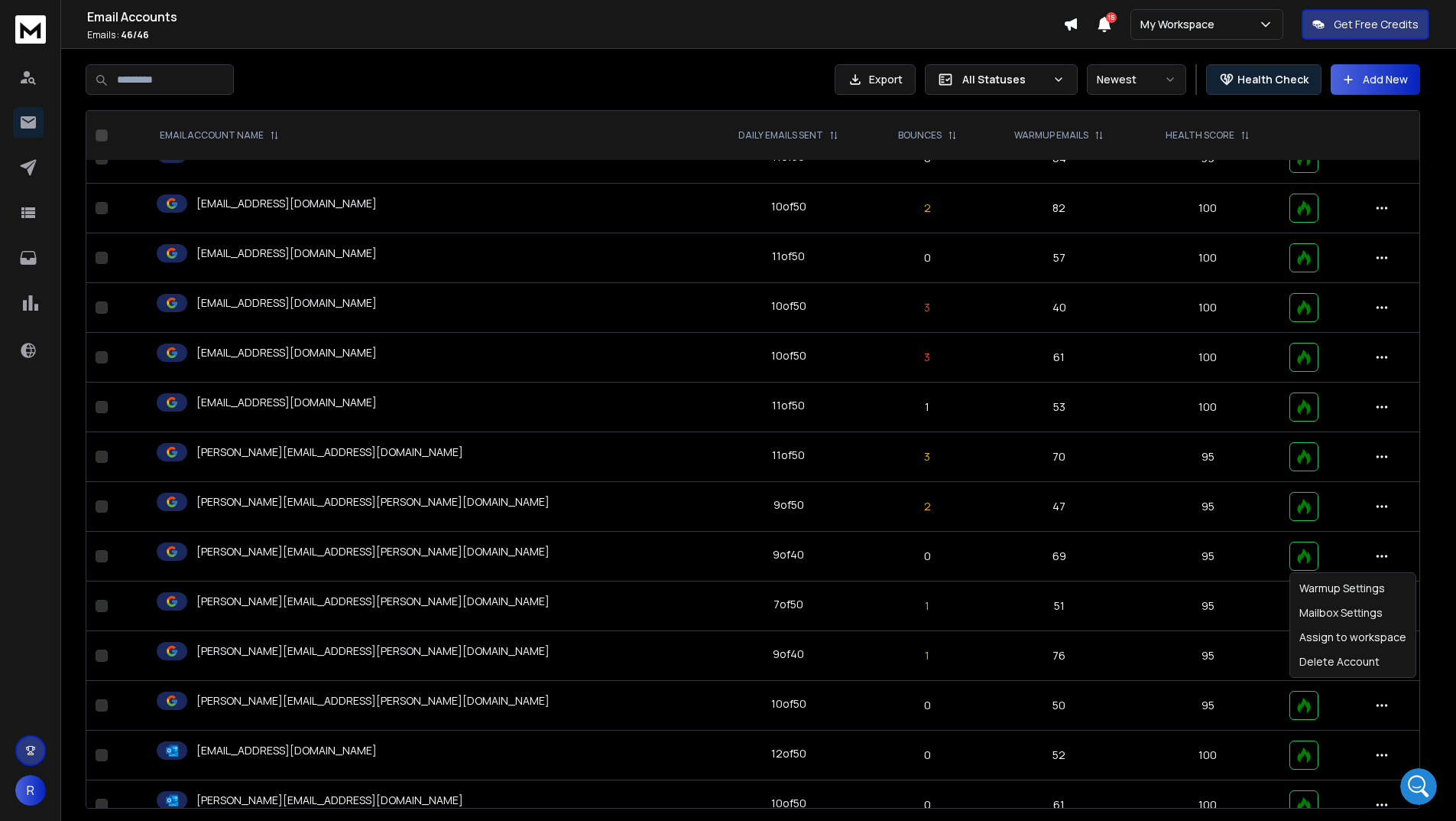
click at [1376, 556] on icon at bounding box center [1381, 556] width 12 height 3
click at [1340, 618] on div "Mailbox Settings" at bounding box center [1353, 612] width 119 height 24
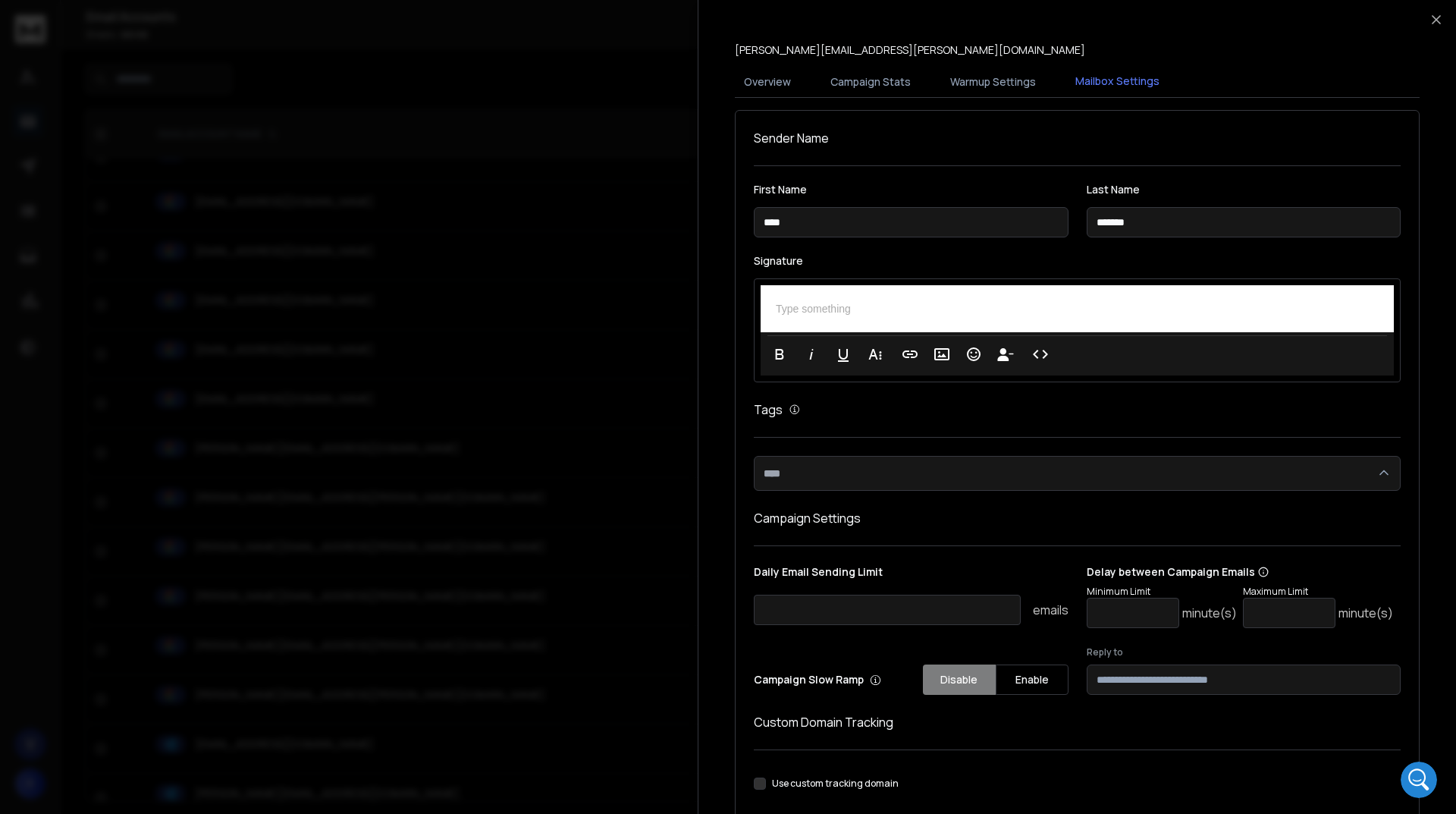
click at [841, 605] on input "**" at bounding box center [887, 609] width 267 height 30
type input "**"
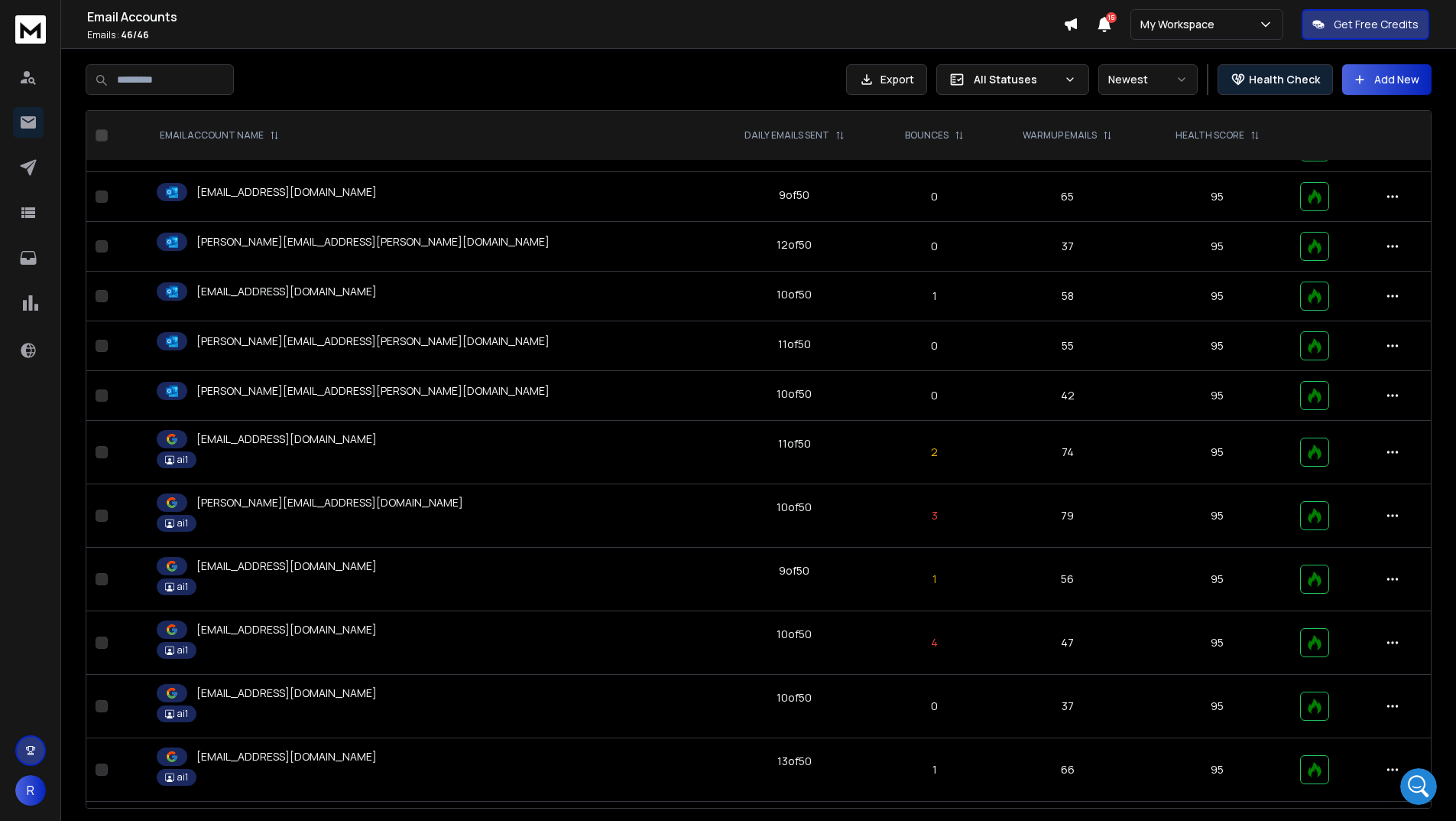
scroll to position [1761, 0]
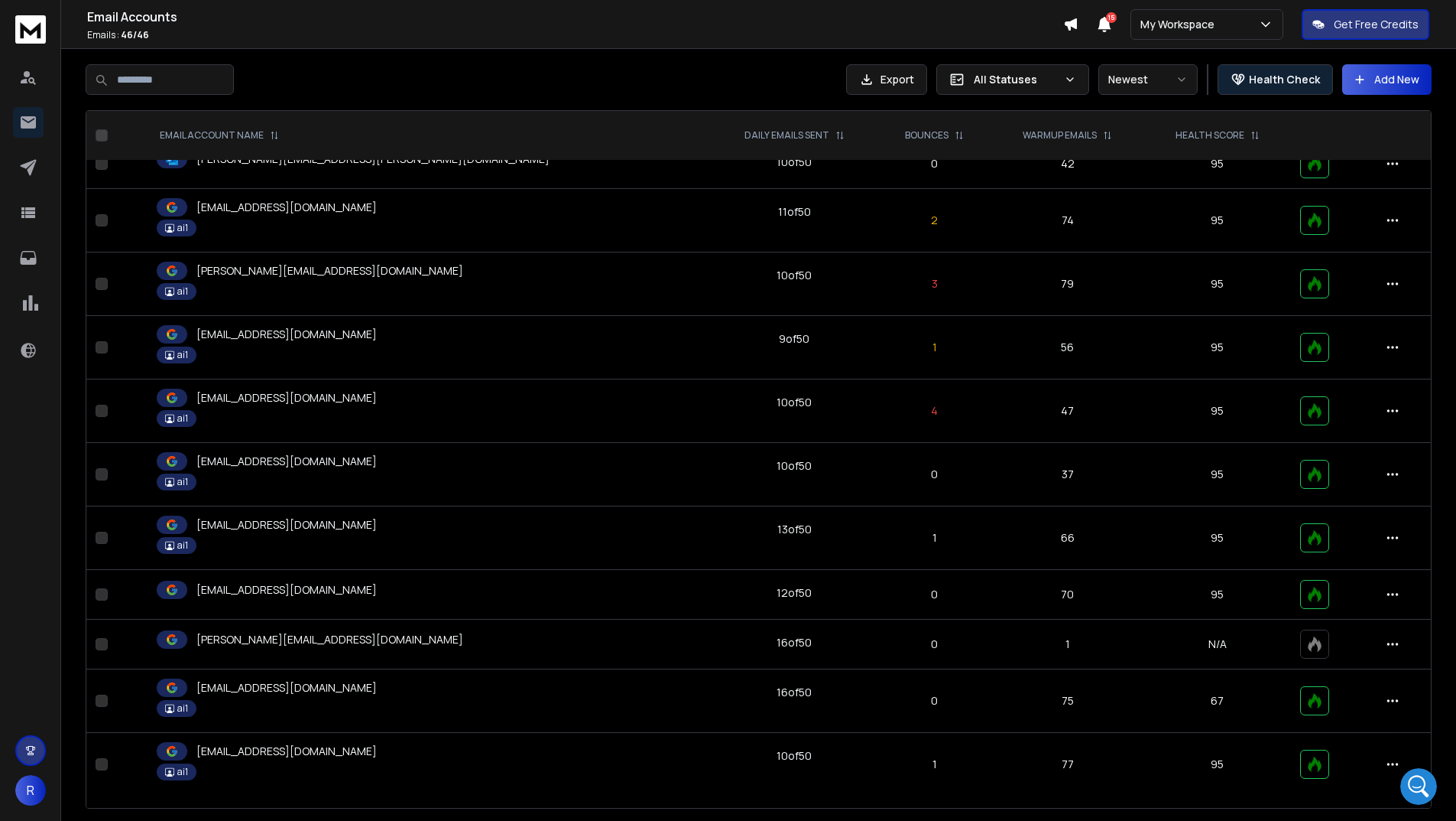
click at [1307, 641] on icon at bounding box center [1314, 644] width 15 height 15
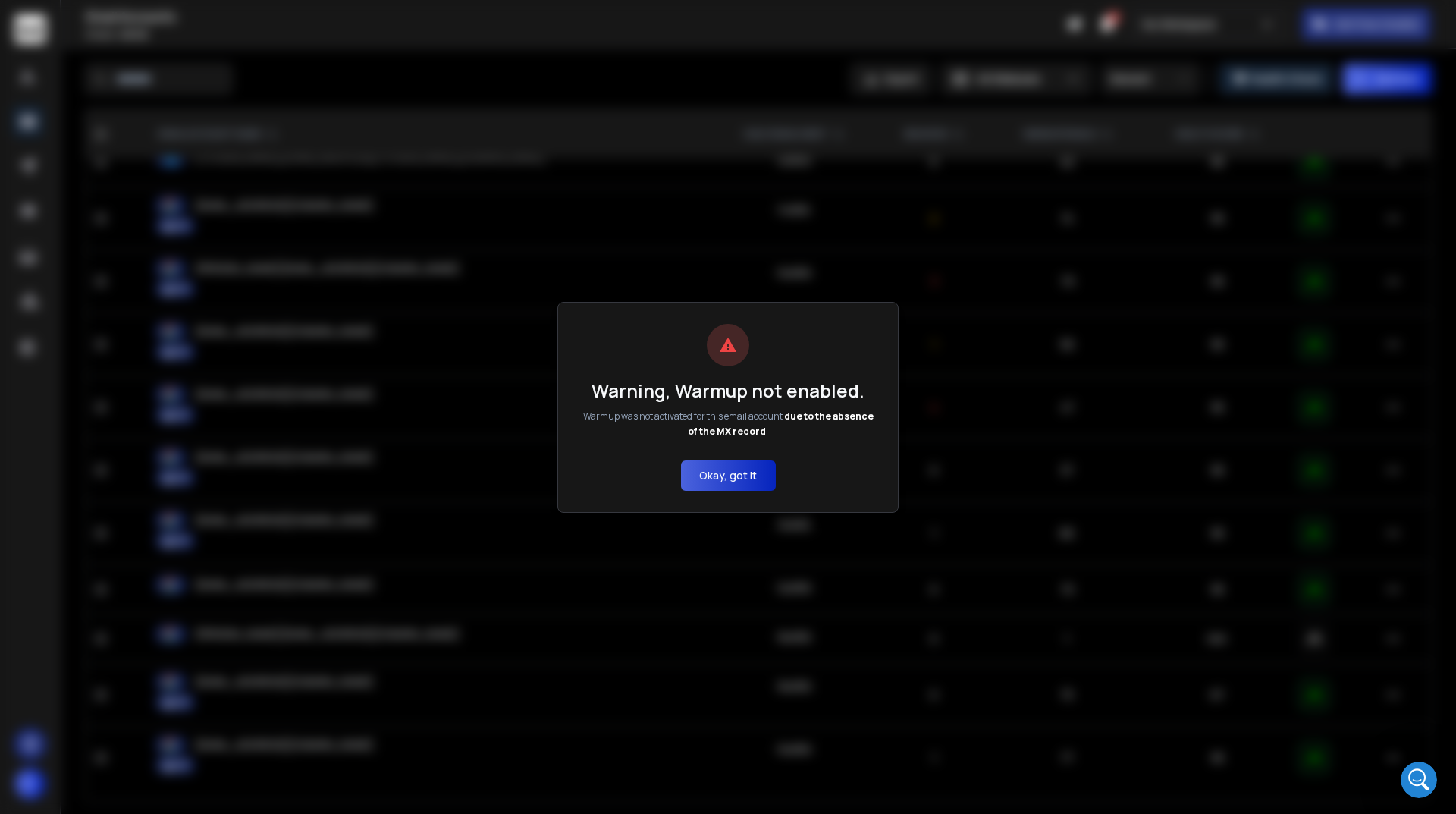
click at [717, 473] on button "Okay, got it" at bounding box center [728, 475] width 94 height 30
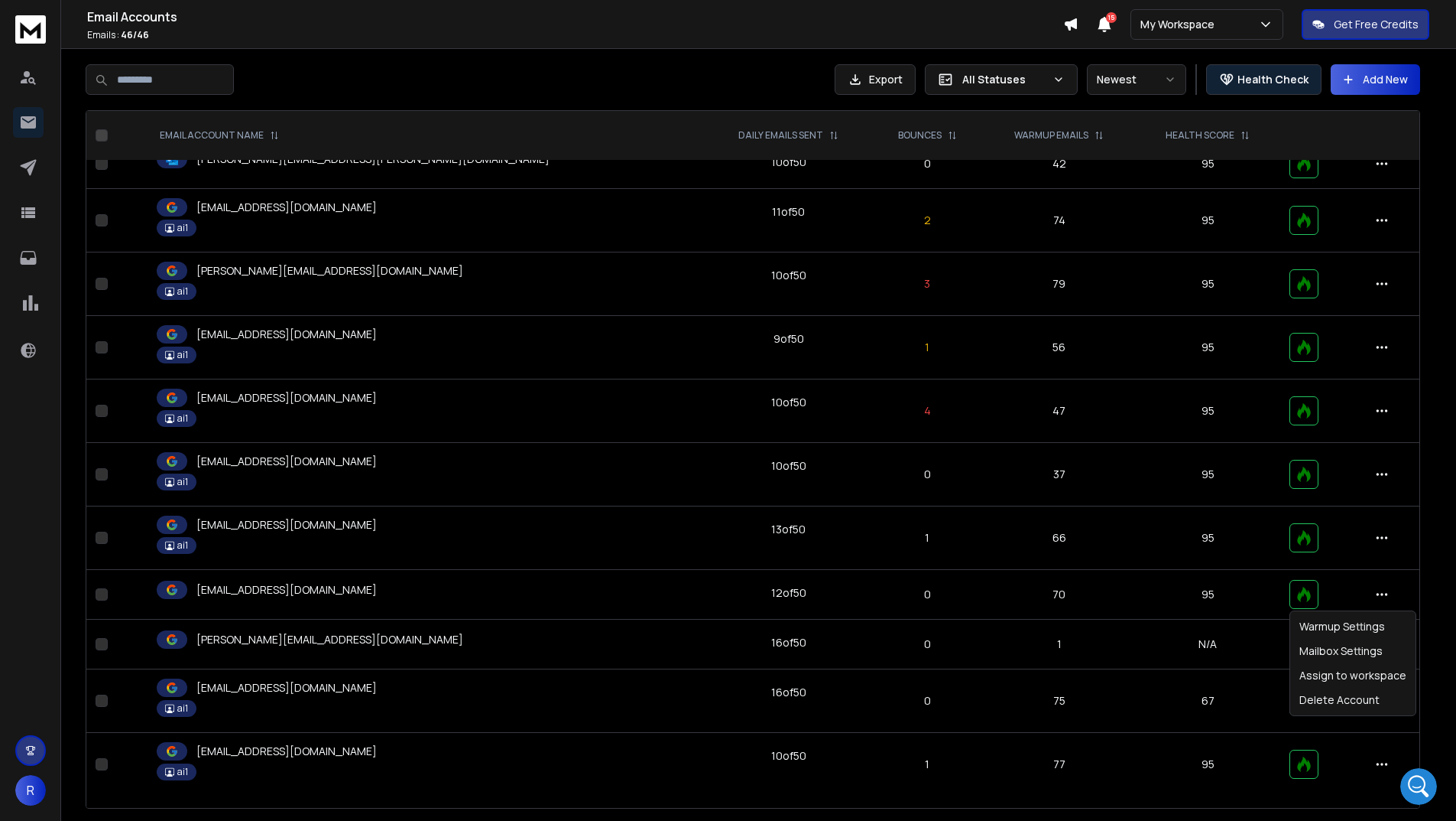
click at [1382, 588] on icon at bounding box center [1381, 594] width 13 height 13
click at [991, 573] on td "70" at bounding box center [1067, 595] width 154 height 50
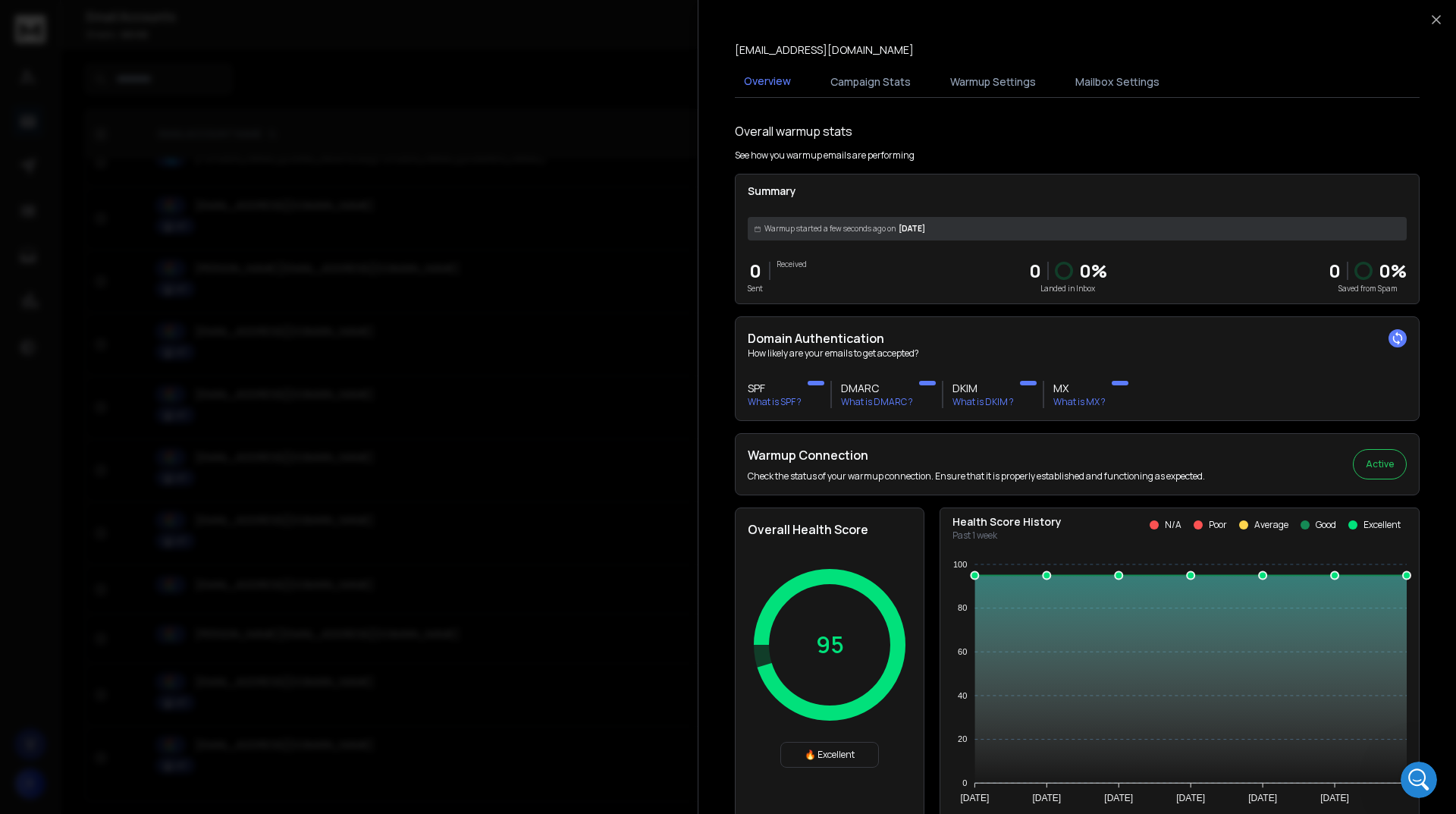
click at [200, 381] on div at bounding box center [728, 407] width 1456 height 814
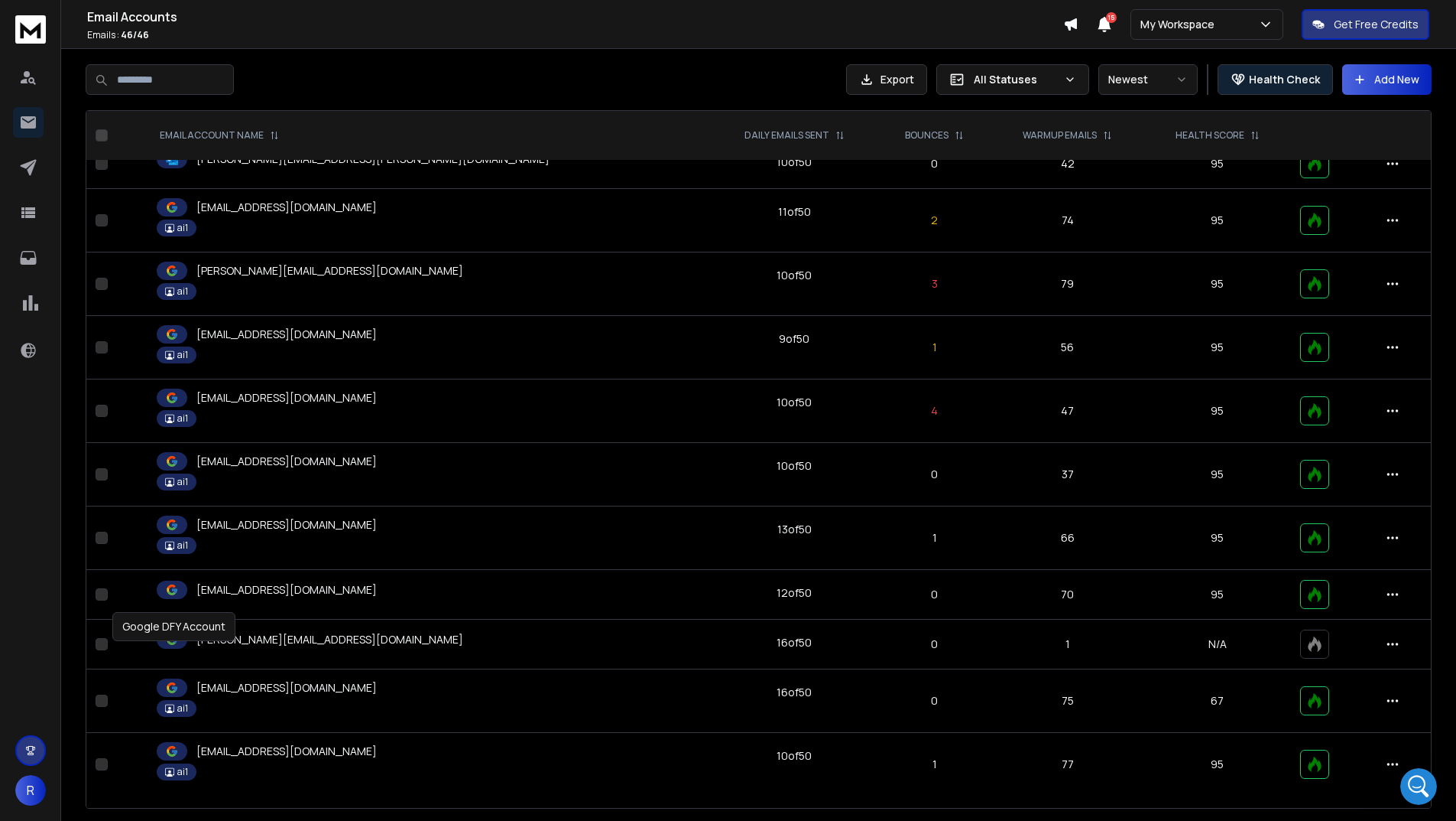
scroll to position [1303, 0]
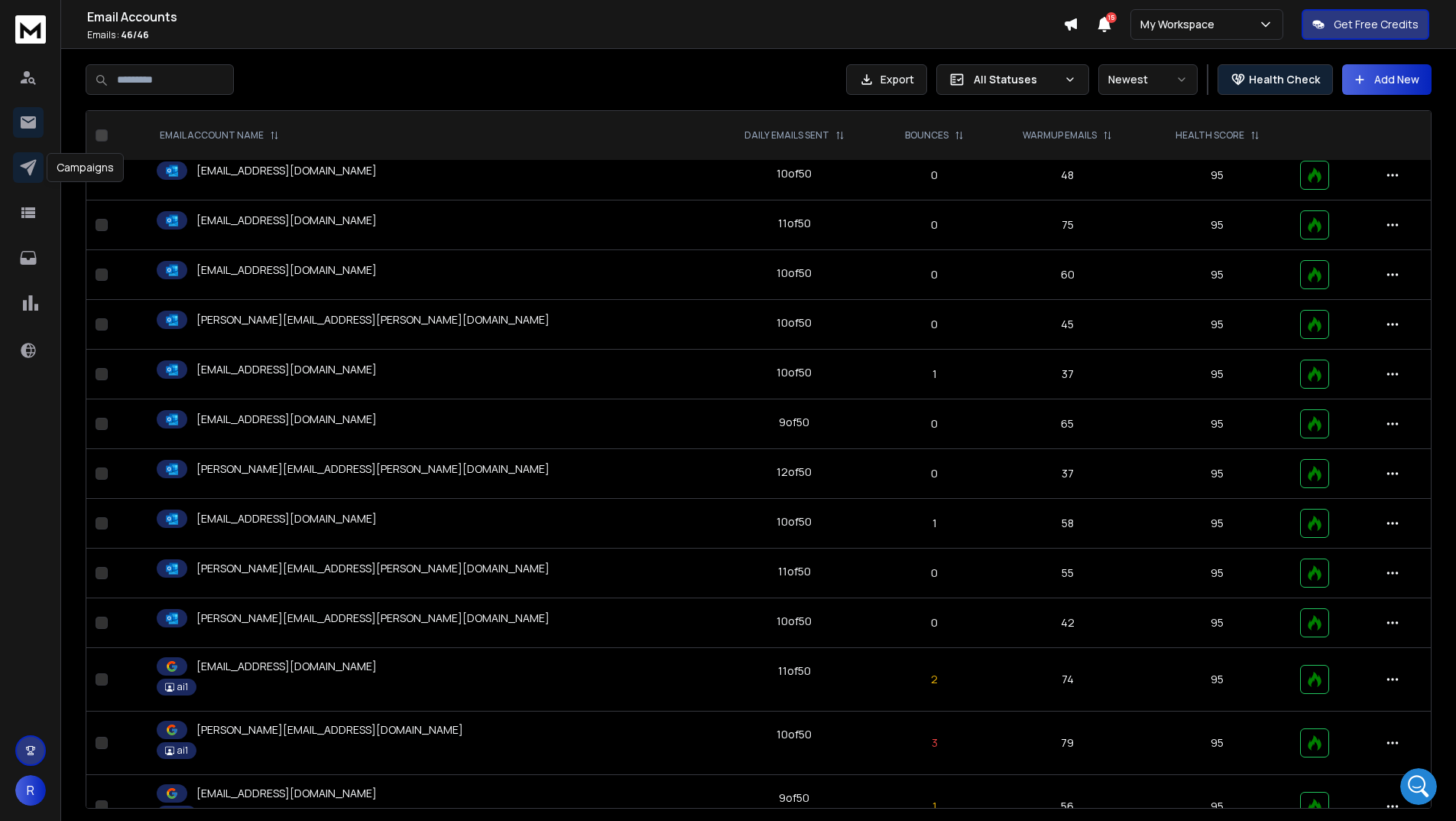
click at [21, 173] on icon at bounding box center [28, 167] width 19 height 19
